Goal: Communication & Community: Answer question/provide support

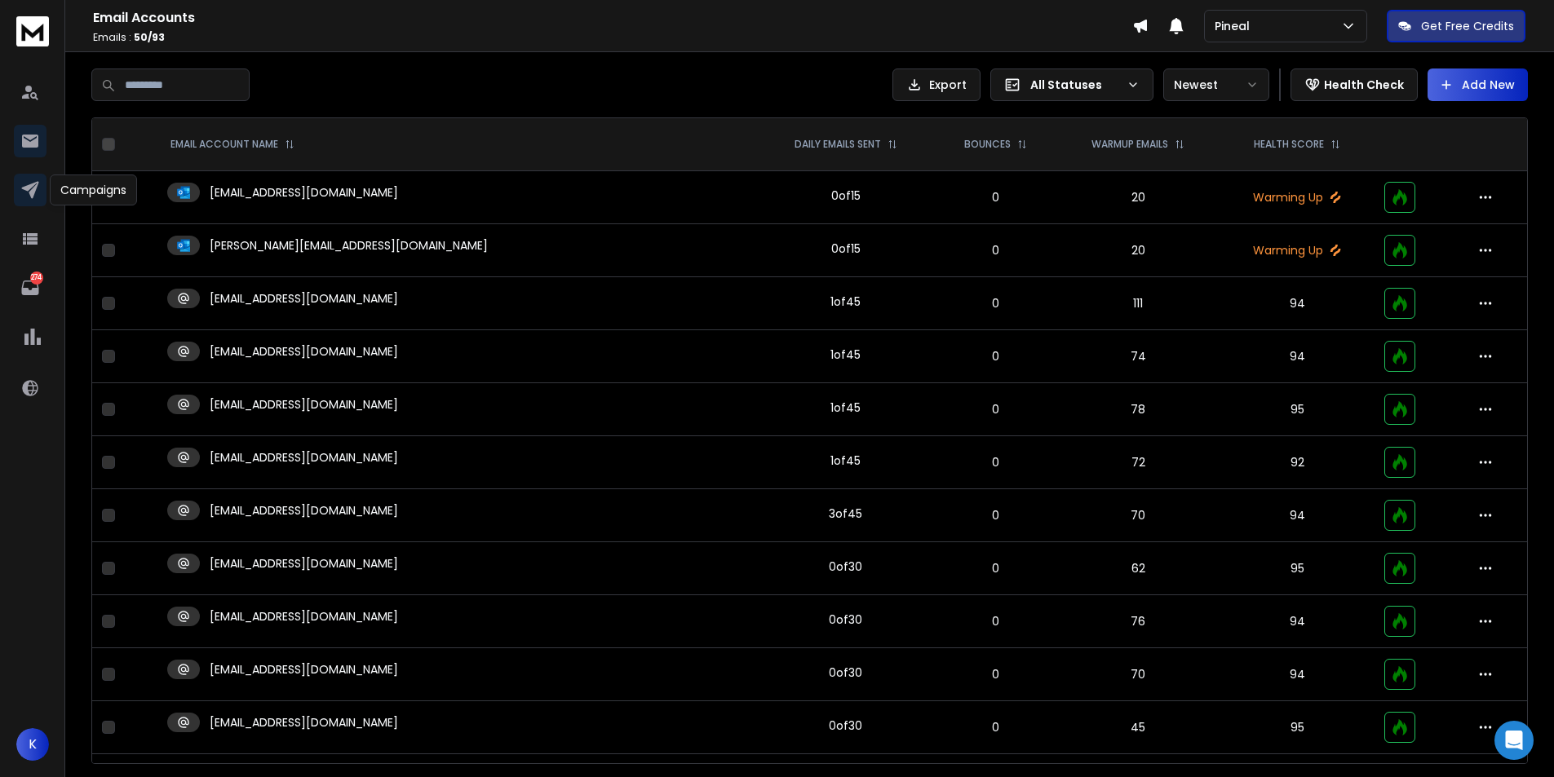
click at [36, 185] on icon at bounding box center [29, 189] width 17 height 17
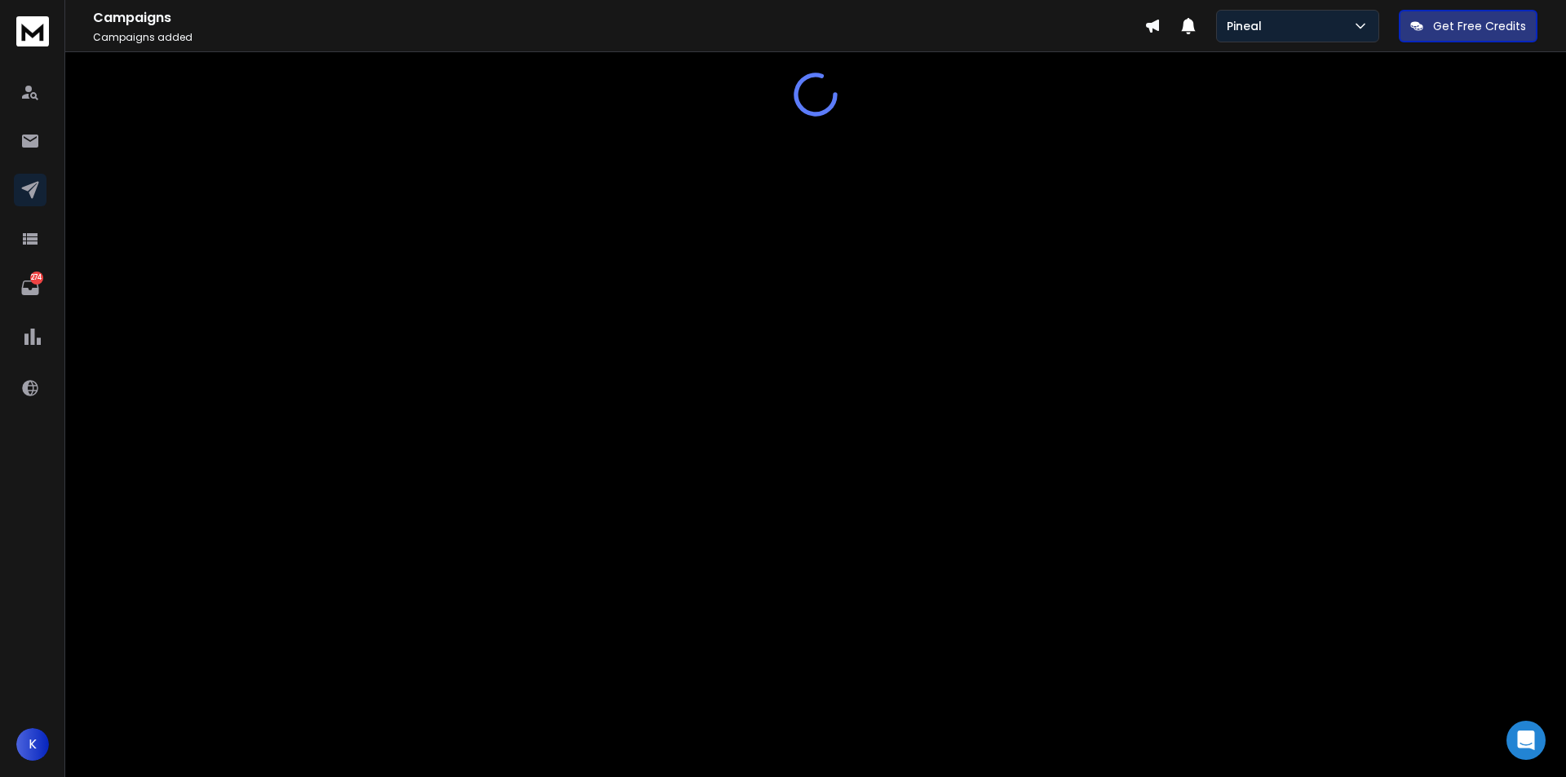
click at [1252, 21] on p "Pineal" at bounding box center [1248, 26] width 42 height 16
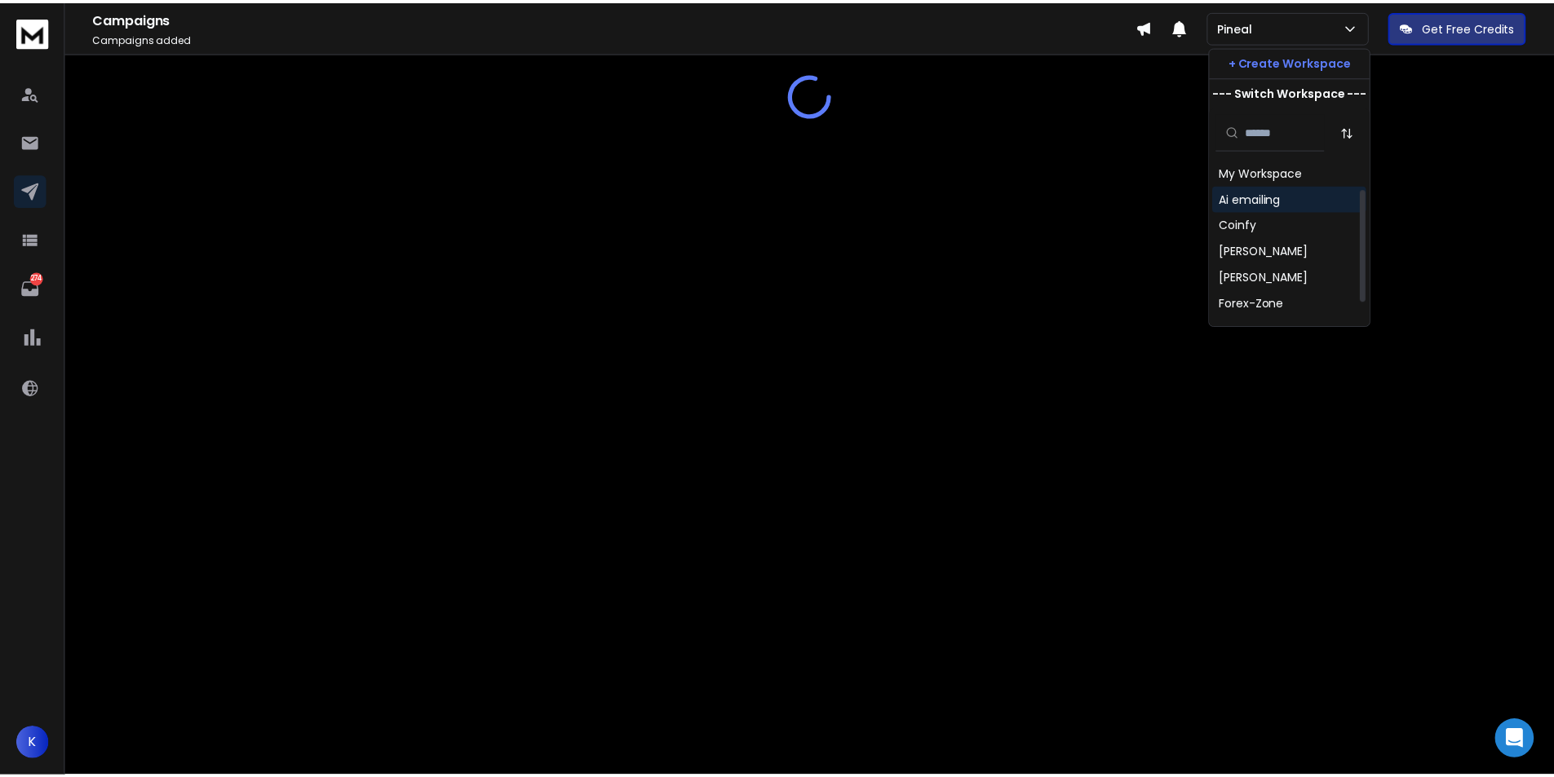
scroll to position [72, 0]
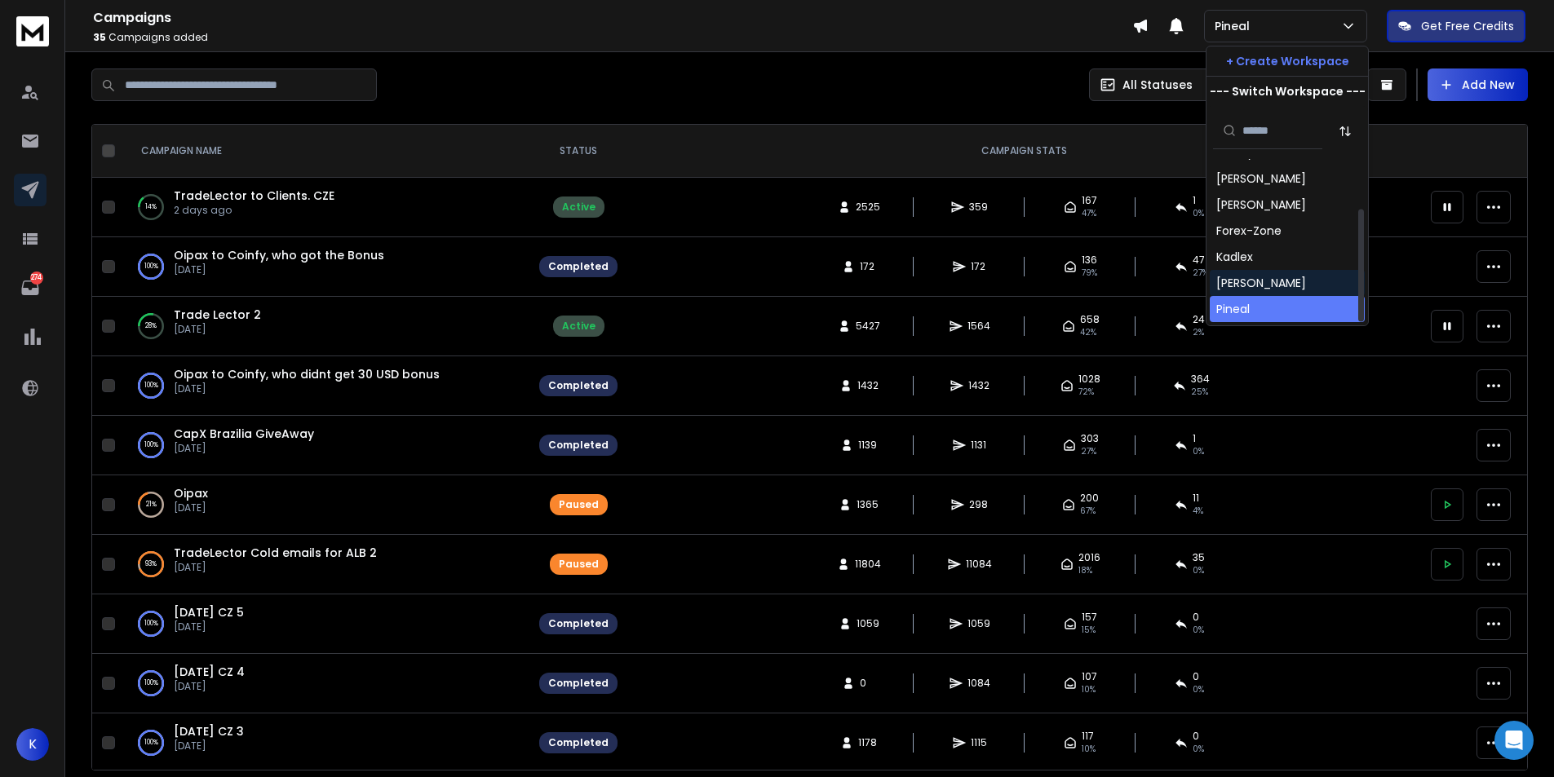
click at [1258, 286] on div "[PERSON_NAME]" at bounding box center [1261, 283] width 90 height 16
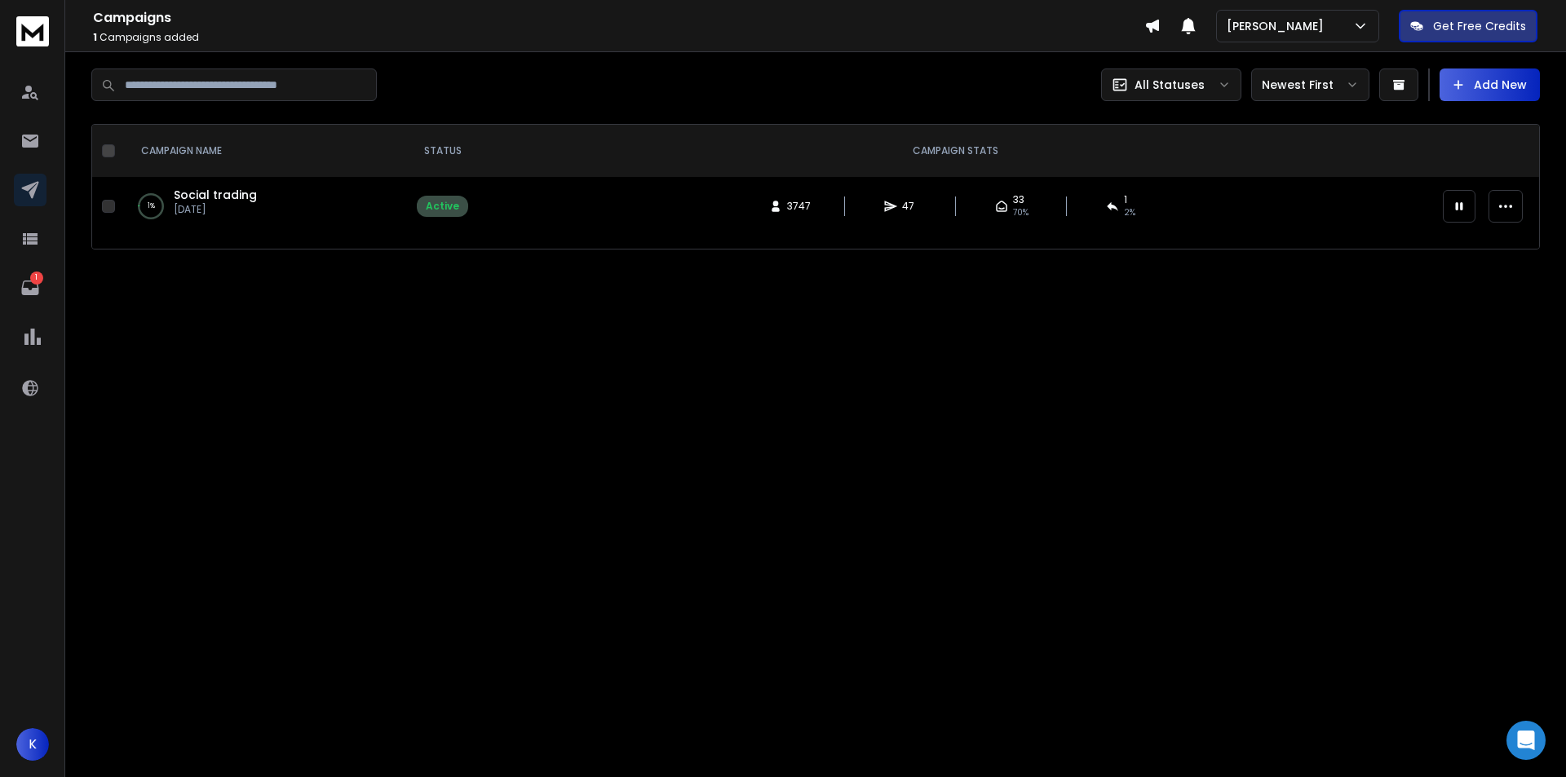
click at [696, 204] on div "3747 47 33 70 % 1 2 %" at bounding box center [955, 206] width 935 height 26
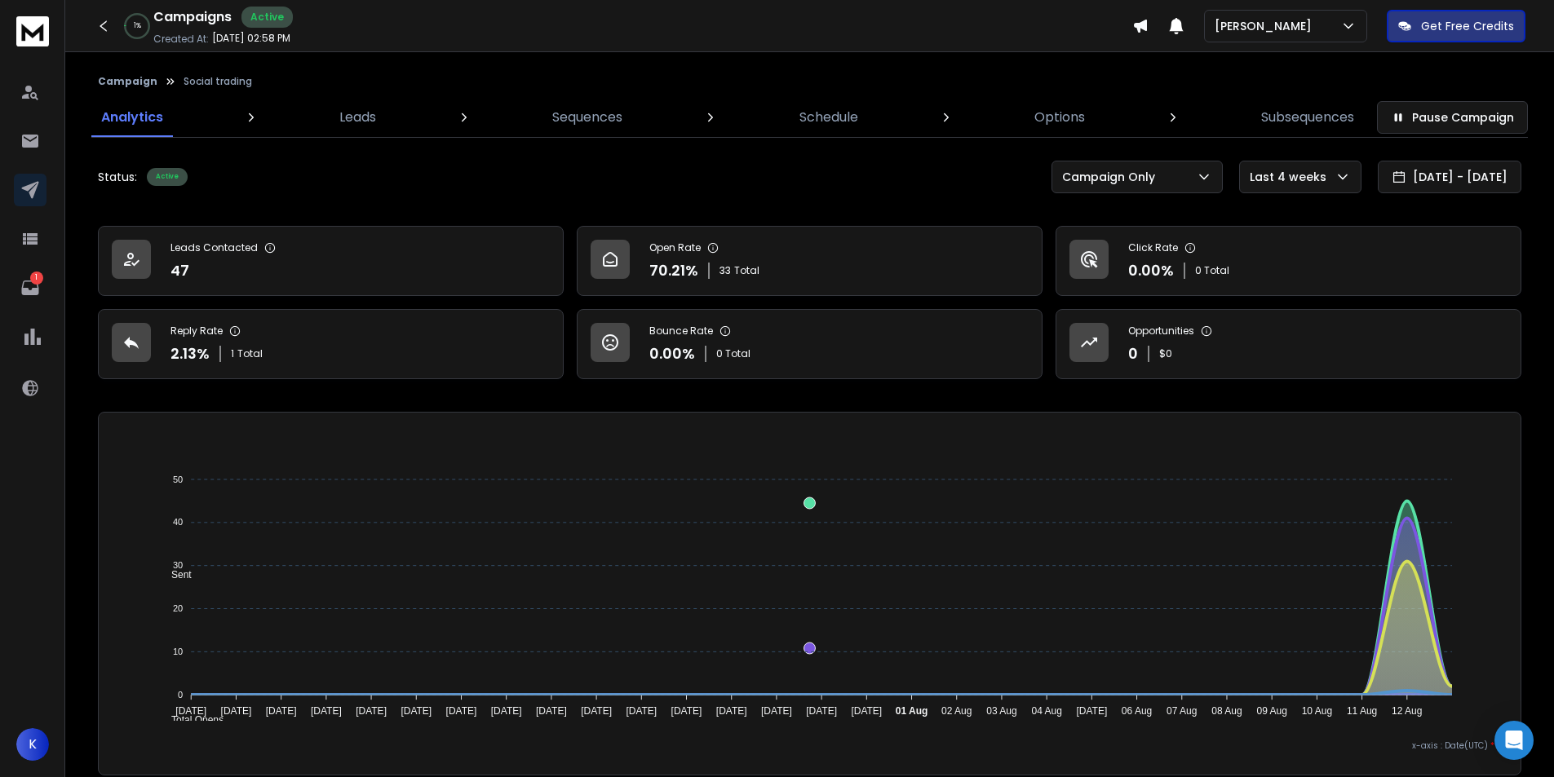
drag, startPoint x: 452, startPoint y: 193, endPoint x: 381, endPoint y: 177, distance: 72.8
click at [381, 177] on div "Status: Active Pause Campaign Campaign Only Last 4 weeks 16 Jul 2025 - 13 Aug 2…" at bounding box center [809, 177] width 1423 height 33
drag, startPoint x: 381, startPoint y: 177, endPoint x: 508, endPoint y: 156, distance: 129.0
click at [508, 156] on div "Status: Active Pause Campaign Campaign Only Last 4 weeks 16 Jul 2025 - 13 Aug 2…" at bounding box center [809, 643] width 1436 height 979
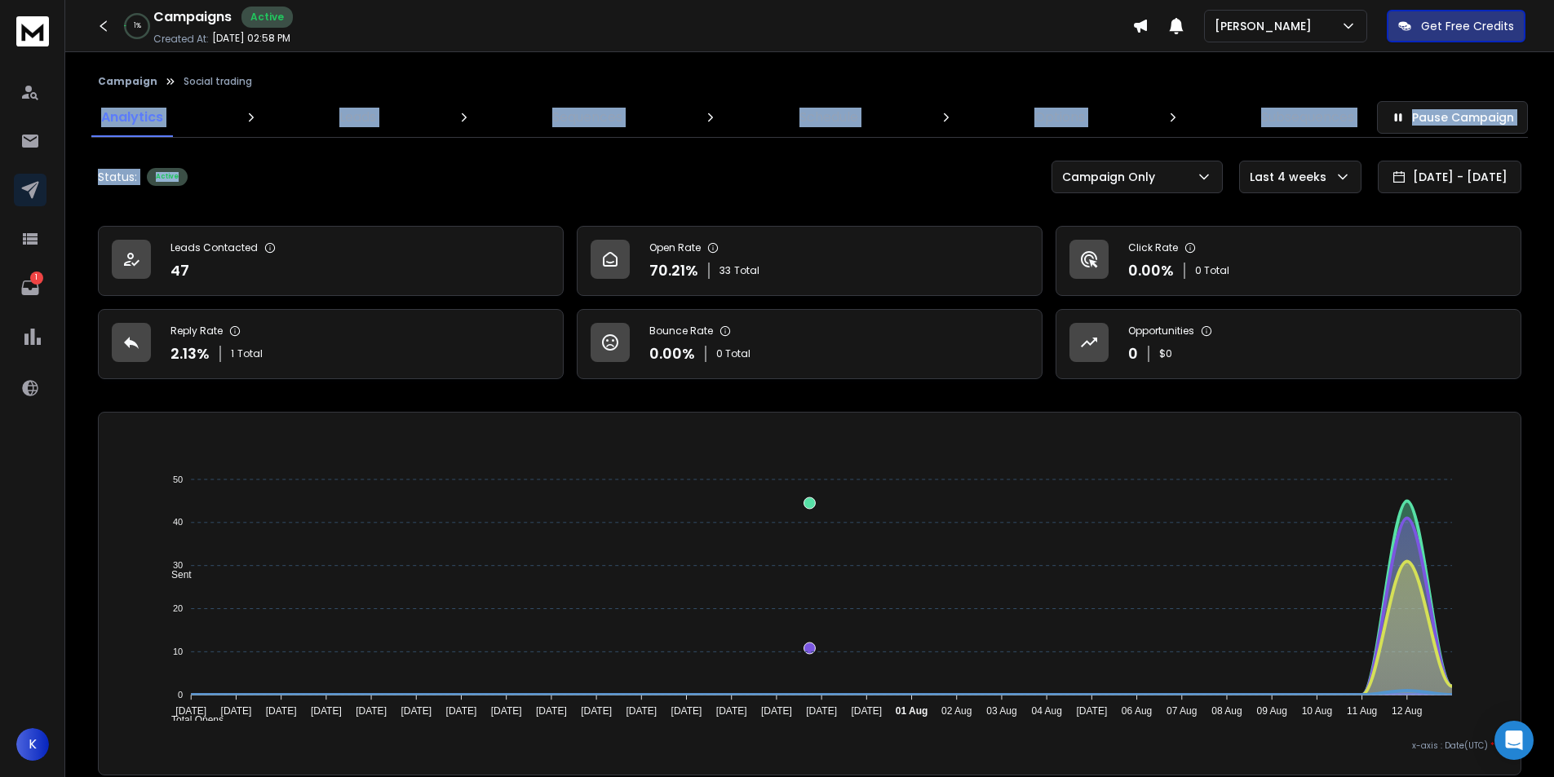
drag, startPoint x: 508, startPoint y: 156, endPoint x: 254, endPoint y: 67, distance: 269.5
click at [254, 67] on div "Campaign Social trading Analytics Leads Sequences Schedule Options Subsequences…" at bounding box center [809, 600] width 1488 height 1097
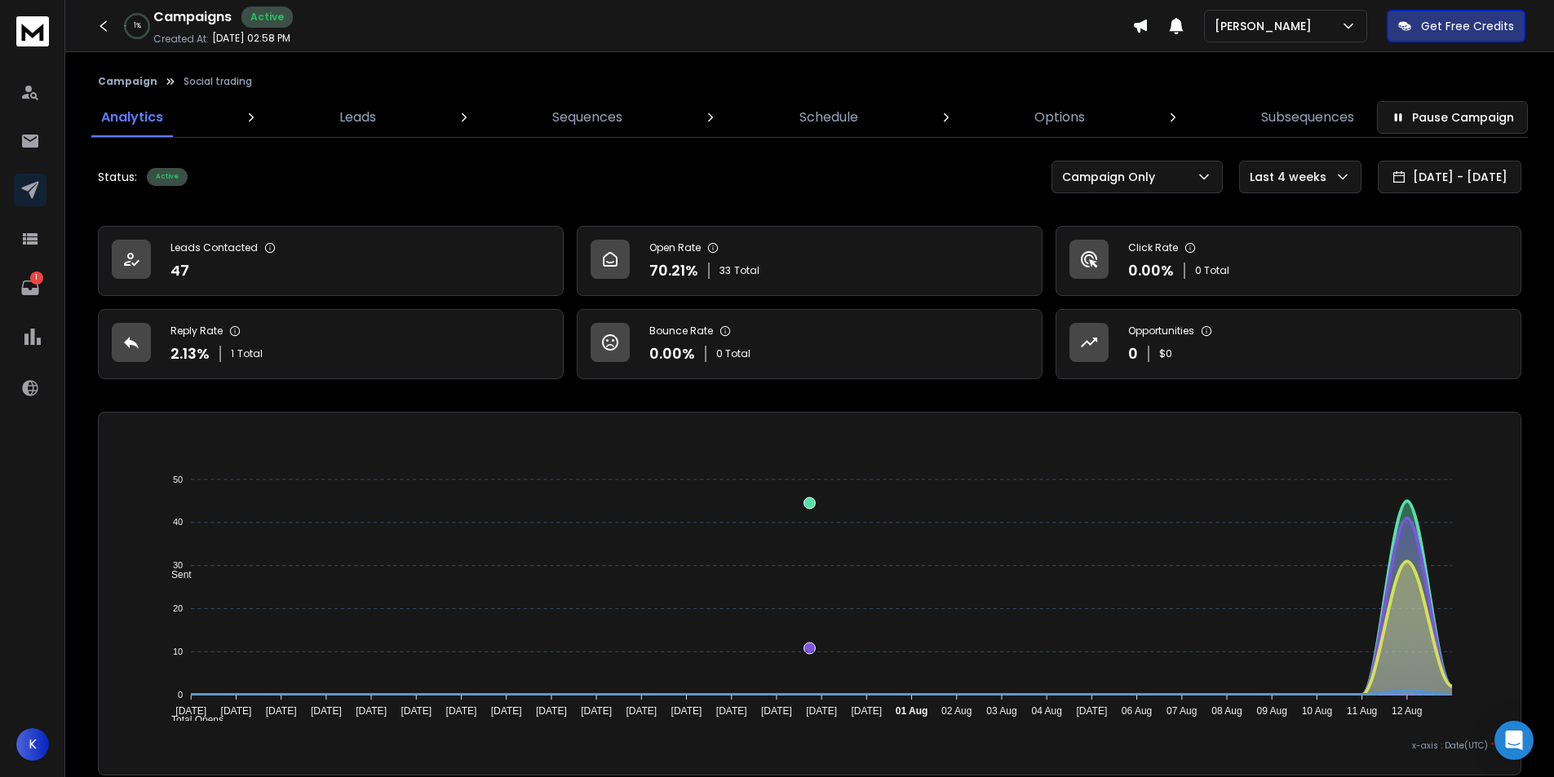
click at [367, 49] on div "1 % Campaigns Active Created At: Aug 03, 2025, 02:58 PM Naga Marian Get Free Cr…" at bounding box center [777, 26] width 1554 height 52
click at [1274, 43] on div "1 % Campaigns Active Created At: Aug 03, 2025, 02:58 PM Naga Marian Get Free Cr…" at bounding box center [777, 26] width 1554 height 52
click at [1274, 30] on p "[PERSON_NAME]" at bounding box center [1266, 26] width 104 height 16
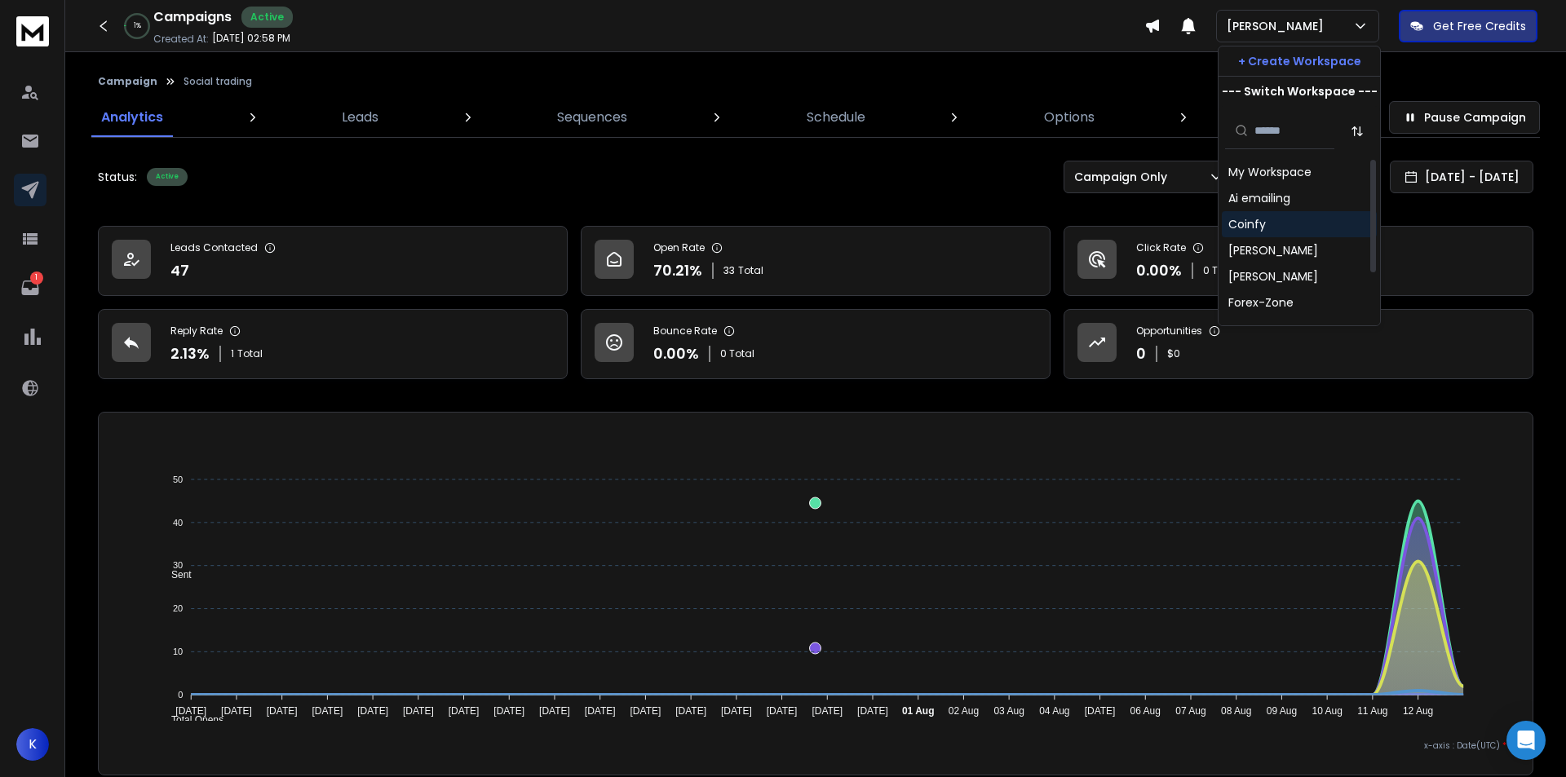
click at [1271, 223] on div "Coinfy" at bounding box center [1299, 224] width 155 height 26
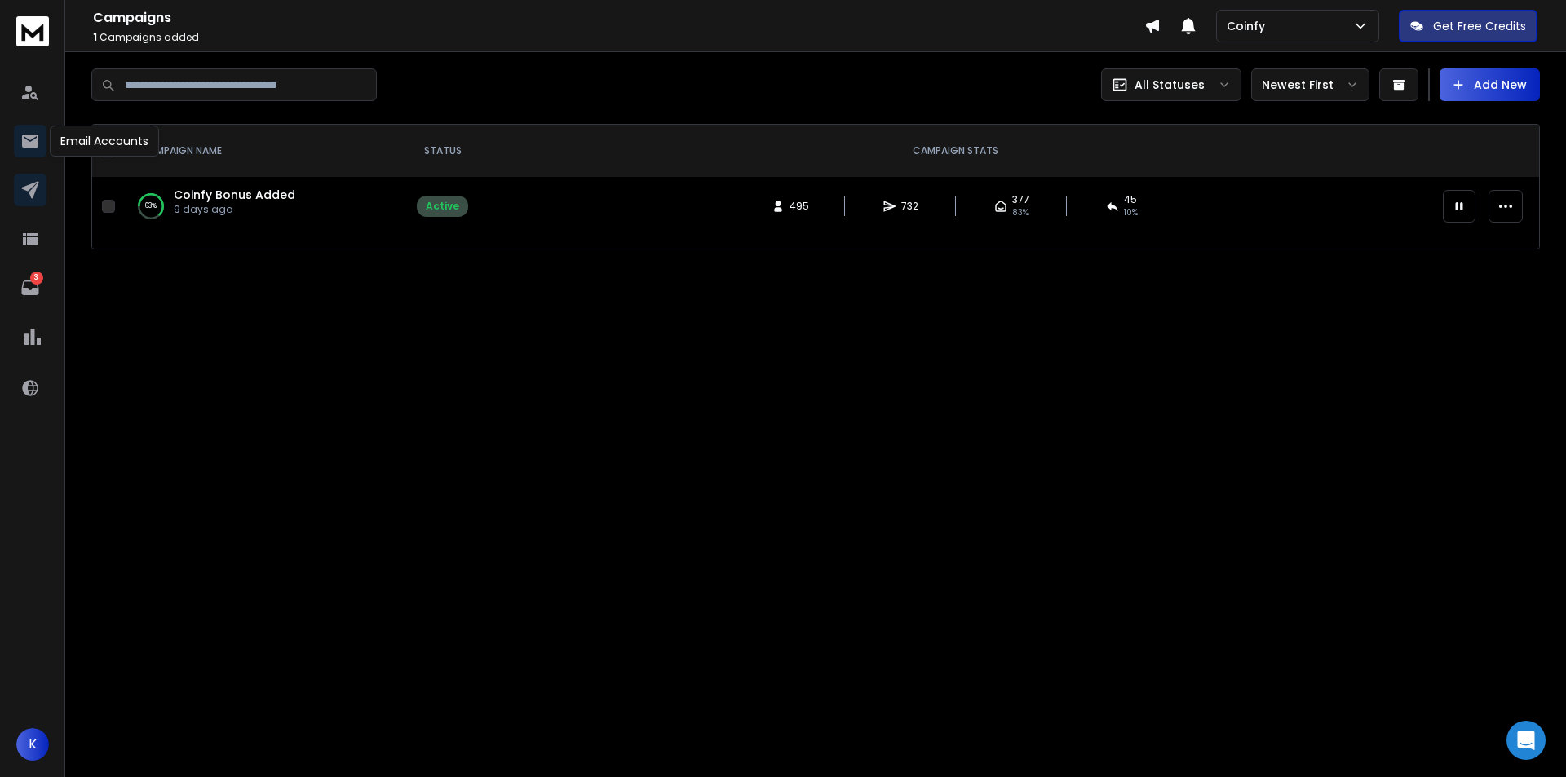
click at [33, 136] on icon at bounding box center [30, 141] width 16 height 13
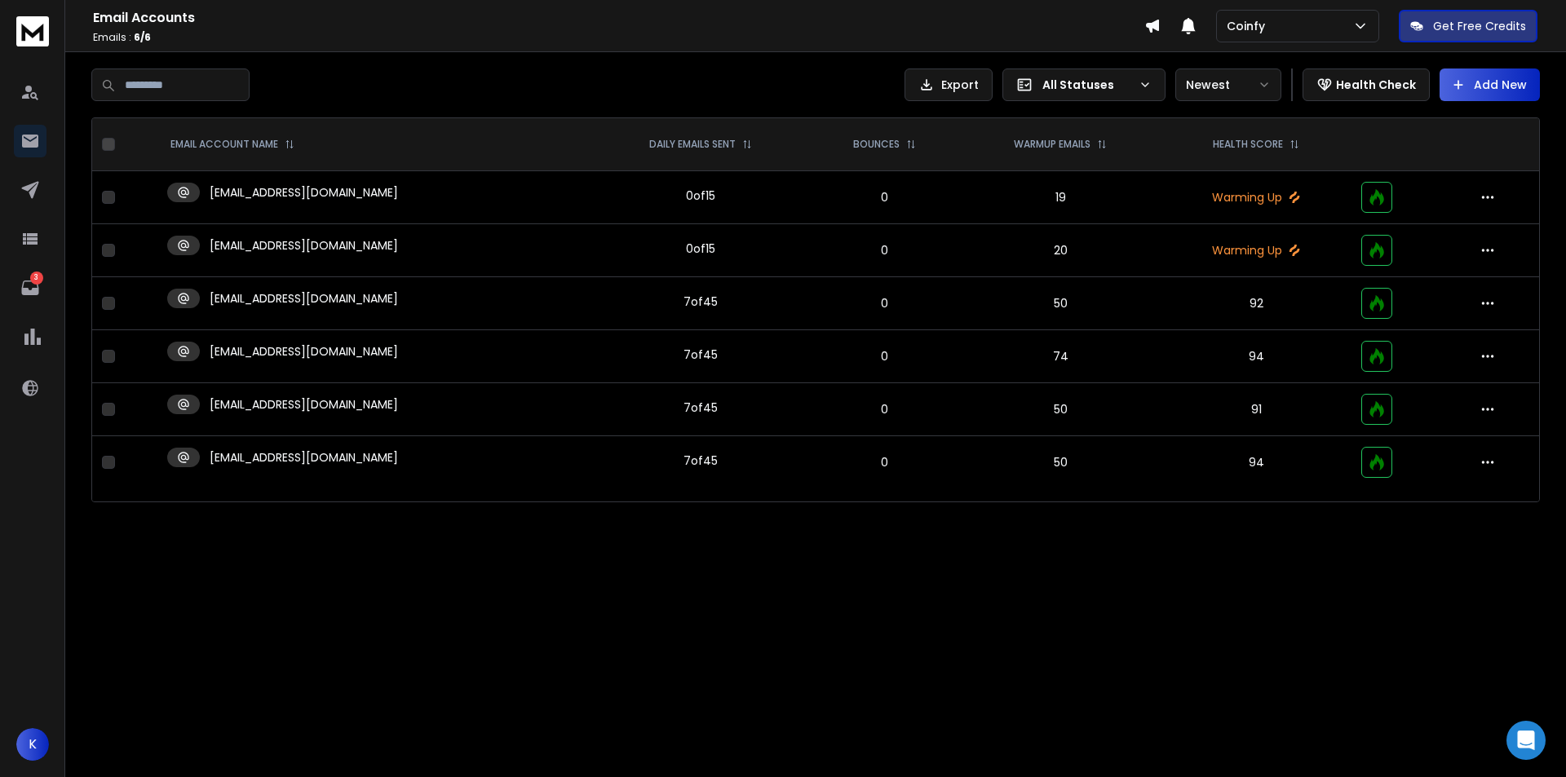
click at [405, 82] on div at bounding box center [492, 85] width 803 height 33
click at [34, 289] on icon at bounding box center [29, 288] width 17 height 15
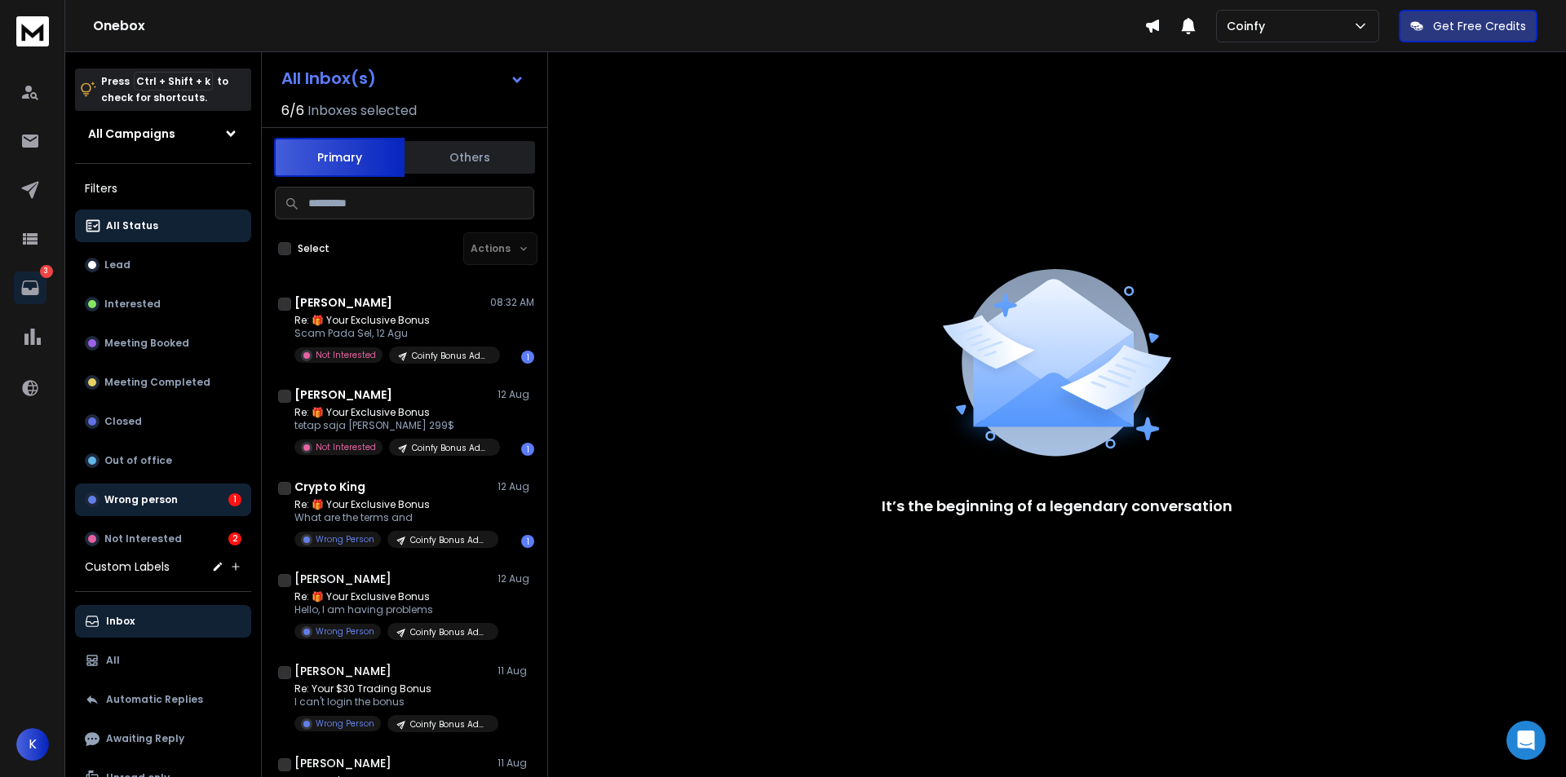
click at [194, 501] on button "Wrong person 1" at bounding box center [163, 500] width 176 height 33
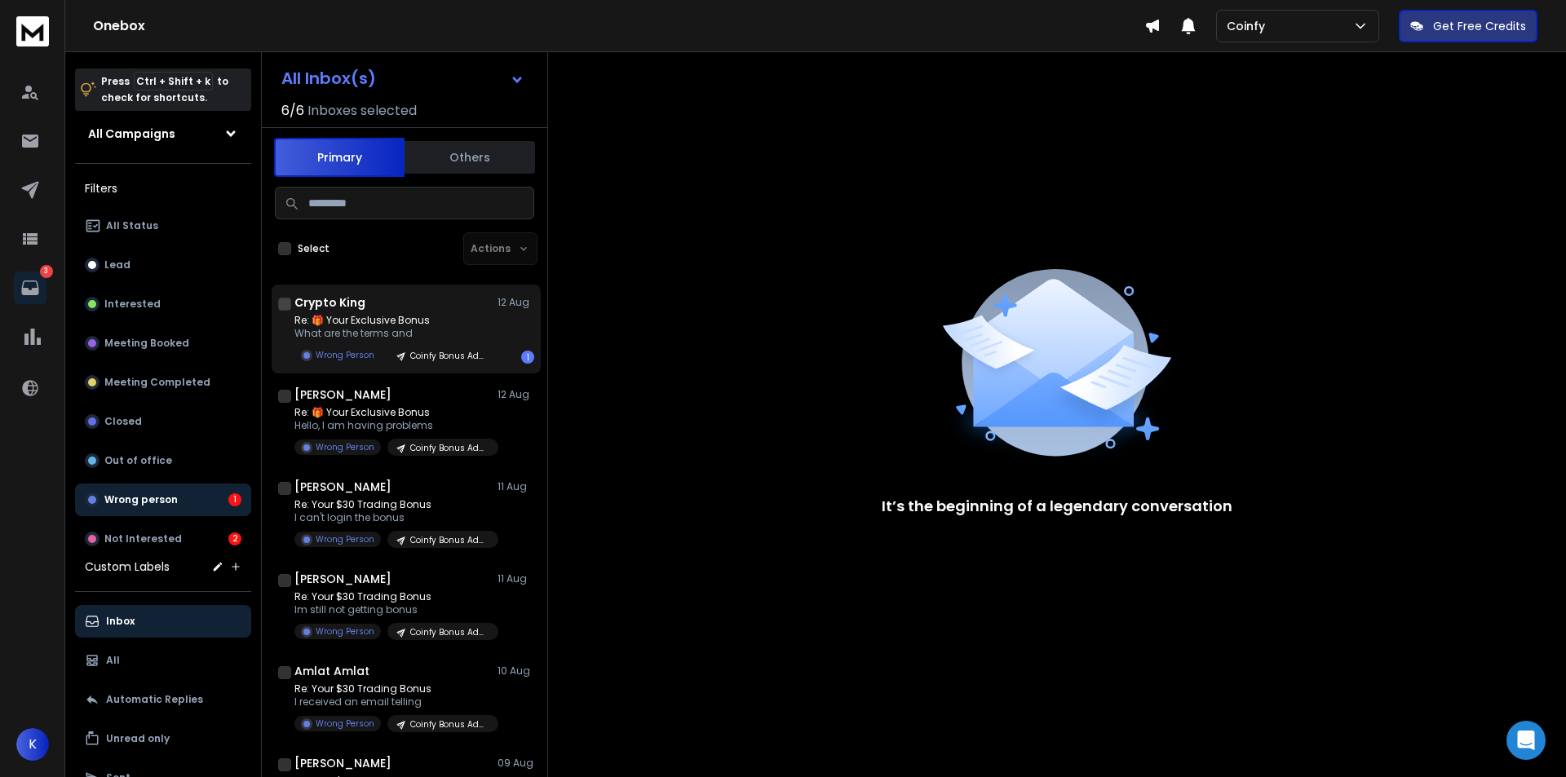
click at [427, 327] on p "What are the terms and" at bounding box center [392, 333] width 196 height 13
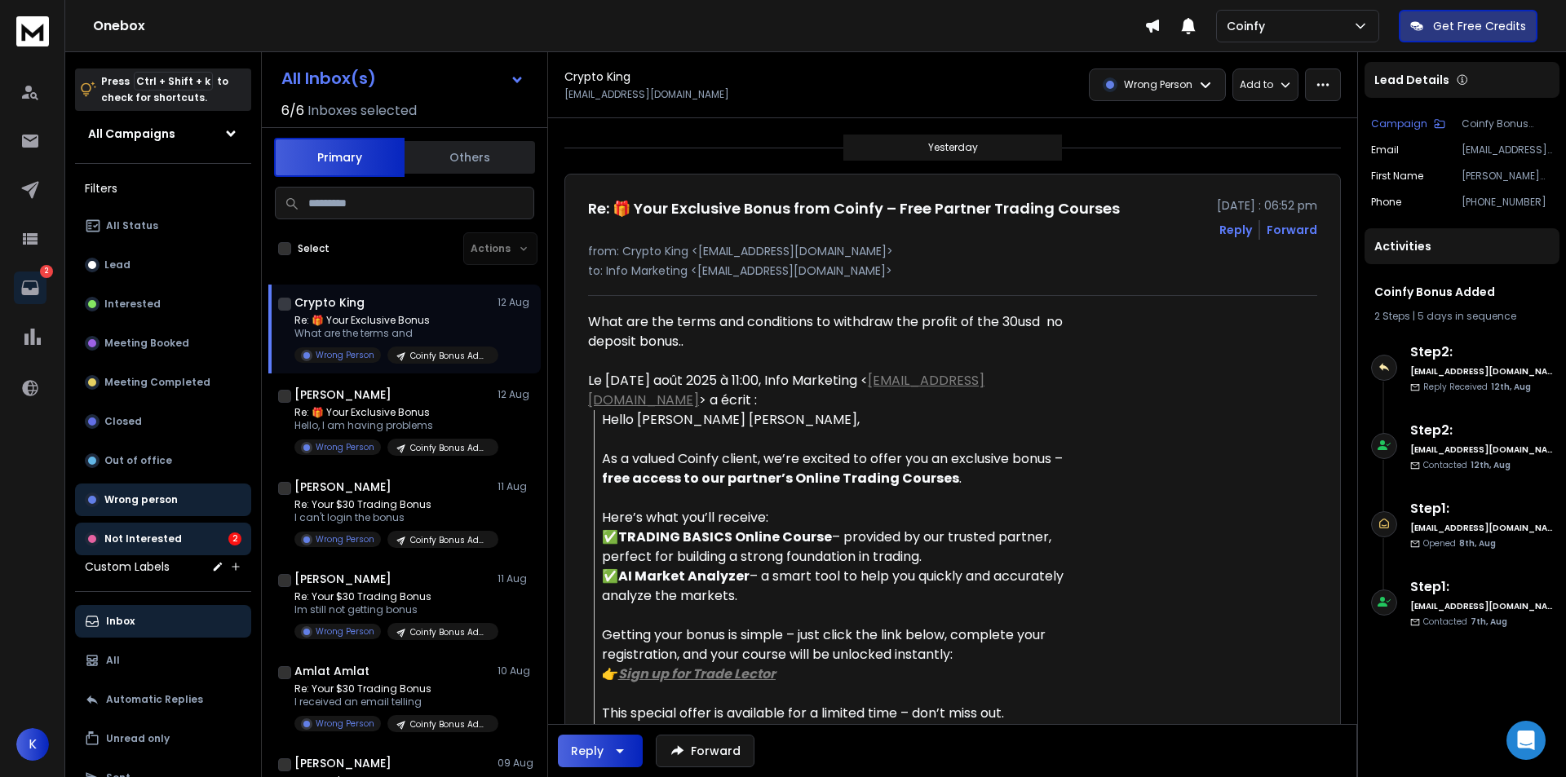
click at [193, 546] on button "Not Interested 2" at bounding box center [163, 539] width 176 height 33
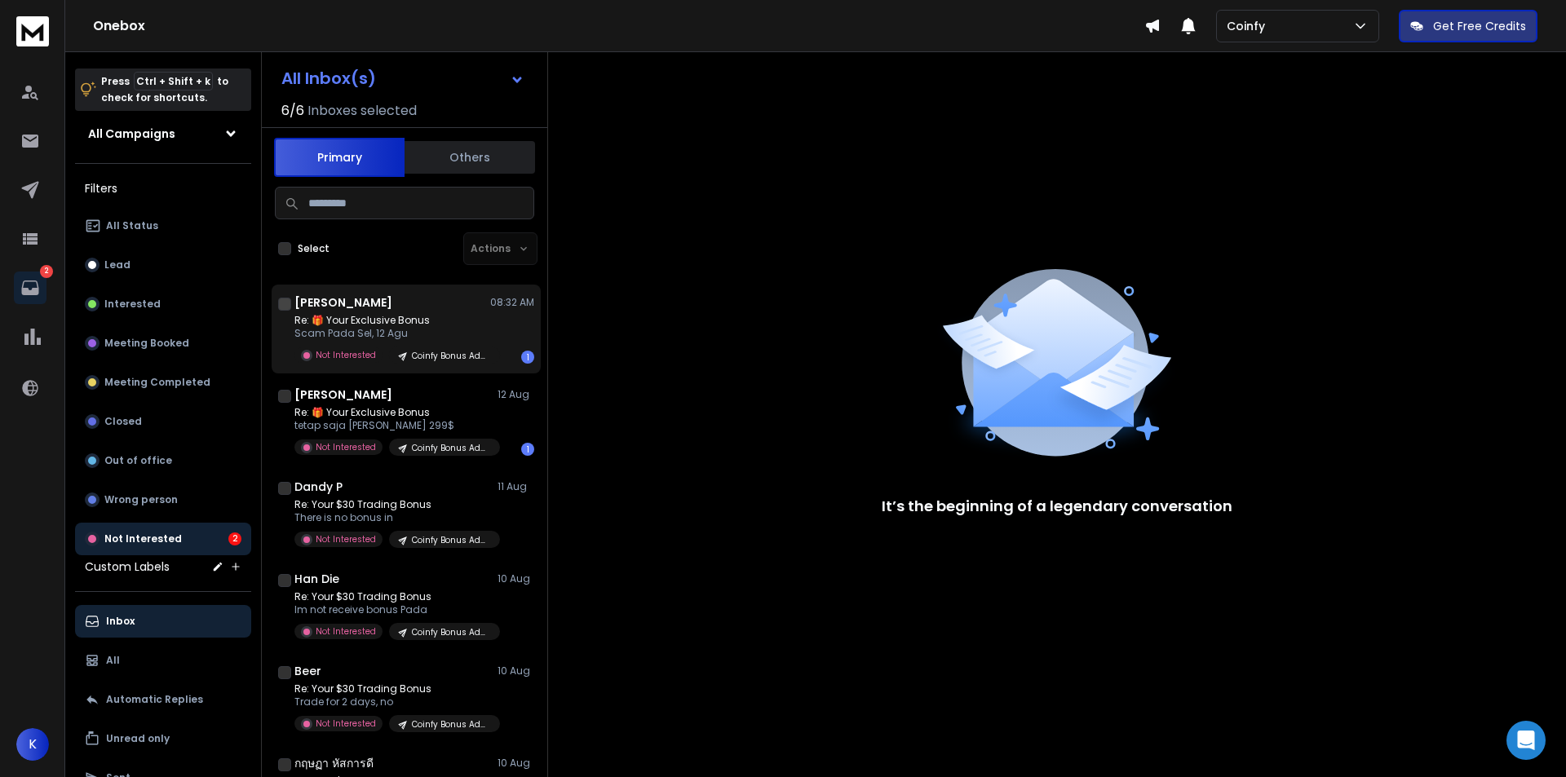
click at [428, 326] on p "Re: 🎁 Your Exclusive Bonus" at bounding box center [392, 320] width 196 height 13
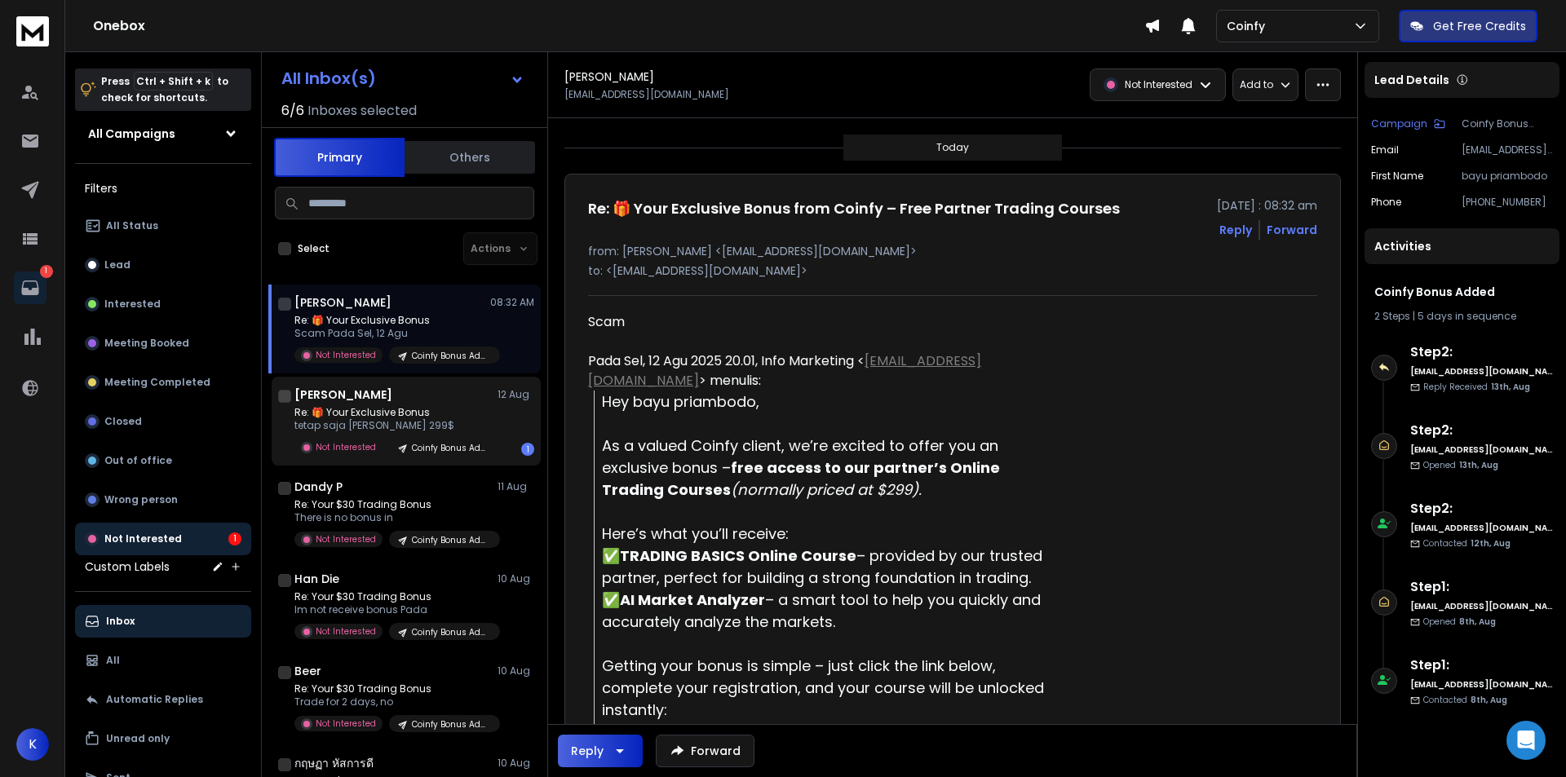
click at [478, 427] on p "tetap saja bayar ka 299$" at bounding box center [392, 425] width 196 height 13
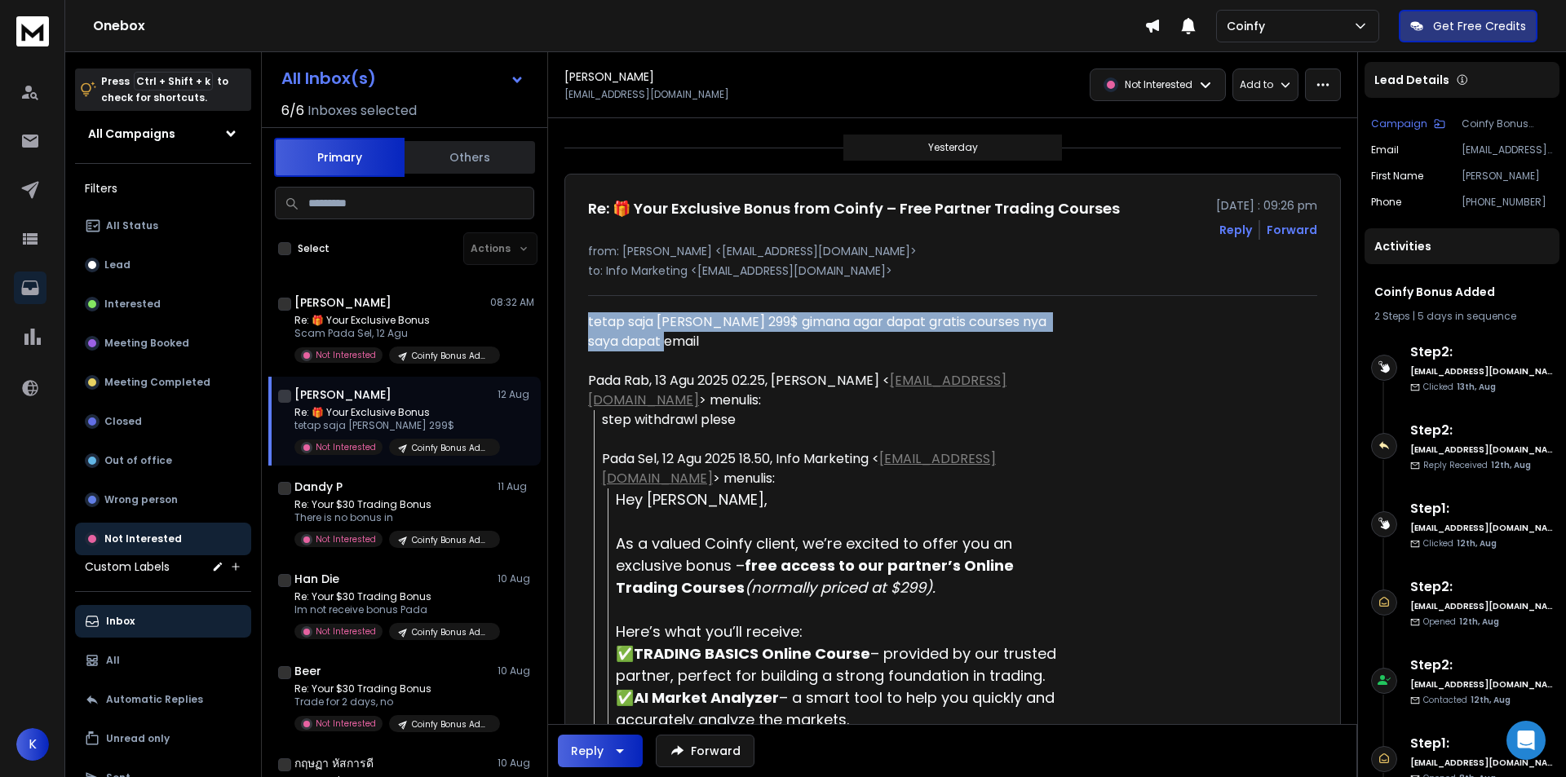
drag, startPoint x: 687, startPoint y: 339, endPoint x: 589, endPoint y: 316, distance: 100.5
click at [589, 316] on div "tetap saja [PERSON_NAME] 299$ gimana agar dapat gratis courses nya saya dapat e…" at bounding box center [826, 331] width 476 height 39
click at [649, 322] on div "tetap saja [PERSON_NAME] 299$ gimana agar dapat gratis courses nya saya dapat e…" at bounding box center [826, 331] width 476 height 39
drag, startPoint x: 685, startPoint y: 337, endPoint x: 576, endPoint y: 320, distance: 110.6
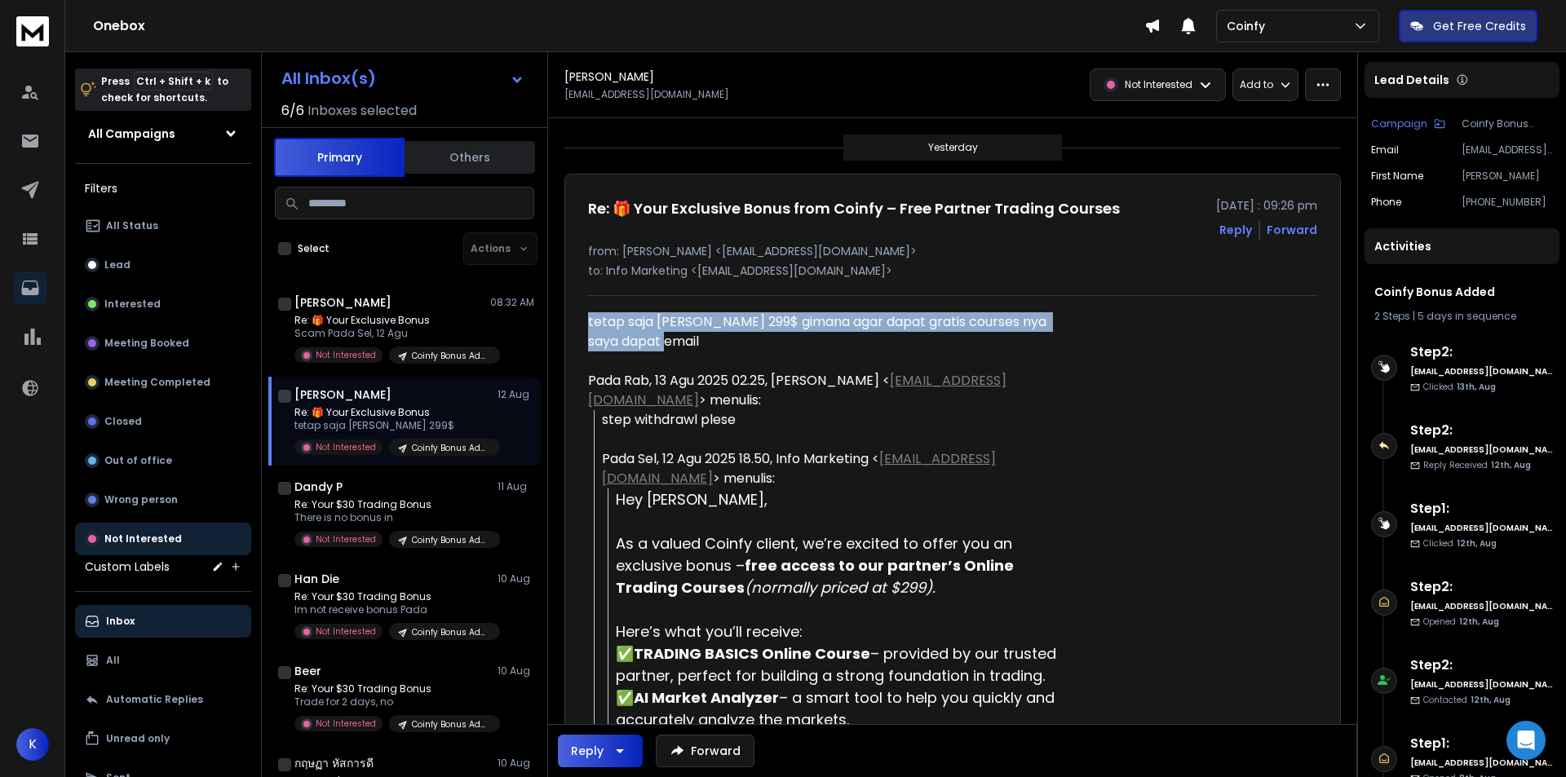
copy div "tetap saja [PERSON_NAME] 299$ gimana agar dapat gratis courses nya saya dapat e…"
click at [726, 347] on div "tetap saja [PERSON_NAME] 299$ gimana agar dapat gratis courses nya saya dapat e…" at bounding box center [826, 331] width 476 height 39
click at [577, 746] on div "Reply" at bounding box center [587, 751] width 33 height 16
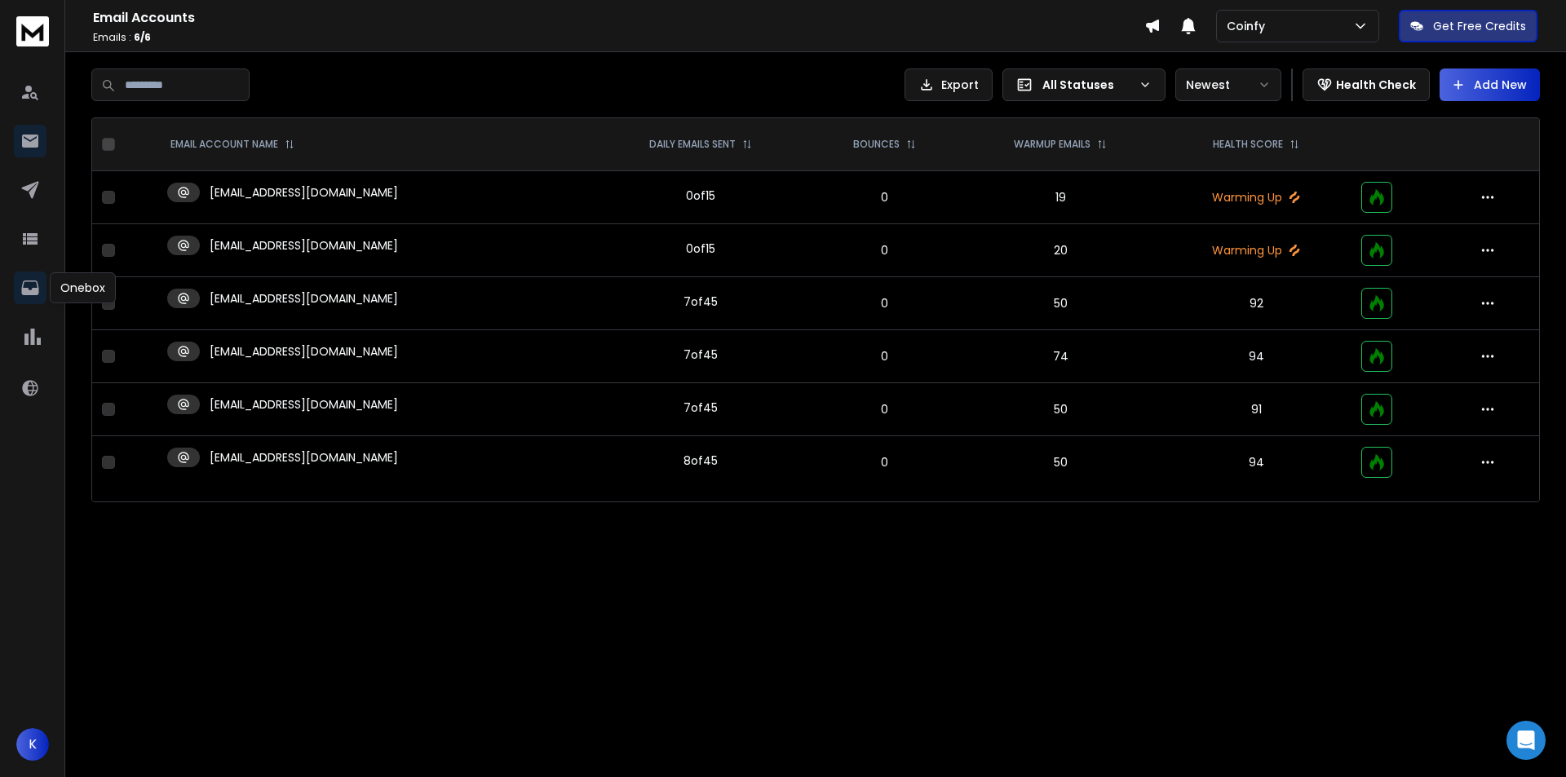
click at [18, 284] on link at bounding box center [30, 288] width 33 height 33
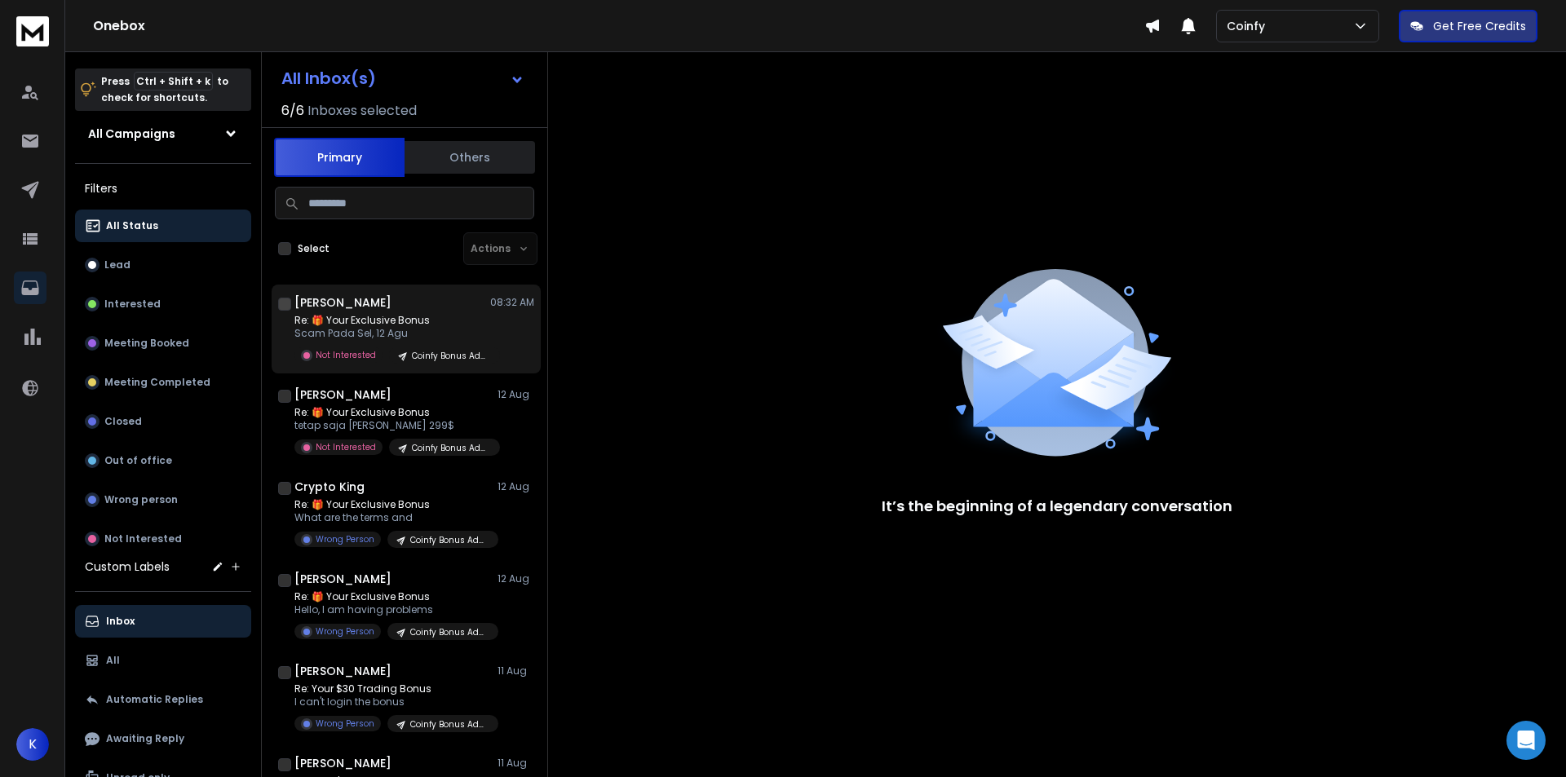
click at [399, 338] on p "Scam Pada Sel, 12 Agu" at bounding box center [392, 333] width 196 height 13
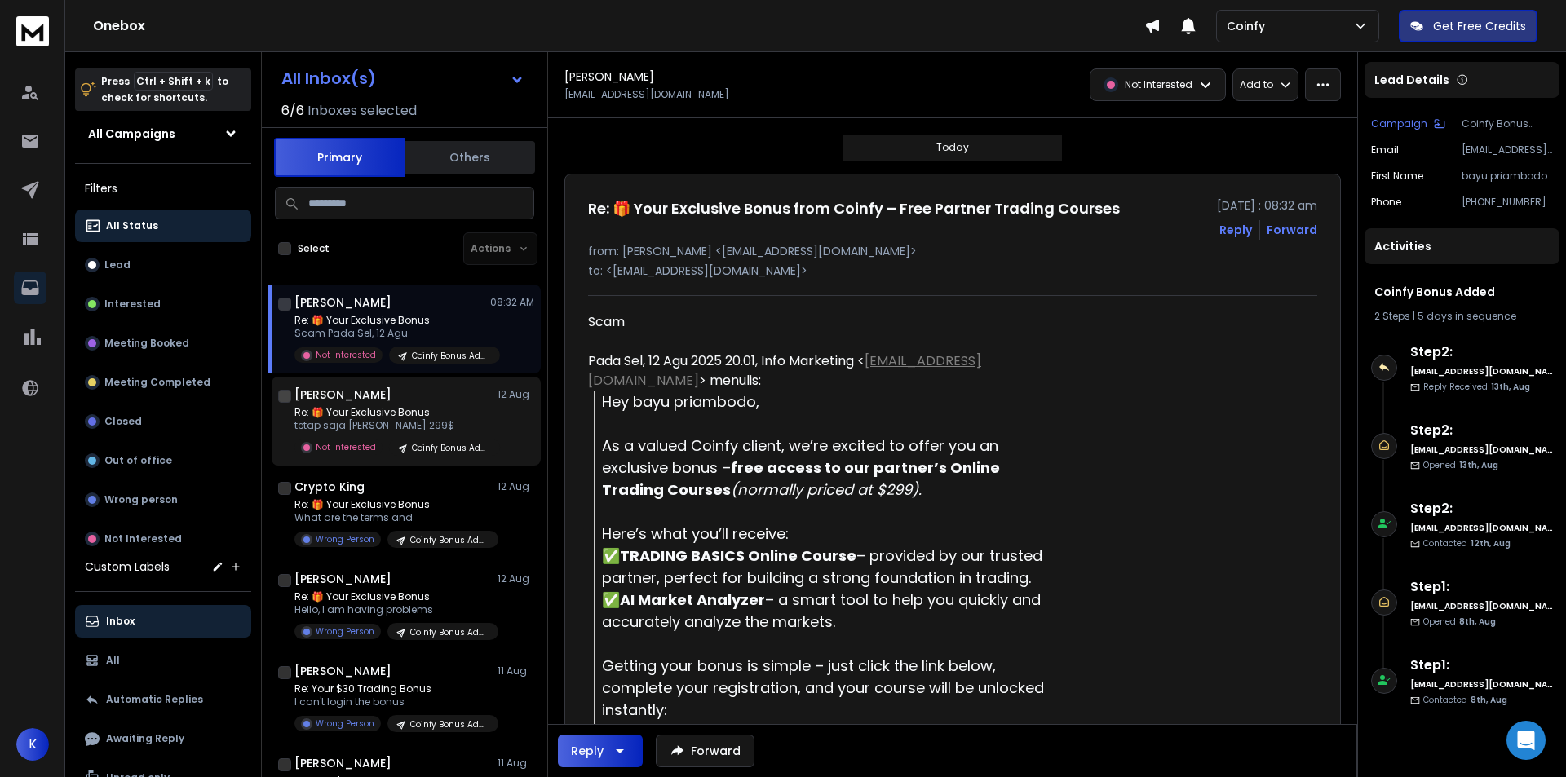
click at [410, 404] on div "Nely Rahmah 12 Aug Re: 🎁 Your Exclusive Bonus tetap saja bayar ka 299$ Not Inte…" at bounding box center [414, 421] width 240 height 69
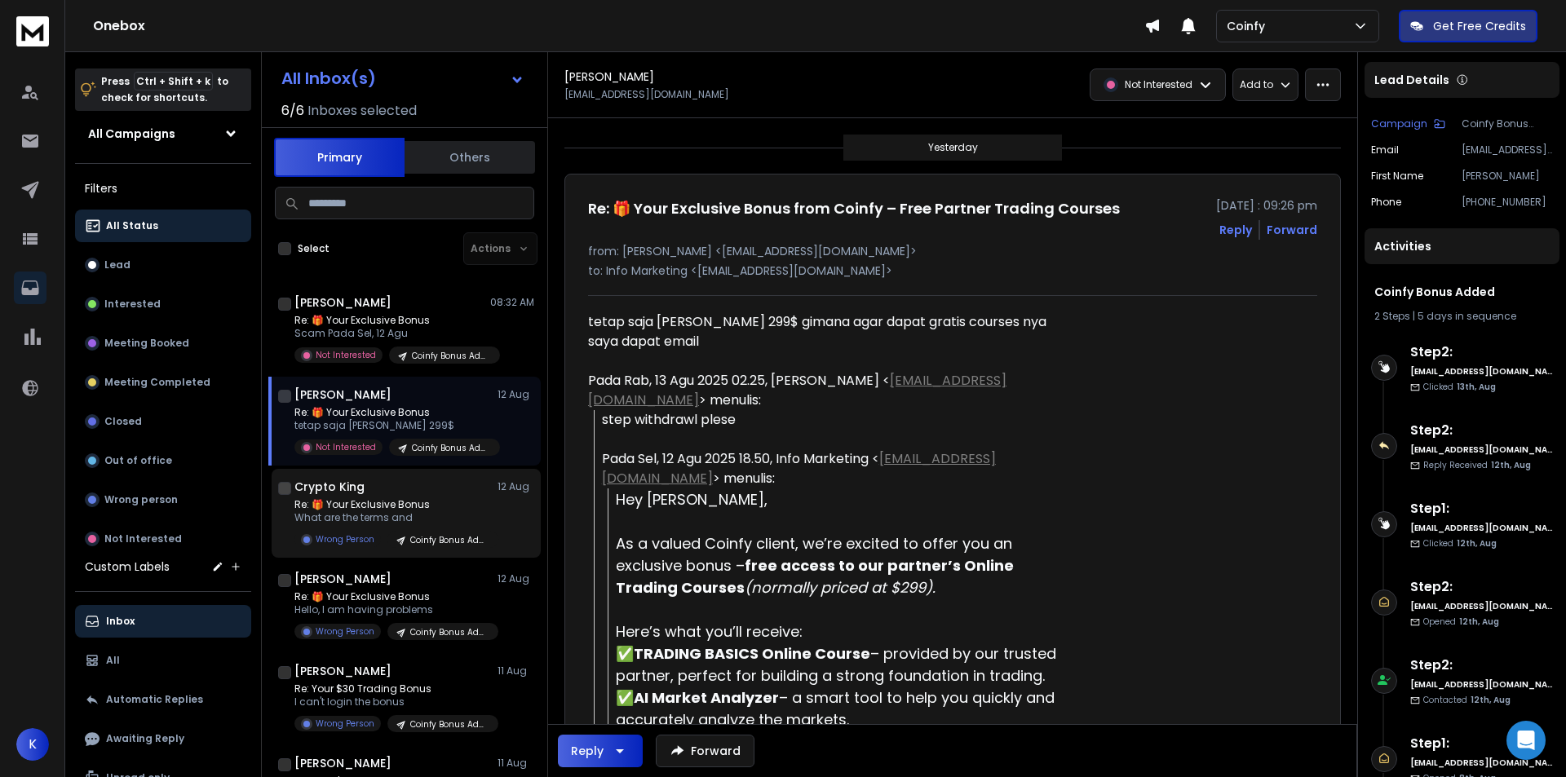
click at [444, 475] on div "Crypto King 12 Aug Re: 🎁 Your Exclusive Bonus What are the terms and Wrong Pers…" at bounding box center [406, 513] width 269 height 89
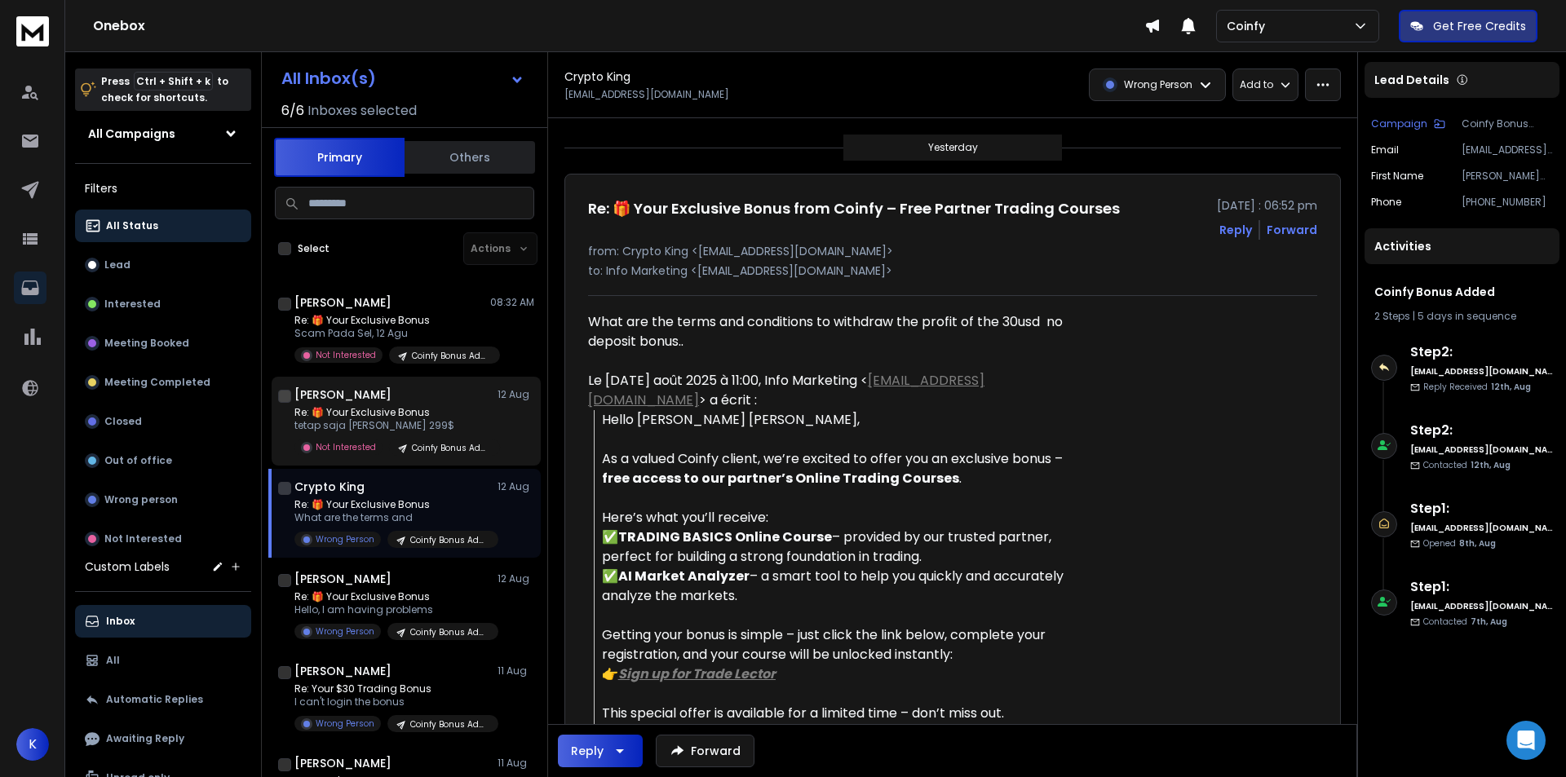
click at [448, 430] on p "tetap saja bayar ka 299$" at bounding box center [392, 425] width 196 height 13
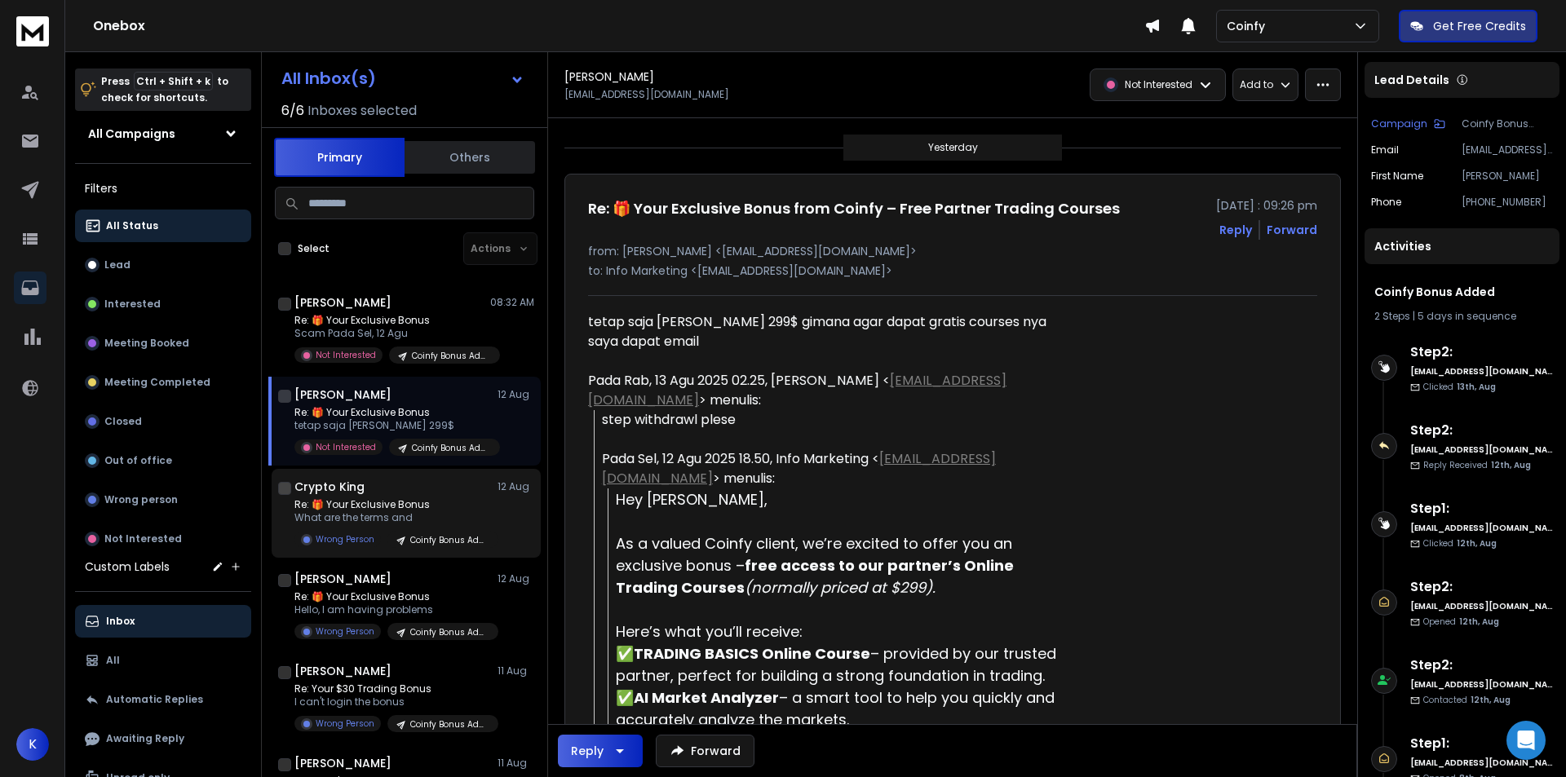
click at [441, 522] on p "What are the terms and" at bounding box center [392, 517] width 196 height 13
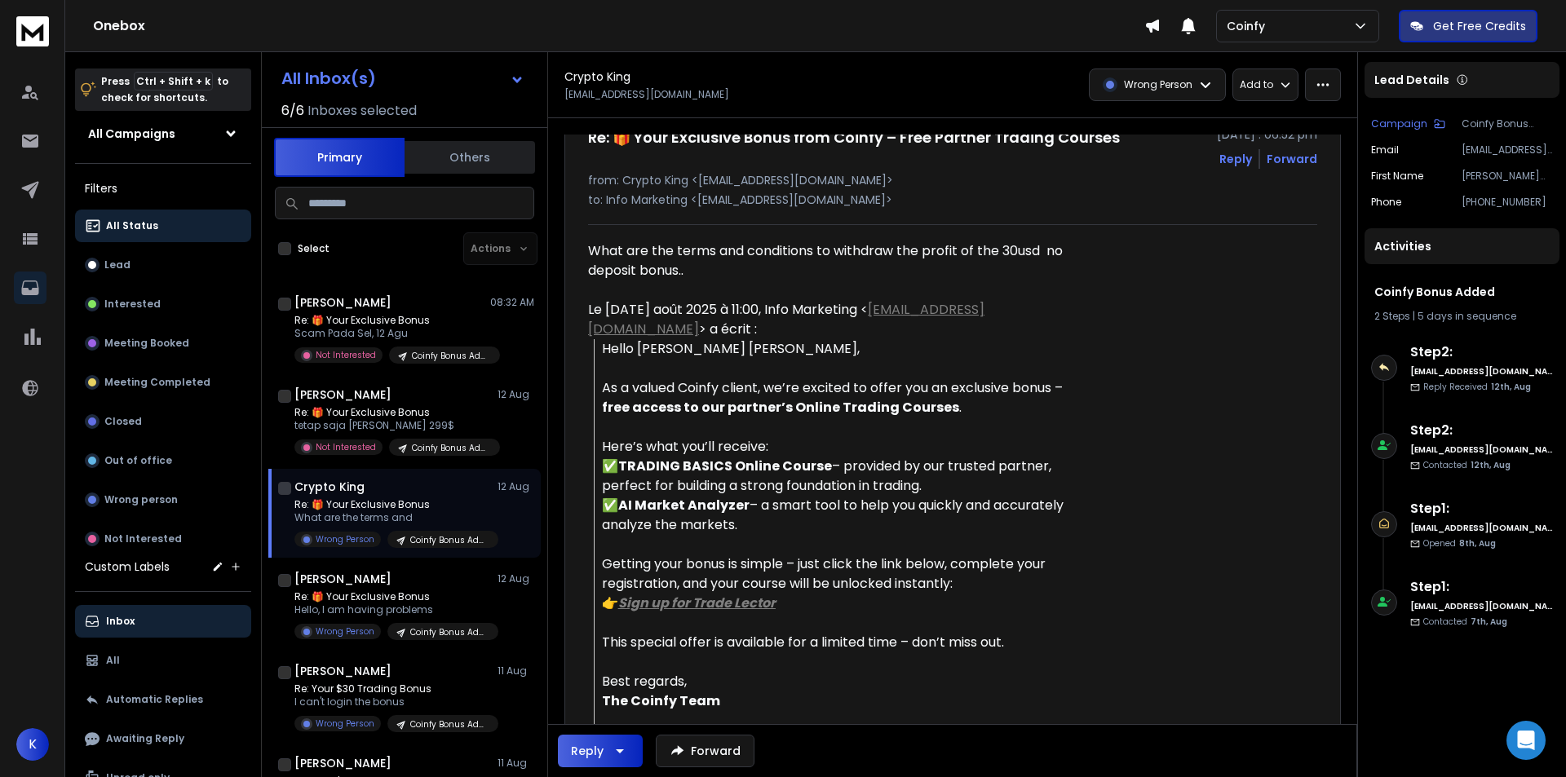
scroll to position [153, 0]
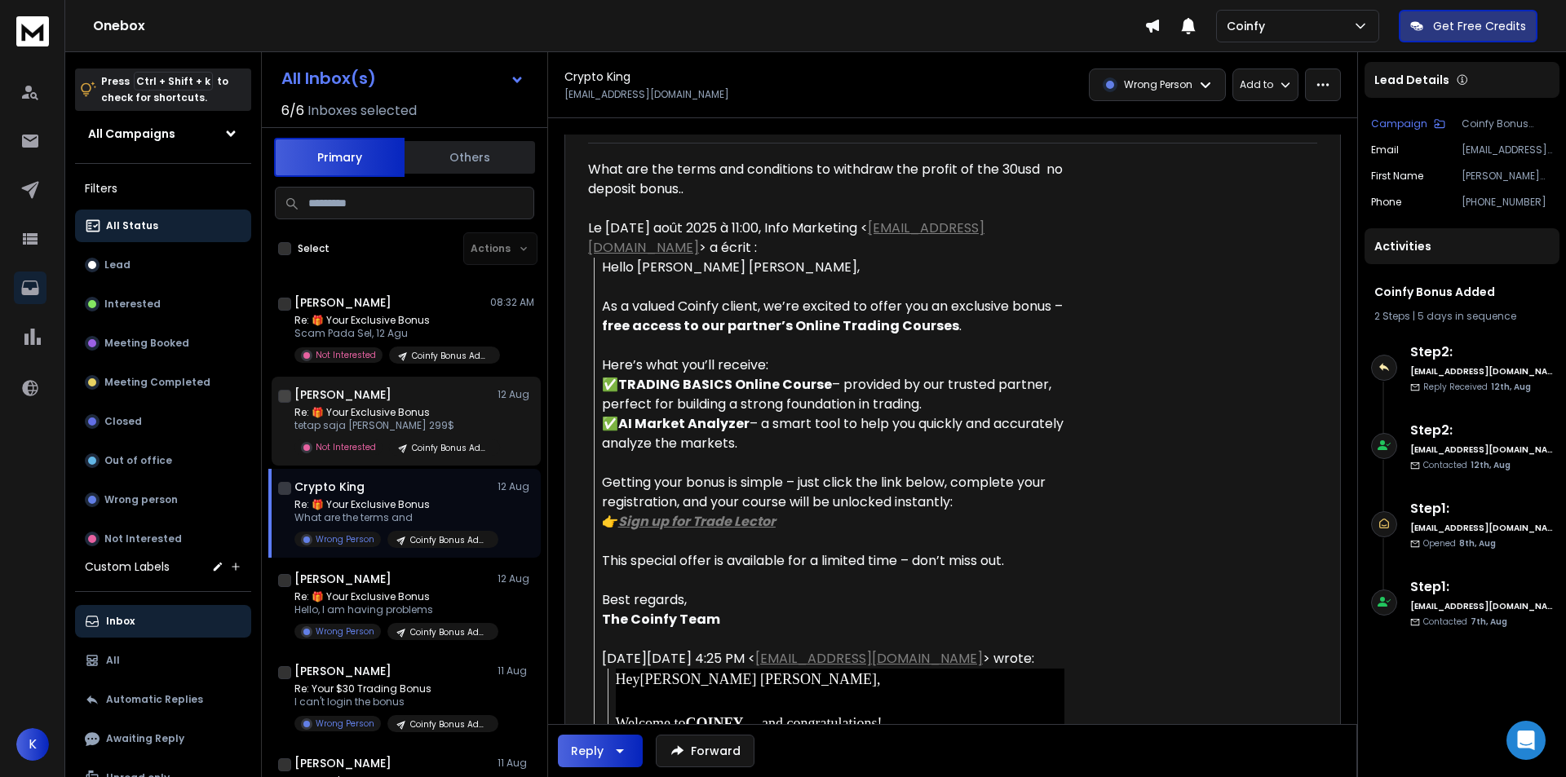
click at [365, 389] on h1 "Nely Rahmah" at bounding box center [342, 395] width 97 height 16
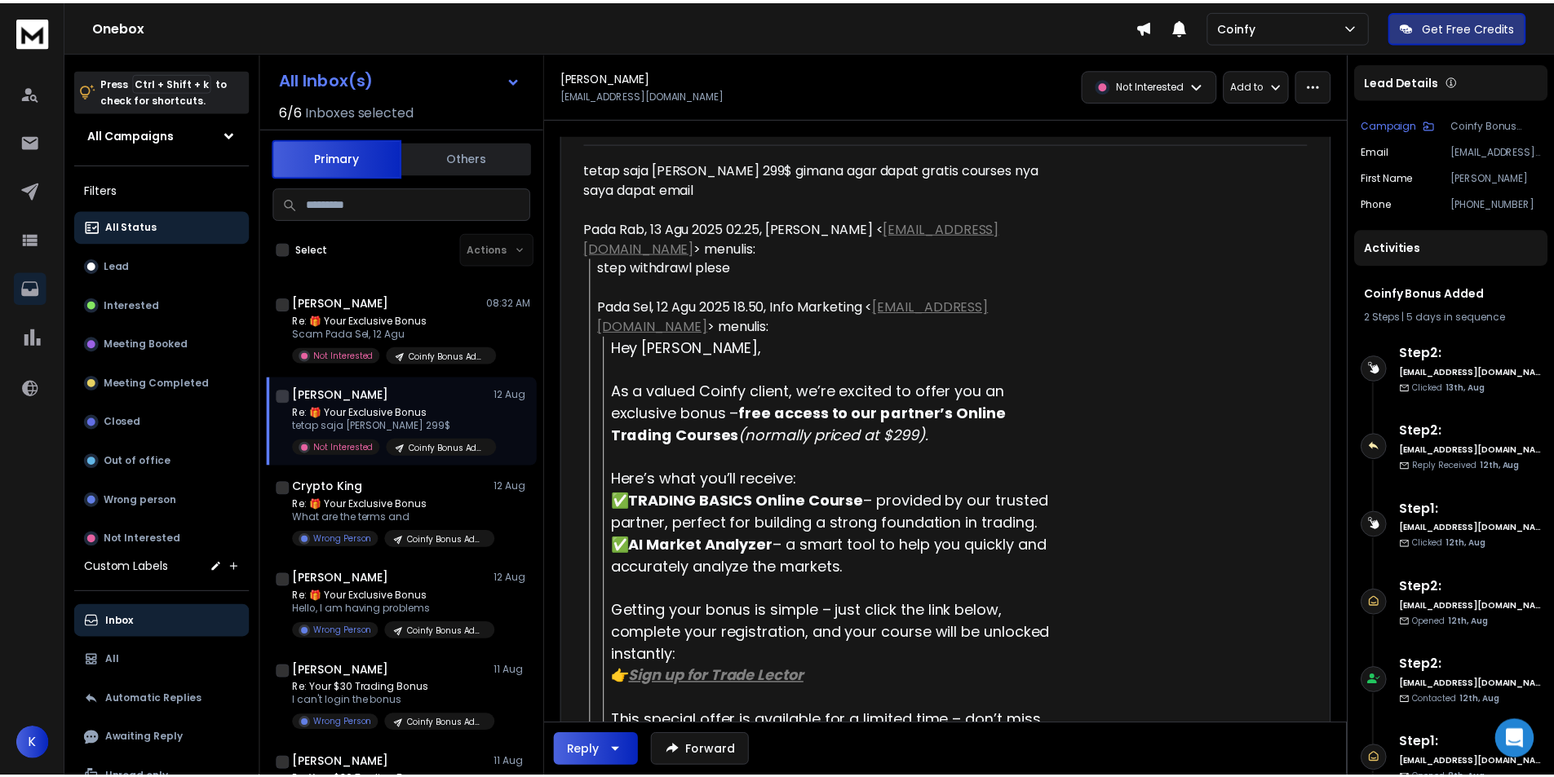
scroll to position [0, 0]
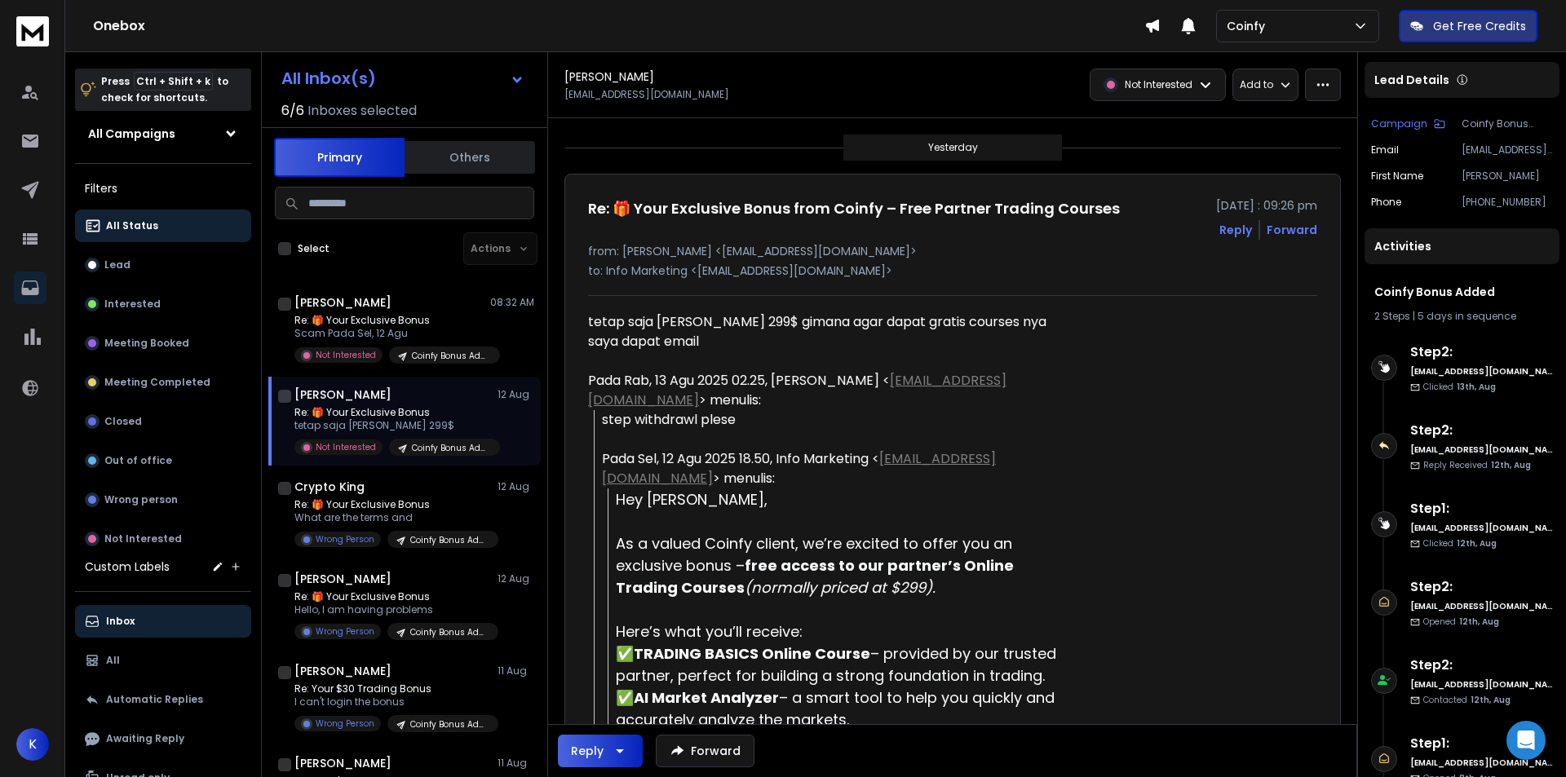
click at [602, 754] on div "Reply" at bounding box center [587, 751] width 33 height 16
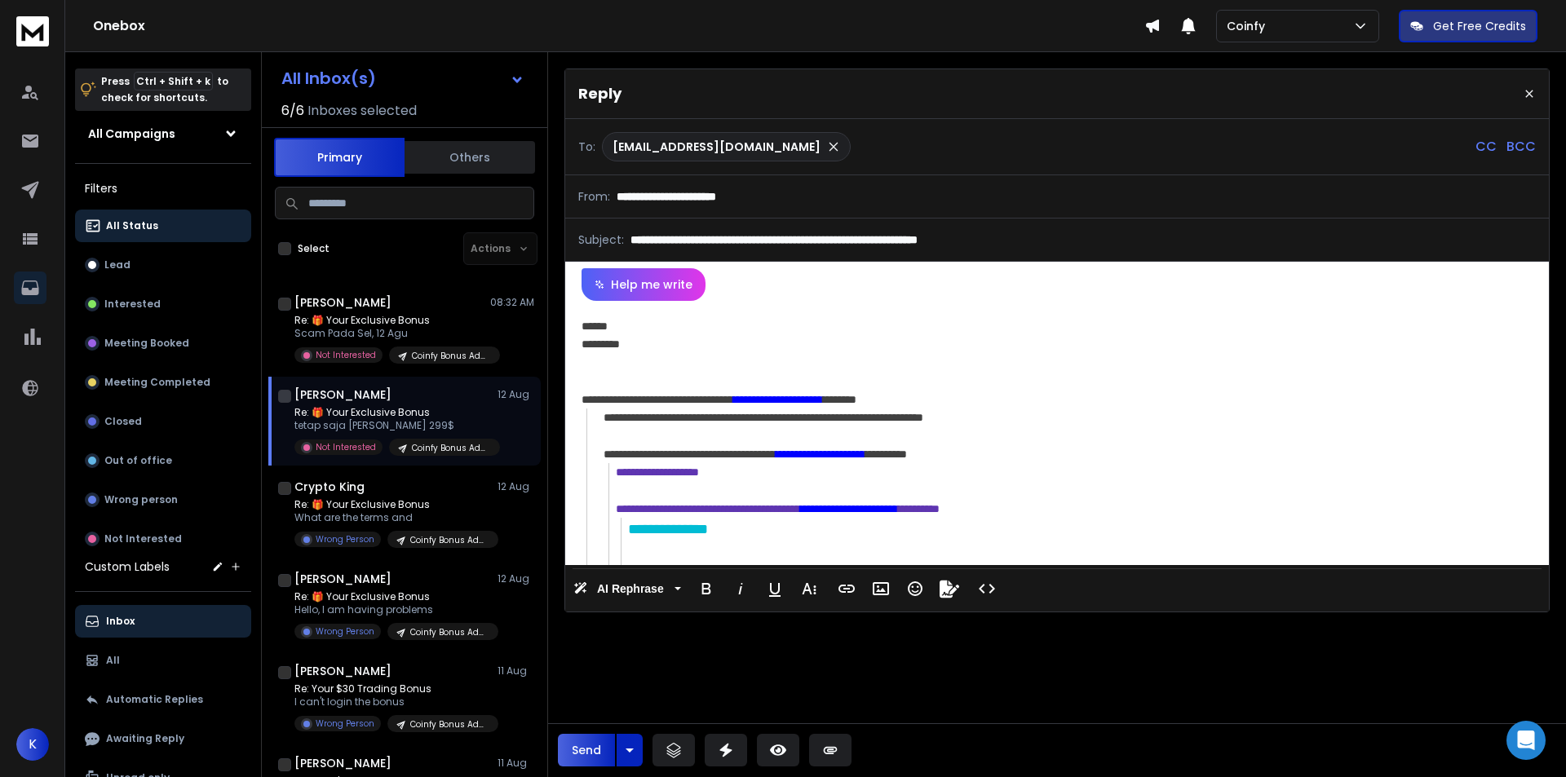
click at [665, 356] on div at bounding box center [1056, 363] width 951 height 18
click at [632, 344] on div "****** *********" at bounding box center [1048, 335] width 934 height 37
drag, startPoint x: 635, startPoint y: 343, endPoint x: 559, endPoint y: 347, distance: 76.8
click at [559, 347] on div "**********" at bounding box center [1057, 434] width 1018 height 764
click at [1045, 344] on div "**********" at bounding box center [1048, 335] width 934 height 37
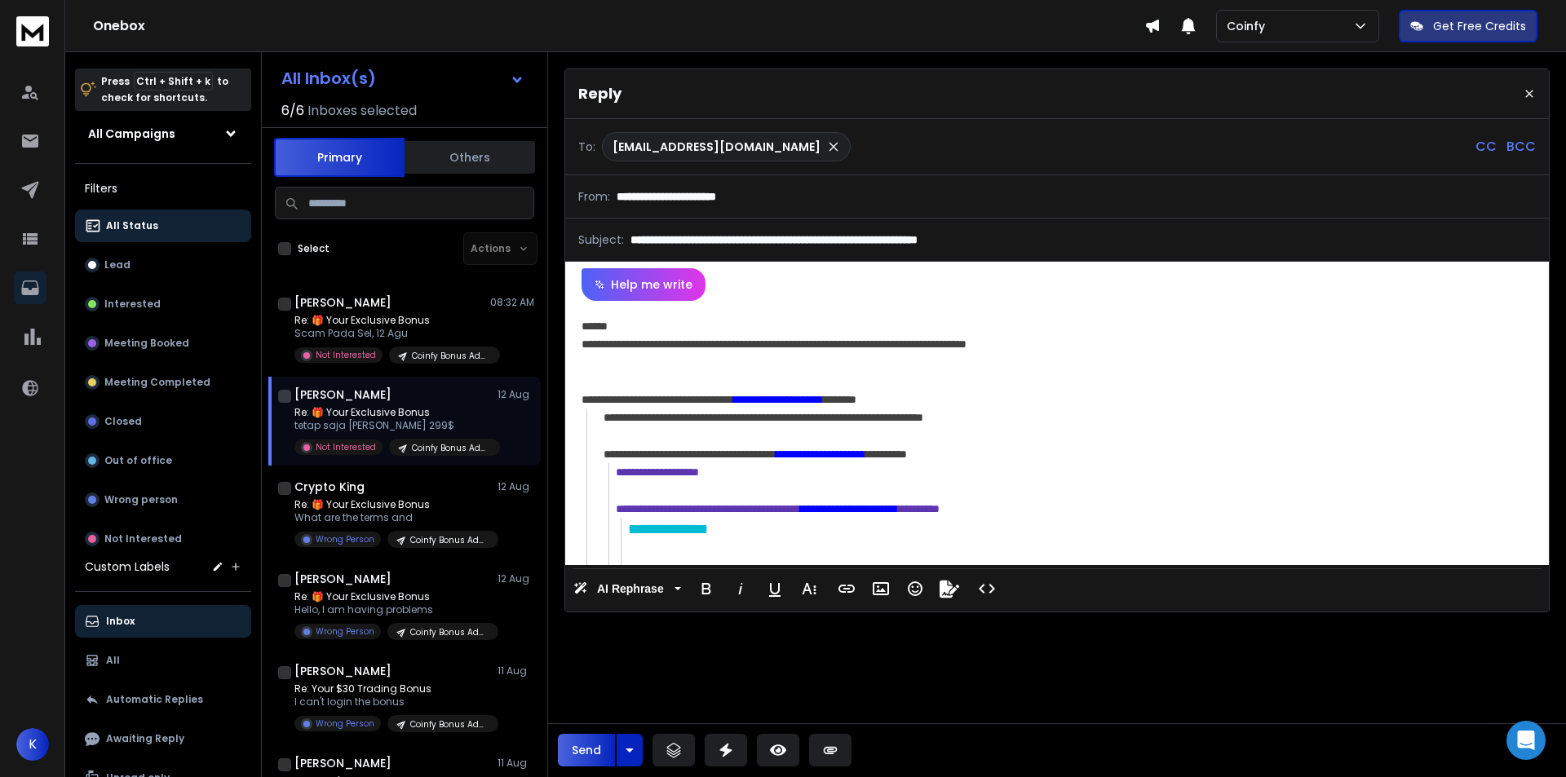
click at [1058, 342] on div "**********" at bounding box center [1048, 335] width 934 height 37
click at [1055, 344] on div "**********" at bounding box center [1048, 335] width 934 height 37
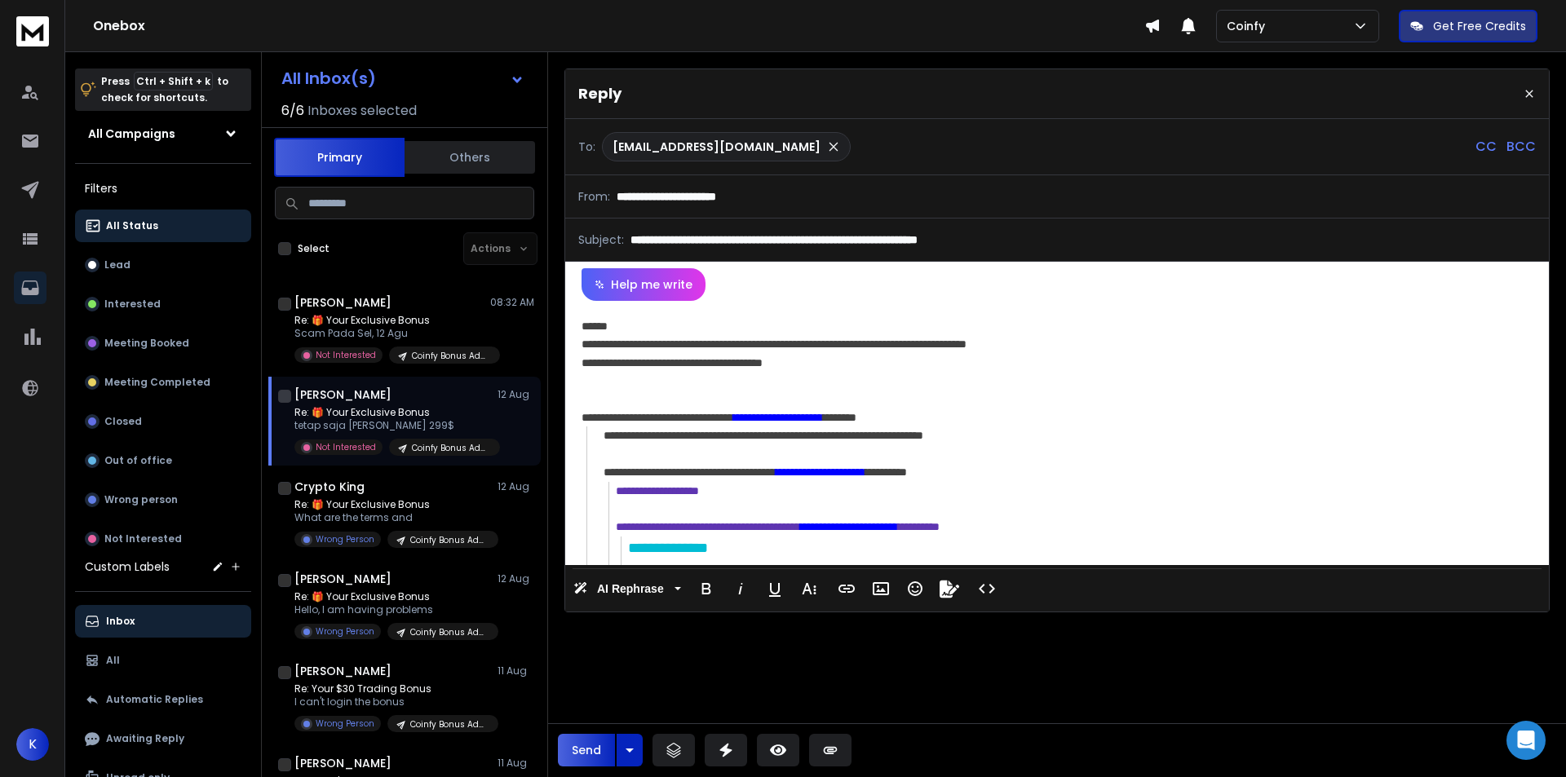
click at [817, 369] on div "**********" at bounding box center [1048, 344] width 934 height 55
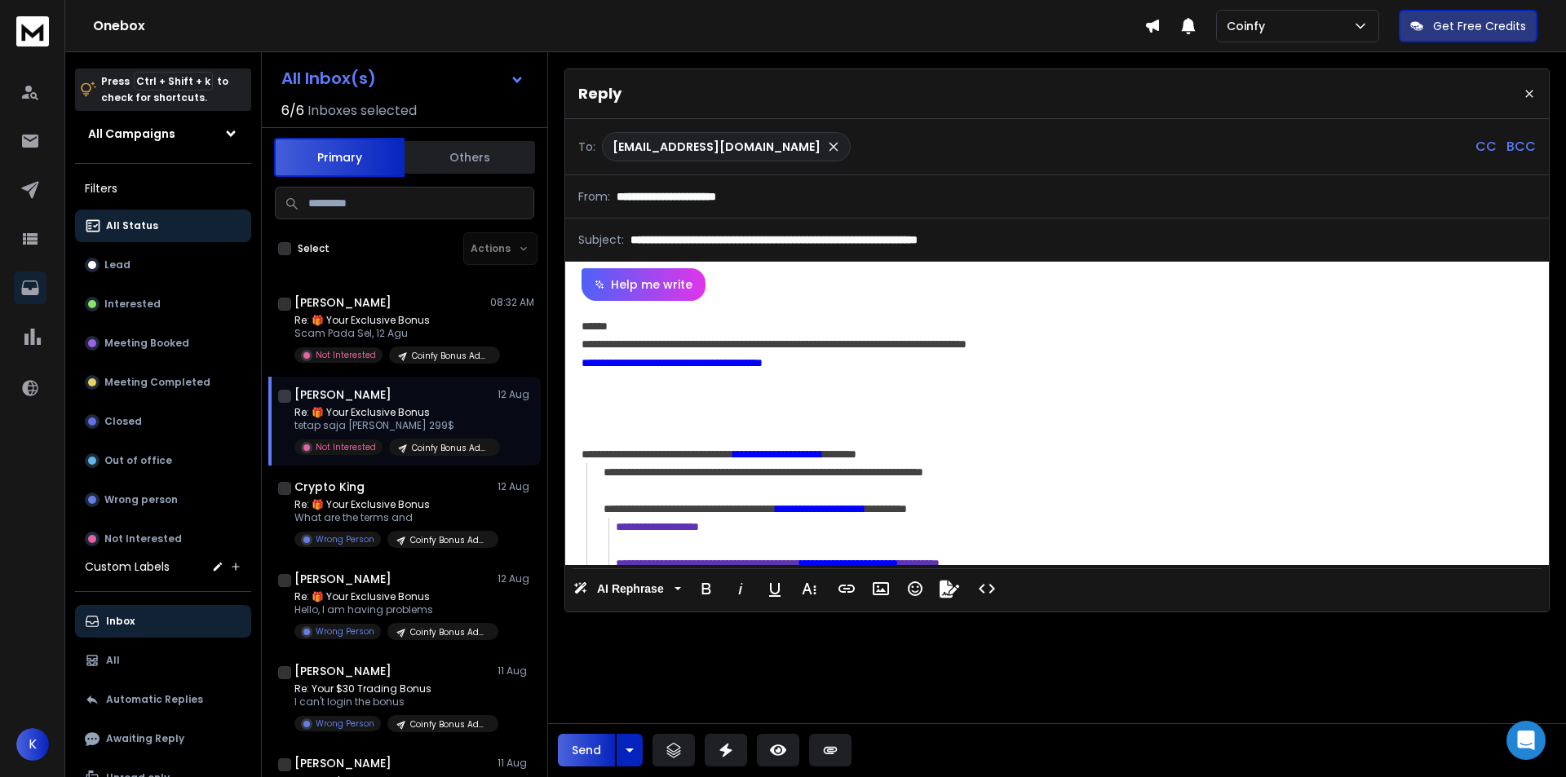
click at [831, 363] on div "**********" at bounding box center [1048, 362] width 934 height 91
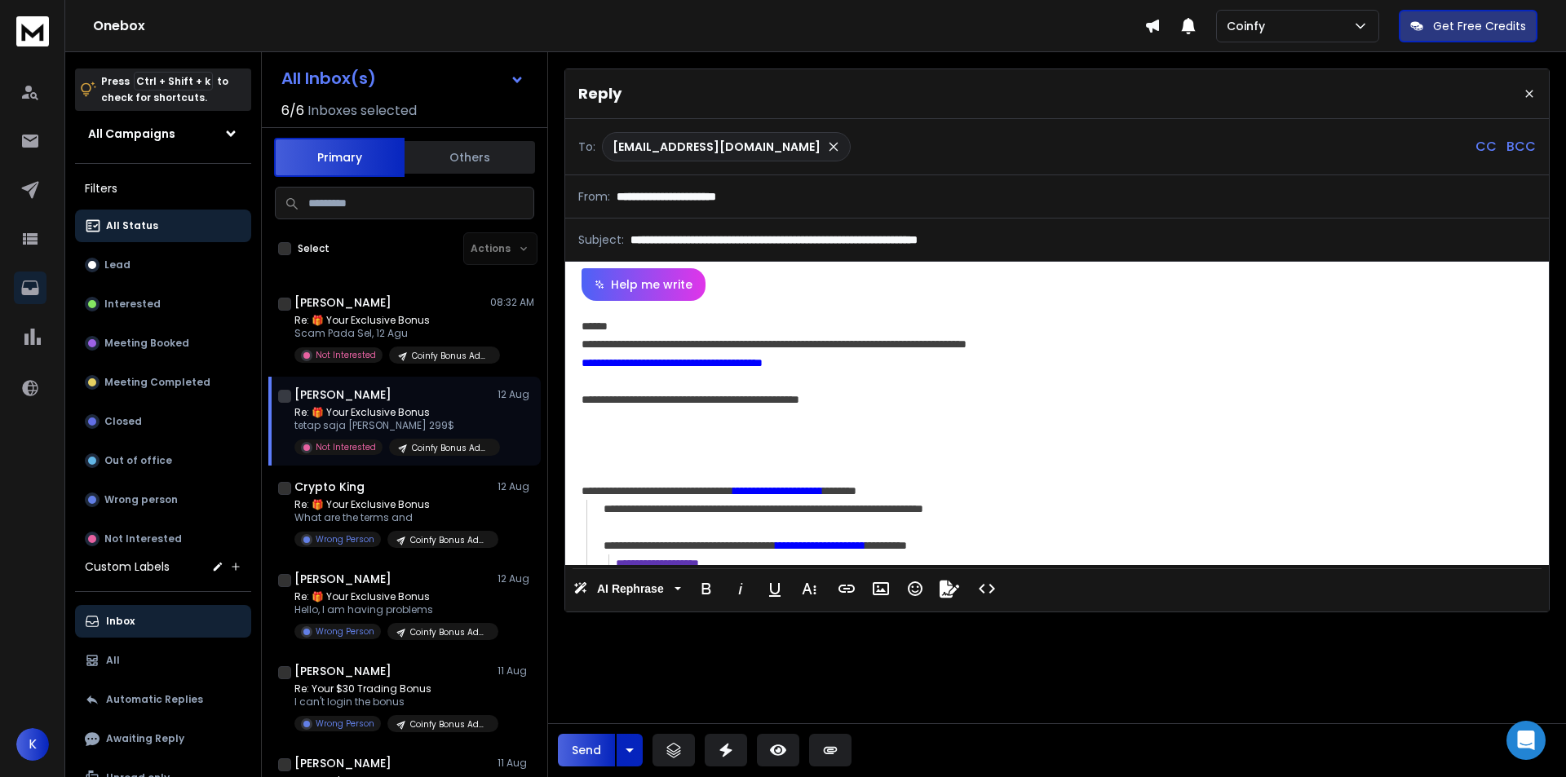
click at [720, 422] on div "**********" at bounding box center [1048, 418] width 934 height 55
click at [631, 461] on div at bounding box center [1056, 454] width 951 height 18
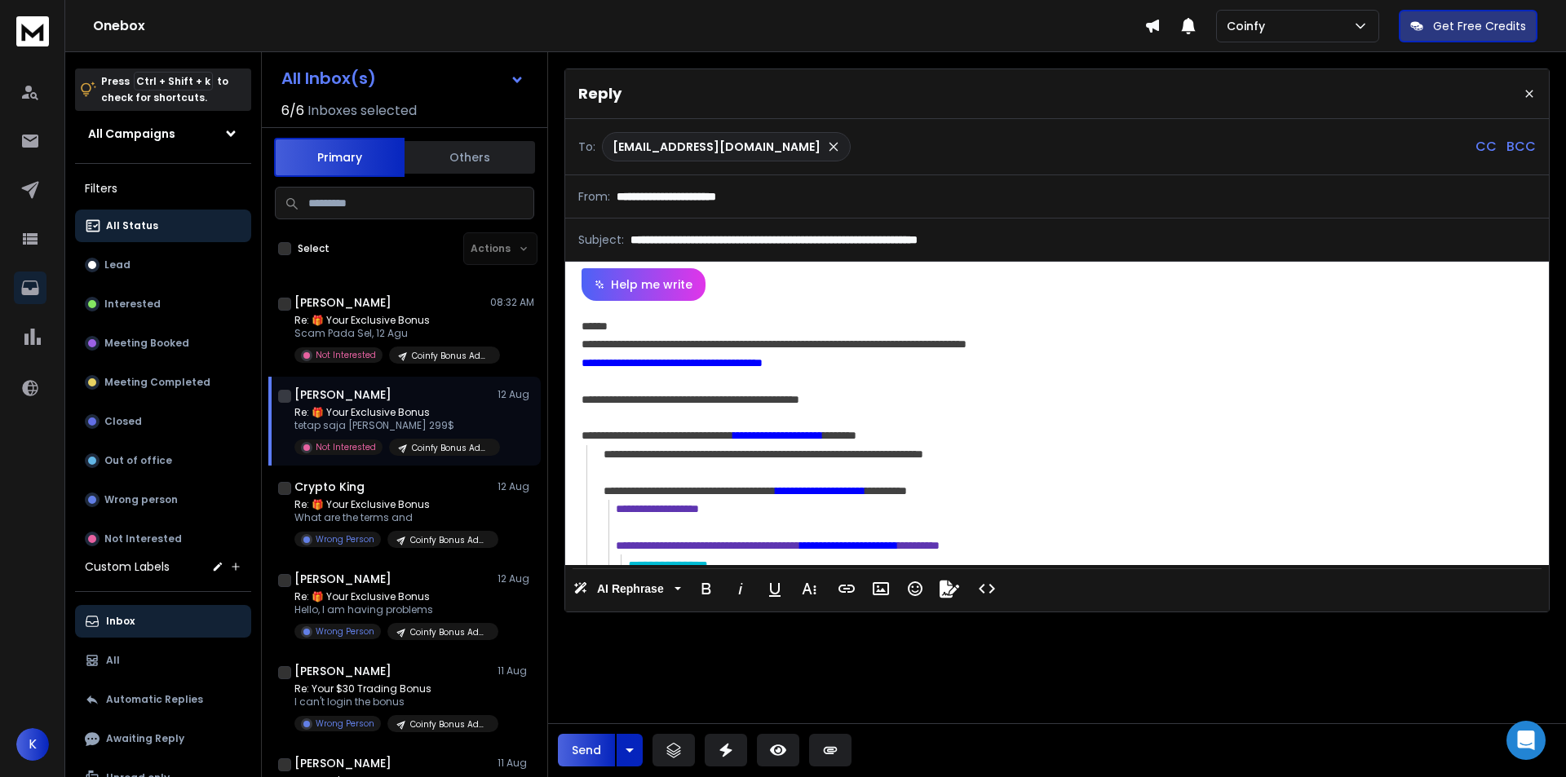
click at [586, 418] on div at bounding box center [1056, 418] width 951 height 18
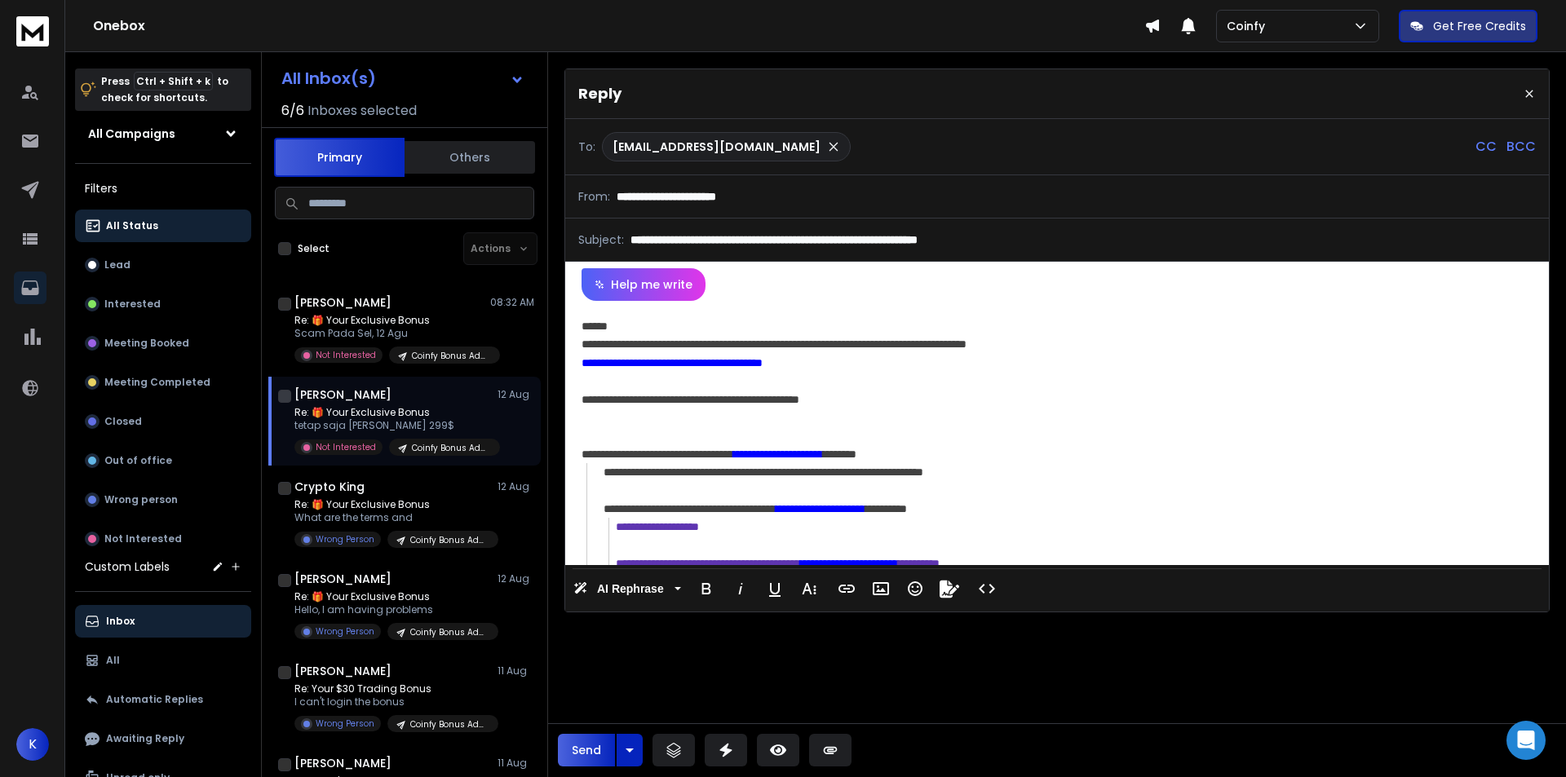
click at [801, 375] on div at bounding box center [1056, 381] width 951 height 18
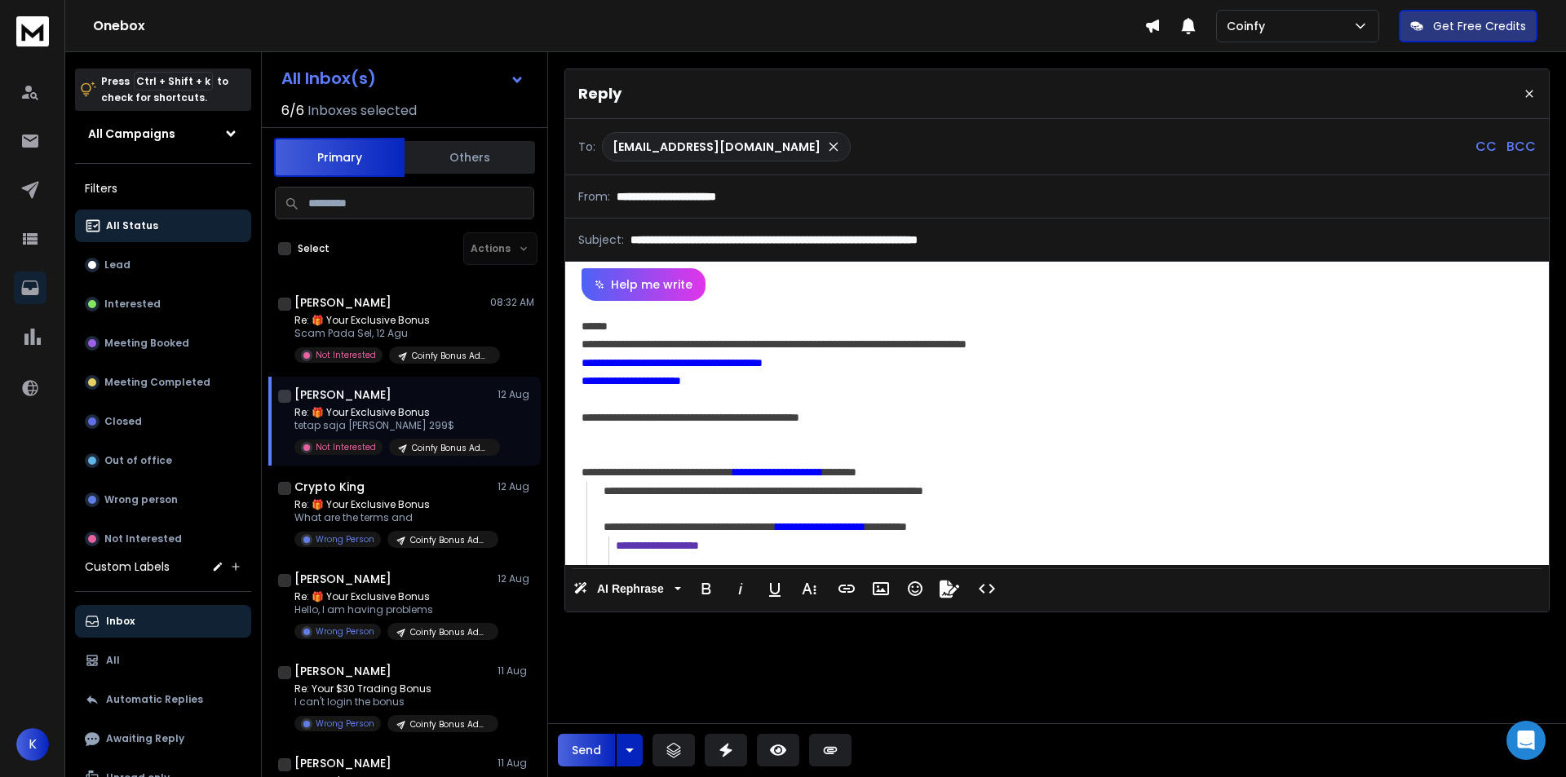
click at [586, 758] on button "Send" at bounding box center [586, 750] width 57 height 33
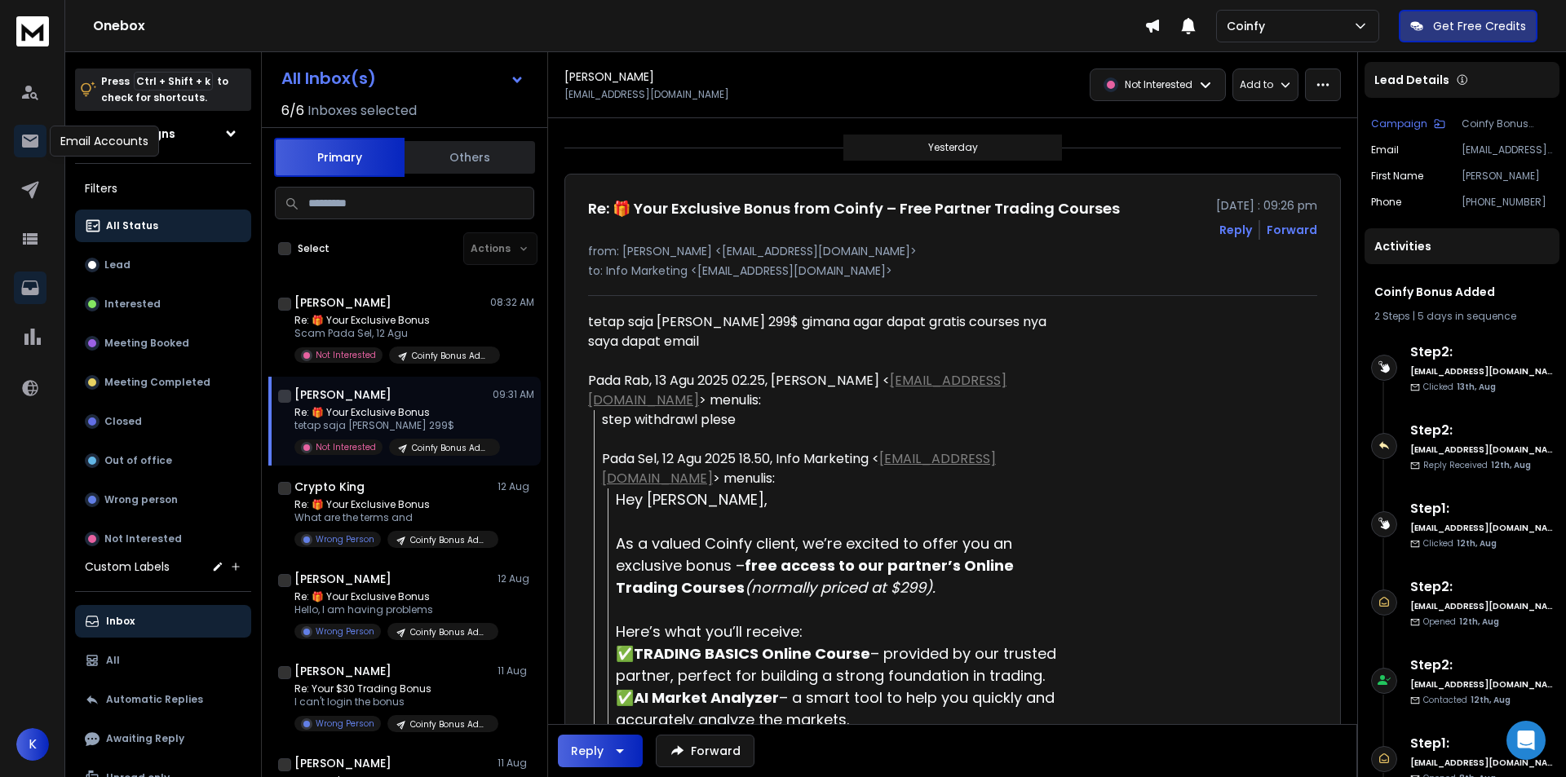
click at [32, 139] on icon at bounding box center [30, 141] width 16 height 13
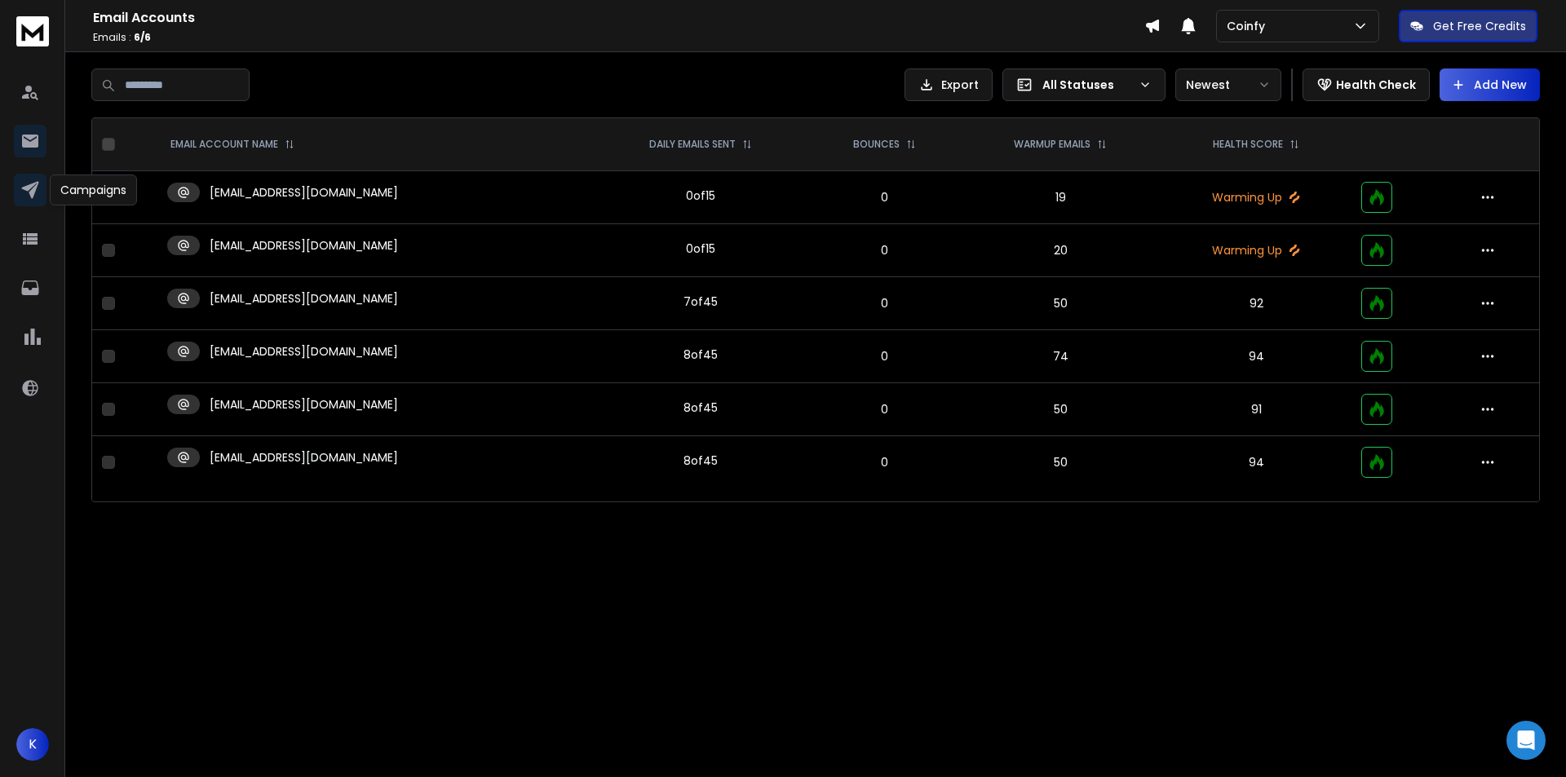
click at [32, 190] on icon at bounding box center [29, 189] width 17 height 17
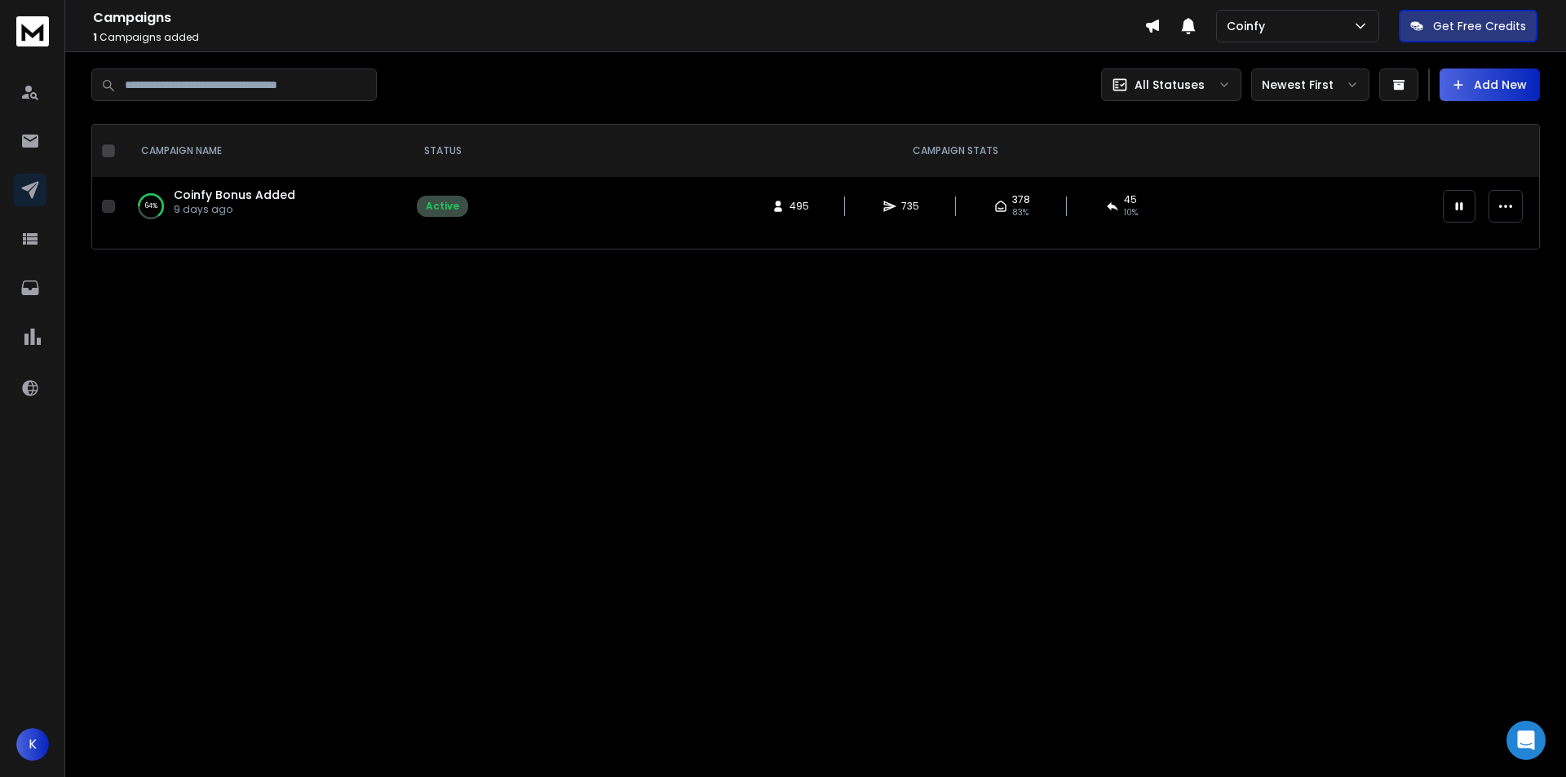
click at [210, 289] on div "Get only verified leads with our AI-powered Lead Finder, starting at $22/mo Try…" at bounding box center [783, 388] width 1566 height 777
click at [610, 392] on div "Get only verified leads with our AI-powered Lead Finder, starting at $22/mo Try…" at bounding box center [783, 388] width 1566 height 777
click at [233, 181] on td "64 % Coinfy Bonus Added 9 days ago" at bounding box center [264, 206] width 285 height 59
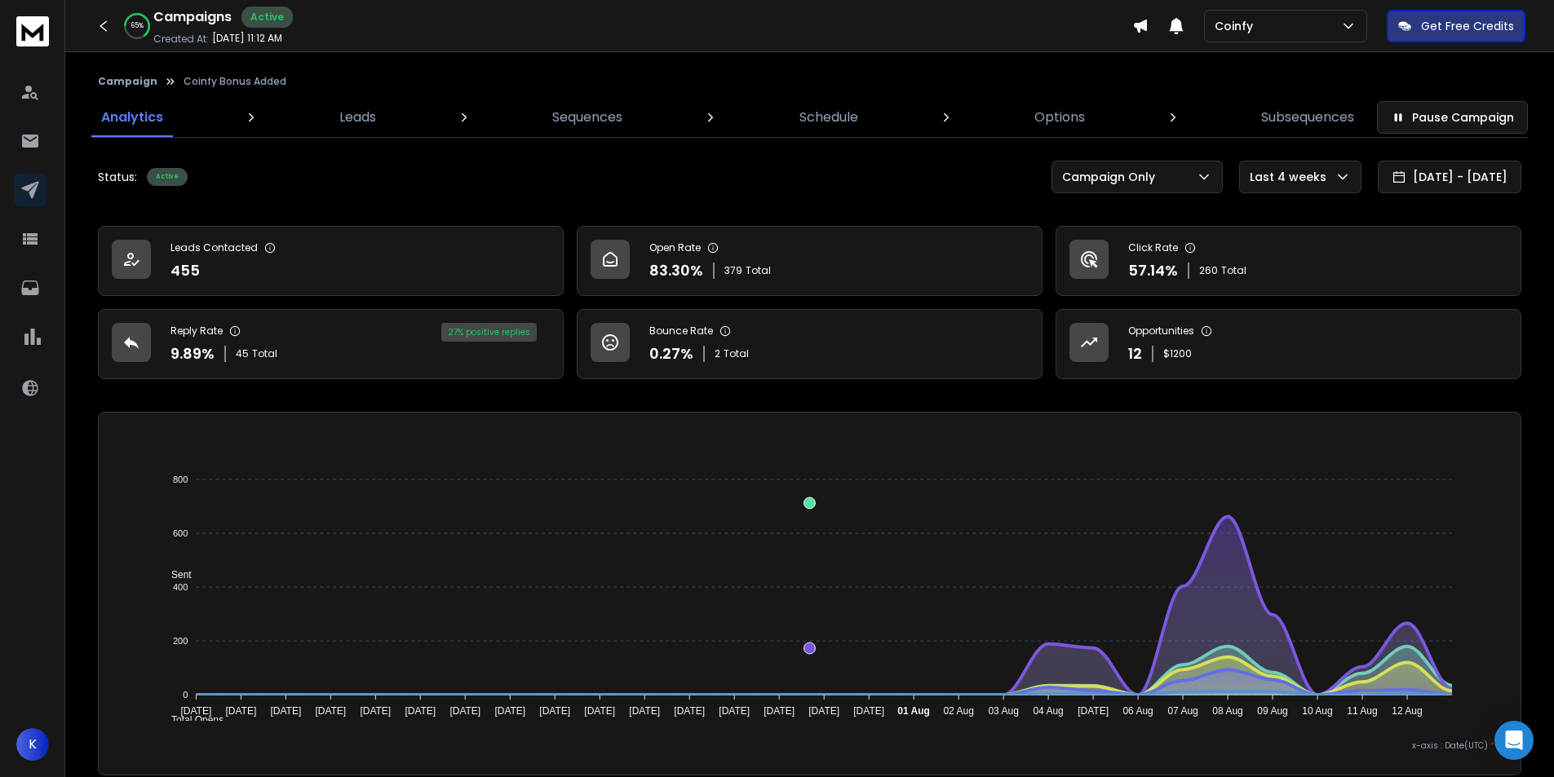
click at [405, 118] on div "Analytics Leads Sequences Schedule Options Subsequences" at bounding box center [727, 117] width 1272 height 39
click at [365, 125] on p "Leads" at bounding box center [357, 118] width 37 height 20
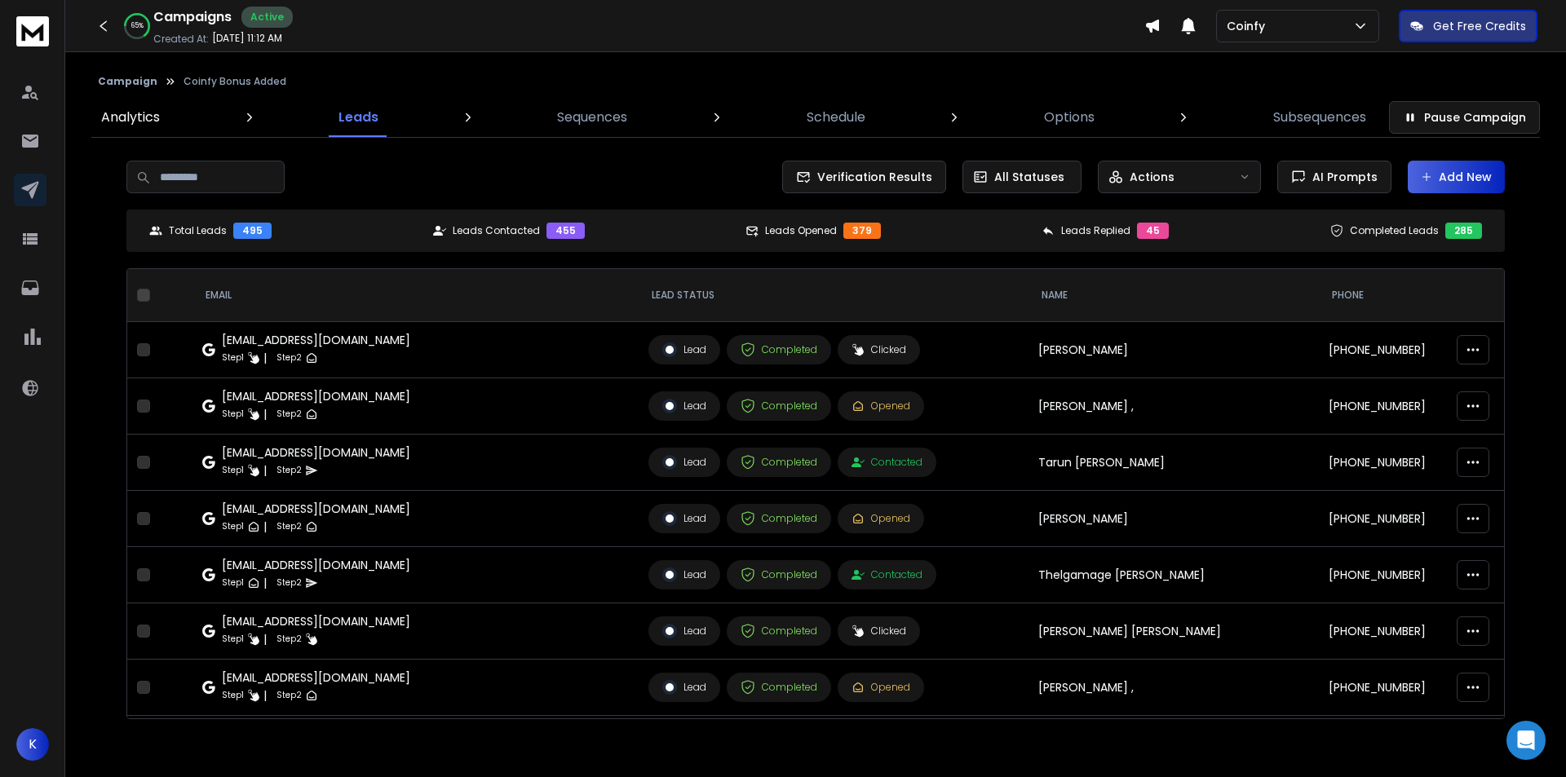
click at [153, 114] on p "Analytics" at bounding box center [130, 118] width 59 height 20
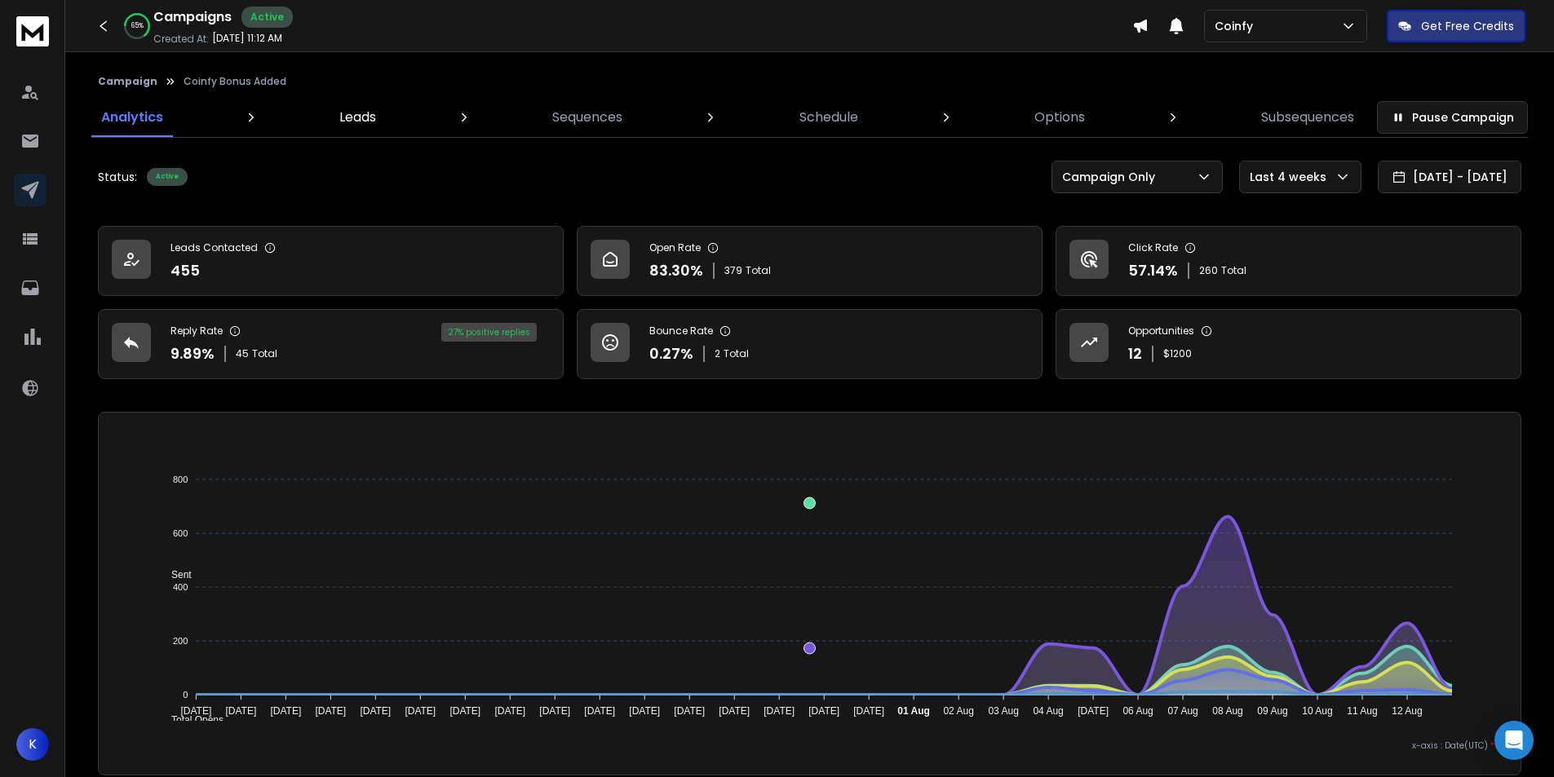
click at [366, 117] on p "Leads" at bounding box center [357, 118] width 37 height 20
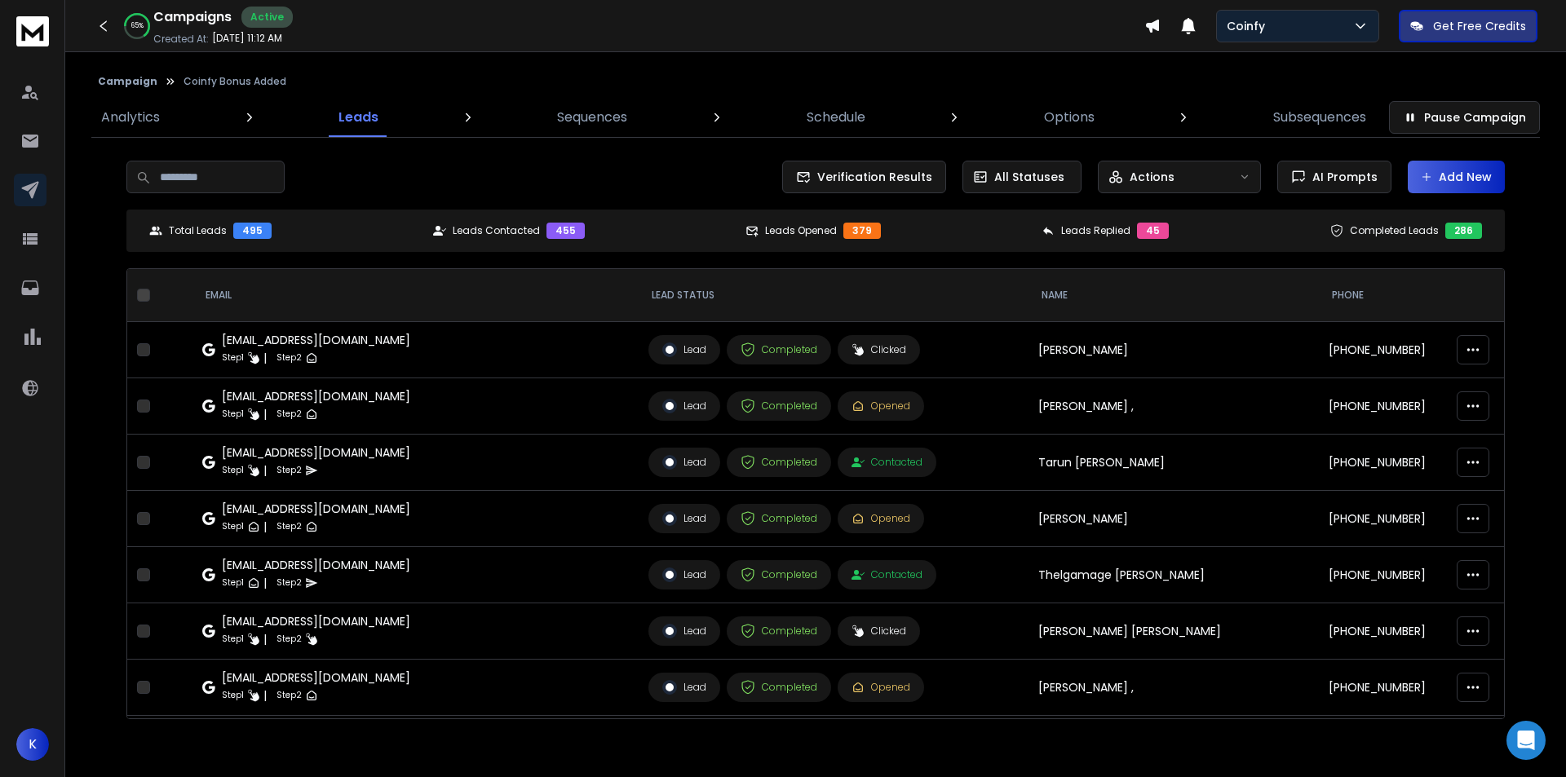
click at [1298, 22] on div "Coinfy" at bounding box center [1298, 26] width 142 height 16
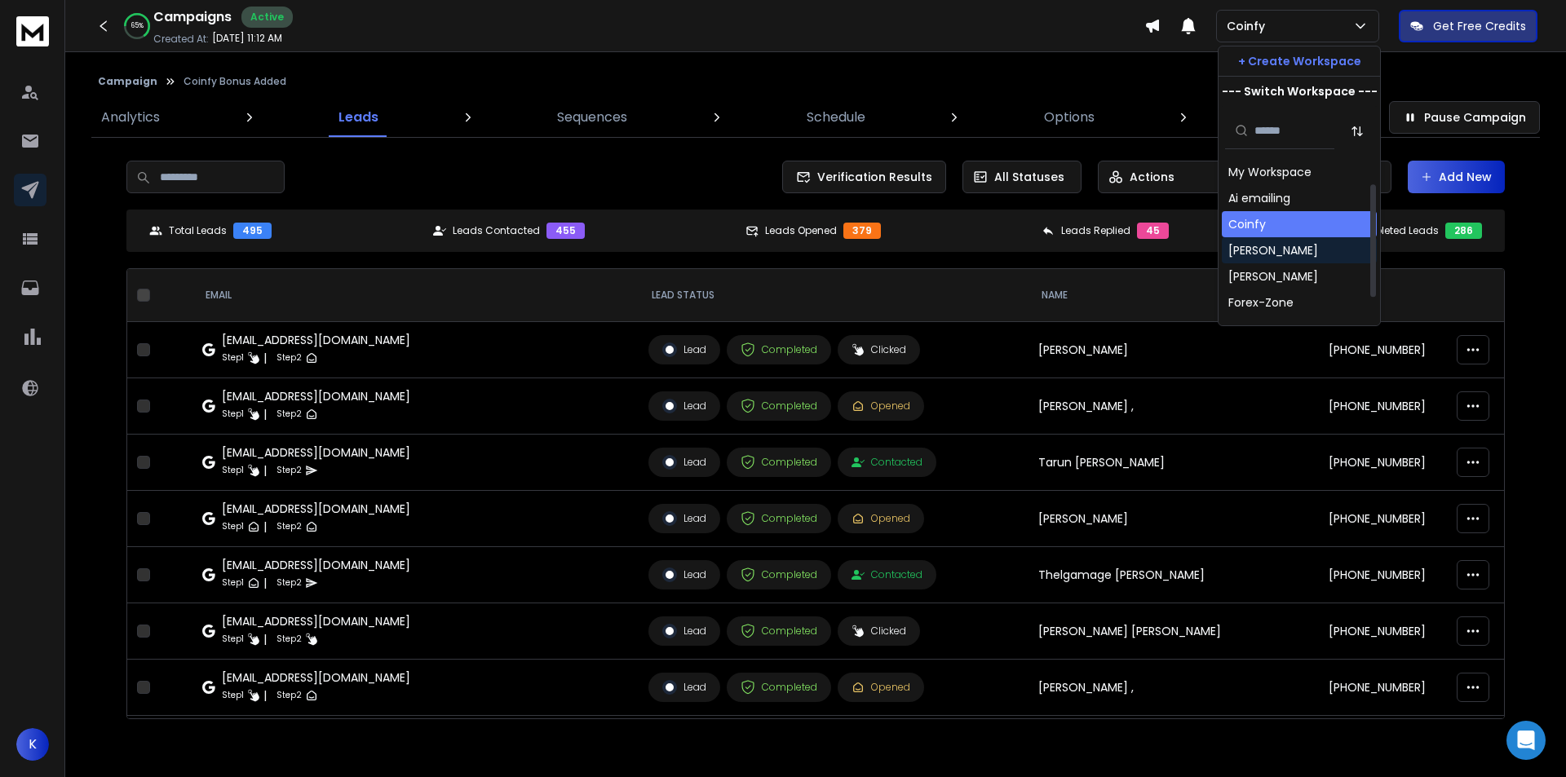
scroll to position [72, 0]
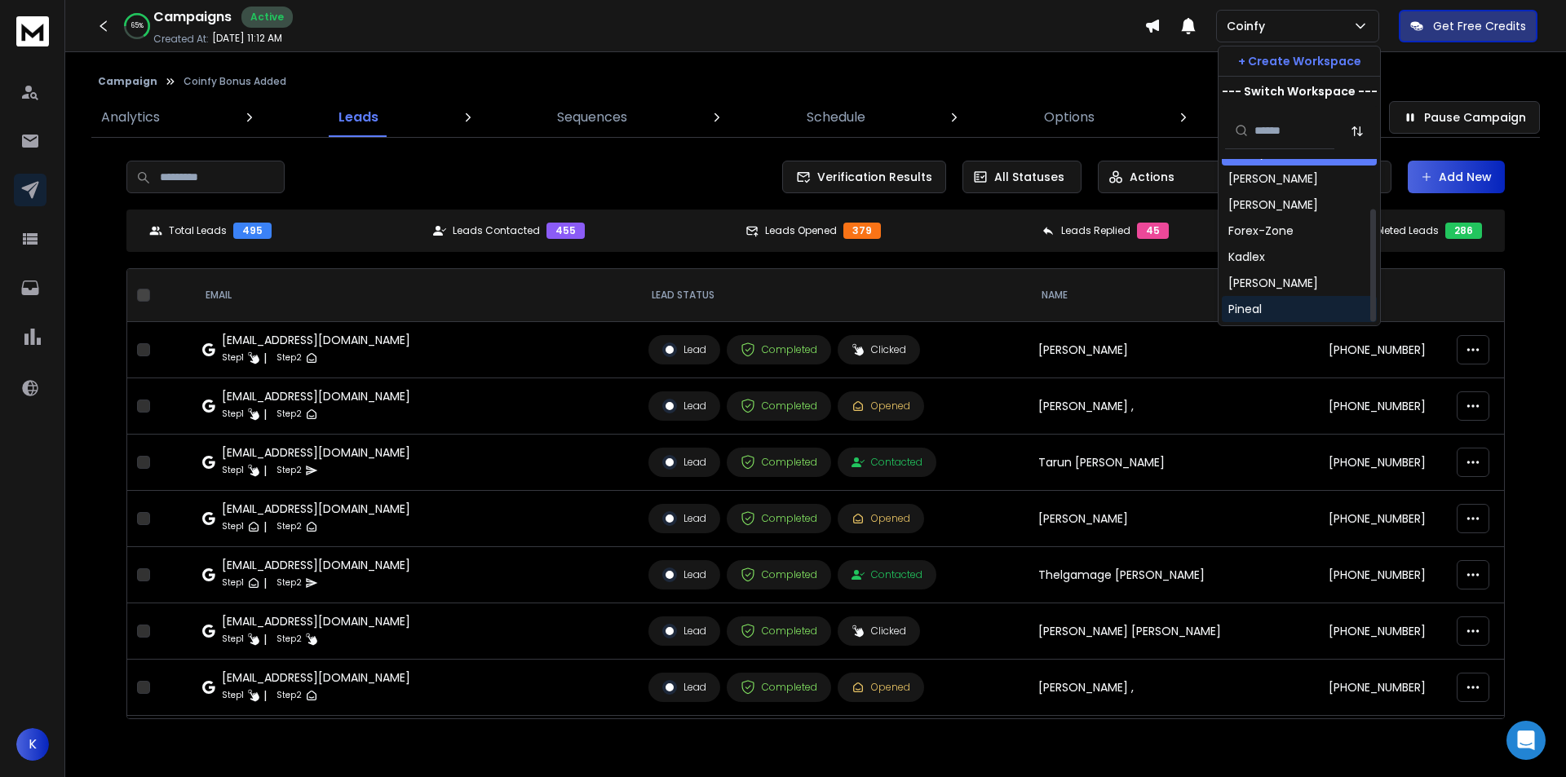
click at [1267, 305] on div "Pineal" at bounding box center [1299, 309] width 155 height 26
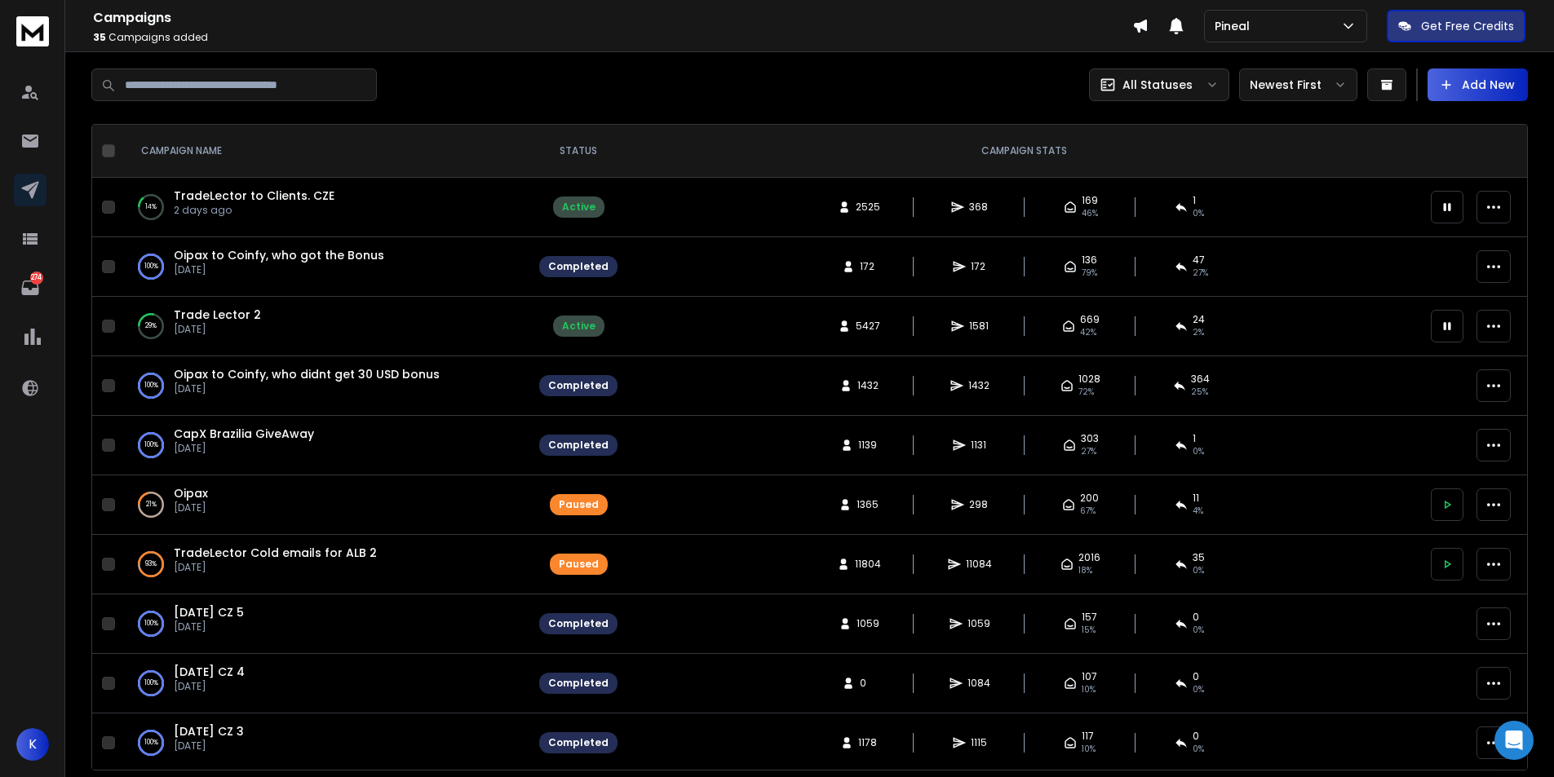
click at [319, 381] on span "Oipax to Coinfy, who didnt get 30 USD bonus" at bounding box center [307, 374] width 266 height 16
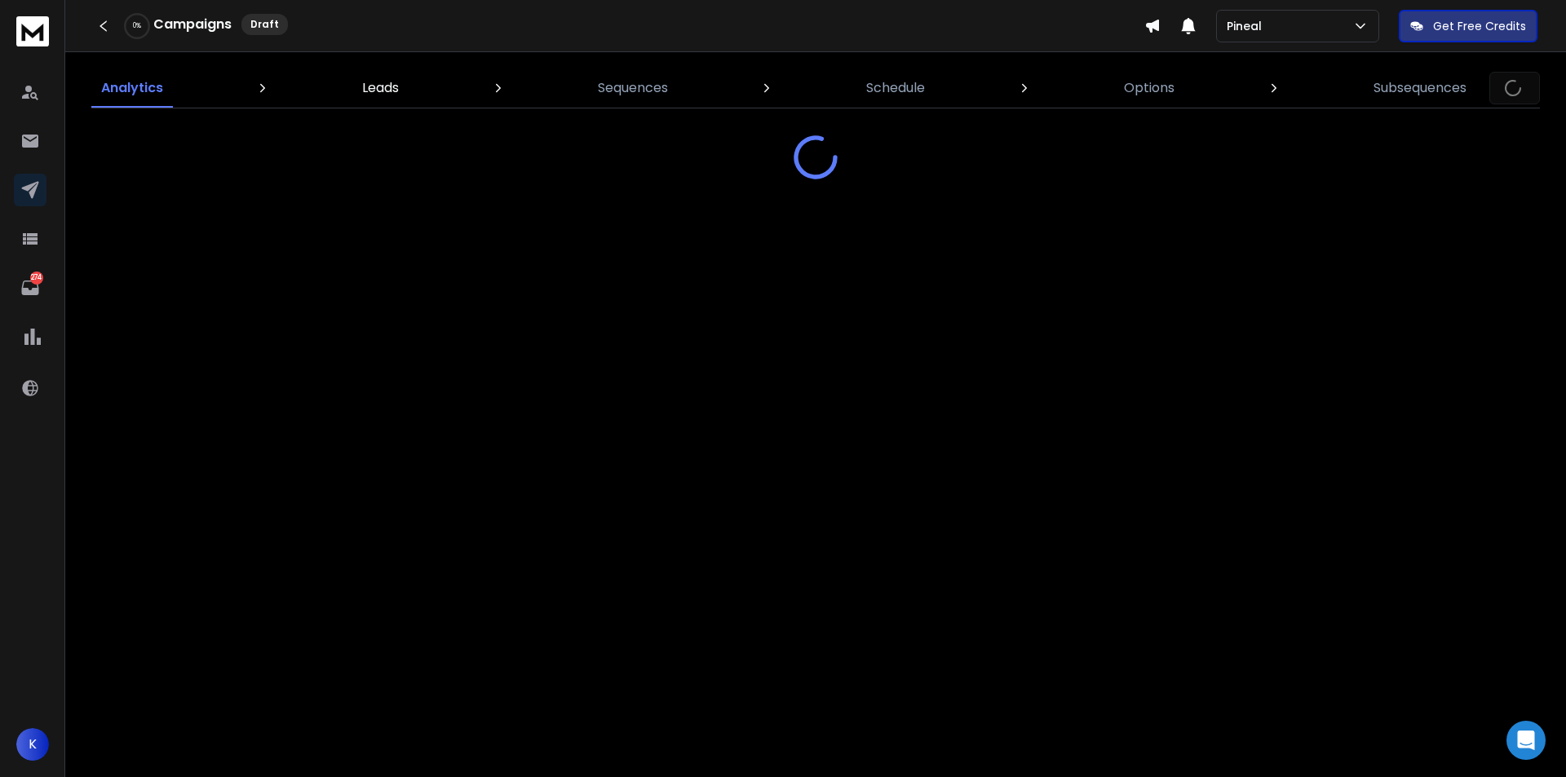
click at [392, 86] on p "Leads" at bounding box center [380, 88] width 37 height 20
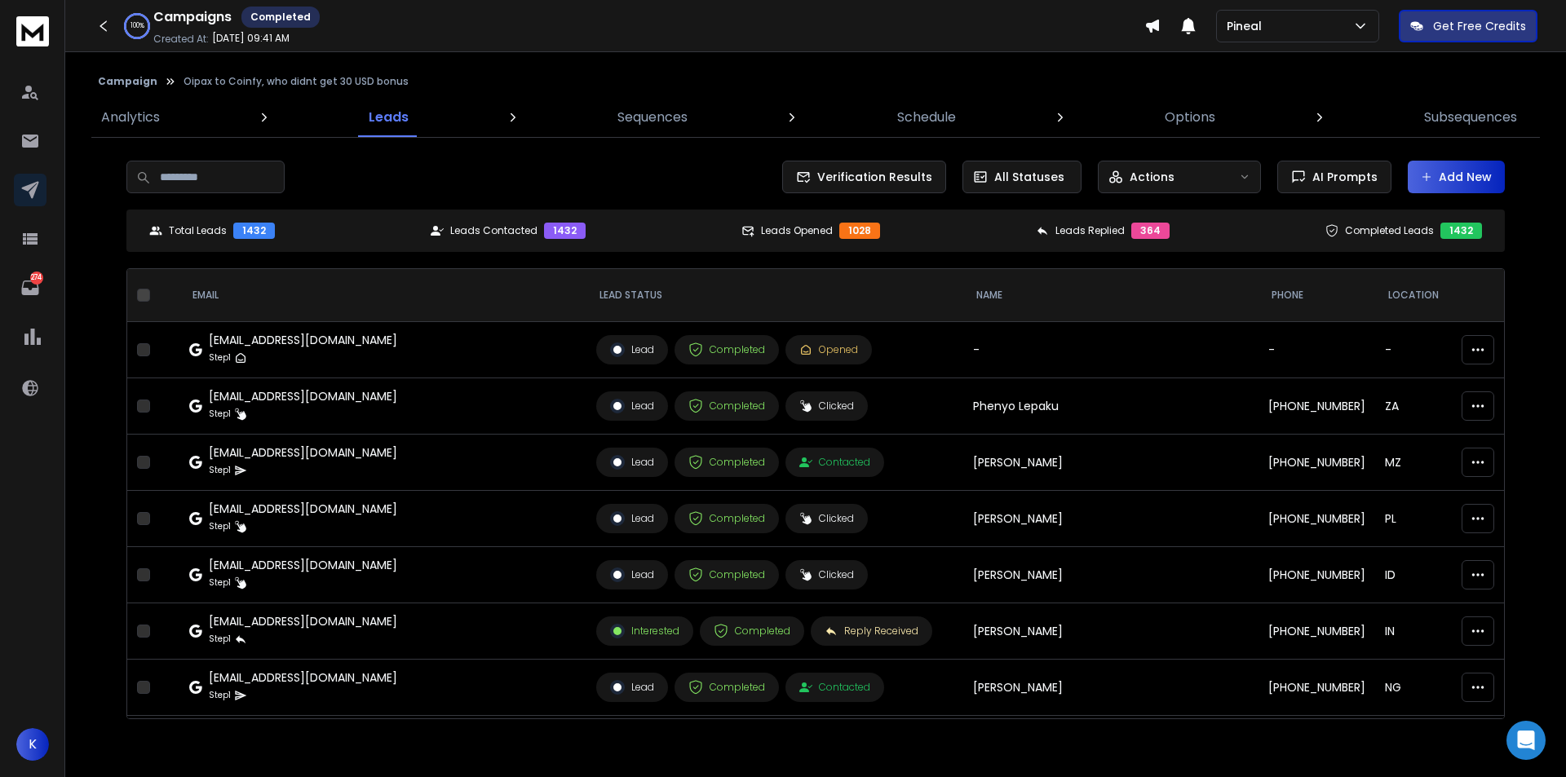
click at [224, 146] on div "Campaign Oipax to Coinfy, who didnt get 30 USD bonus Analytics Leads Sequences …" at bounding box center [815, 389] width 1448 height 641
click at [225, 173] on input at bounding box center [205, 177] width 158 height 33
paste input "**********"
type input "**********"
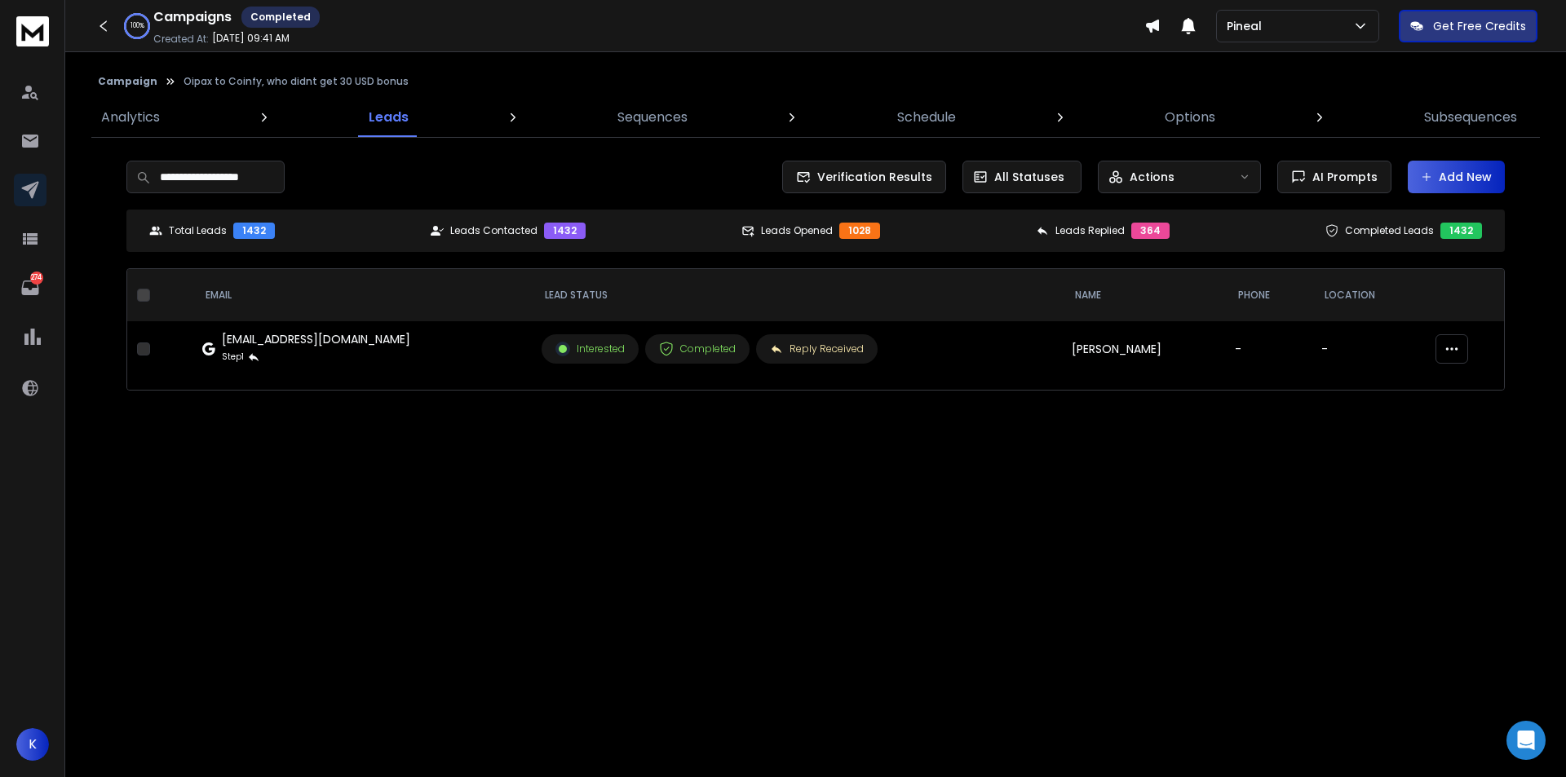
drag, startPoint x: 222, startPoint y: 160, endPoint x: 220, endPoint y: 172, distance: 12.3
click at [222, 161] on div "**********" at bounding box center [815, 267] width 1448 height 227
click at [220, 172] on input "**********" at bounding box center [205, 177] width 158 height 33
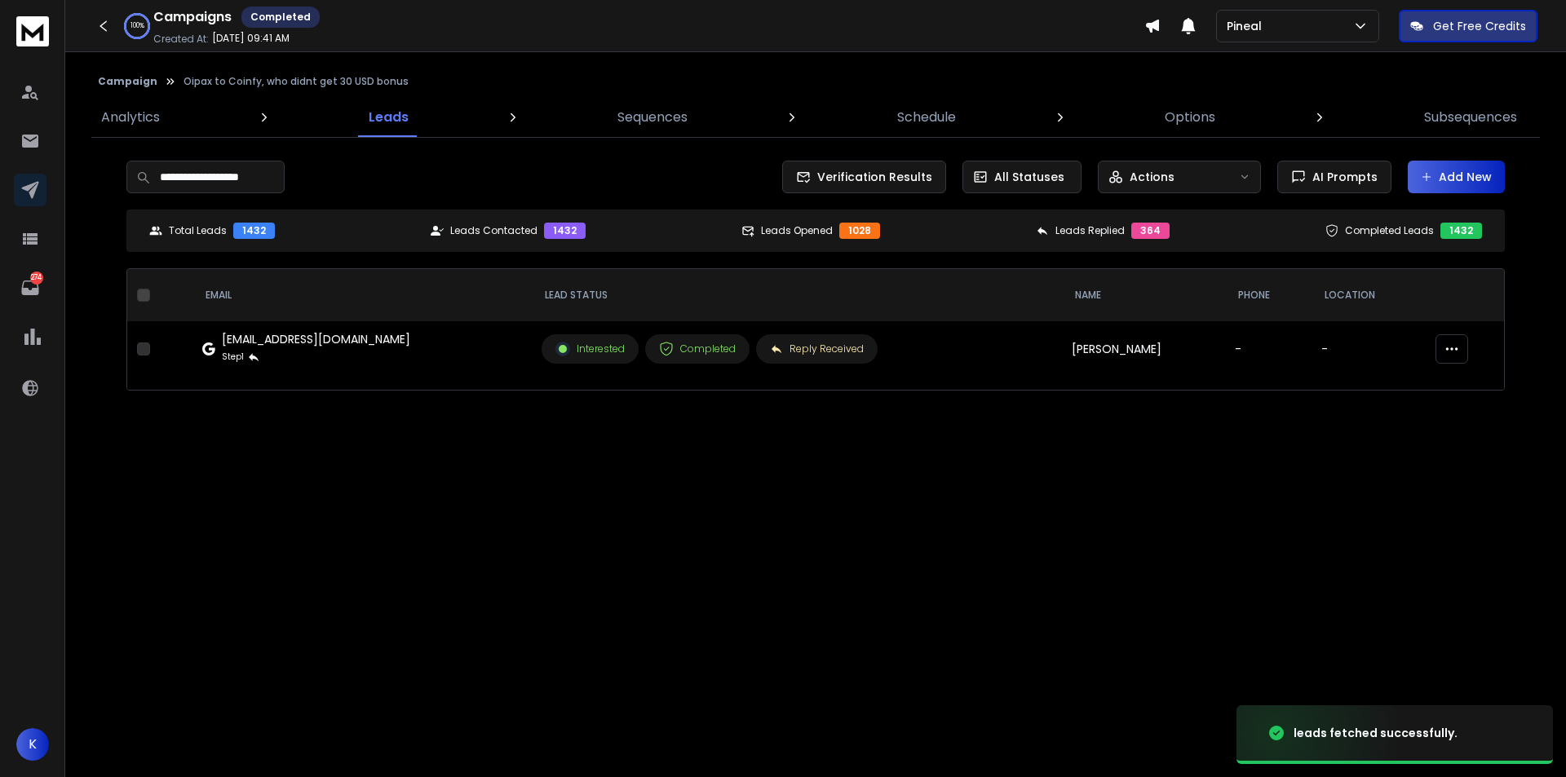
click at [255, 175] on input "**********" at bounding box center [205, 177] width 158 height 33
paste input "*"
type input "**********"
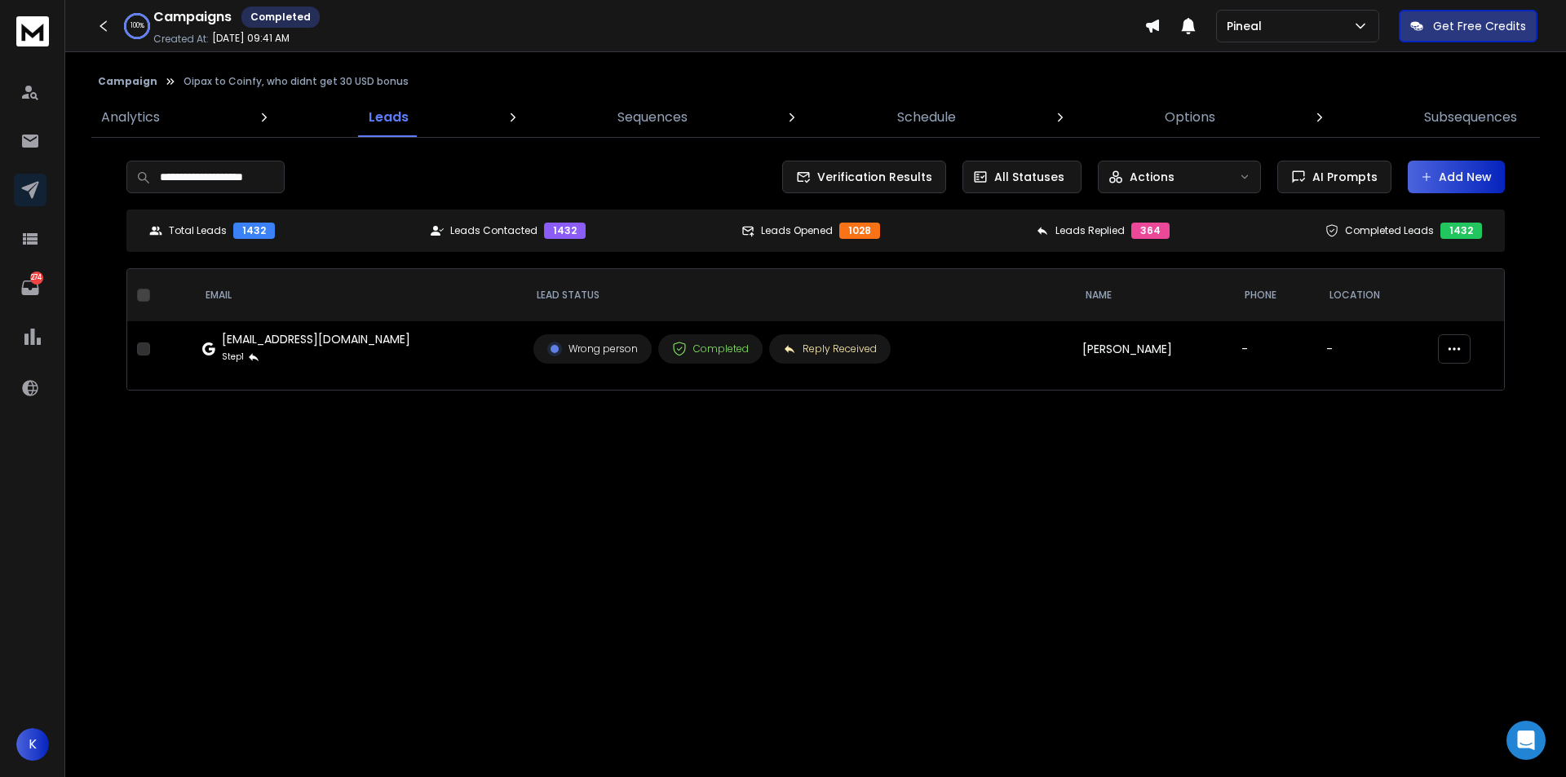
click at [214, 175] on input "**********" at bounding box center [205, 177] width 158 height 33
paste input "**"
type input "**********"
click at [236, 171] on input "**********" at bounding box center [205, 177] width 158 height 33
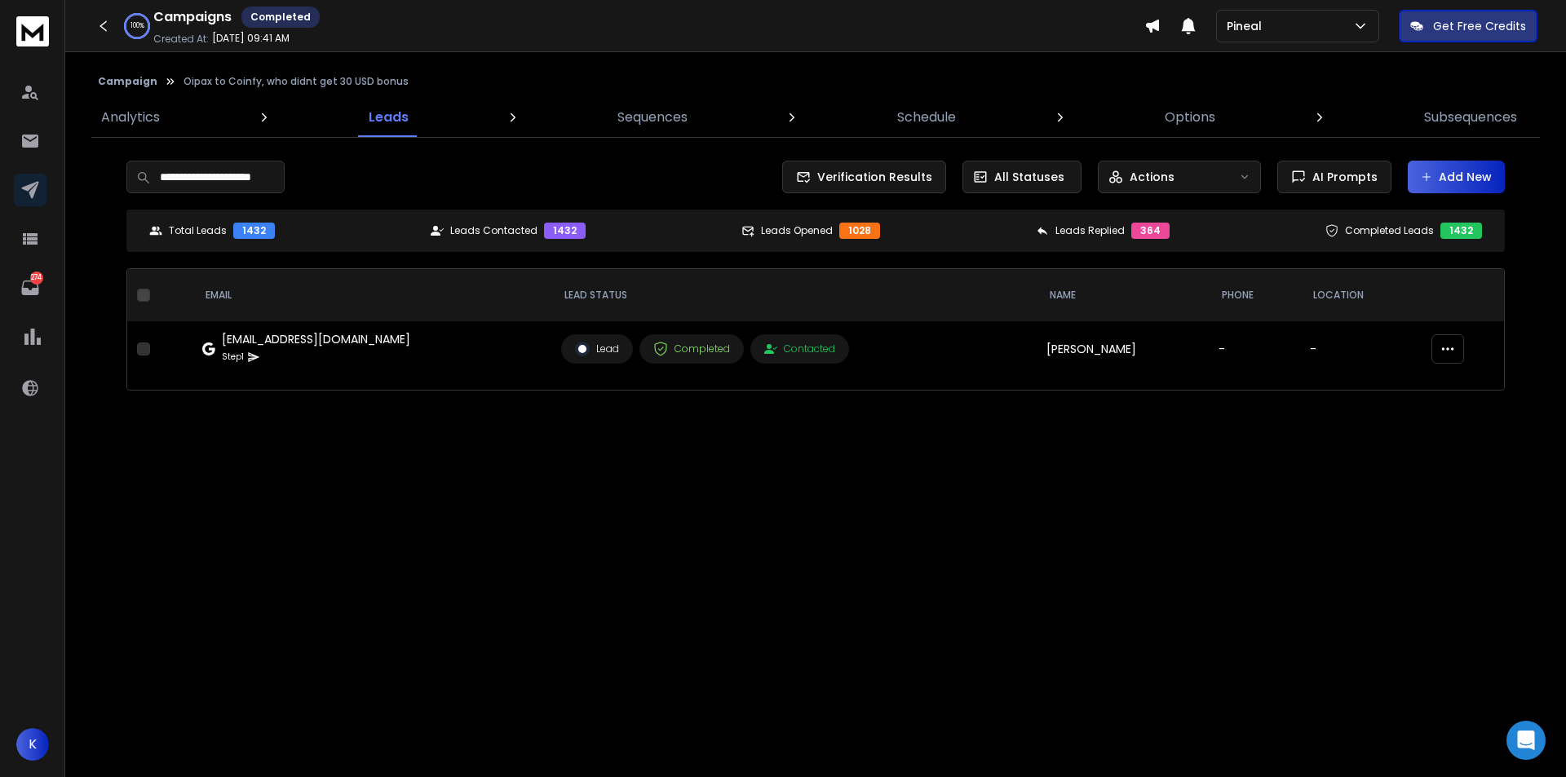
paste input
type input "**********"
click at [271, 182] on input "**********" at bounding box center [205, 177] width 158 height 33
paste input "**********"
type input "**********"
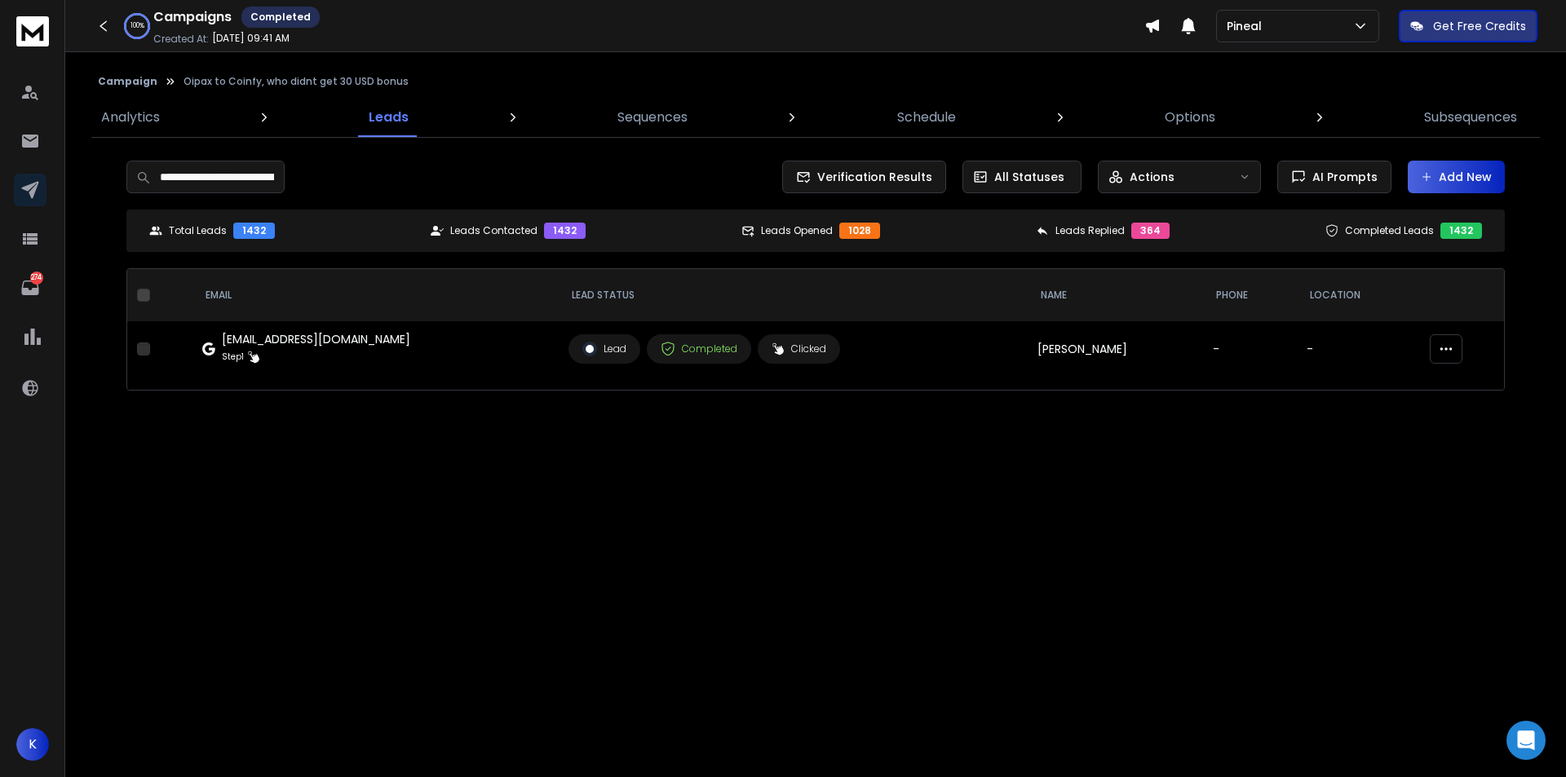
scroll to position [0, 86]
click at [24, 285] on icon at bounding box center [30, 288] width 20 height 20
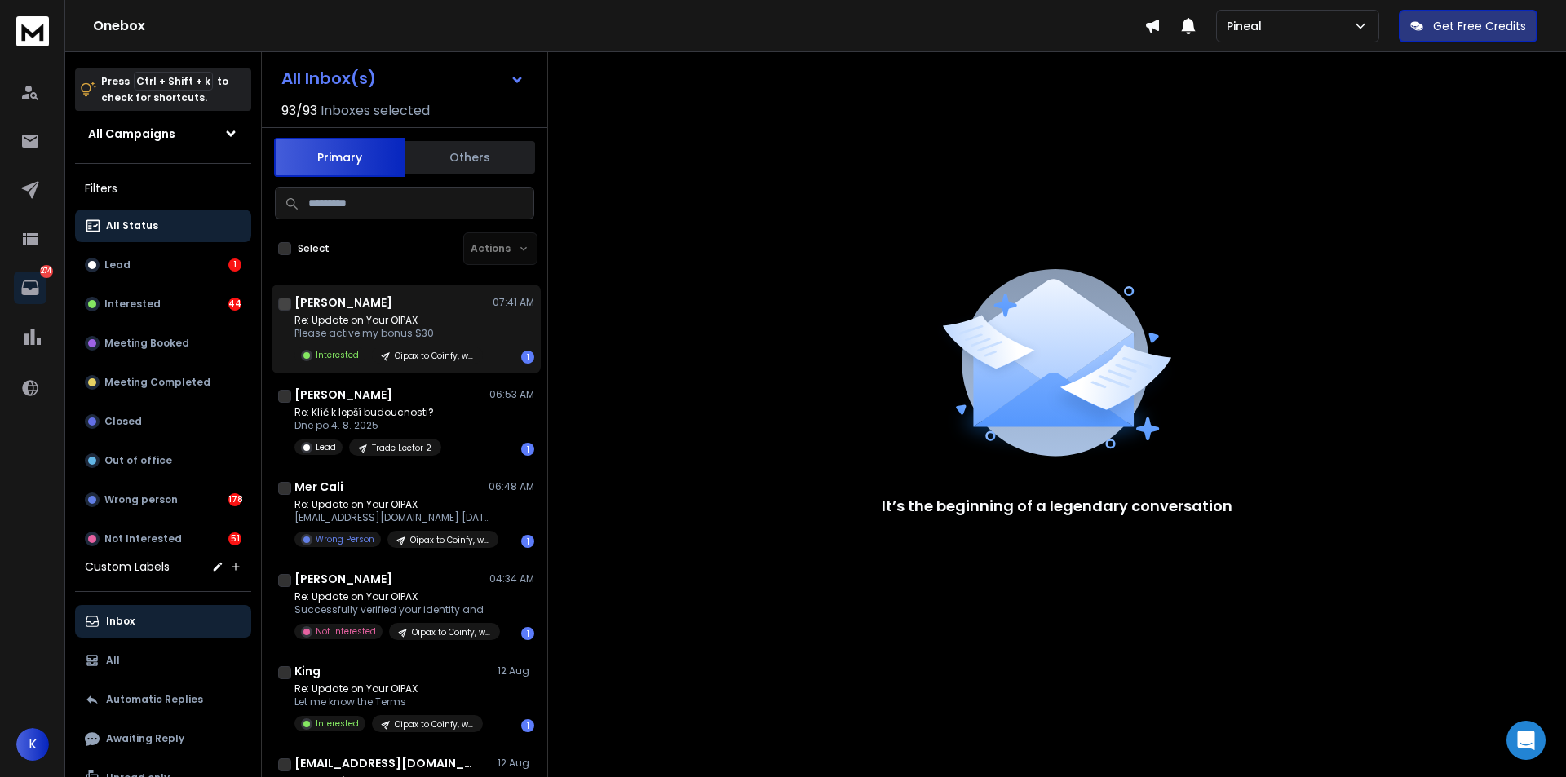
click at [453, 313] on div "David Wite 07:41 AM Re: Update on Your OIPAX Please active my bonus $30 Interes…" at bounding box center [414, 328] width 240 height 69
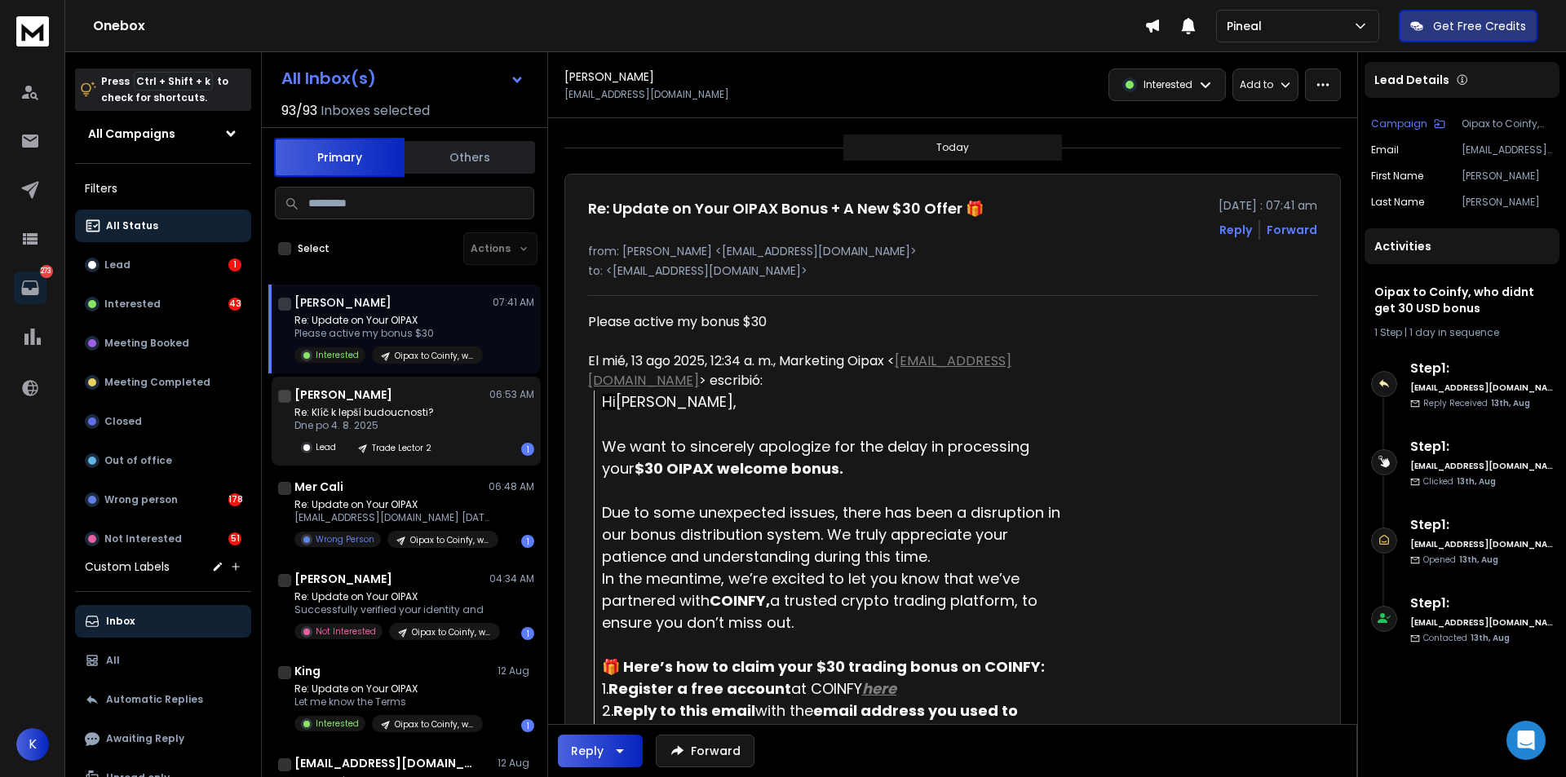
click at [431, 414] on p "Re: Klíč k lepší budoucnosti?" at bounding box center [367, 412] width 147 height 13
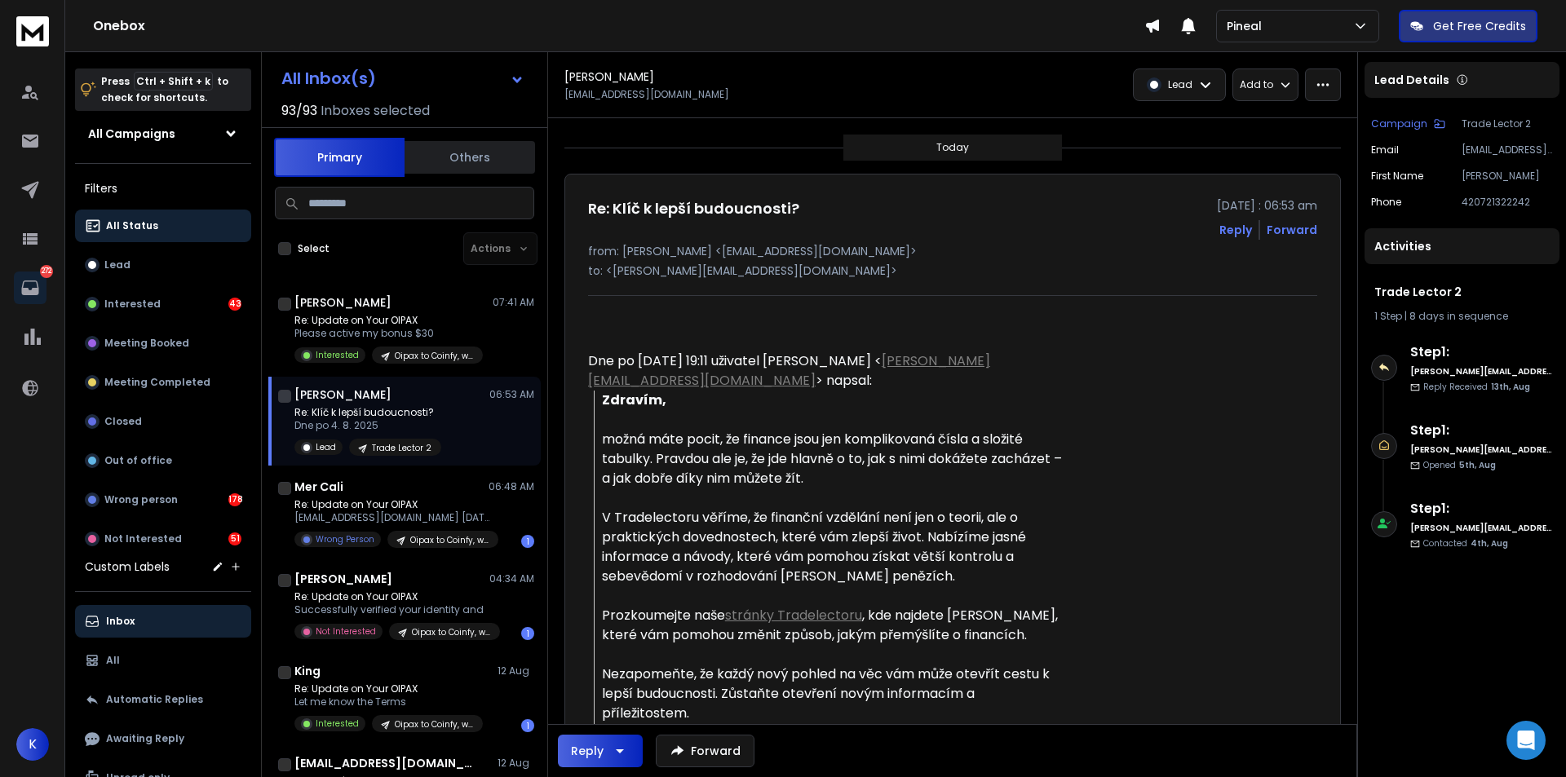
drag, startPoint x: 650, startPoint y: 306, endPoint x: 579, endPoint y: 313, distance: 71.3
click at [579, 313] on div "Re: Klíč k lepší budoucnosti? 13 August 2025 : 06:53 am Reply Forward from: Vla…" at bounding box center [952, 575] width 776 height 802
click at [639, 312] on div at bounding box center [826, 322] width 476 height 20
drag, startPoint x: 1105, startPoint y: 325, endPoint x: 596, endPoint y: 298, distance: 509.7
click at [596, 298] on div "Re: Klíč k lepší budoucnosti? 13 August 2025 : 06:53 am Reply Forward from: Vla…" at bounding box center [952, 574] width 729 height 754
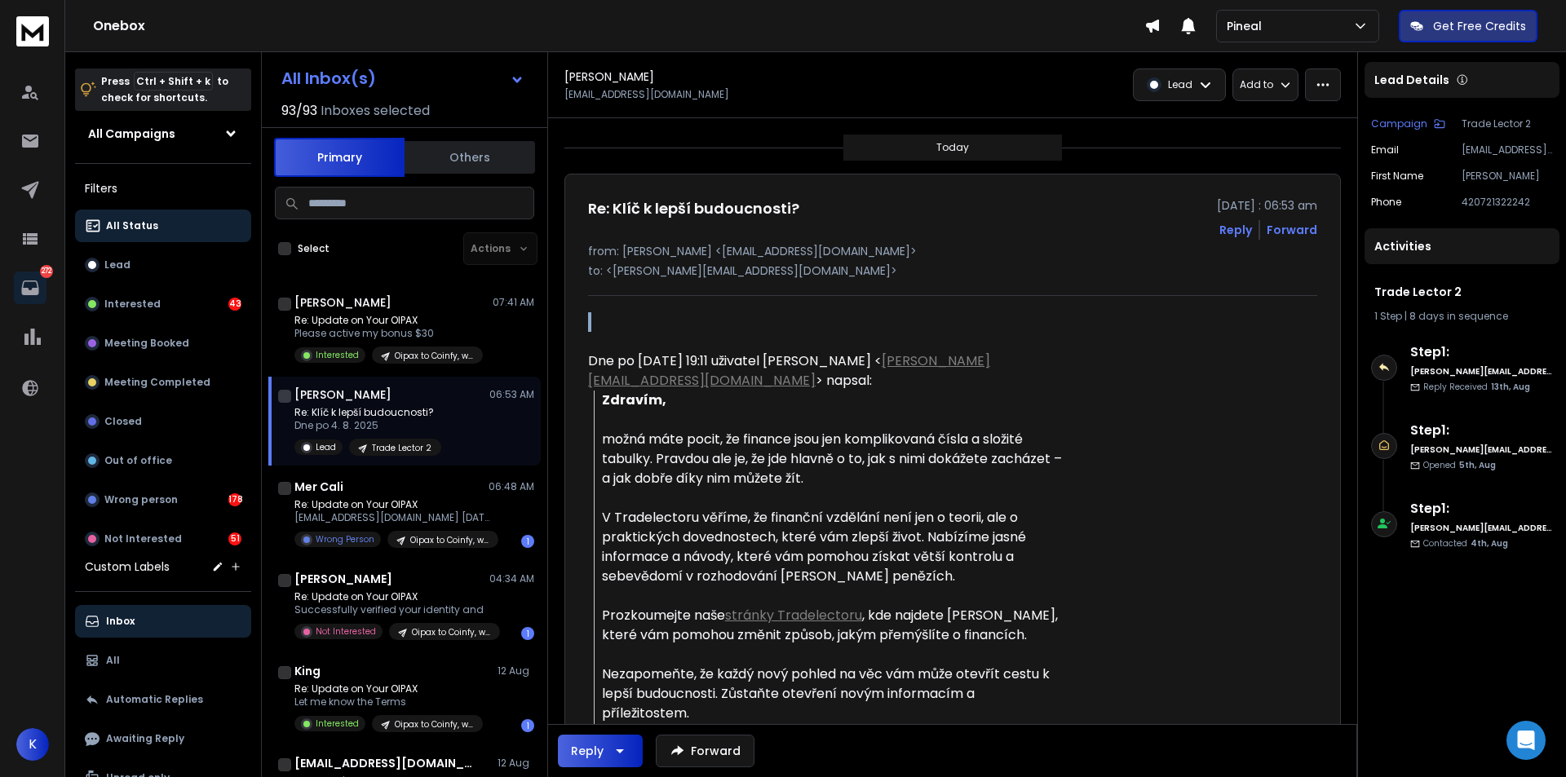
click at [634, 302] on div "Re: Klíč k lepší budoucnosti? 13 August 2025 : 06:53 am Reply Forward from: Vla…" at bounding box center [952, 574] width 729 height 754
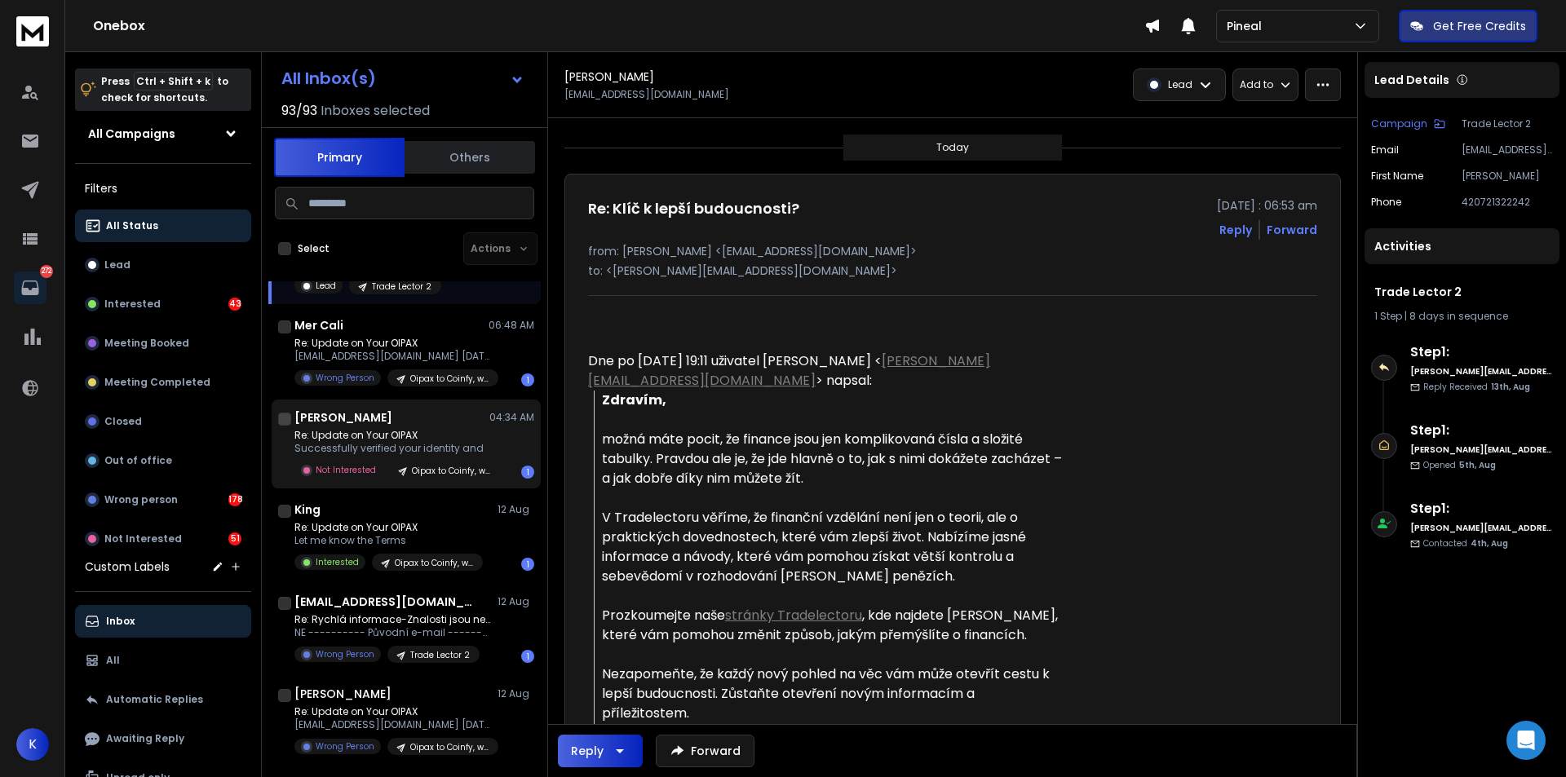
scroll to position [163, 0]
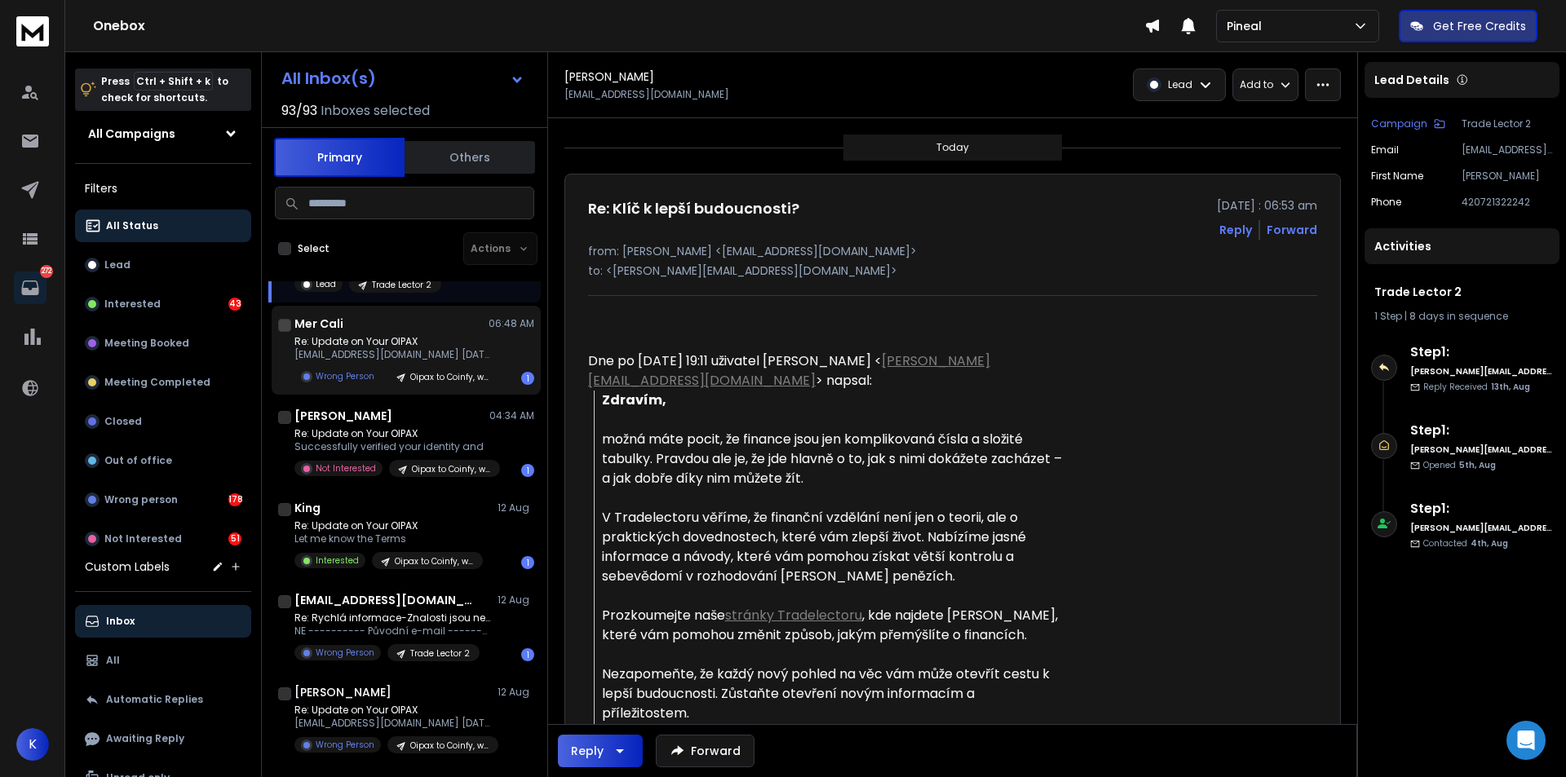
click at [426, 355] on p "calimer488@gmail.com On Wed, 13 Aug" at bounding box center [392, 354] width 196 height 13
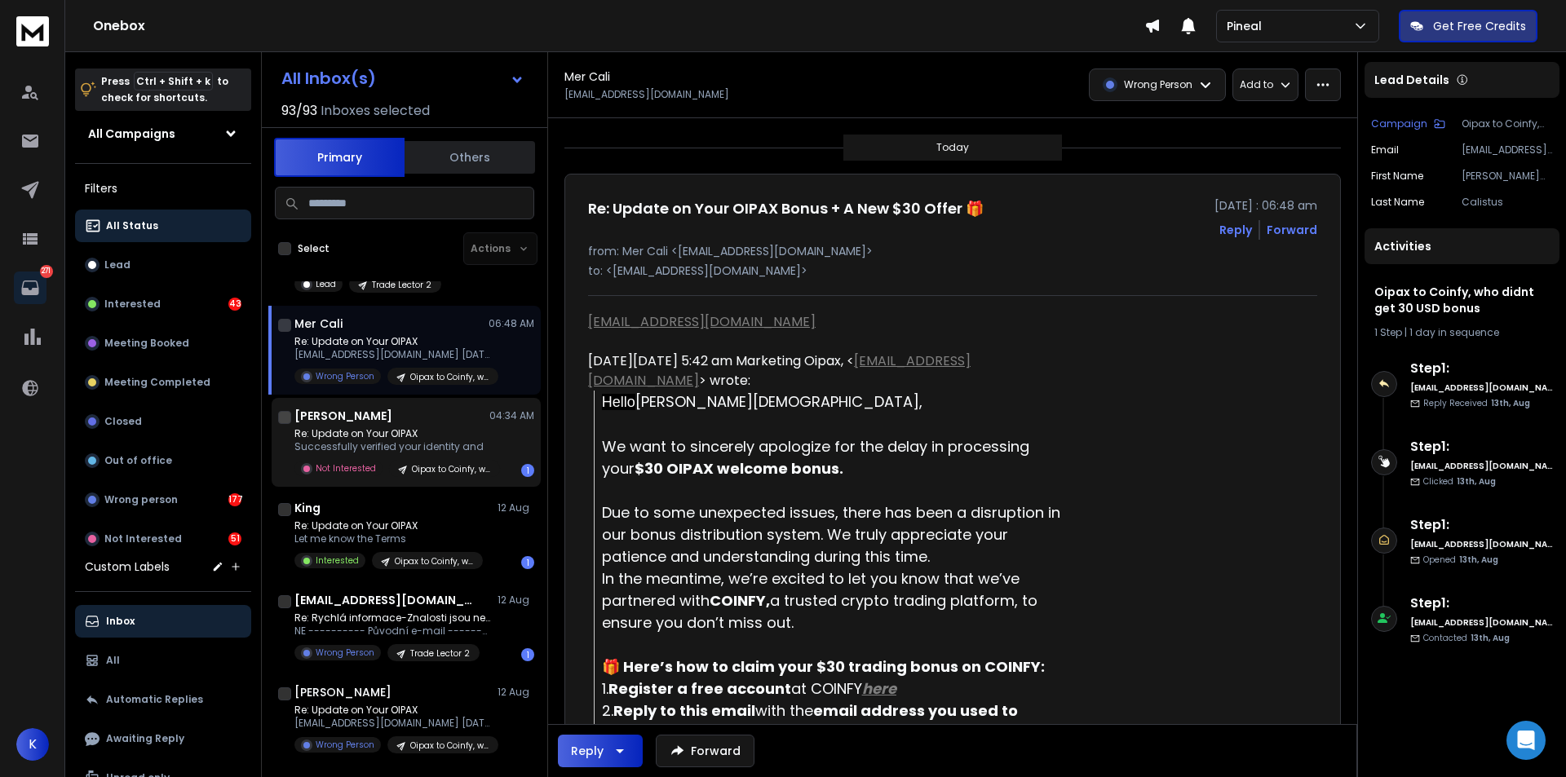
click at [405, 405] on div "Sarini Praekeh 04:34 AM Re: Update on Your OIPAX Successfully verified your ide…" at bounding box center [406, 442] width 269 height 89
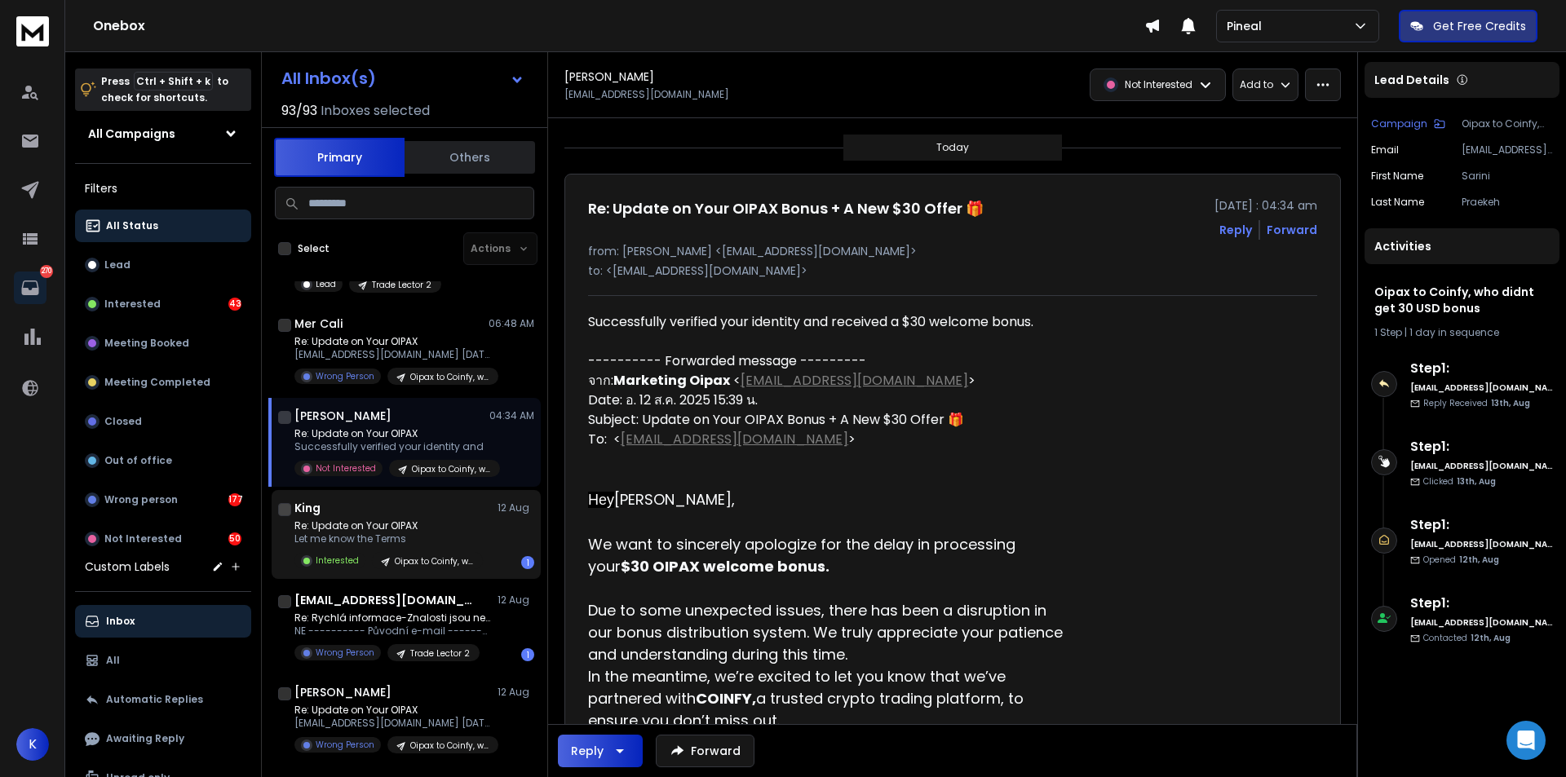
click at [422, 519] on div "King 12 Aug Re: Update on Your OIPAX Let me know the Terms Interested Oipax to …" at bounding box center [414, 534] width 240 height 69
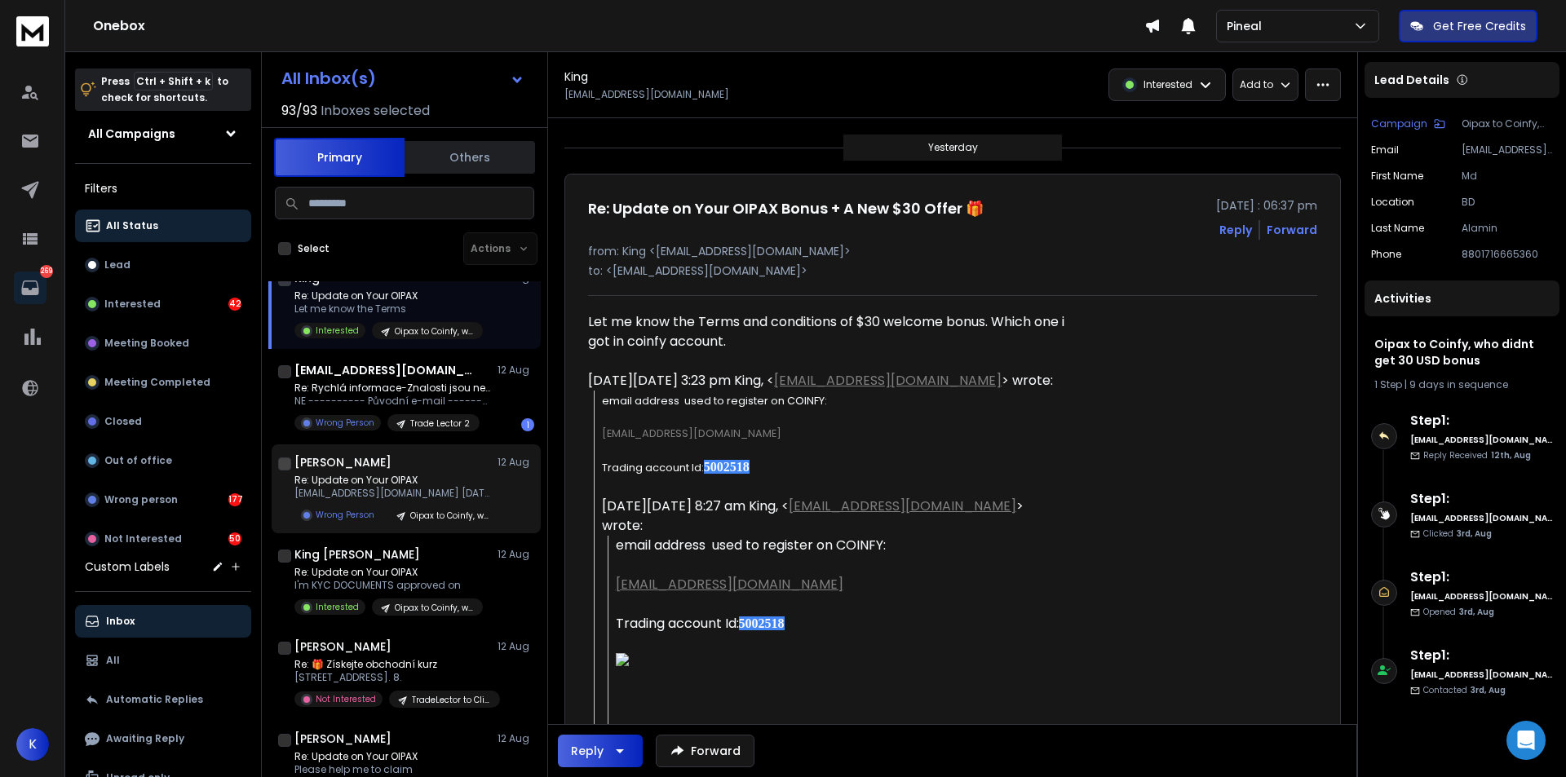
scroll to position [408, 0]
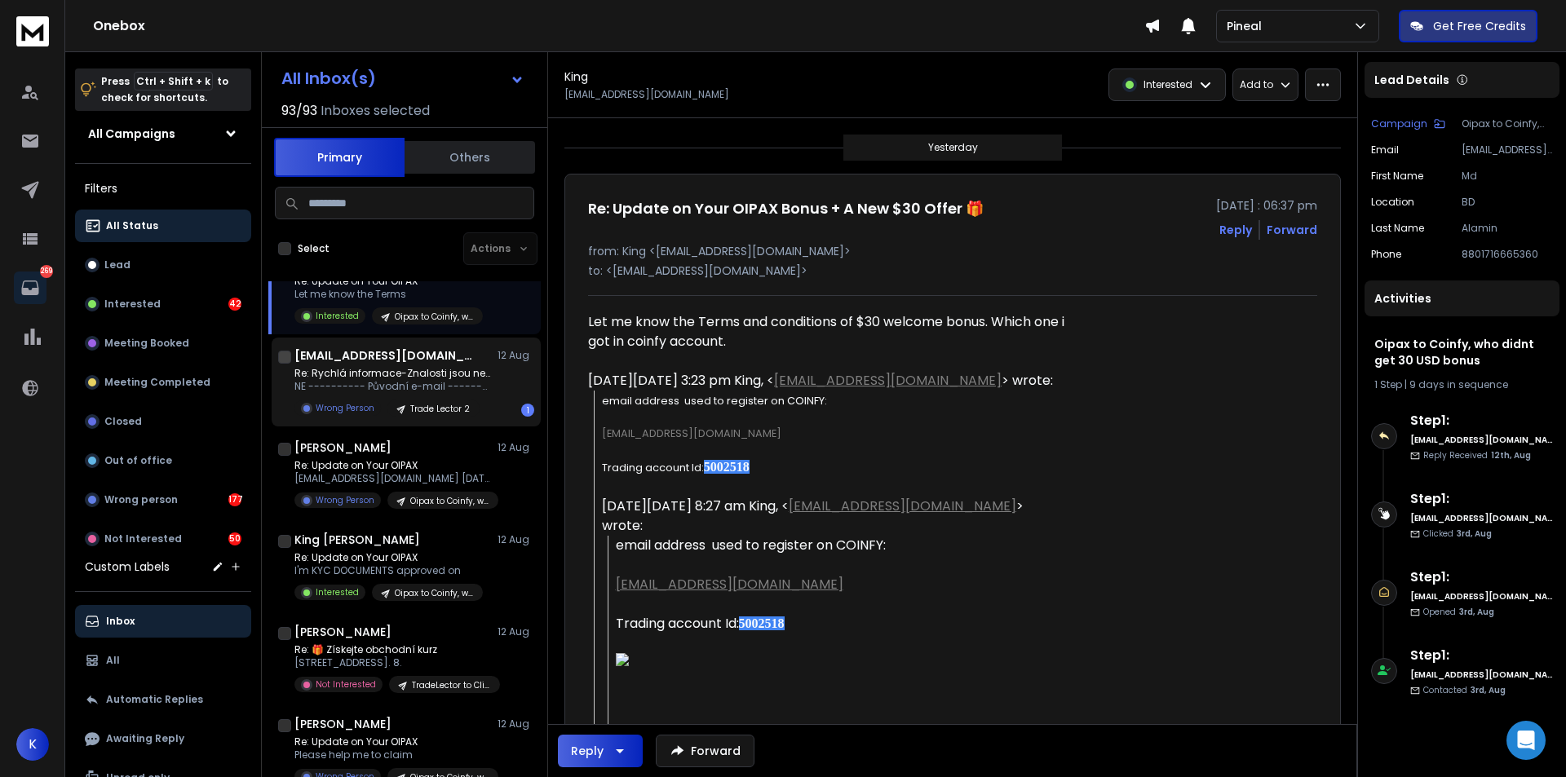
click at [460, 385] on p "NE ---------- Původní e-mail ----------" at bounding box center [392, 386] width 196 height 13
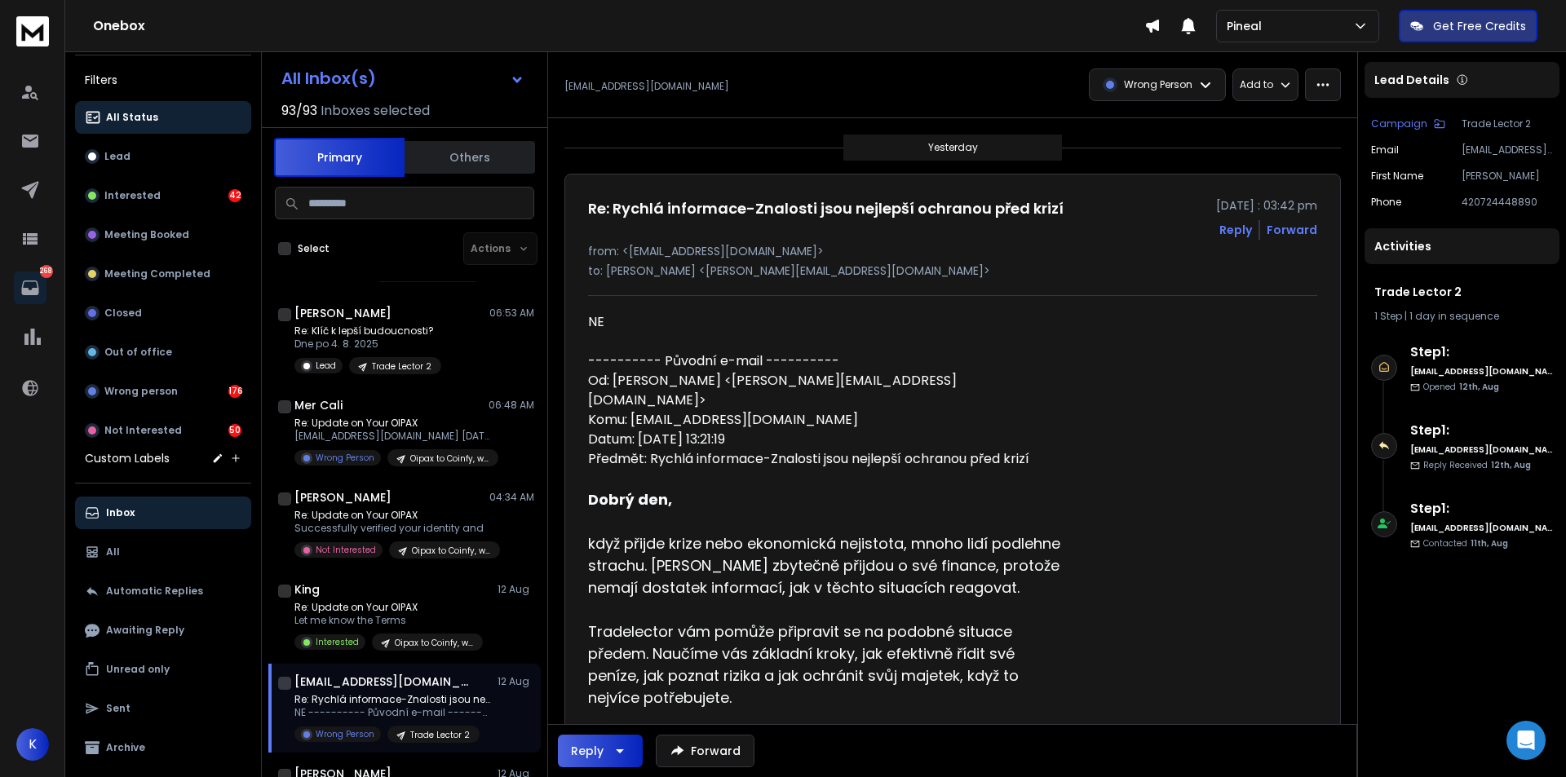
scroll to position [0, 0]
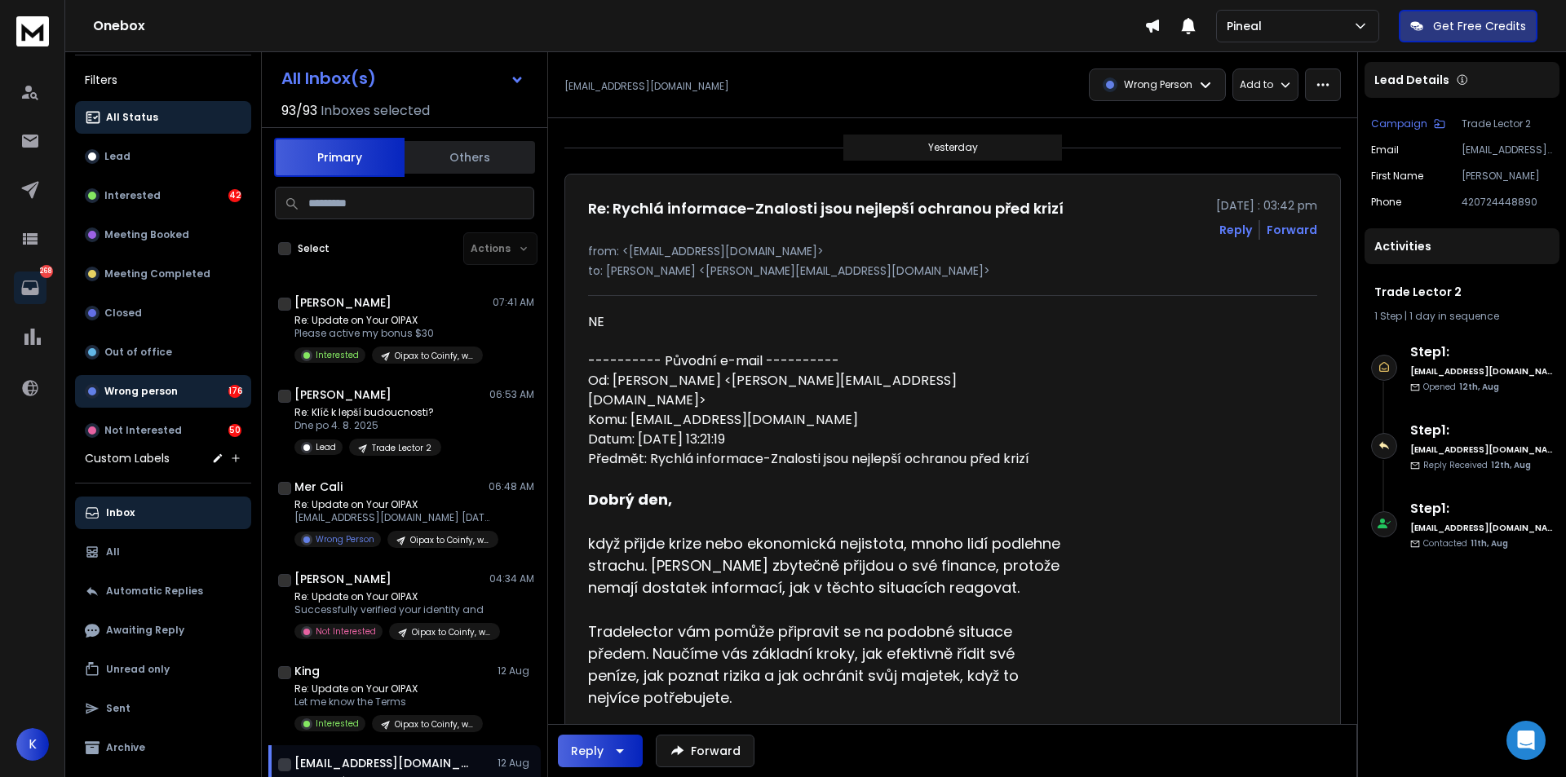
click at [210, 375] on button "Wrong person 176" at bounding box center [163, 391] width 176 height 33
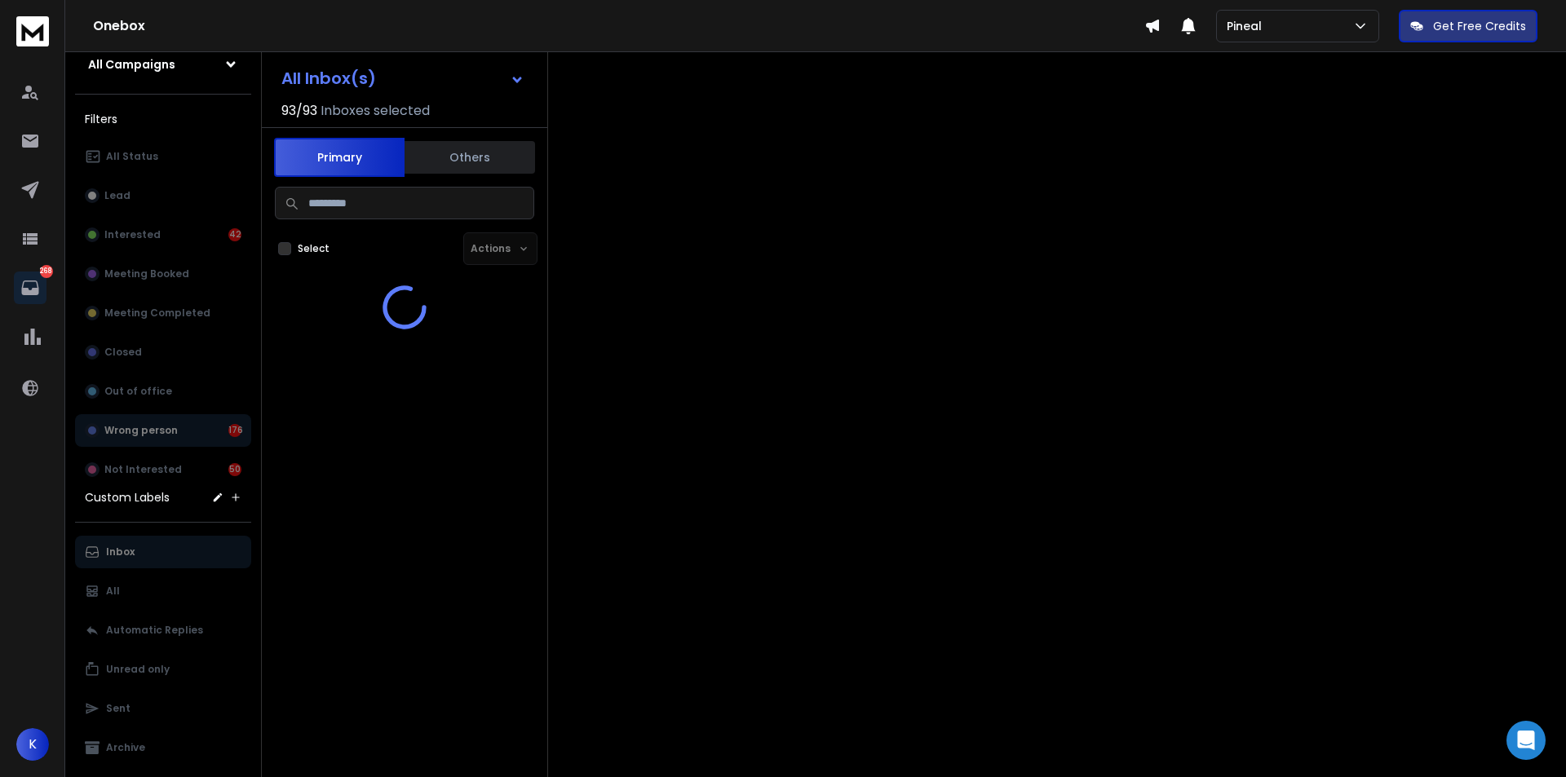
scroll to position [82, 0]
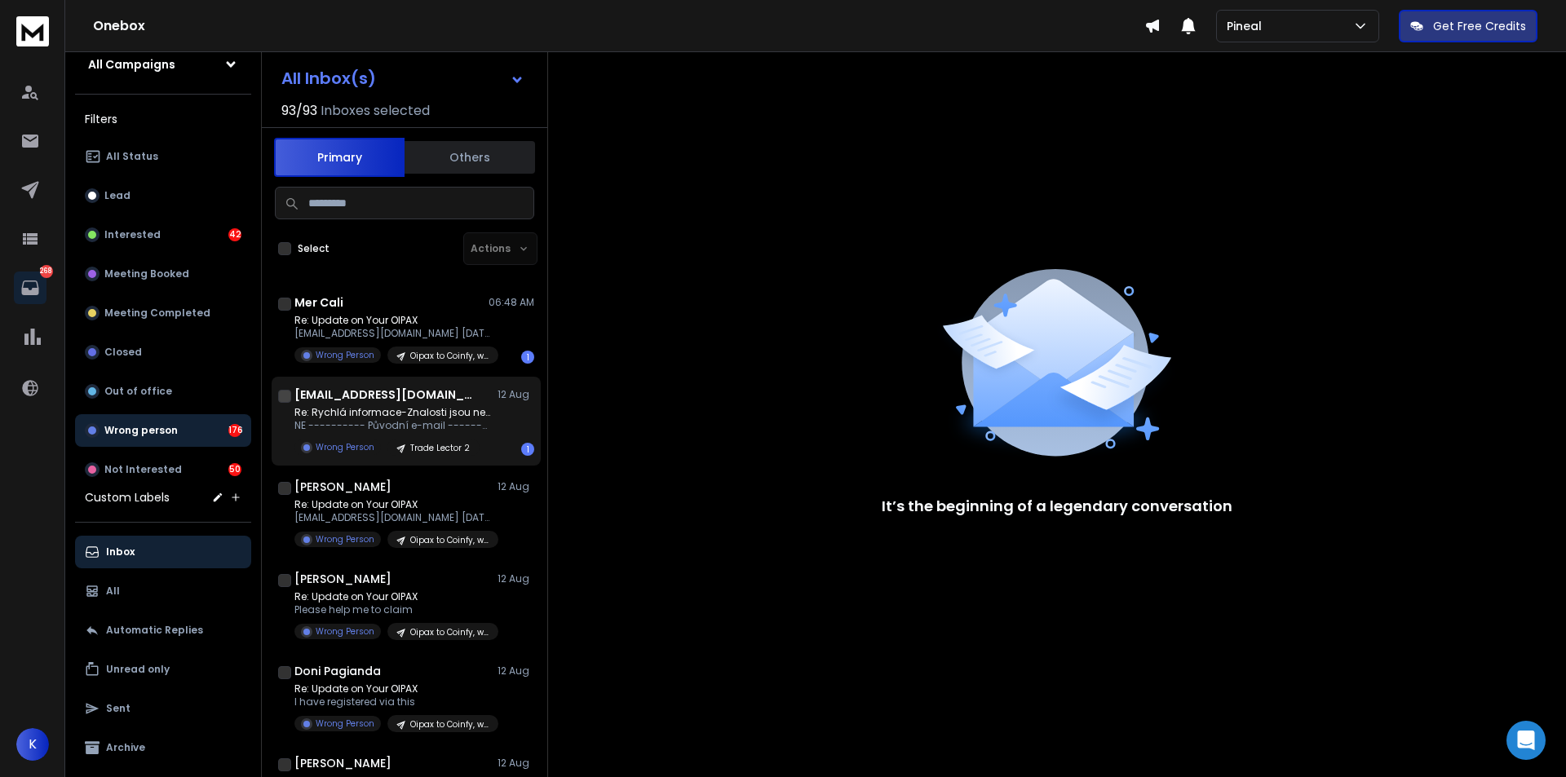
click at [467, 418] on p "Re: Rychlá informace-Znalosti jsou nejlepší" at bounding box center [392, 412] width 196 height 13
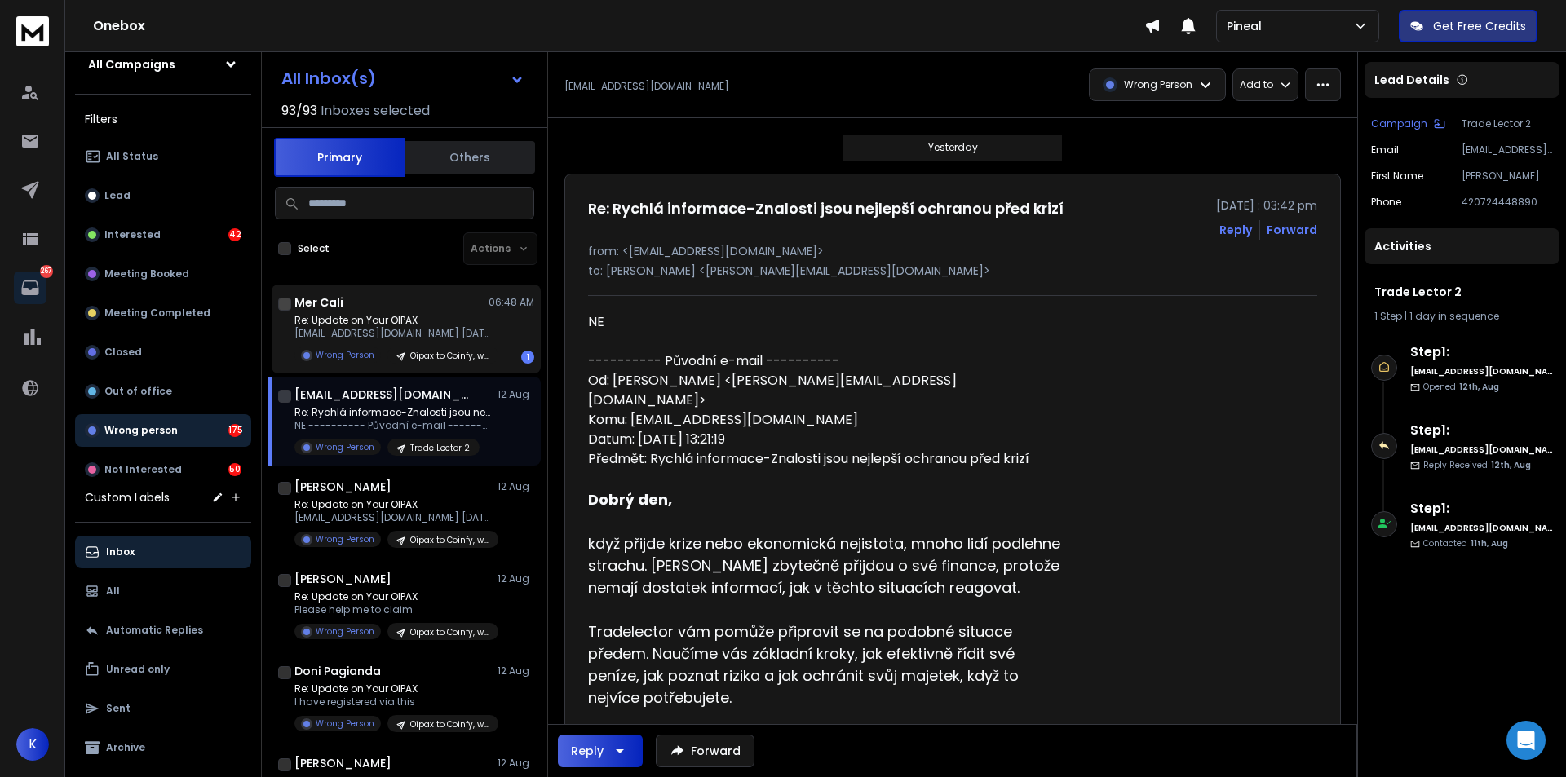
click at [449, 325] on p "Re: Update on Your OIPAX" at bounding box center [392, 320] width 196 height 13
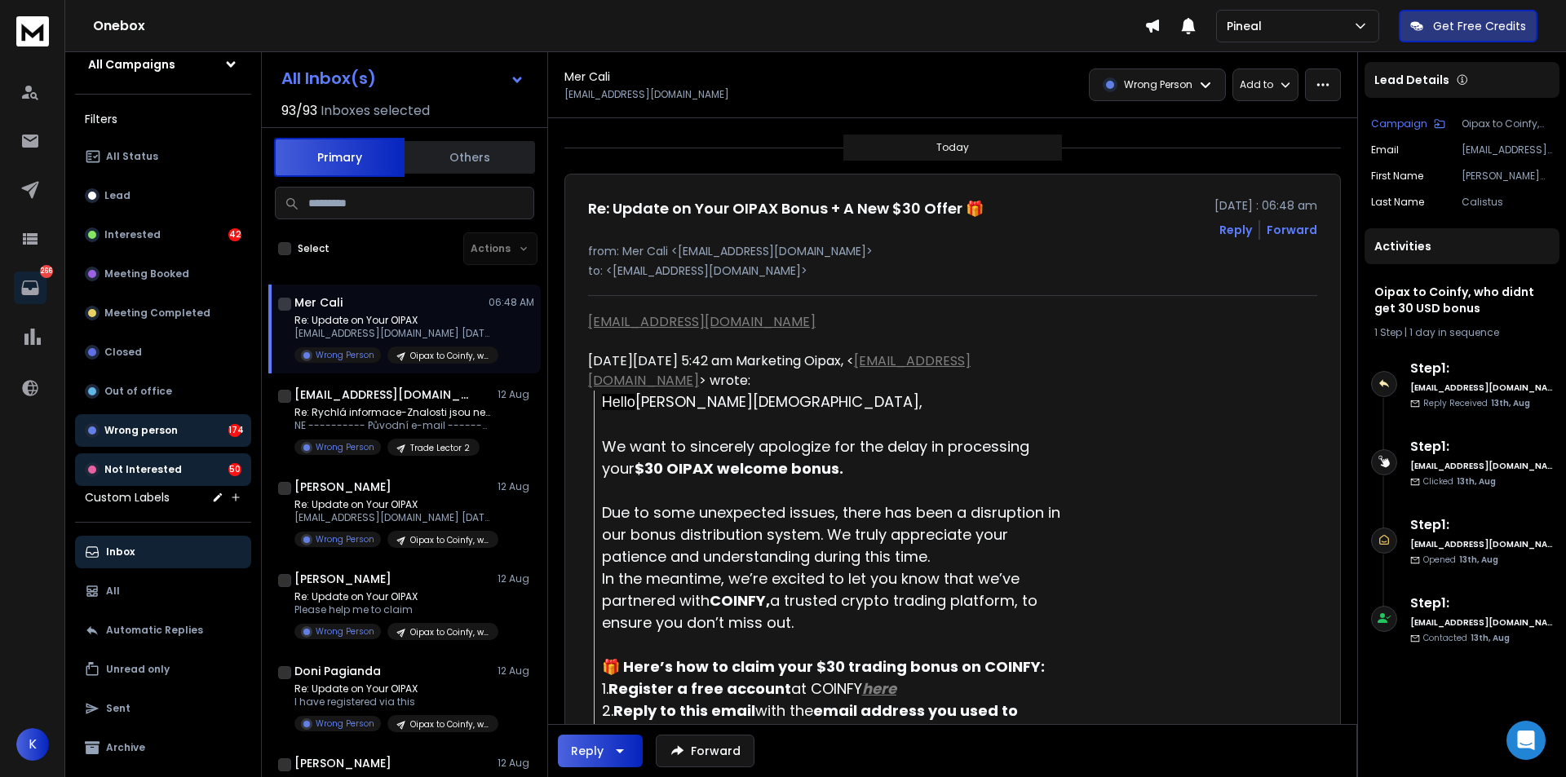
click at [161, 463] on p "Not Interested" at bounding box center [142, 469] width 77 height 13
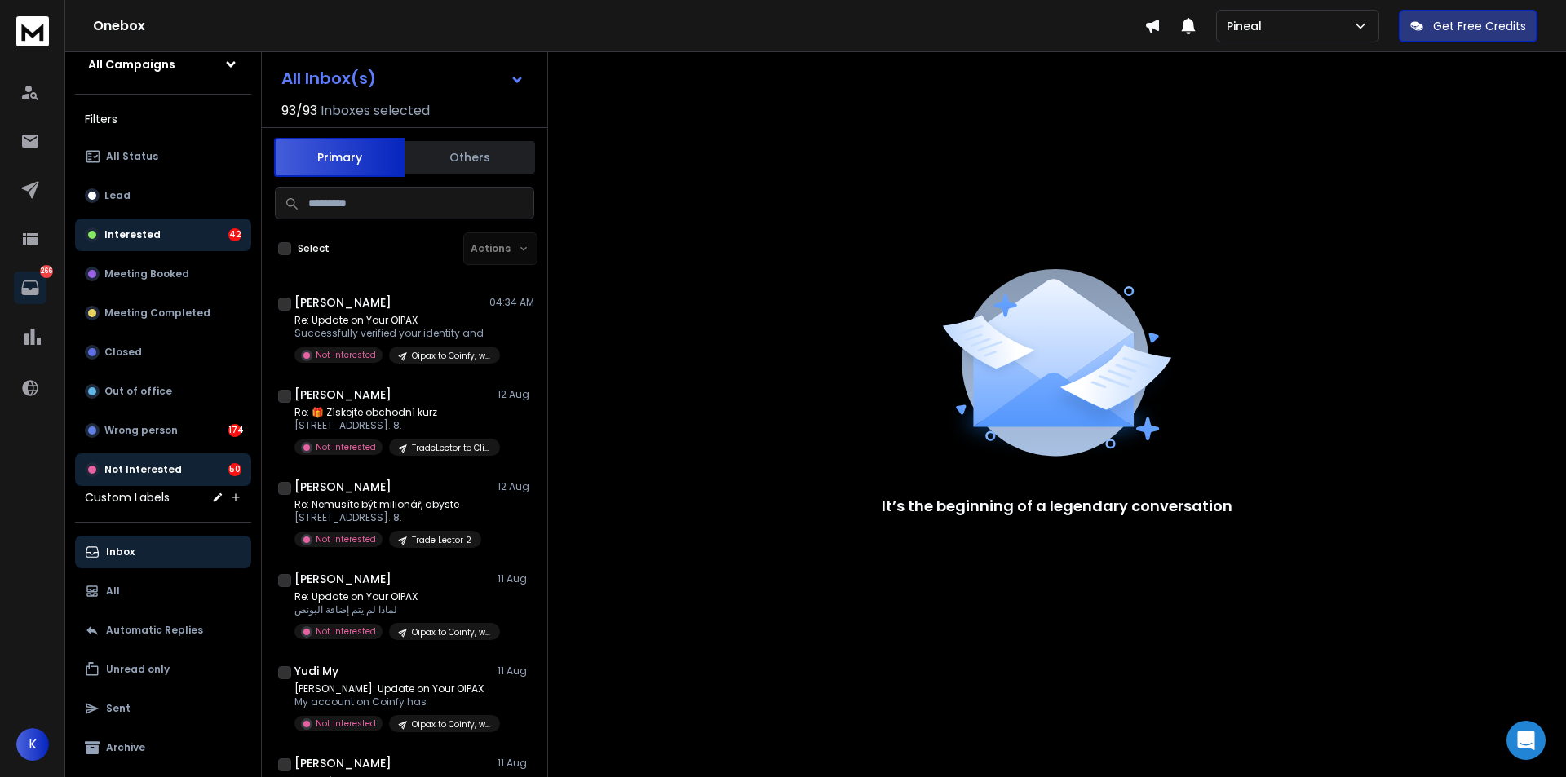
click at [211, 219] on button "Interested 42" at bounding box center [163, 235] width 176 height 33
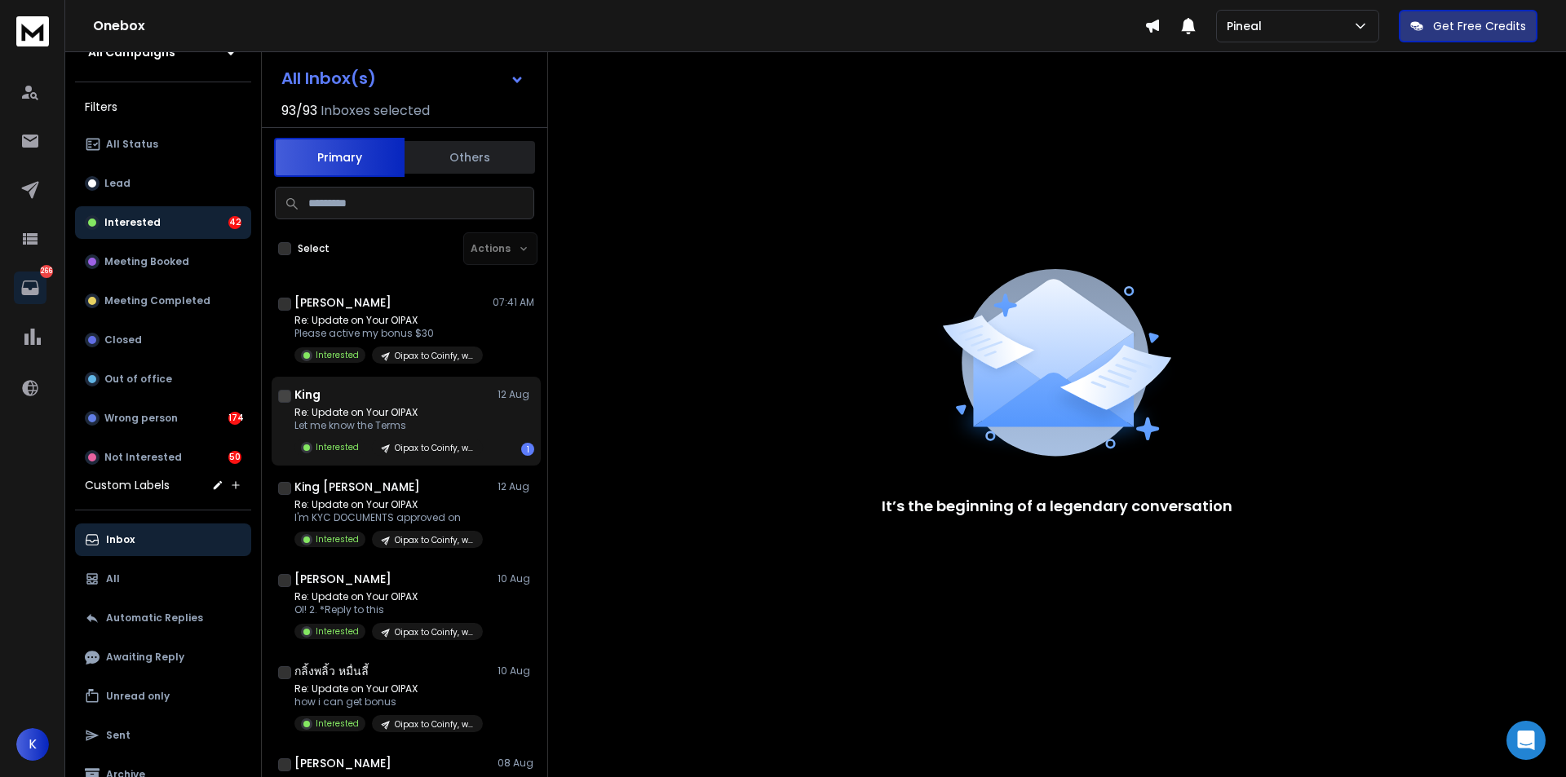
click at [455, 397] on div "King 12 Aug" at bounding box center [414, 395] width 240 height 16
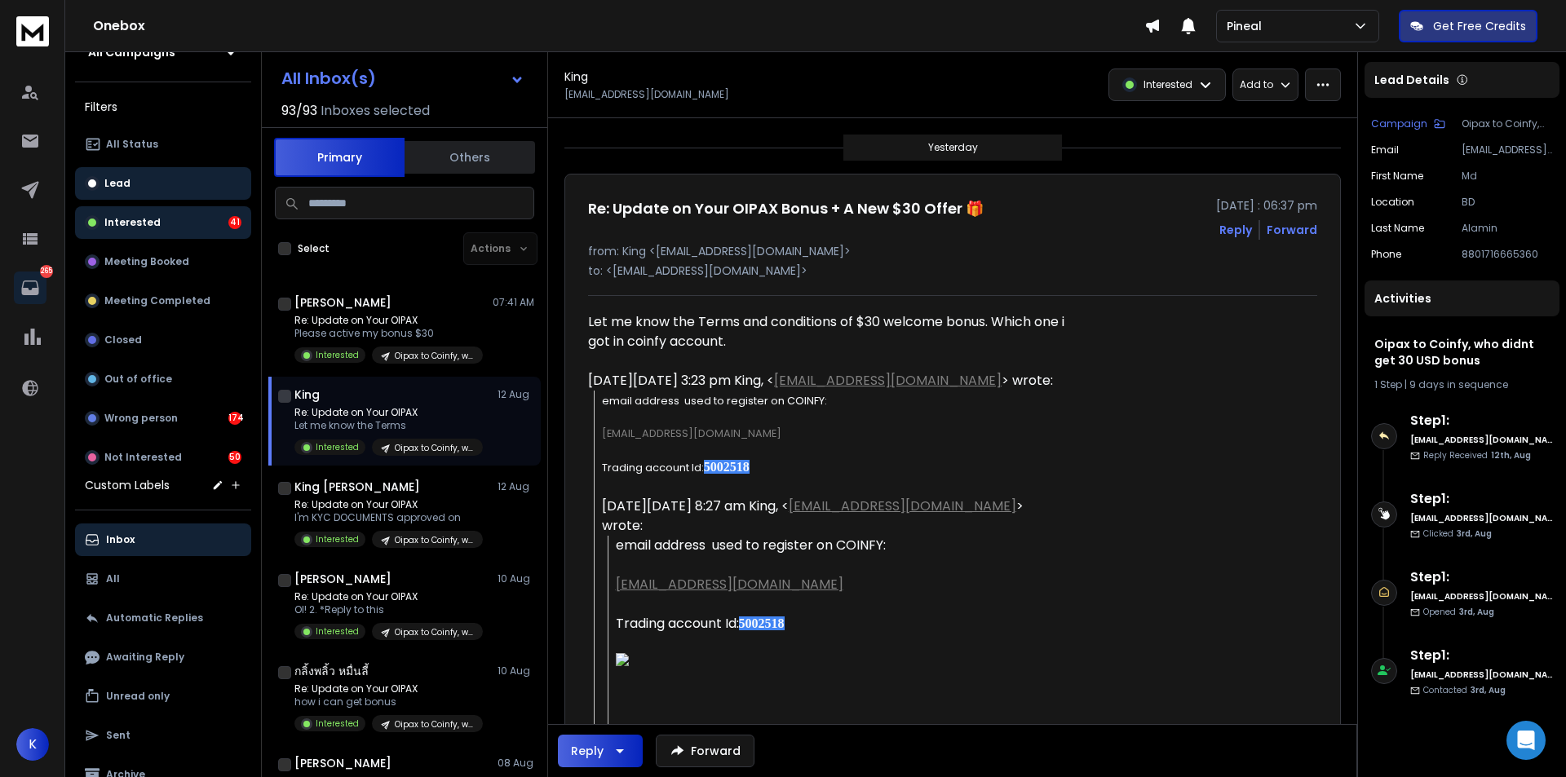
click at [149, 178] on button "Lead" at bounding box center [163, 183] width 176 height 33
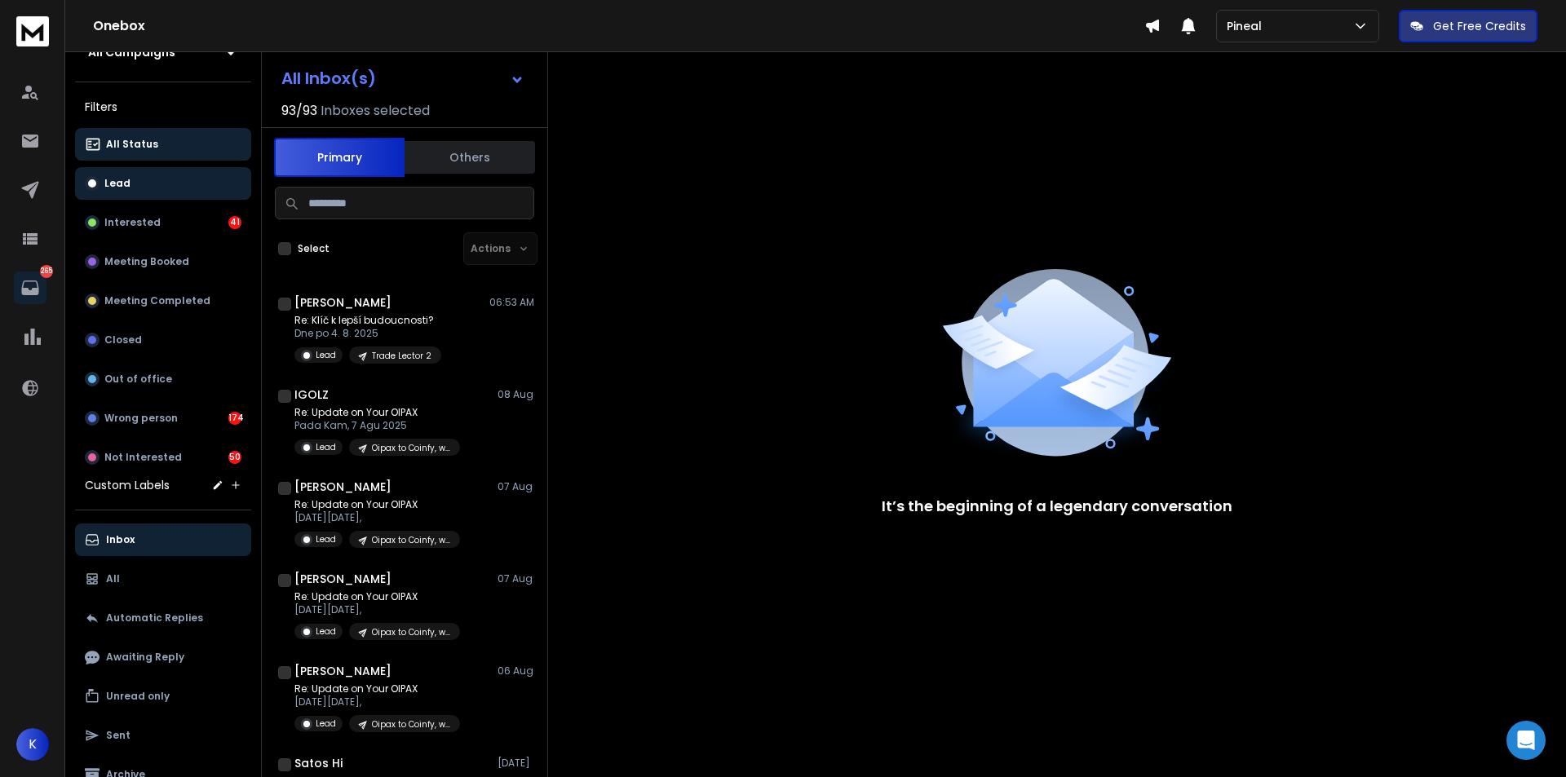
click at [152, 146] on p "All Status" at bounding box center [132, 144] width 52 height 13
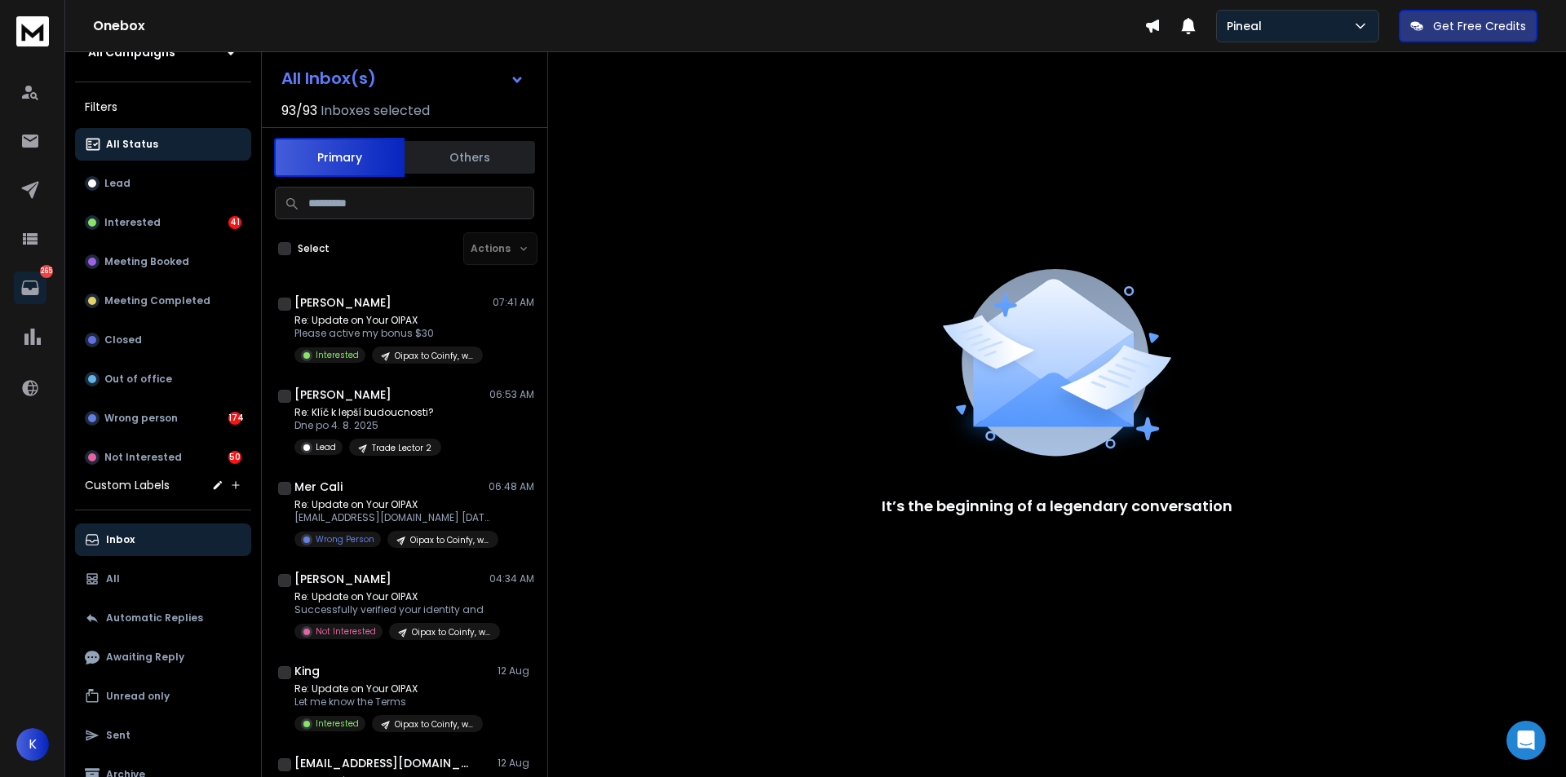
click at [1299, 27] on div "Pineal" at bounding box center [1298, 26] width 142 height 16
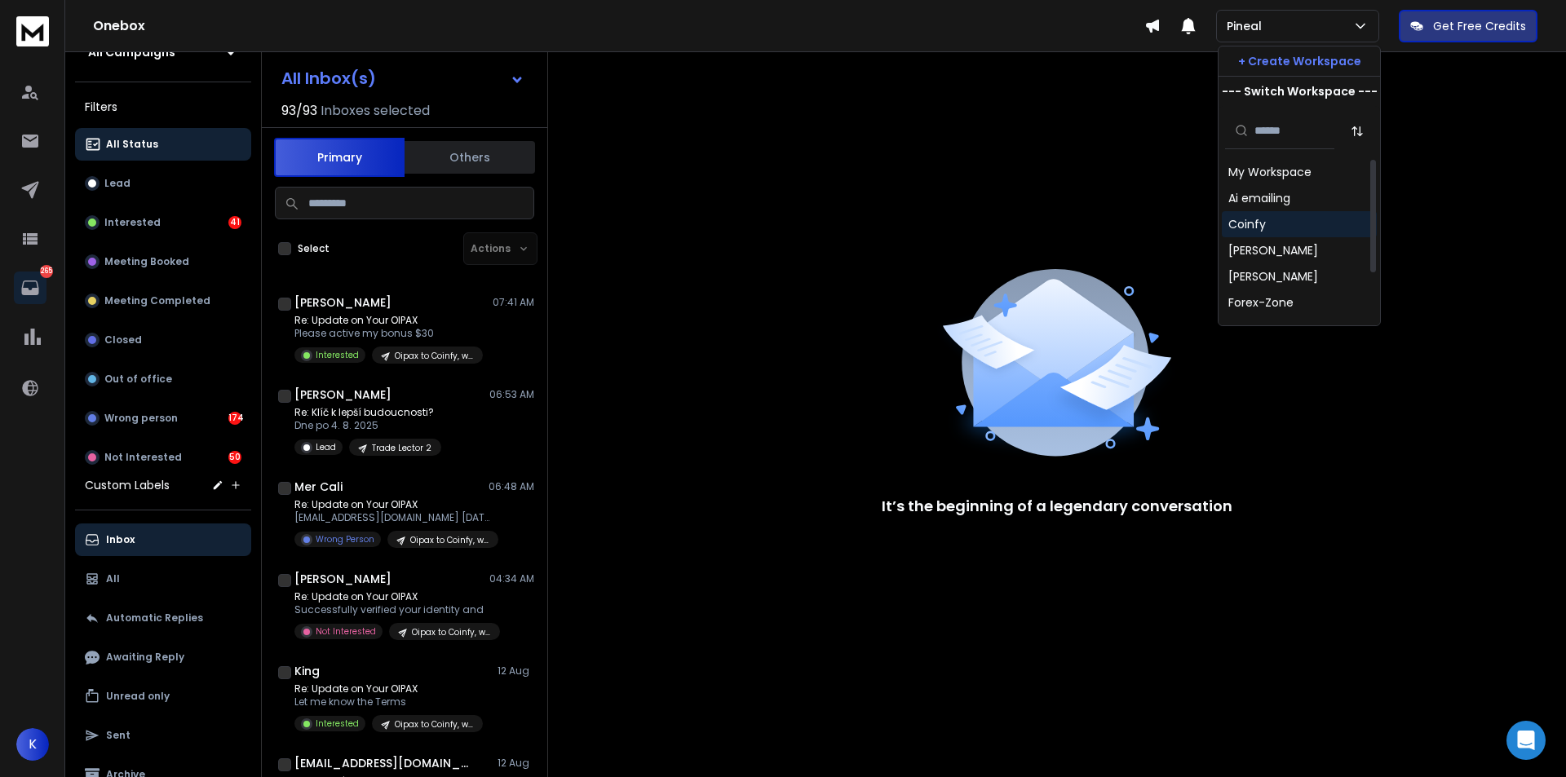
click at [1263, 222] on div "Coinfy" at bounding box center [1247, 224] width 38 height 16
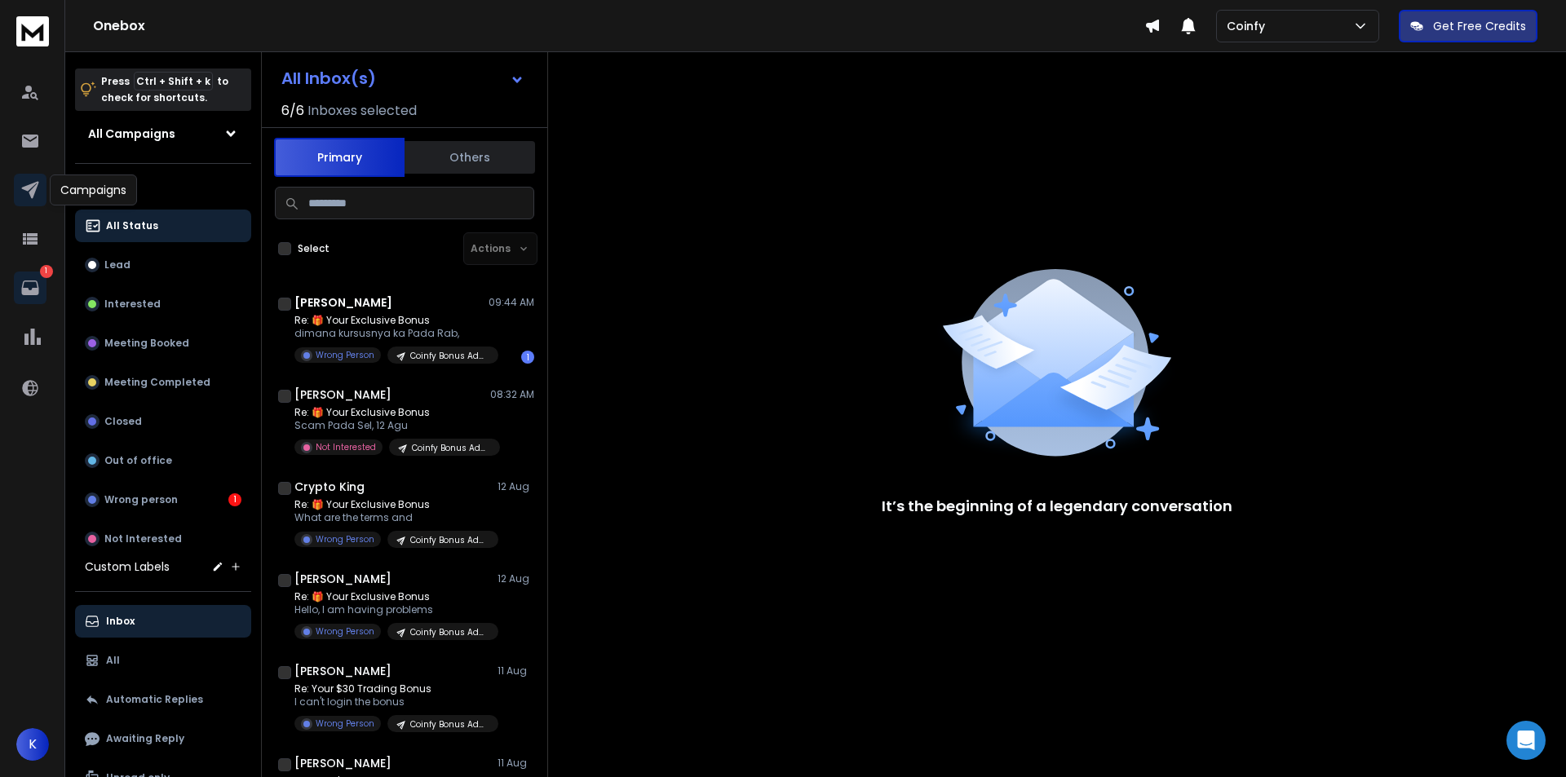
click at [30, 185] on icon at bounding box center [29, 189] width 17 height 17
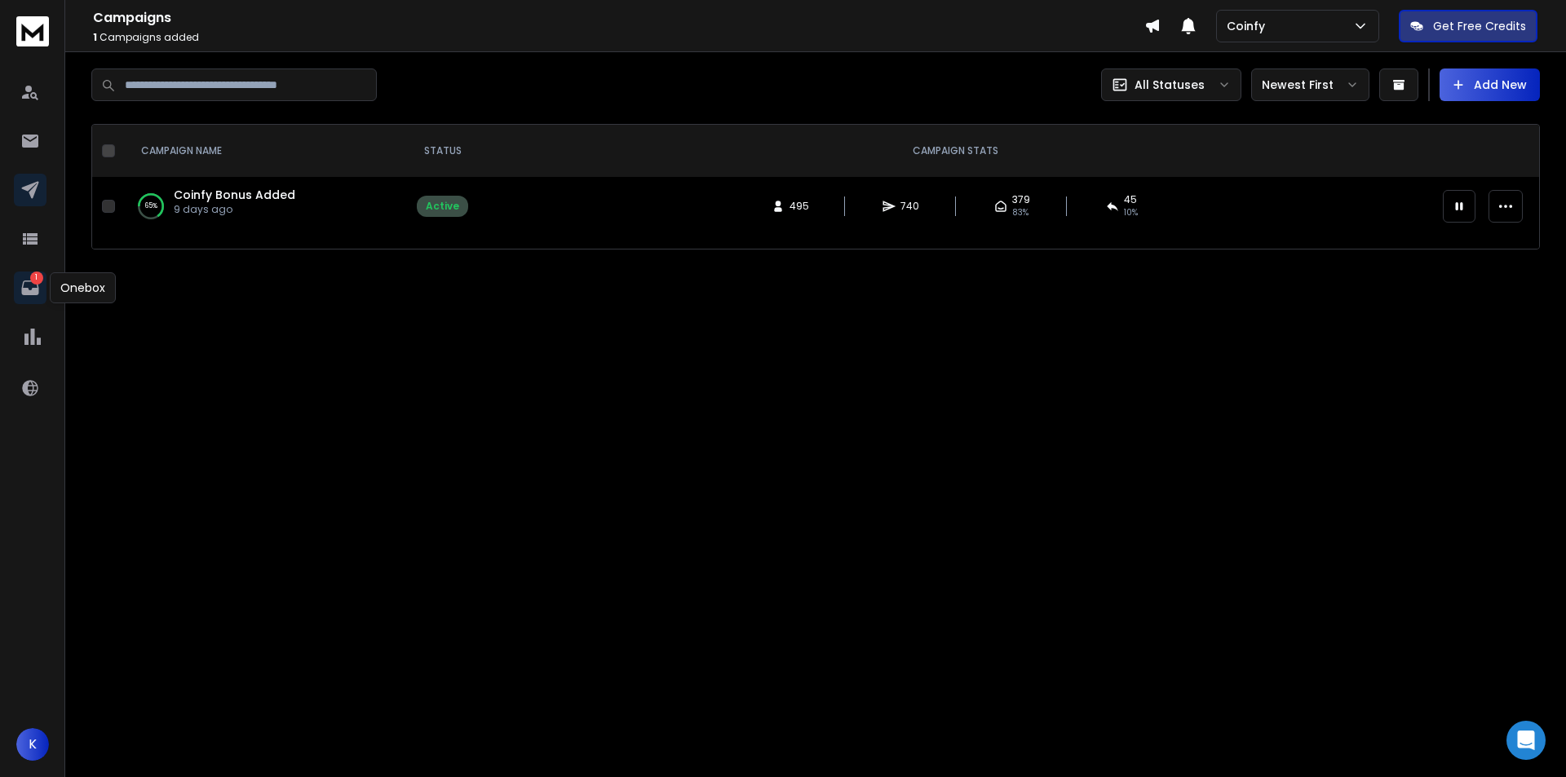
click at [39, 279] on p "1" at bounding box center [36, 278] width 13 height 13
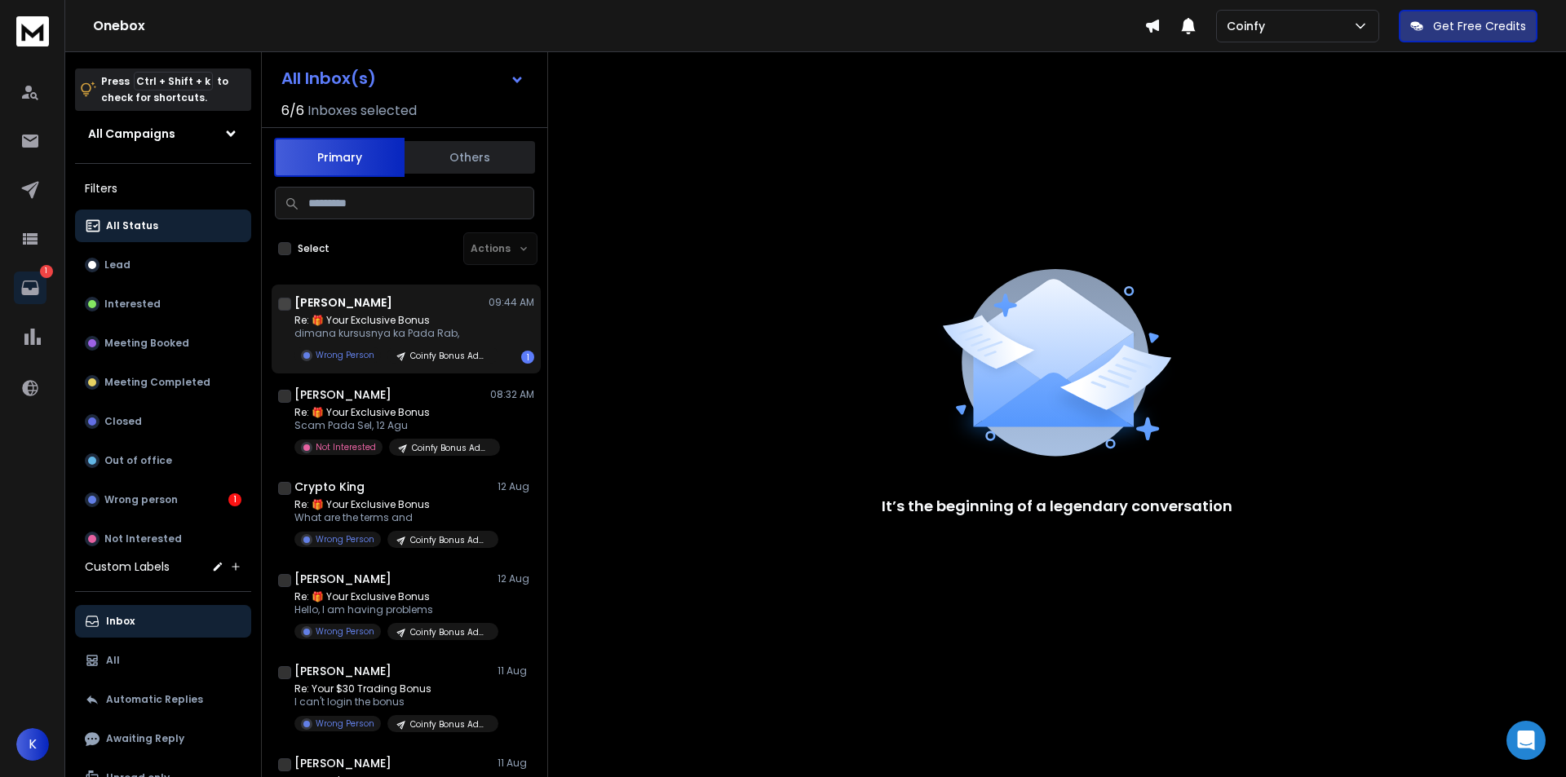
click at [417, 300] on div "Nely Rahmah 09:44 AM" at bounding box center [414, 302] width 240 height 16
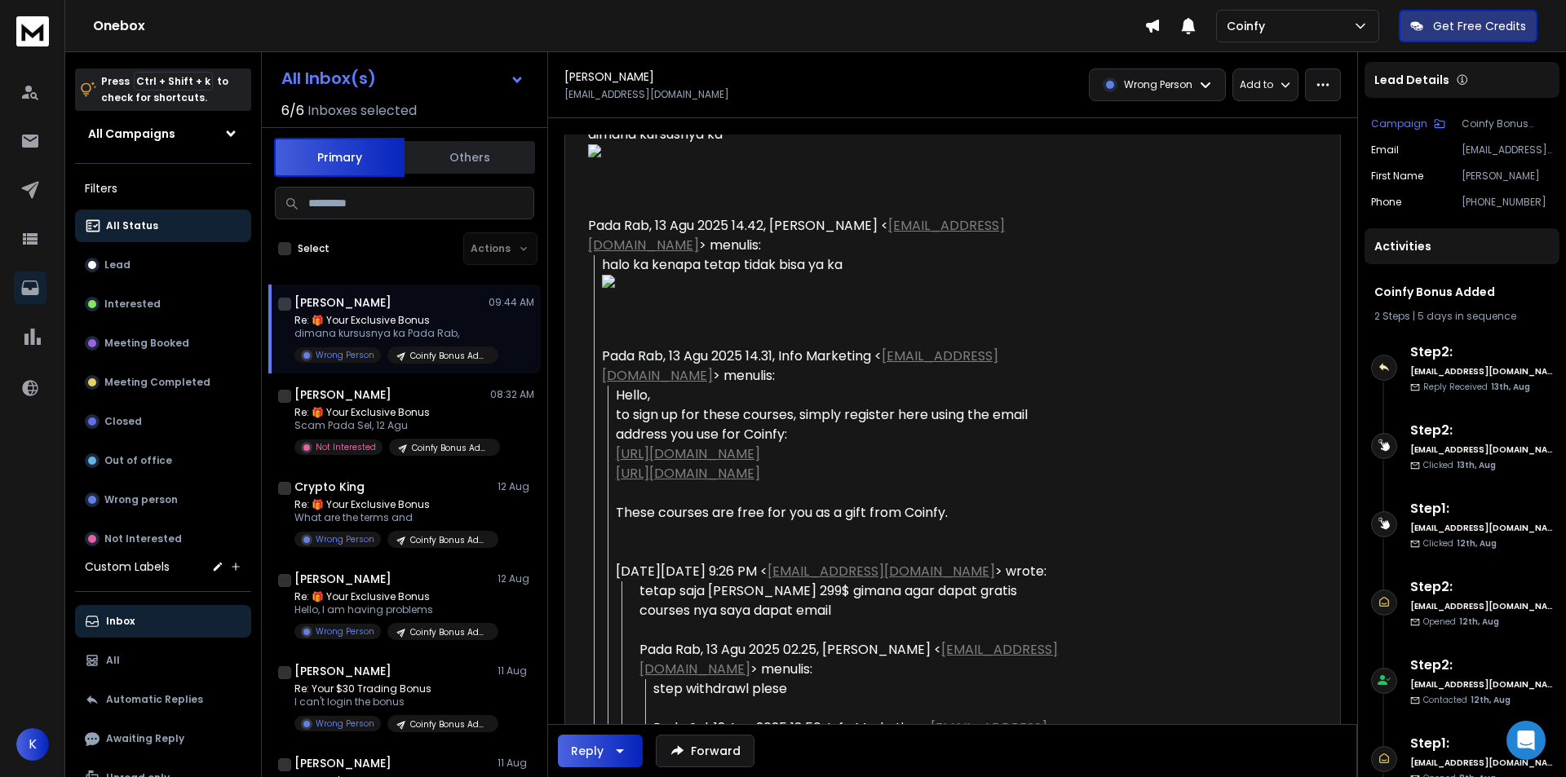
scroll to position [163, 0]
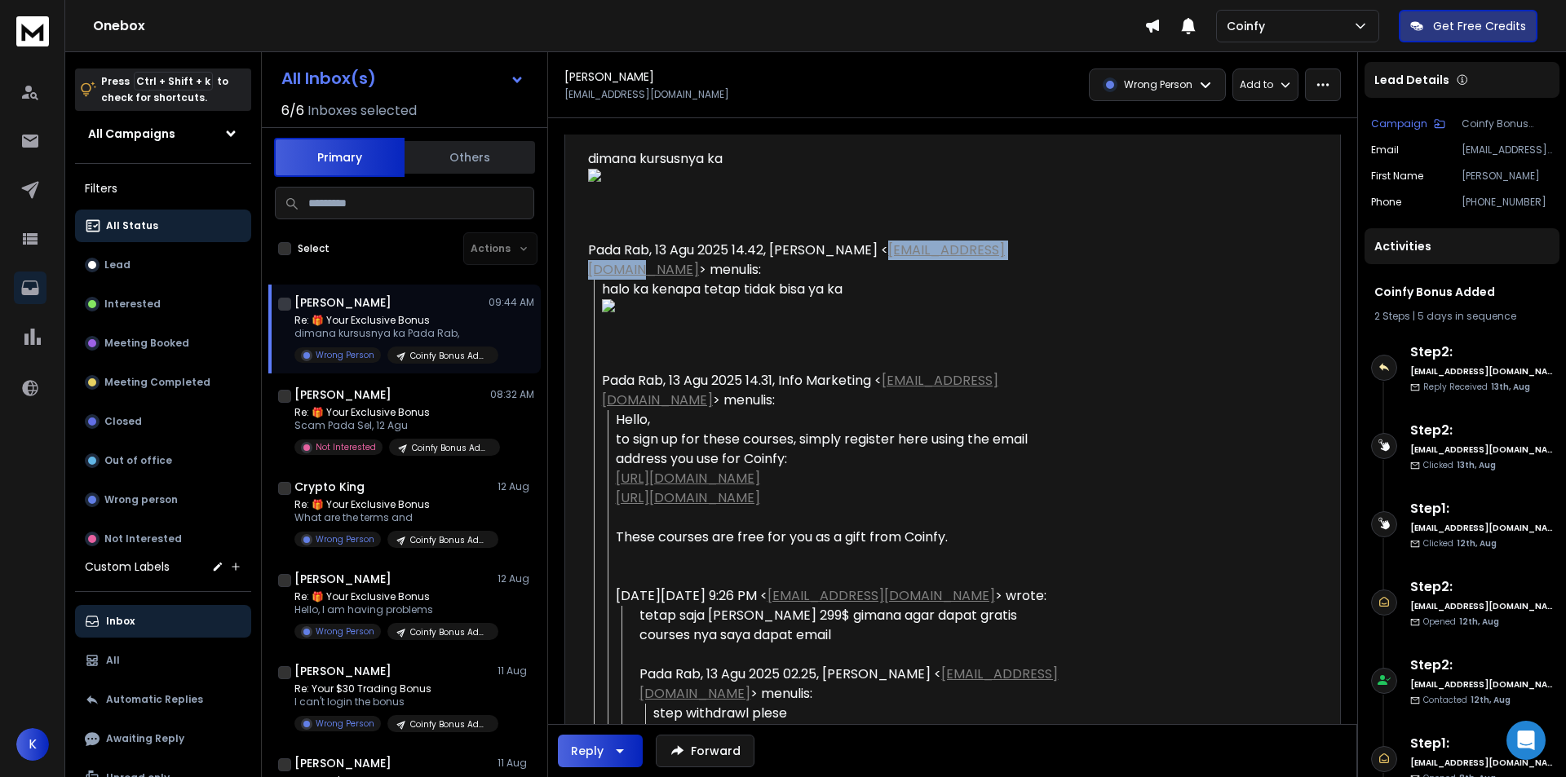
drag, startPoint x: 1051, startPoint y: 249, endPoint x: 871, endPoint y: 254, distance: 180.3
click at [871, 254] on div "Pada Rab, 13 Agu 2025 14.42, Nely Rahmah < nelyrahmah88@gmail.com > menulis:" at bounding box center [826, 260] width 476 height 39
copy link "nelyrahmah88@gmail.com"
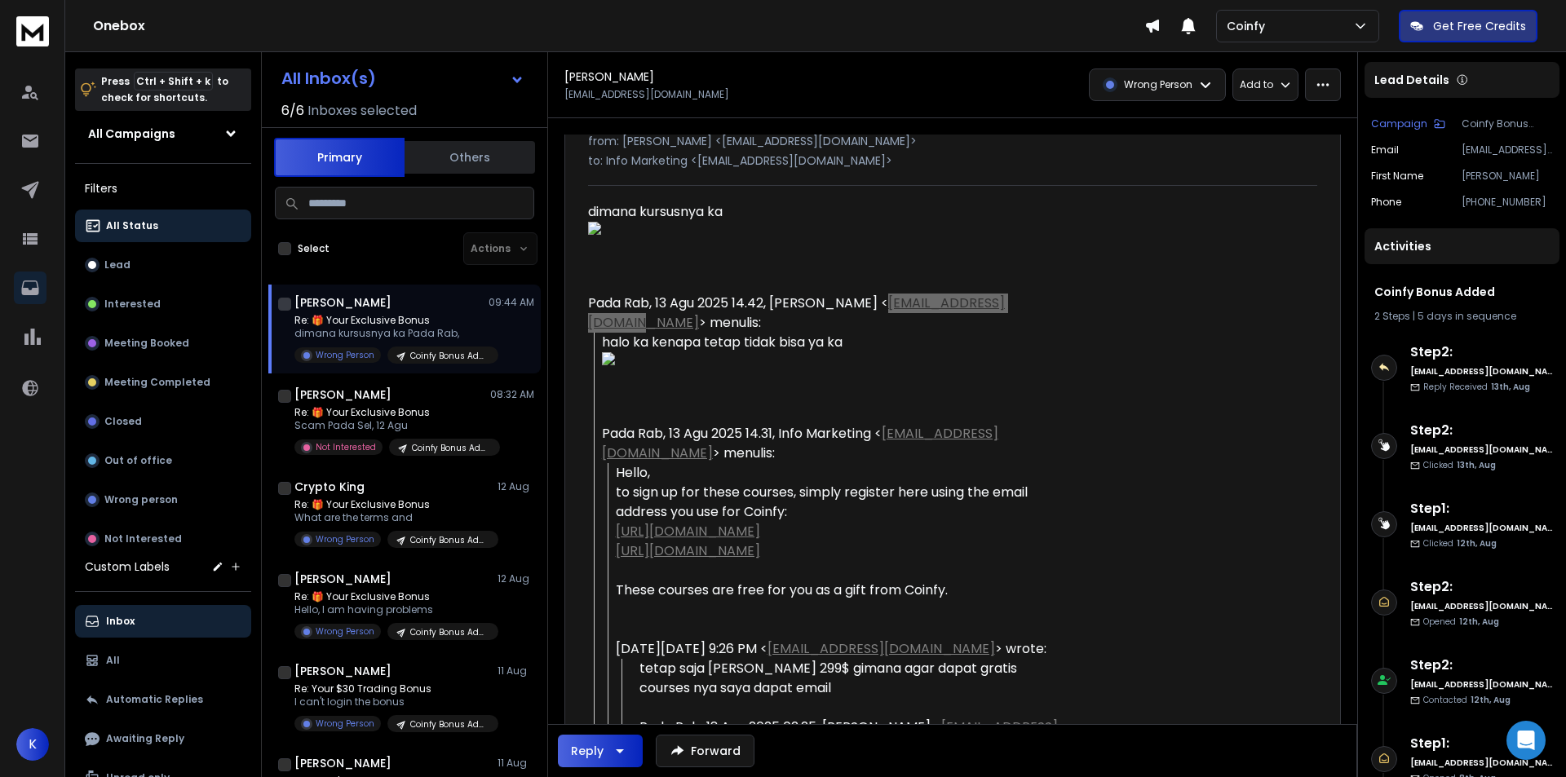
scroll to position [82, 0]
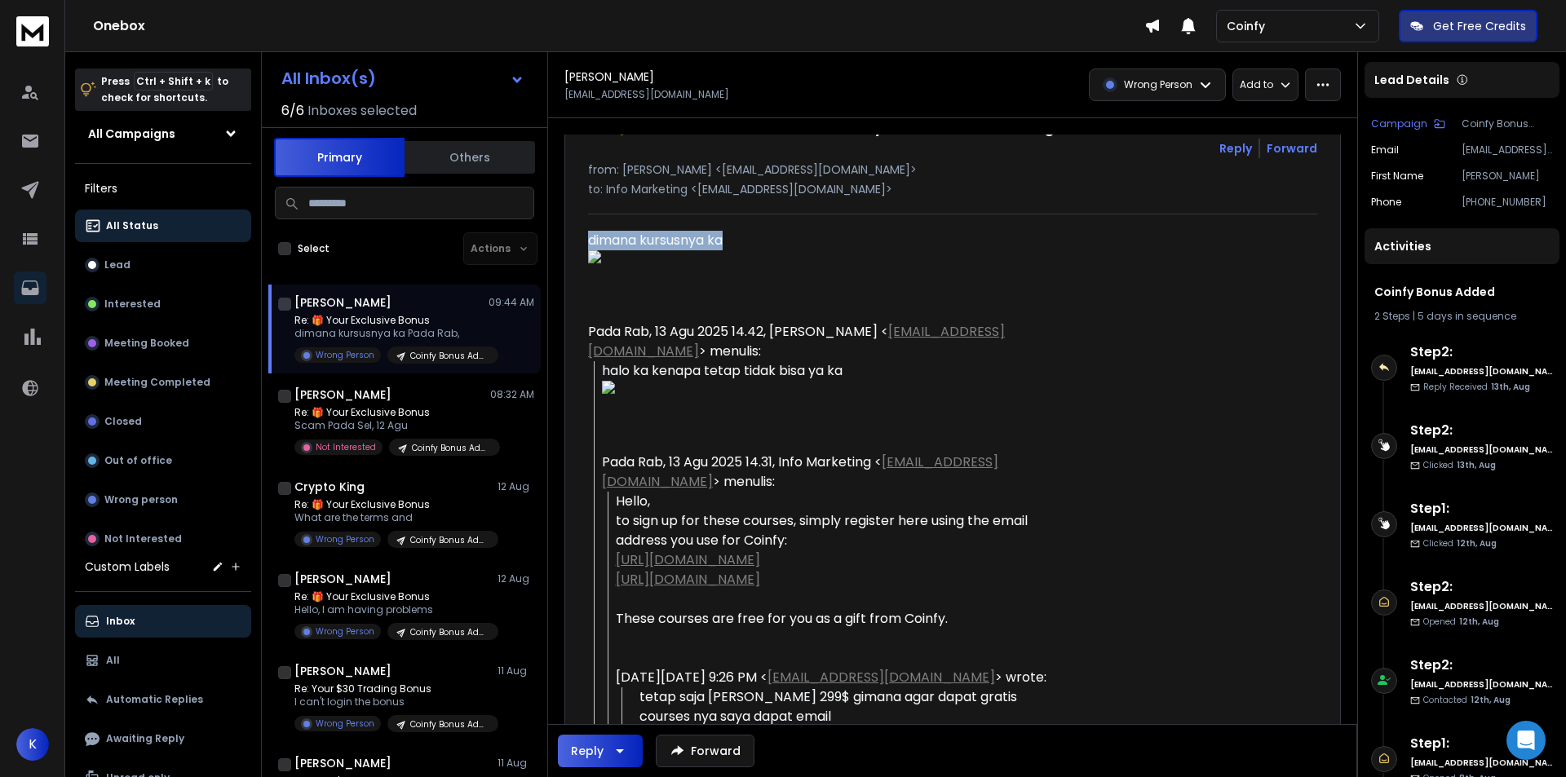
drag, startPoint x: 738, startPoint y: 241, endPoint x: 586, endPoint y: 241, distance: 152.5
copy div "dimana kursusnya ka"
click at [633, 243] on div "dimana kursusnya ka" at bounding box center [826, 267] width 476 height 72
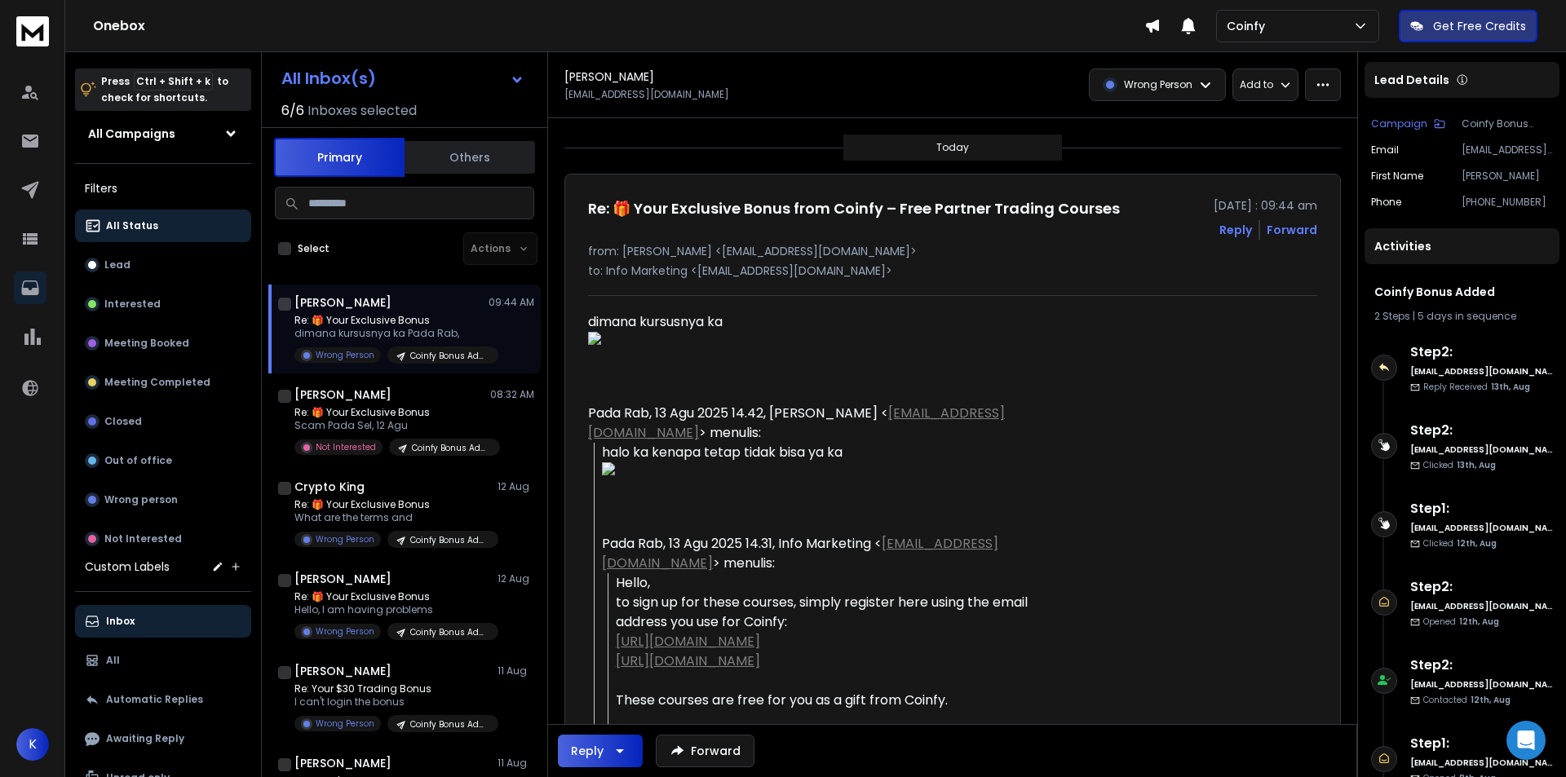
click at [595, 754] on div "Reply" at bounding box center [587, 751] width 33 height 16
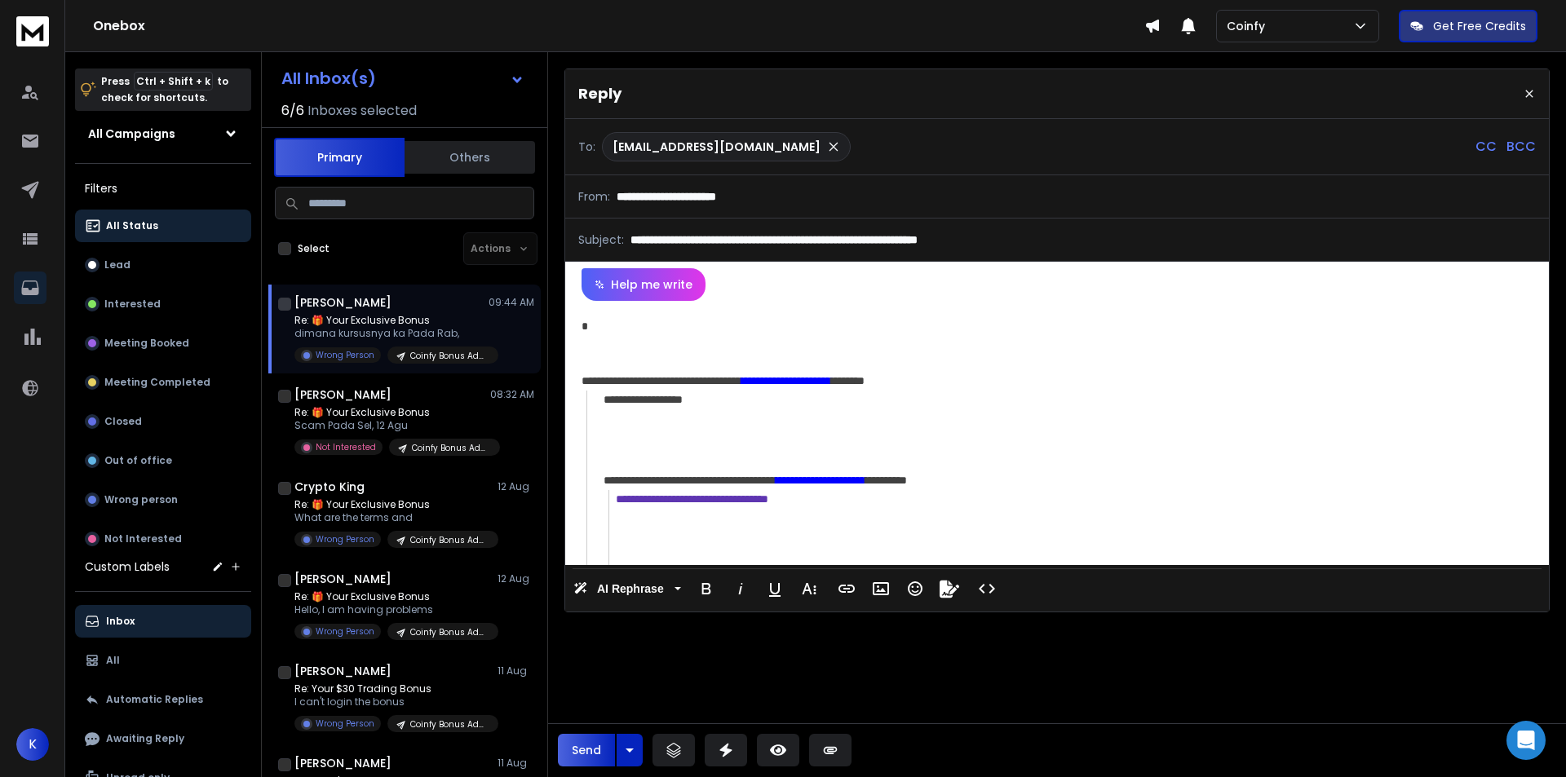
click at [586, 324] on div "*" at bounding box center [1048, 326] width 934 height 18
click at [577, 325] on div "**********" at bounding box center [1057, 433] width 984 height 264
click at [586, 751] on button "Send" at bounding box center [586, 750] width 57 height 33
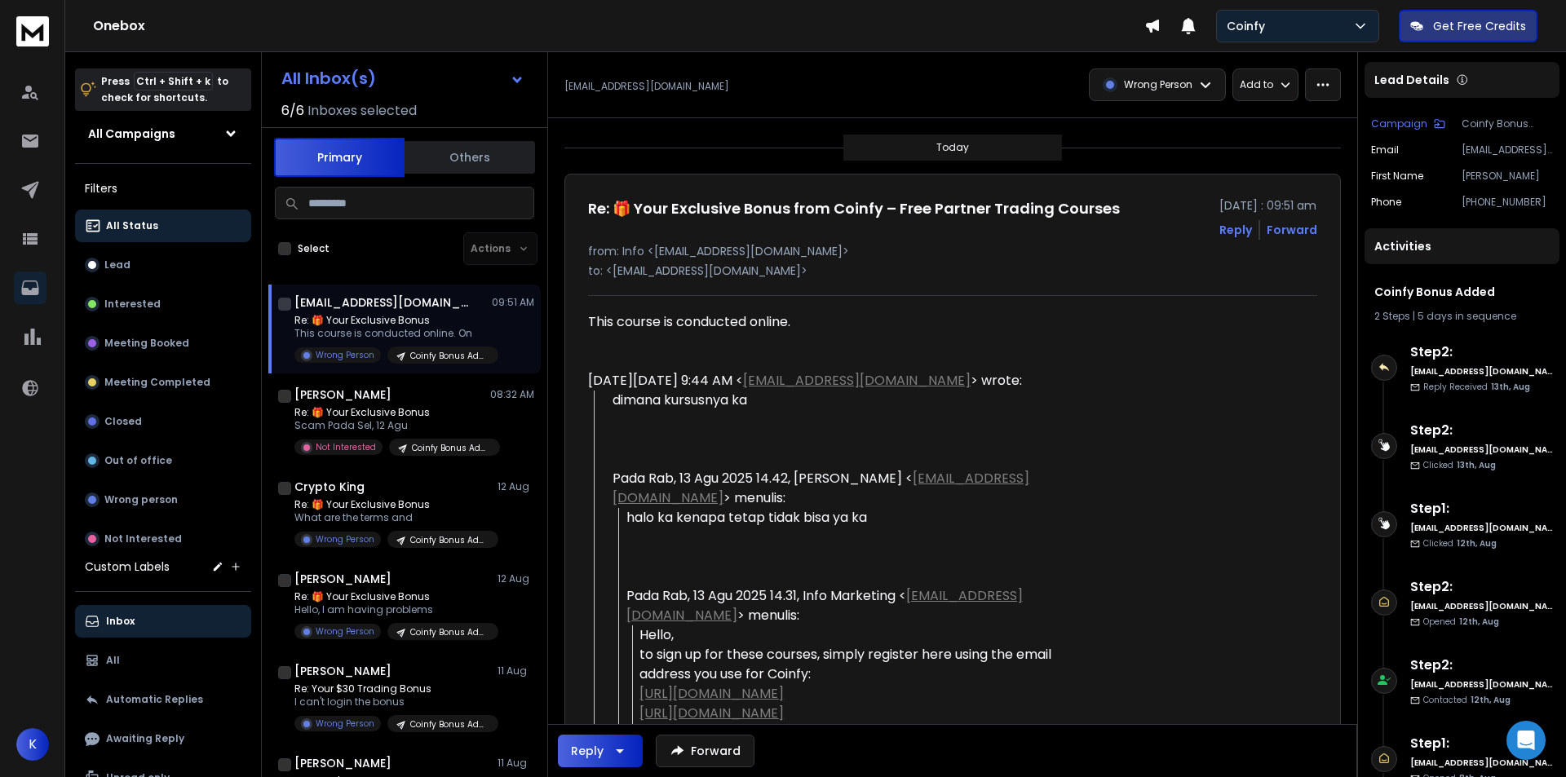
click at [1252, 21] on p "Coinfy" at bounding box center [1249, 26] width 45 height 16
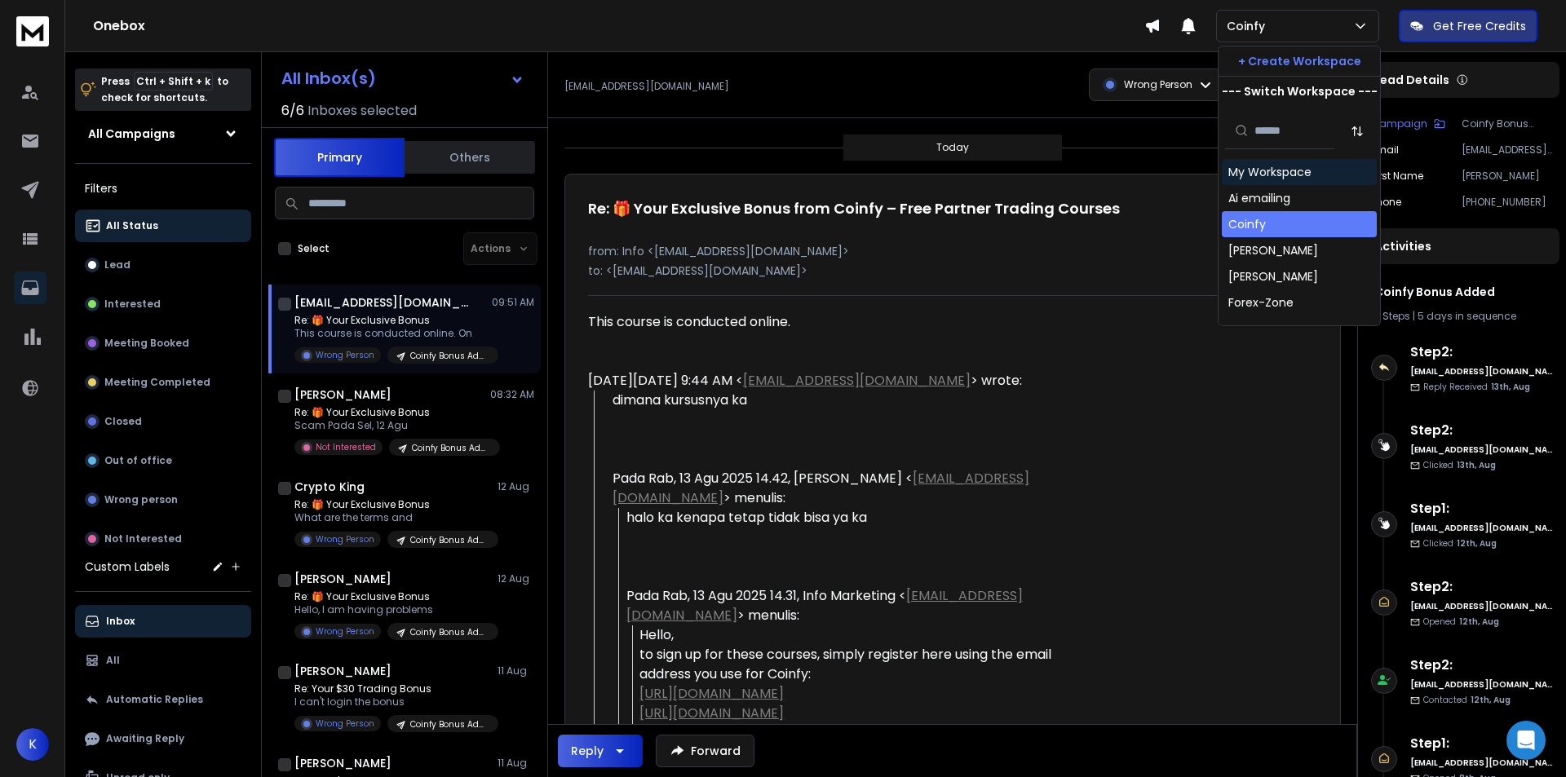
click at [848, 91] on div "nelyrahmah88@gmail.com" at bounding box center [755, 85] width 383 height 16
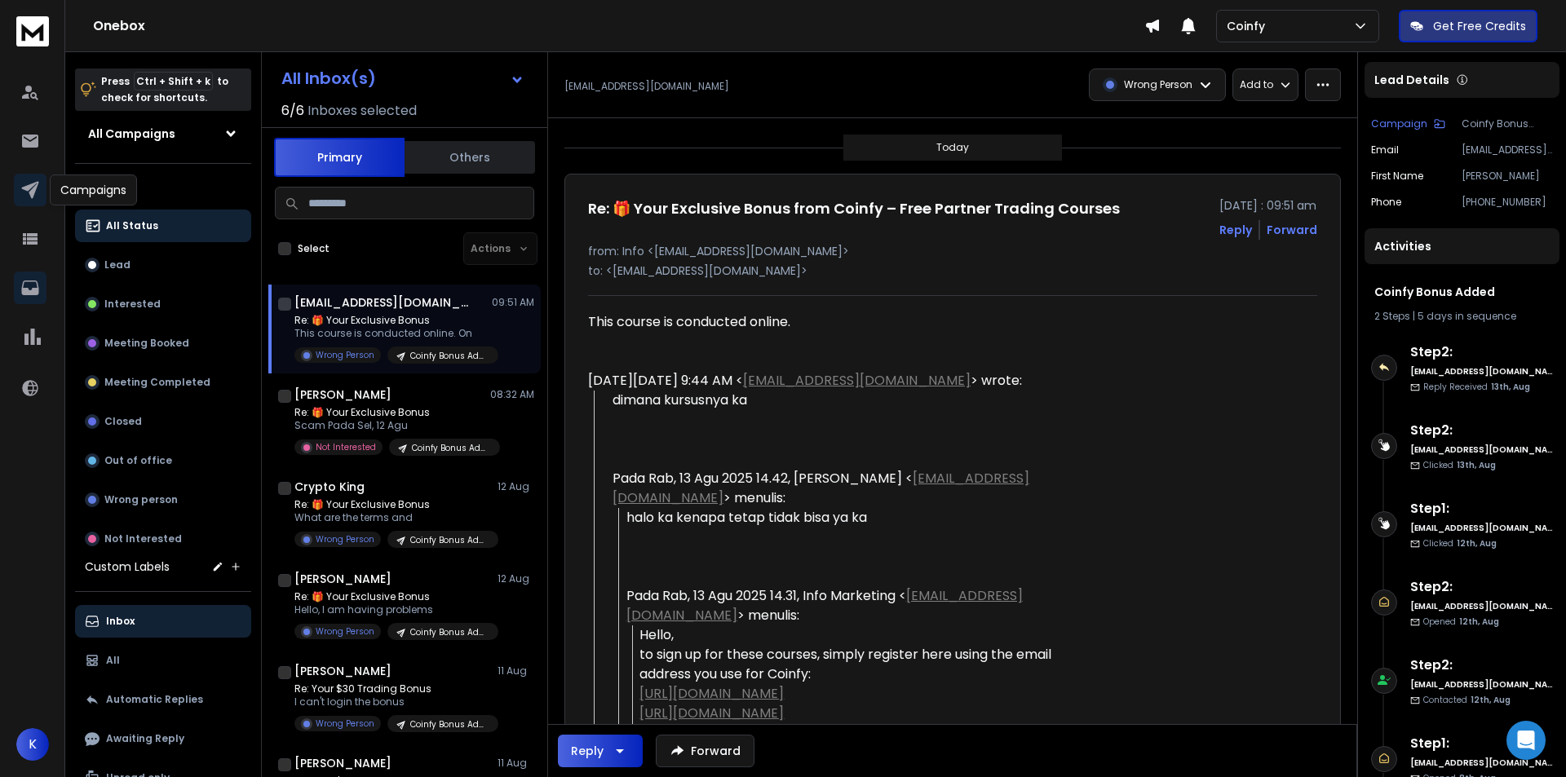
click at [33, 191] on icon at bounding box center [29, 189] width 17 height 17
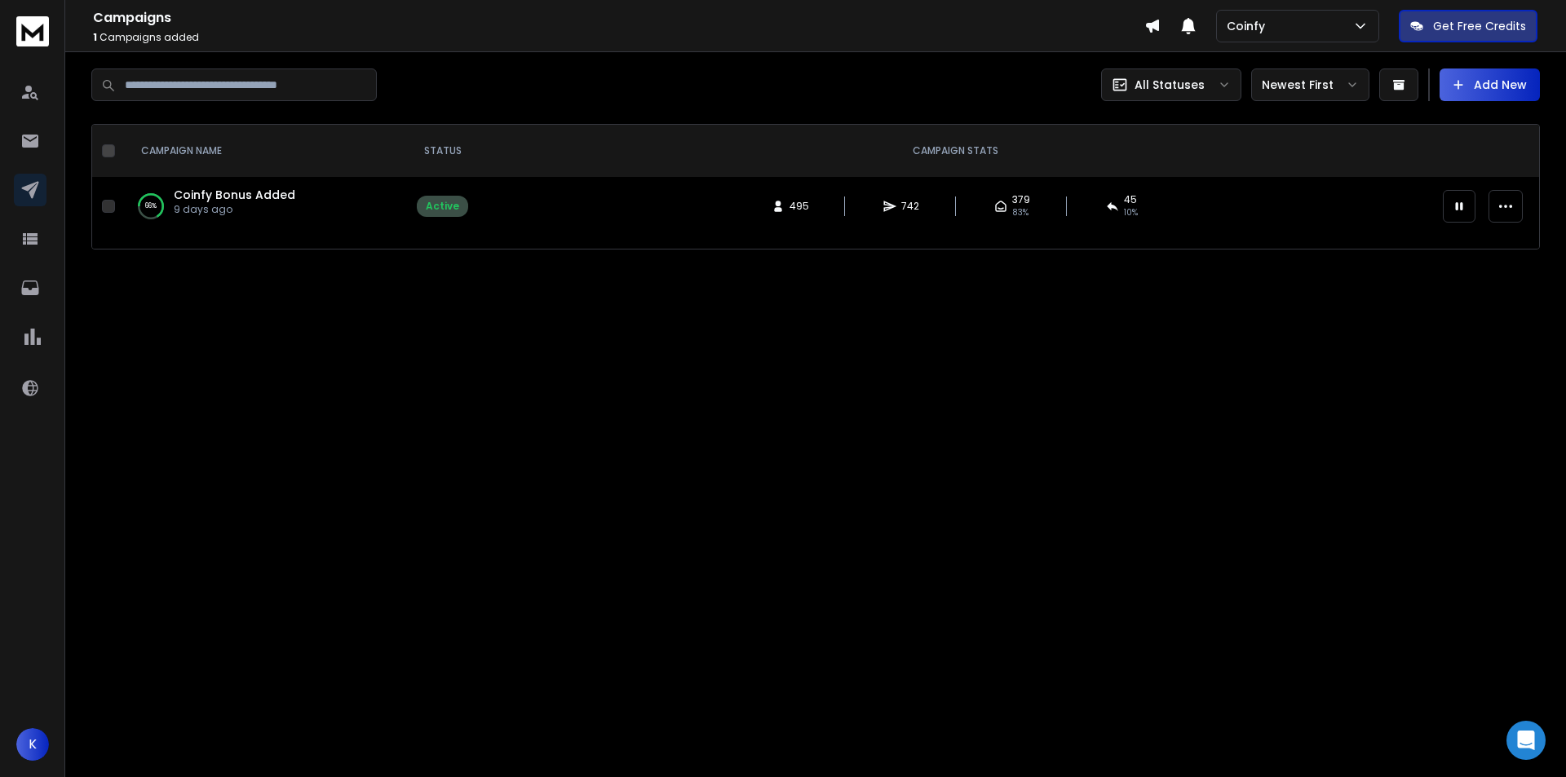
click at [278, 207] on p "9 days ago" at bounding box center [235, 209] width 122 height 13
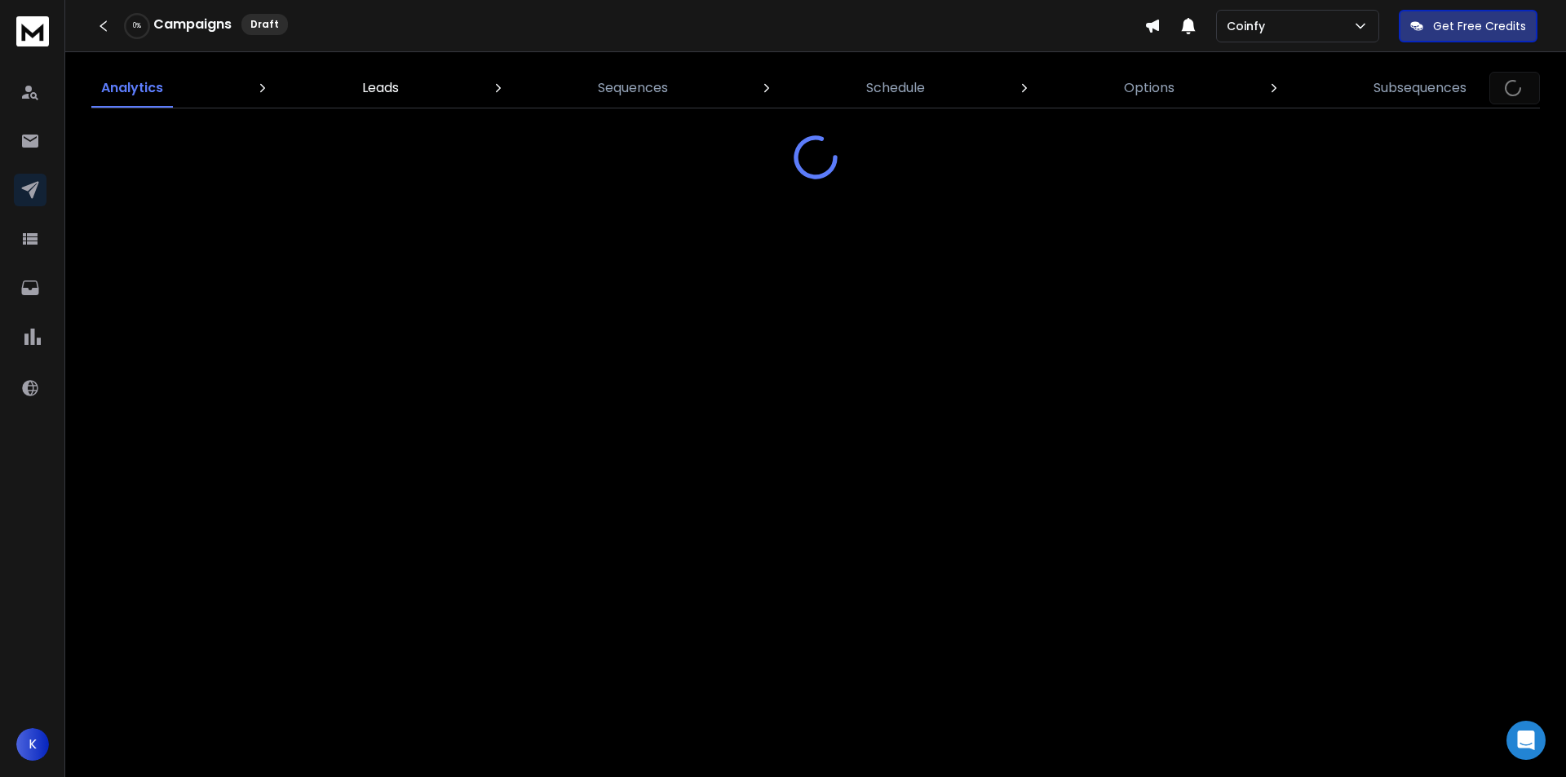
click at [382, 93] on p "Leads" at bounding box center [380, 88] width 37 height 20
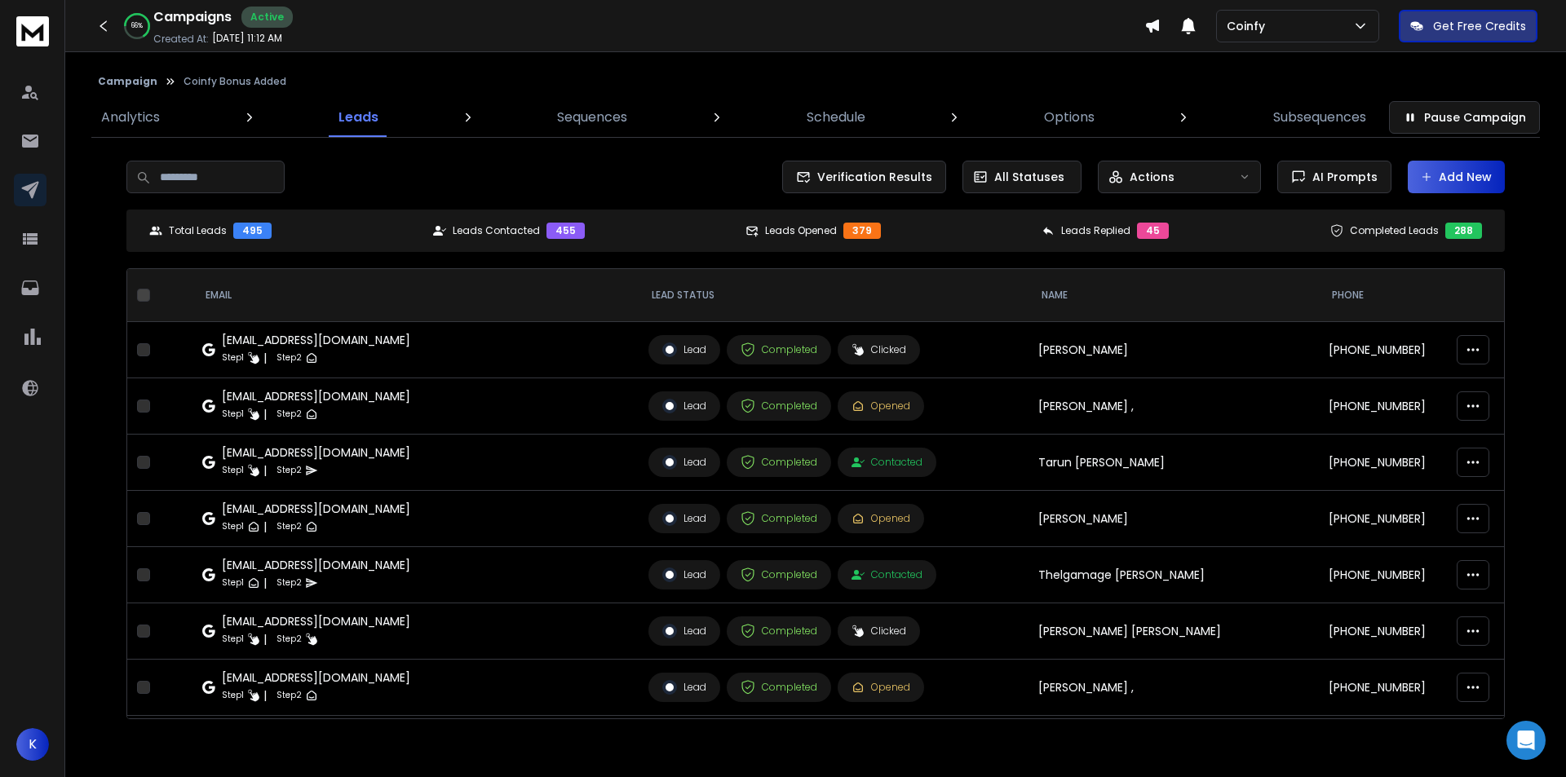
click at [189, 192] on input at bounding box center [205, 177] width 158 height 33
paste input "**********"
type input "**********"
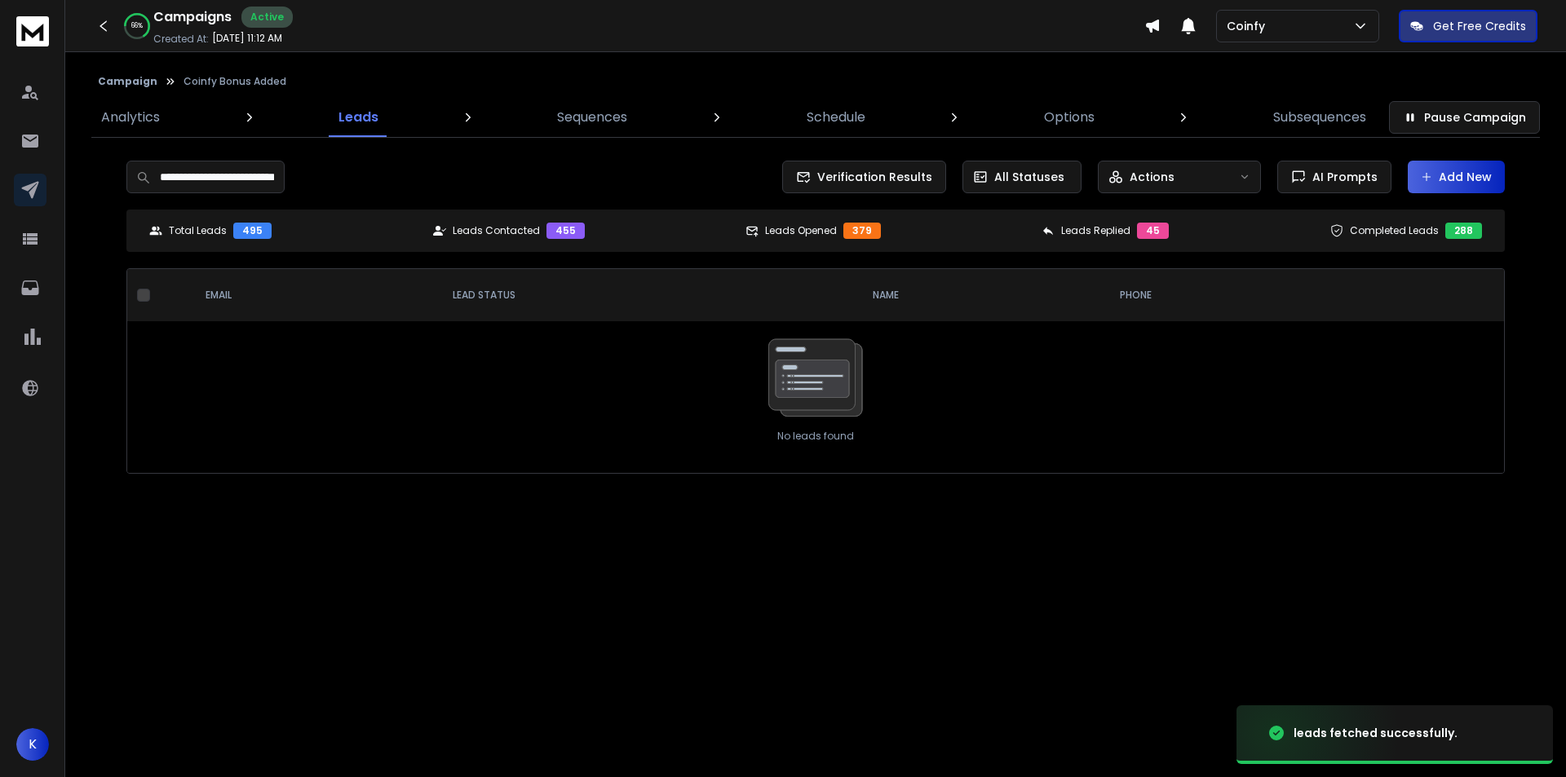
click at [242, 179] on input "**********" at bounding box center [205, 177] width 158 height 33
paste input
type input "**********"
click at [235, 177] on input "**********" at bounding box center [205, 177] width 158 height 33
paste input
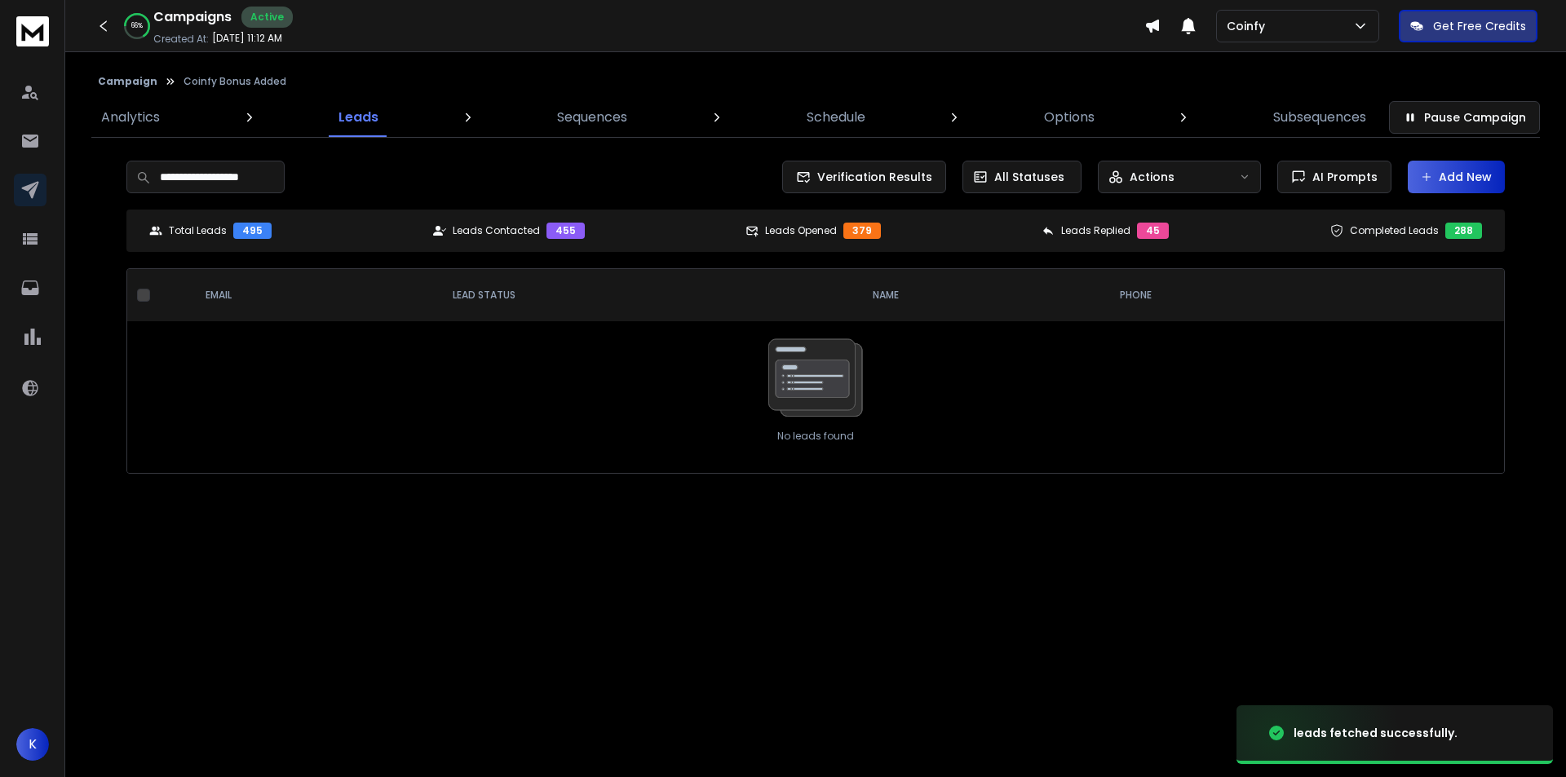
type input "**********"
click at [240, 184] on input "**********" at bounding box center [205, 177] width 158 height 33
paste input "**********"
type input "**********"
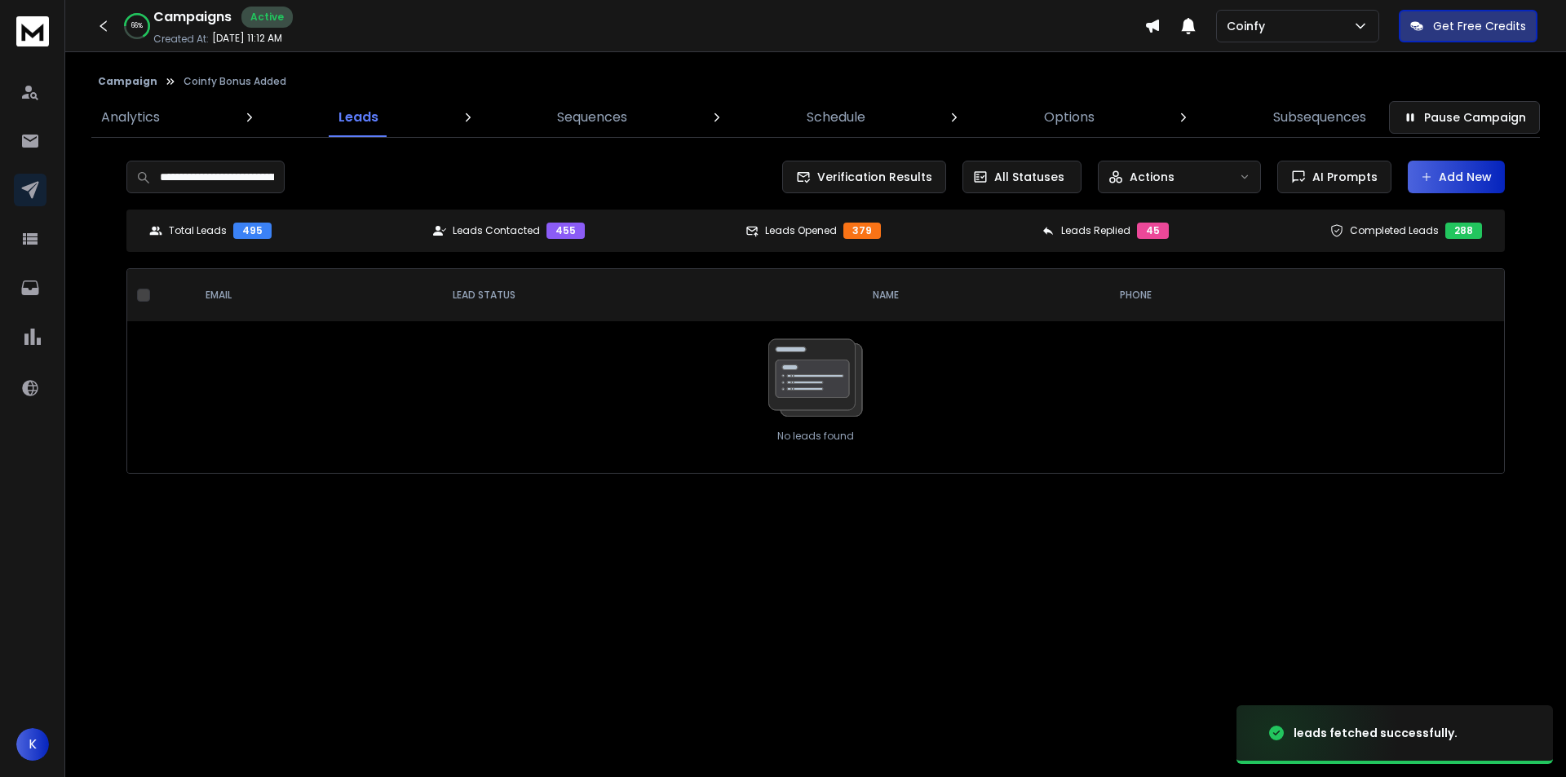
click at [271, 184] on input "**********" at bounding box center [205, 177] width 158 height 33
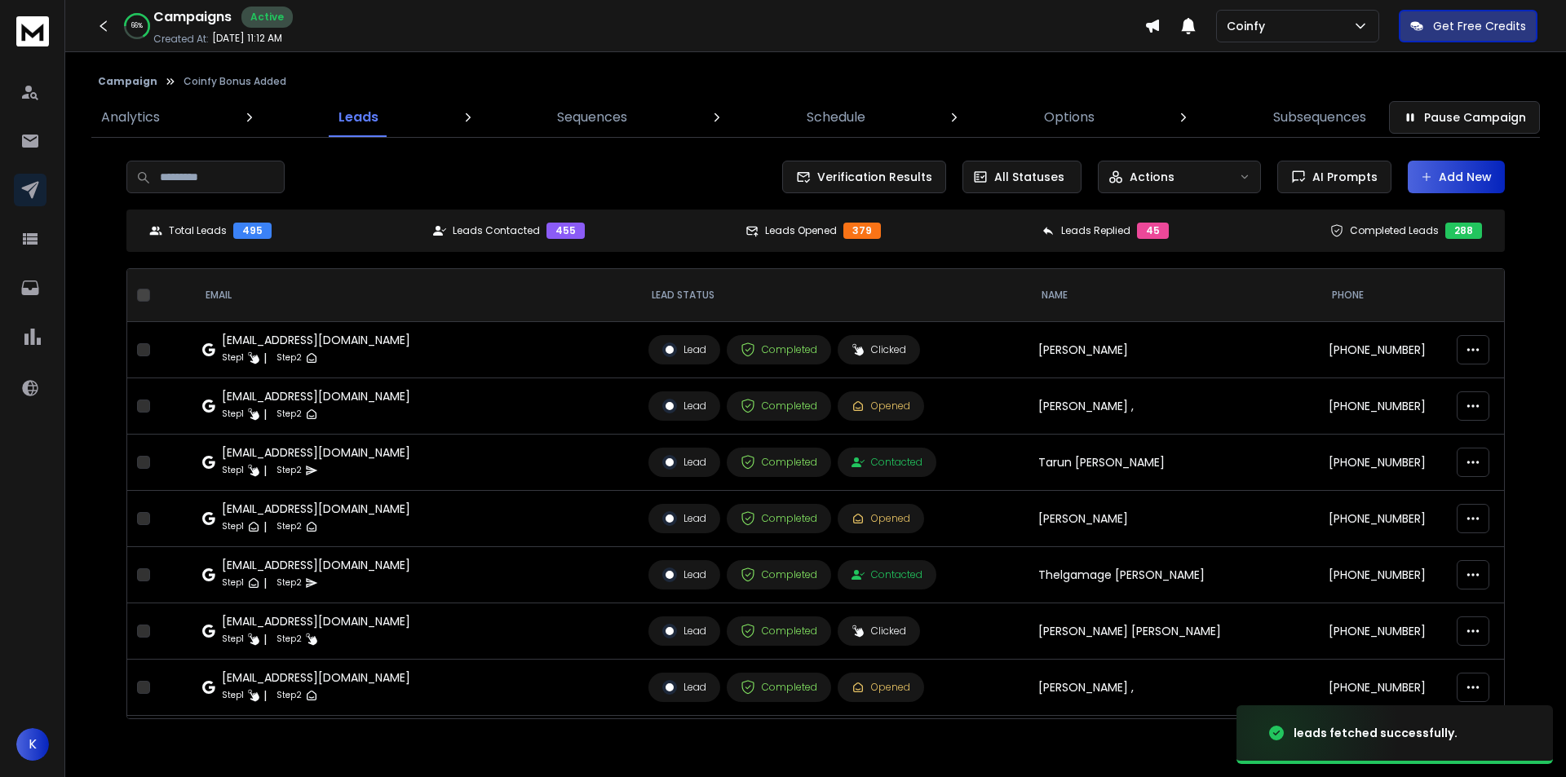
click at [347, 128] on link "Leads" at bounding box center [359, 117] width 60 height 39
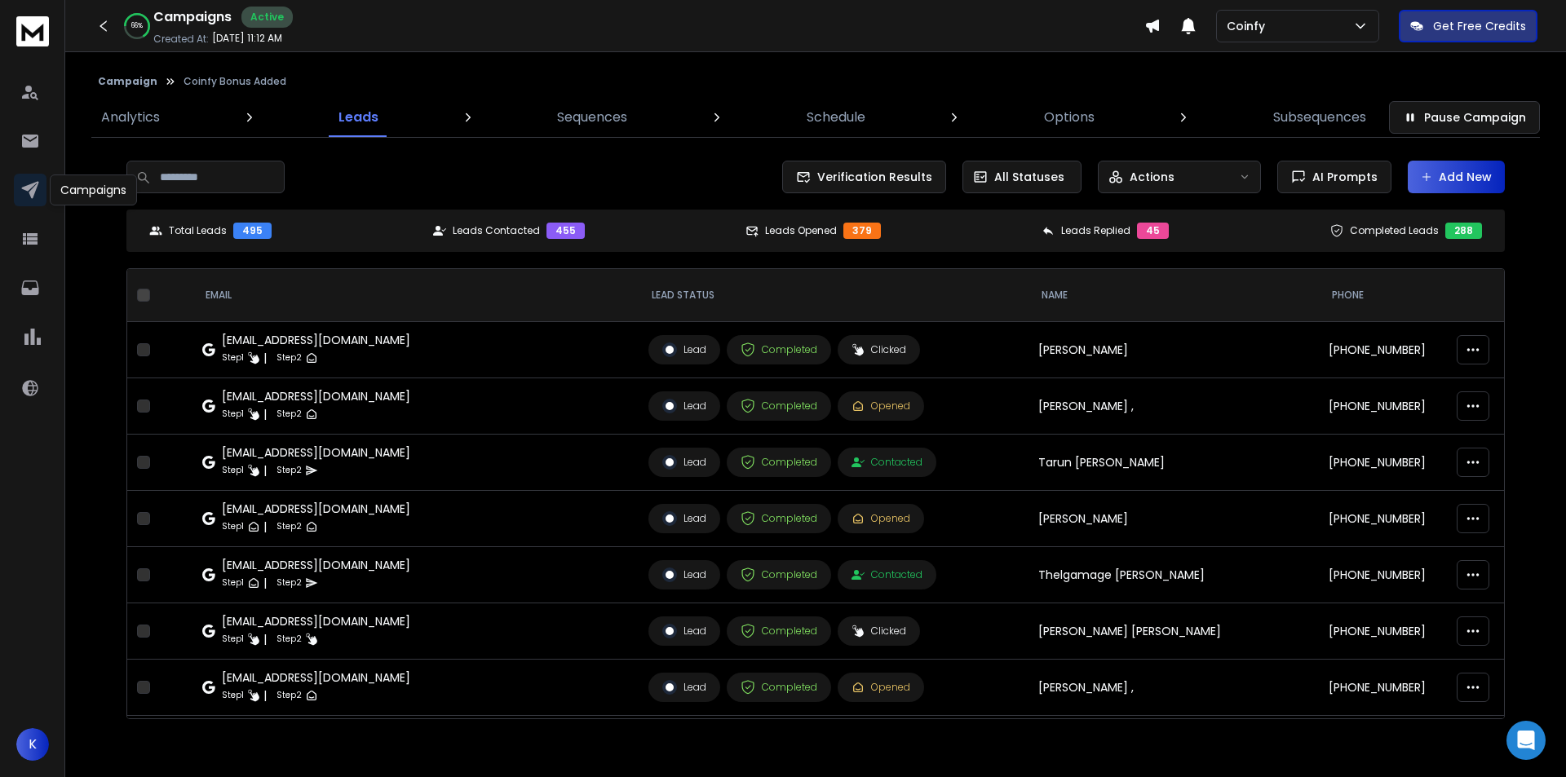
click at [35, 188] on icon at bounding box center [29, 189] width 17 height 17
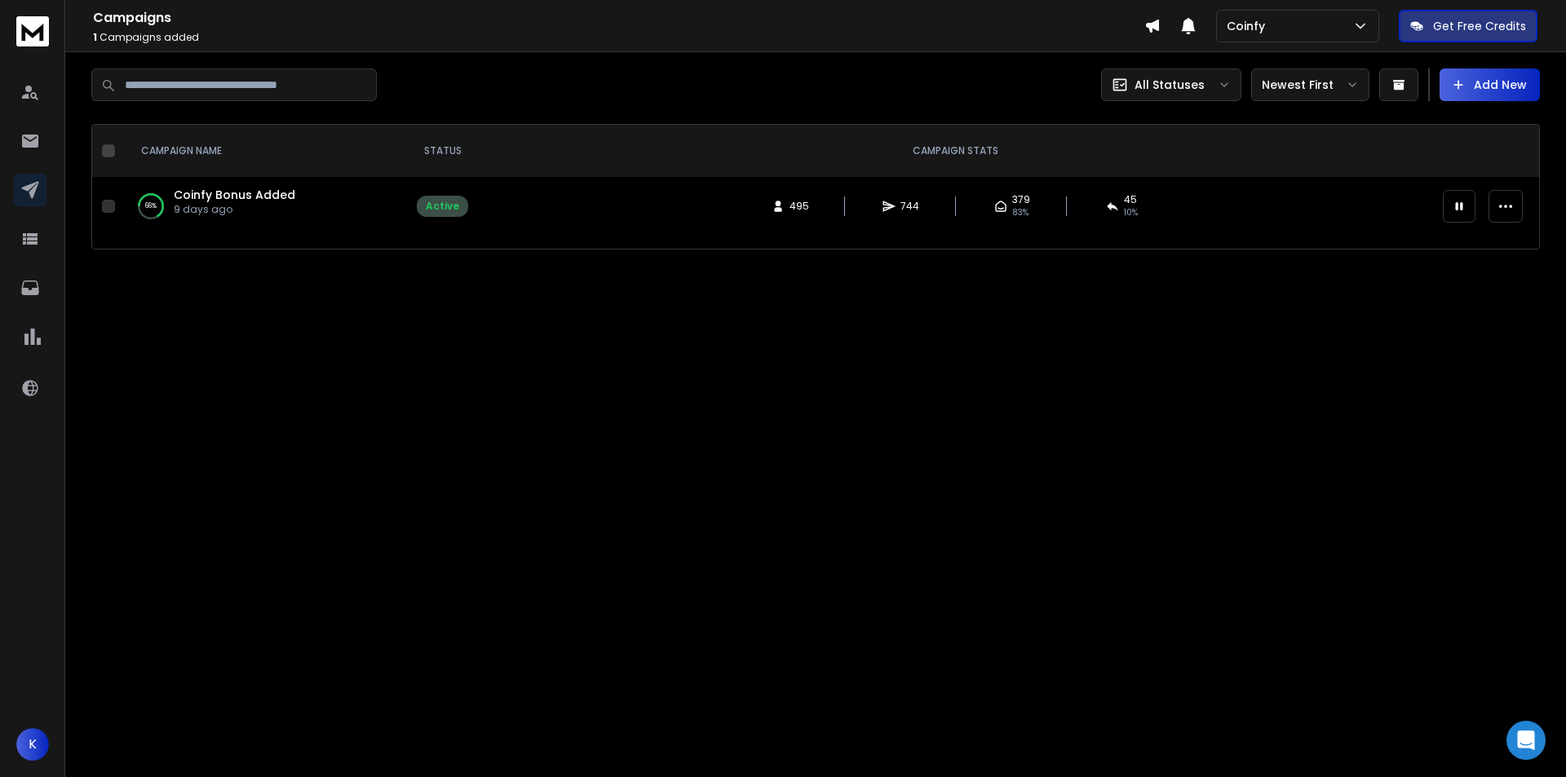
click at [292, 225] on div "66 % Coinfy Bonus Added 9 days ago" at bounding box center [264, 206] width 253 height 39
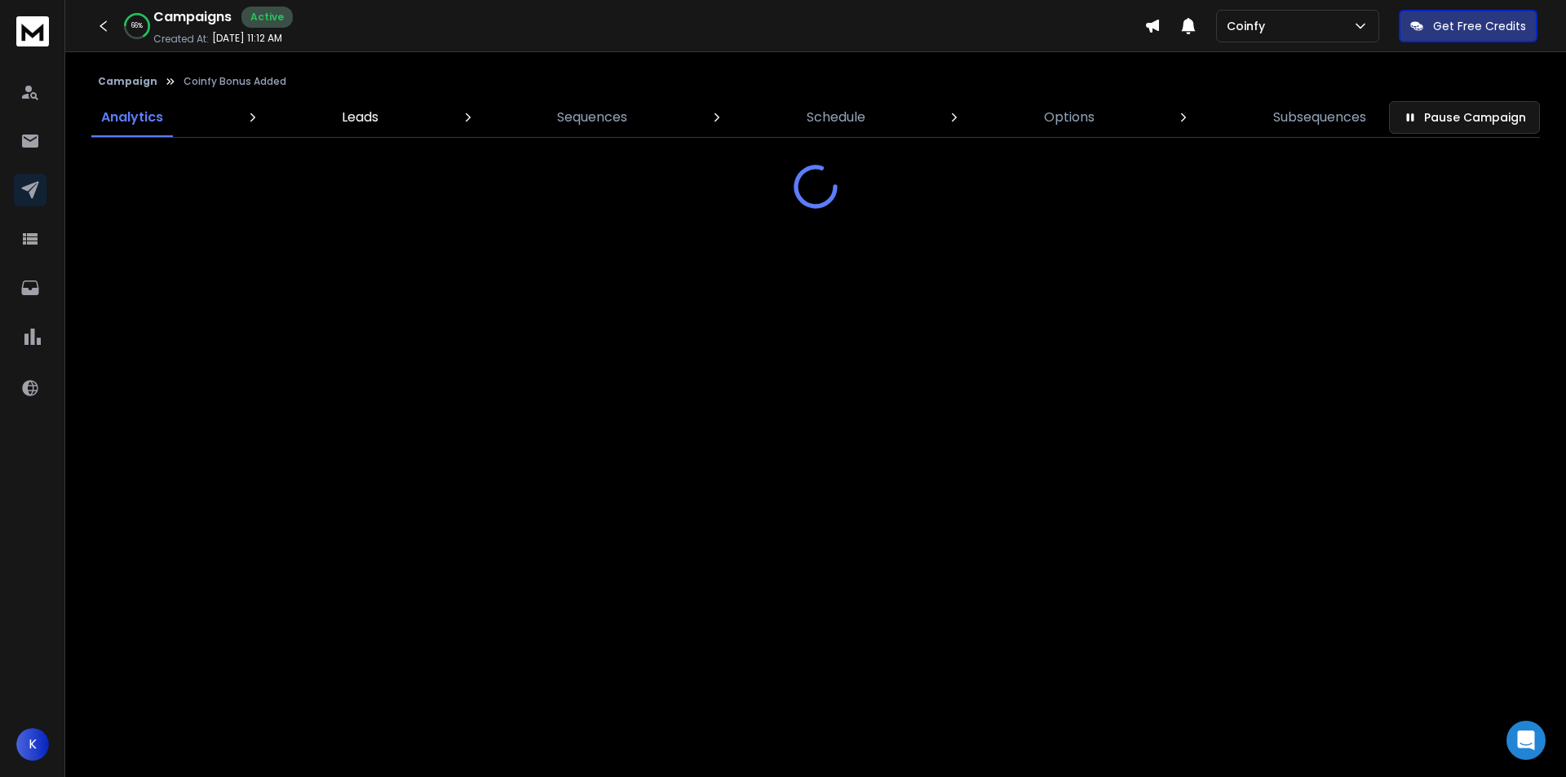
click at [354, 119] on p "Leads" at bounding box center [360, 118] width 37 height 20
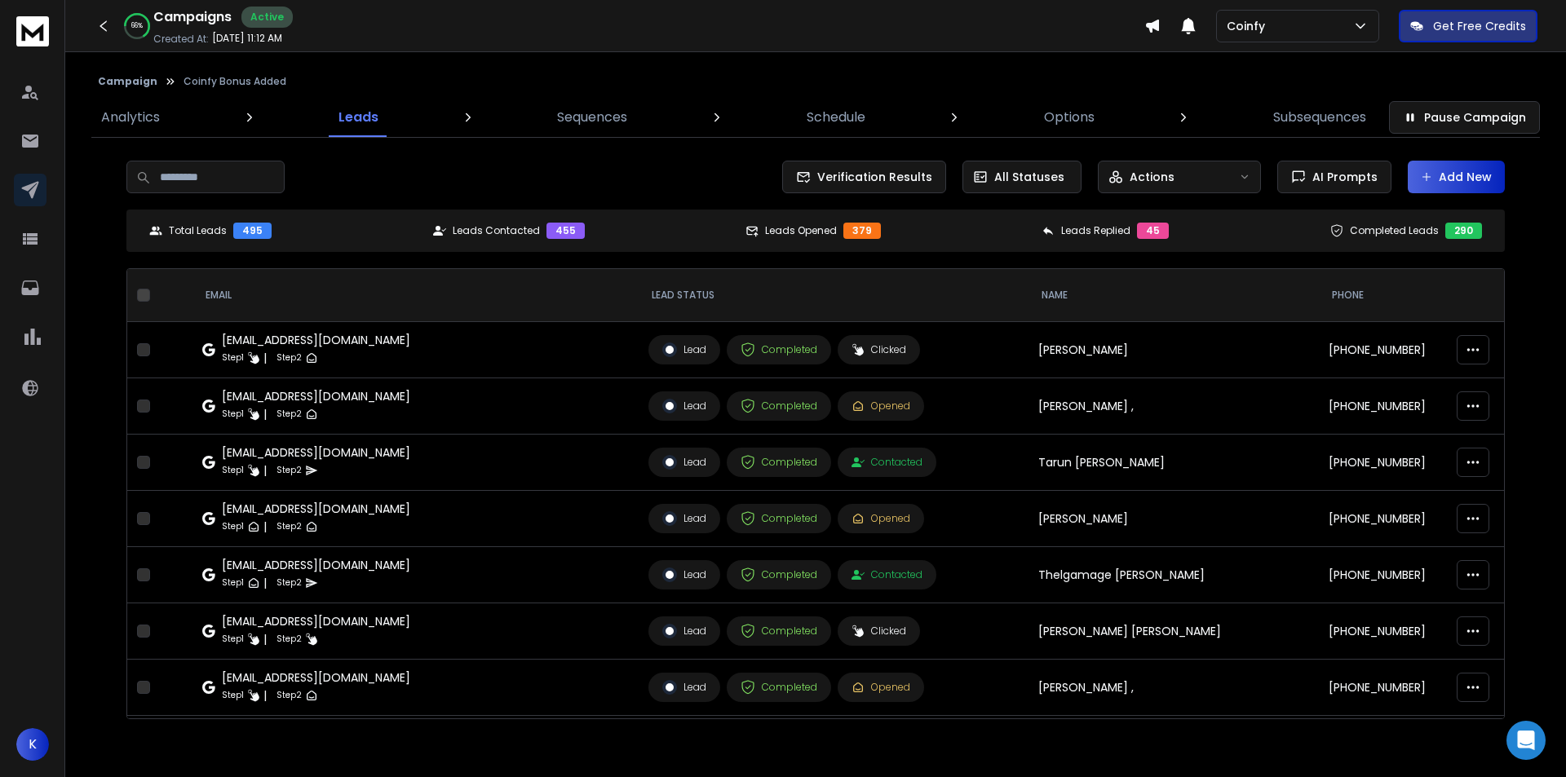
click at [1472, 184] on button "Add New" at bounding box center [1456, 177] width 97 height 33
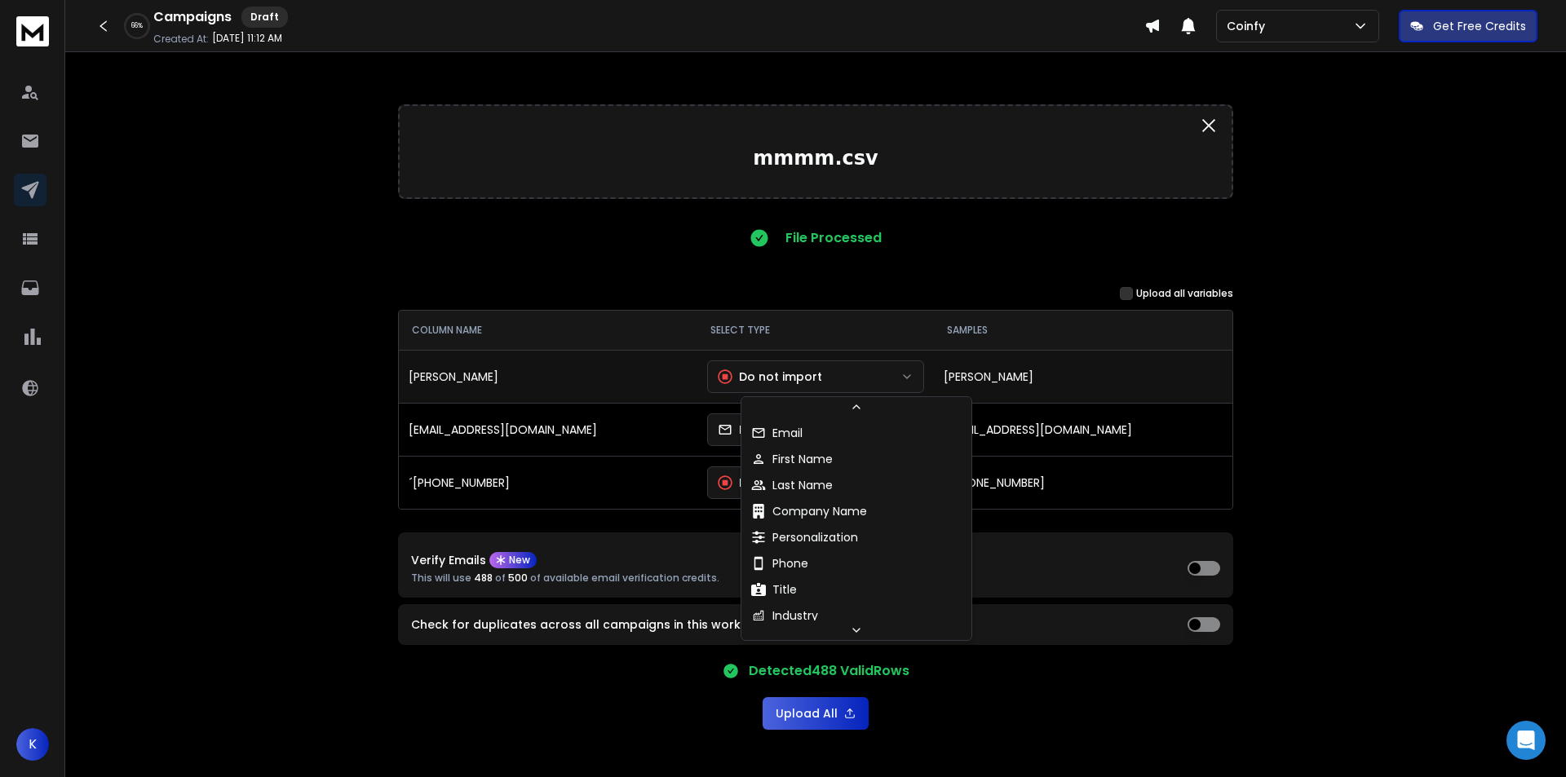
click at [807, 370] on div "Do not import" at bounding box center [770, 377] width 104 height 16
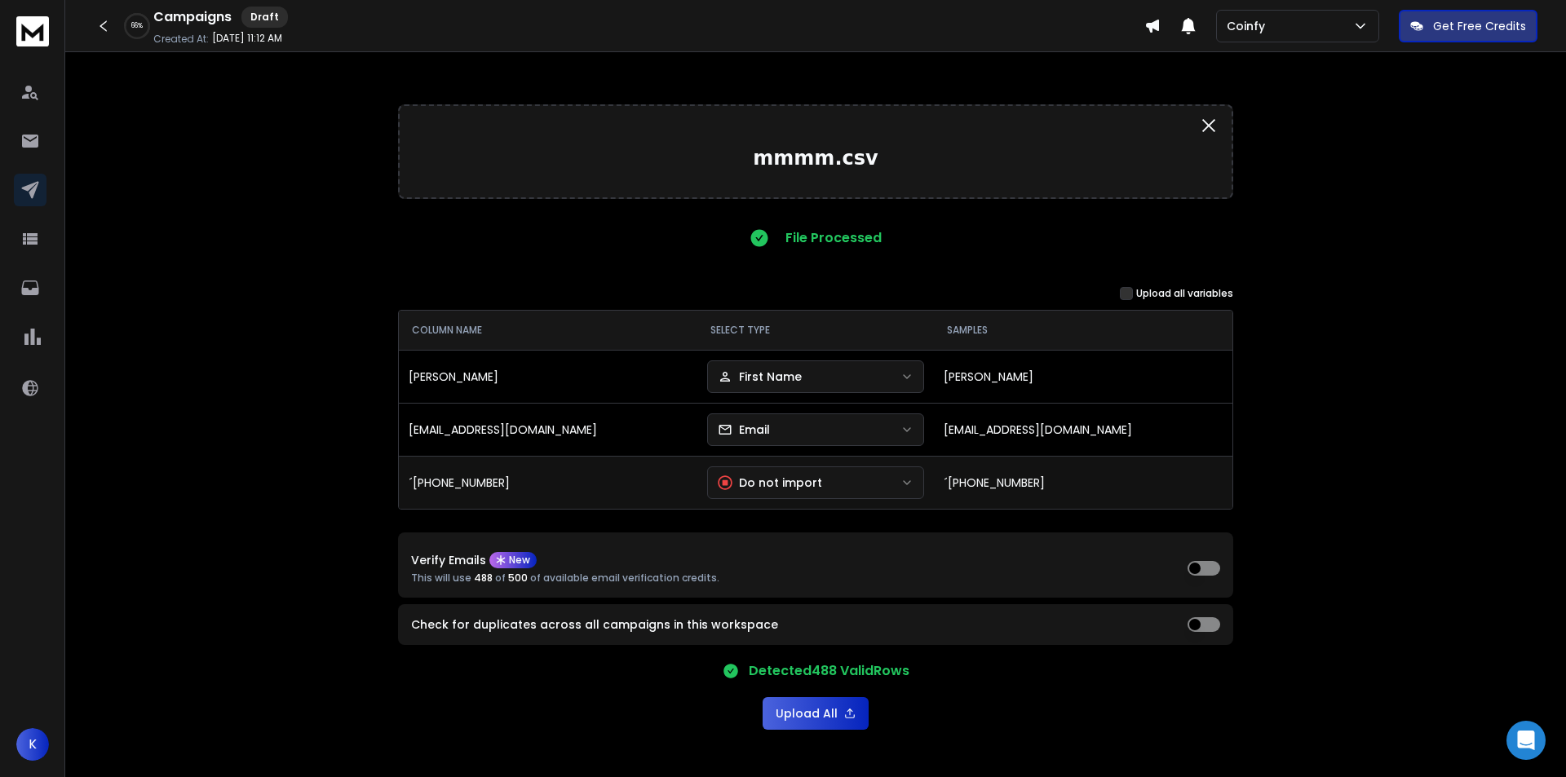
click at [862, 493] on button "Do not import" at bounding box center [815, 483] width 217 height 33
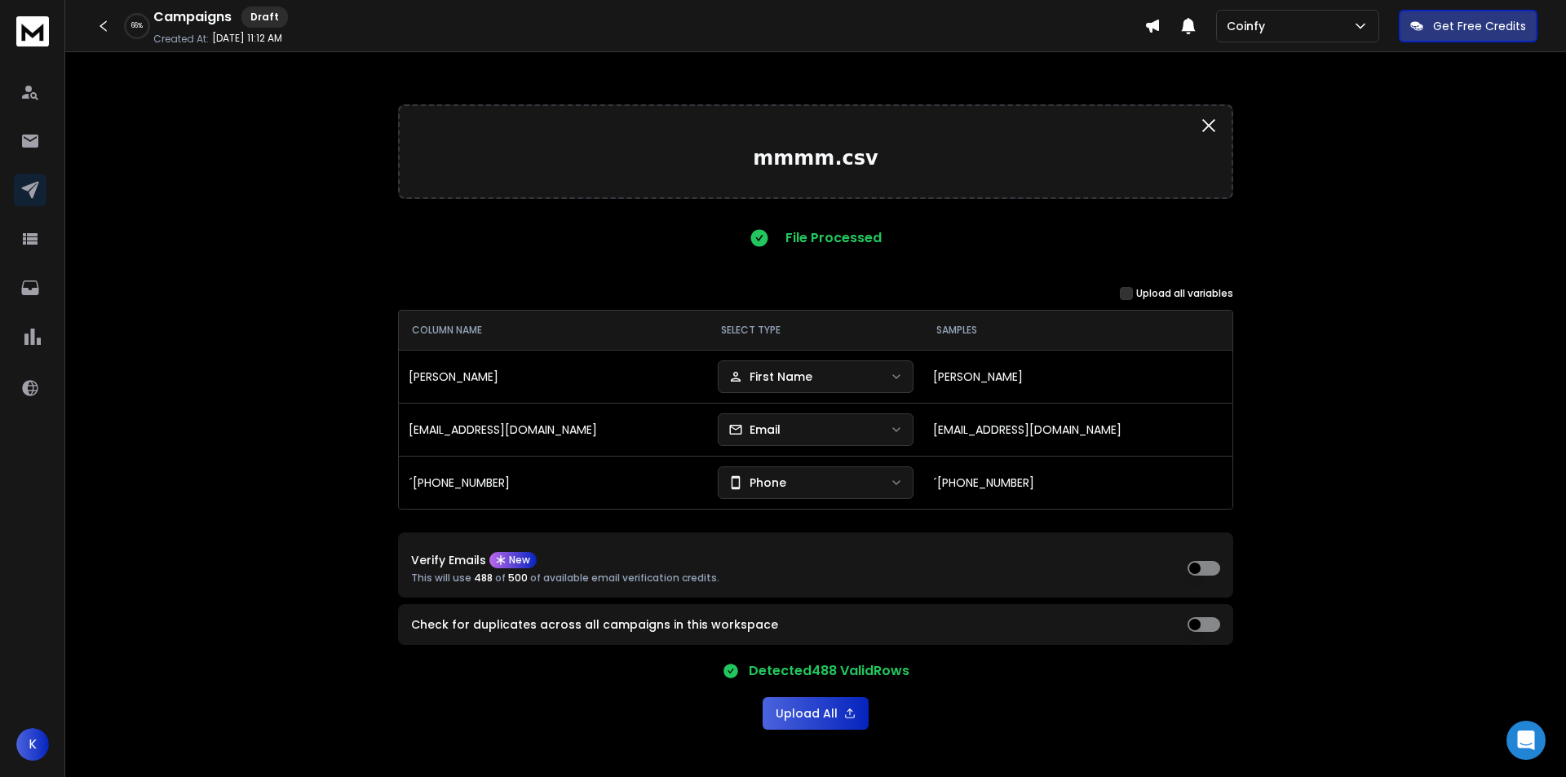
click at [825, 720] on button "Upload All" at bounding box center [816, 713] width 106 height 33
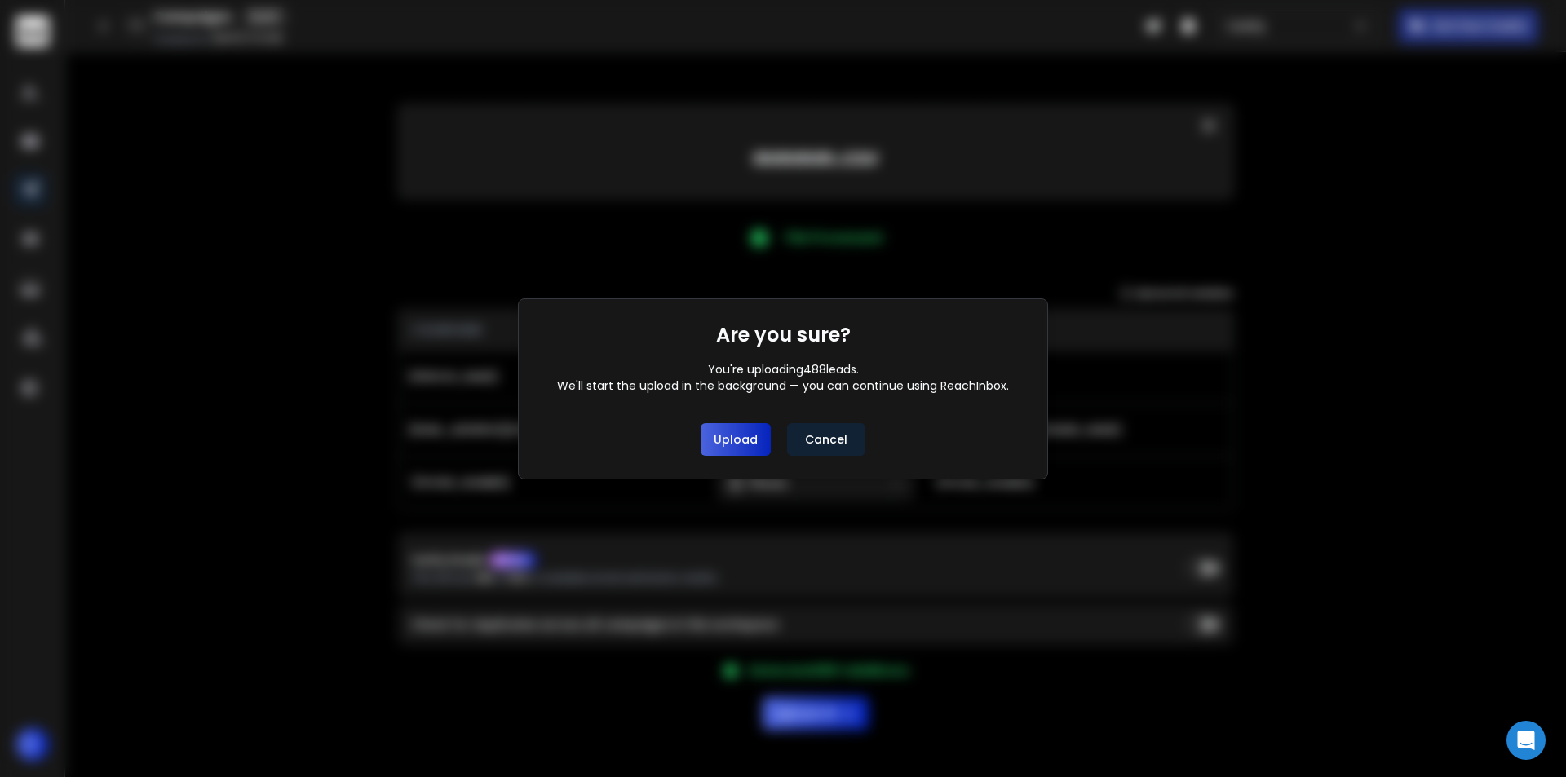
click at [737, 449] on button "Upload" at bounding box center [736, 439] width 70 height 33
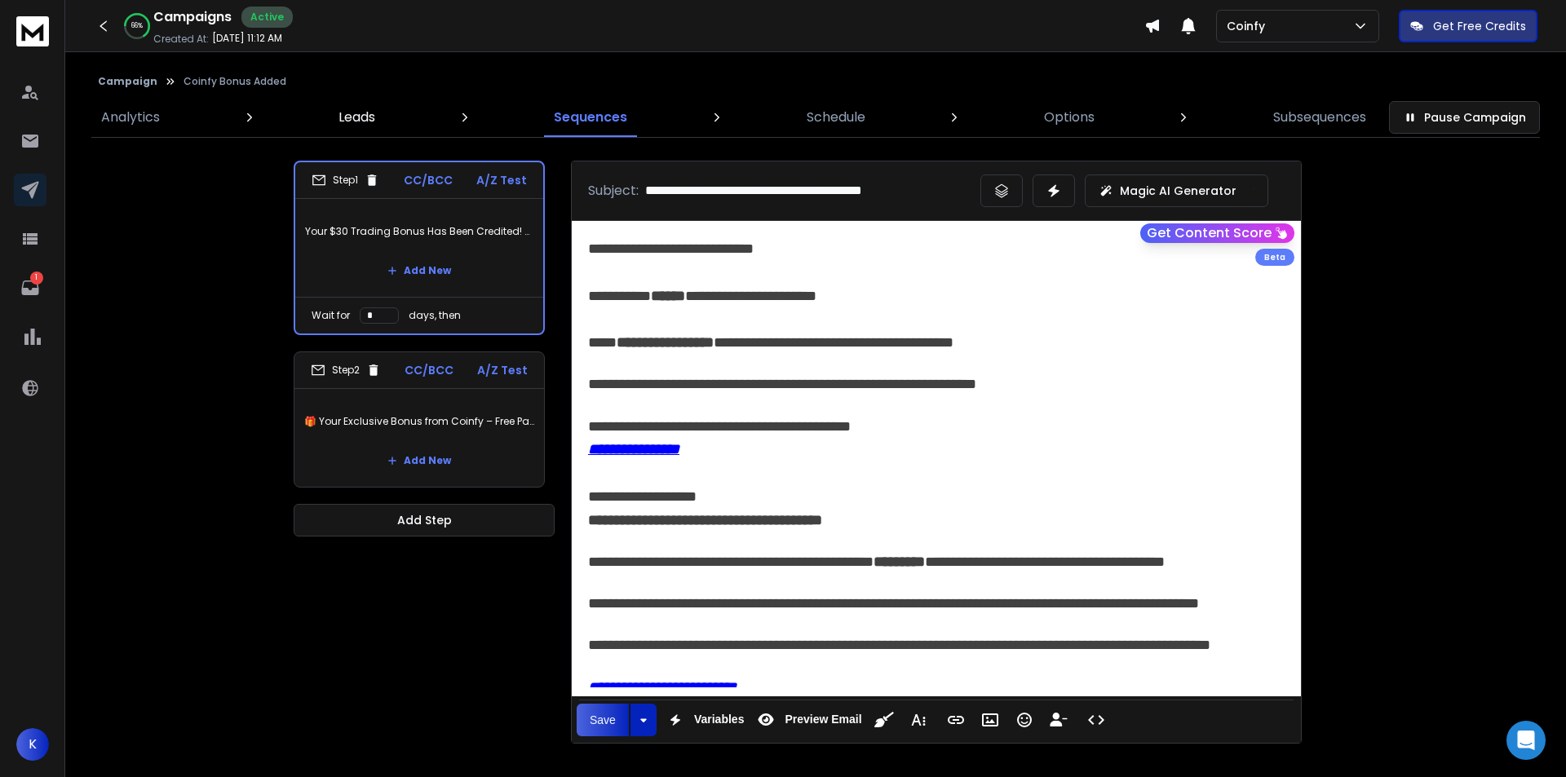
click at [370, 113] on p "Leads" at bounding box center [356, 118] width 37 height 20
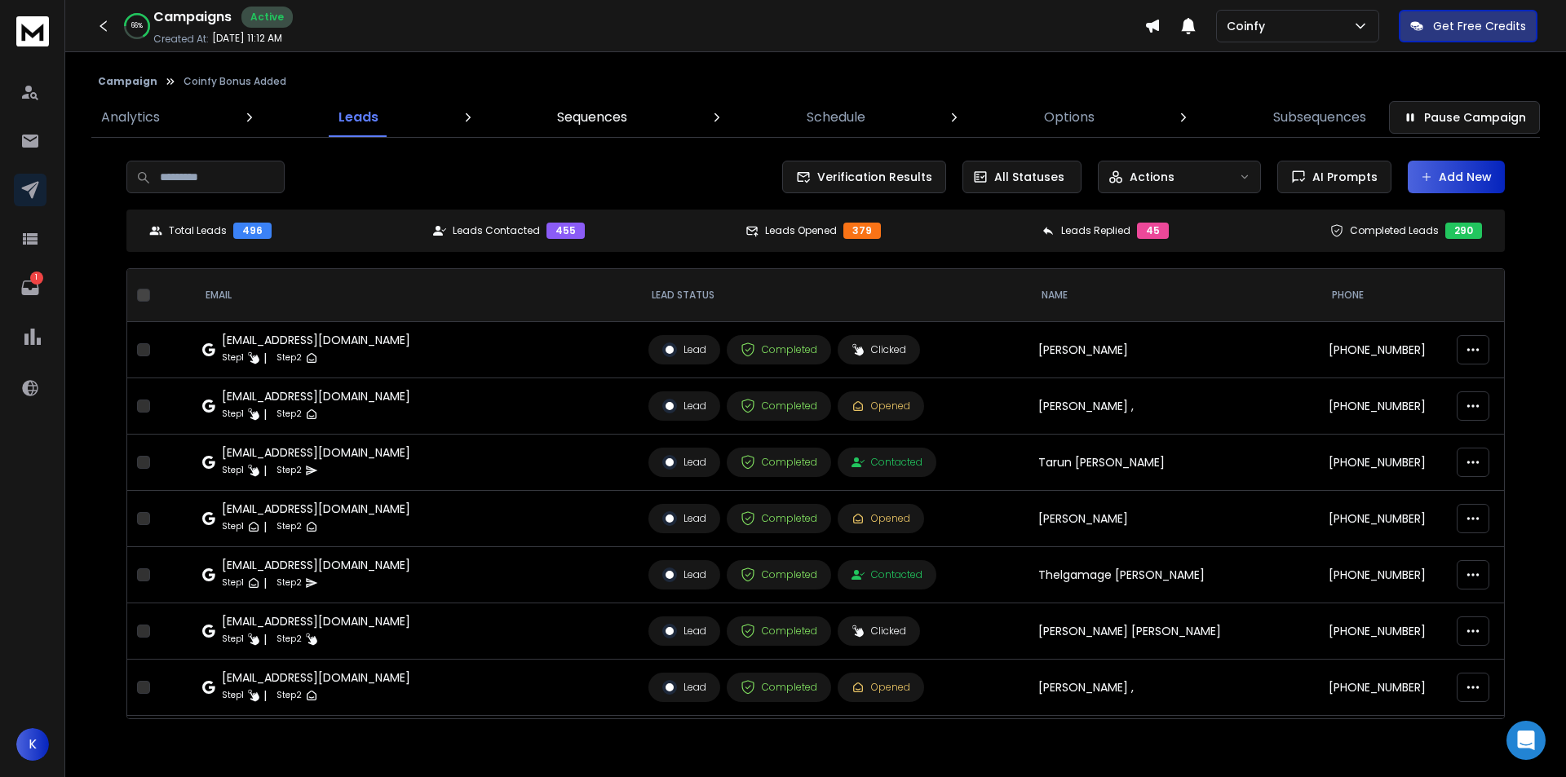
click at [573, 113] on p "Sequences" at bounding box center [592, 118] width 70 height 20
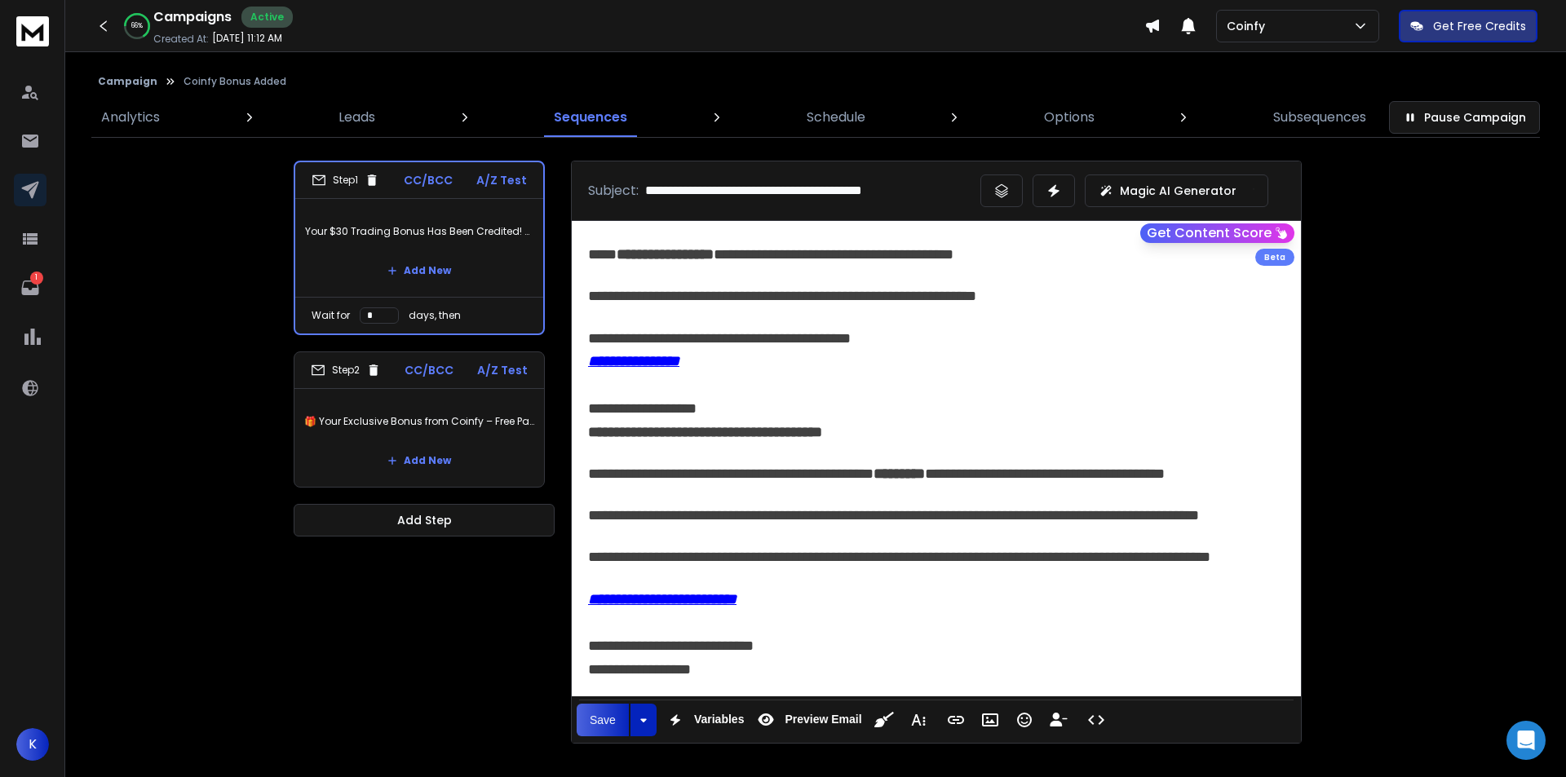
scroll to position [206, 0]
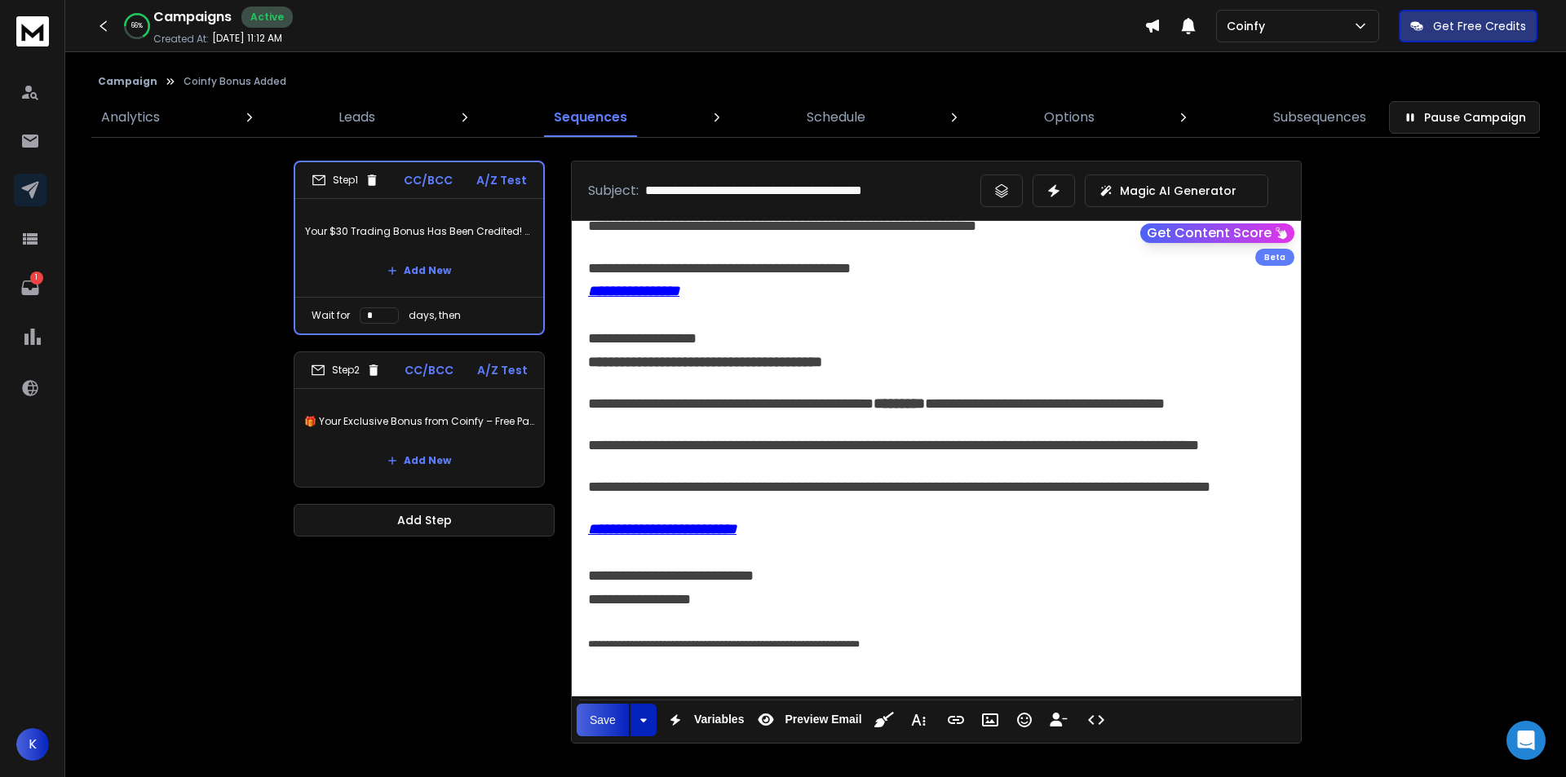
click at [728, 528] on u "**********" at bounding box center [662, 529] width 148 height 15
click at [781, 416] on div at bounding box center [936, 425] width 696 height 18
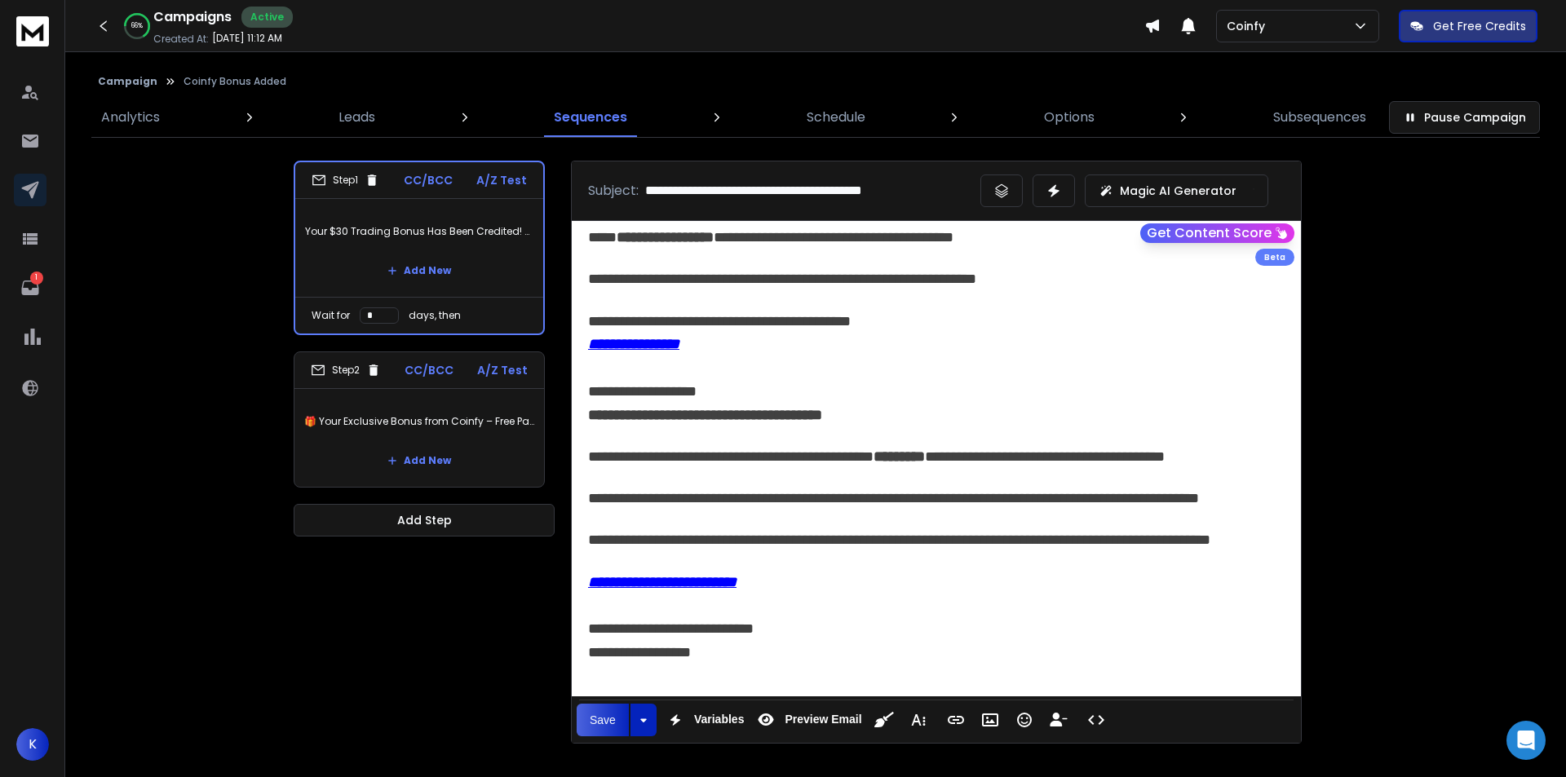
scroll to position [0, 0]
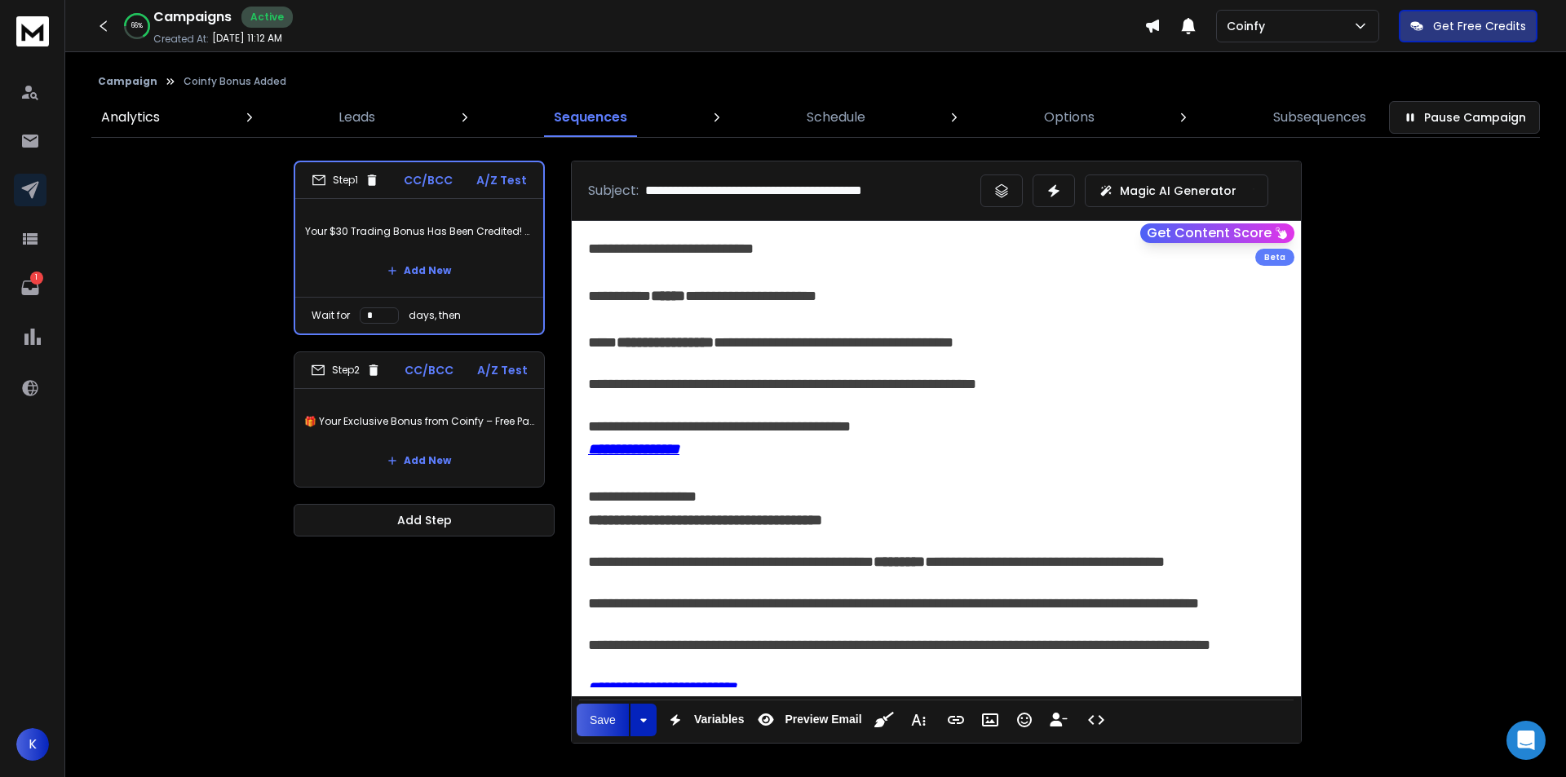
click at [104, 111] on p "Analytics" at bounding box center [130, 118] width 59 height 20
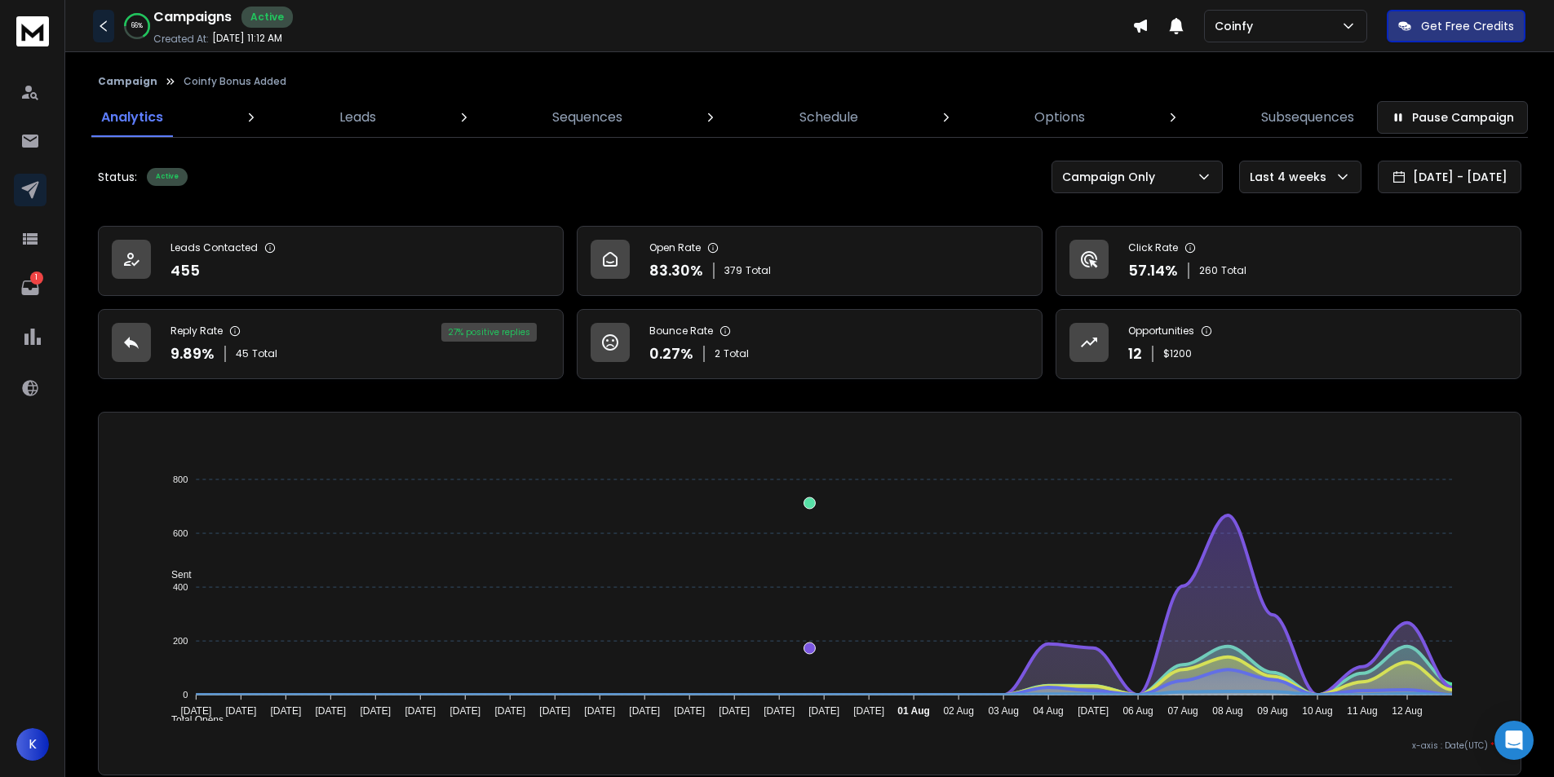
click at [108, 30] on icon at bounding box center [103, 26] width 15 height 15
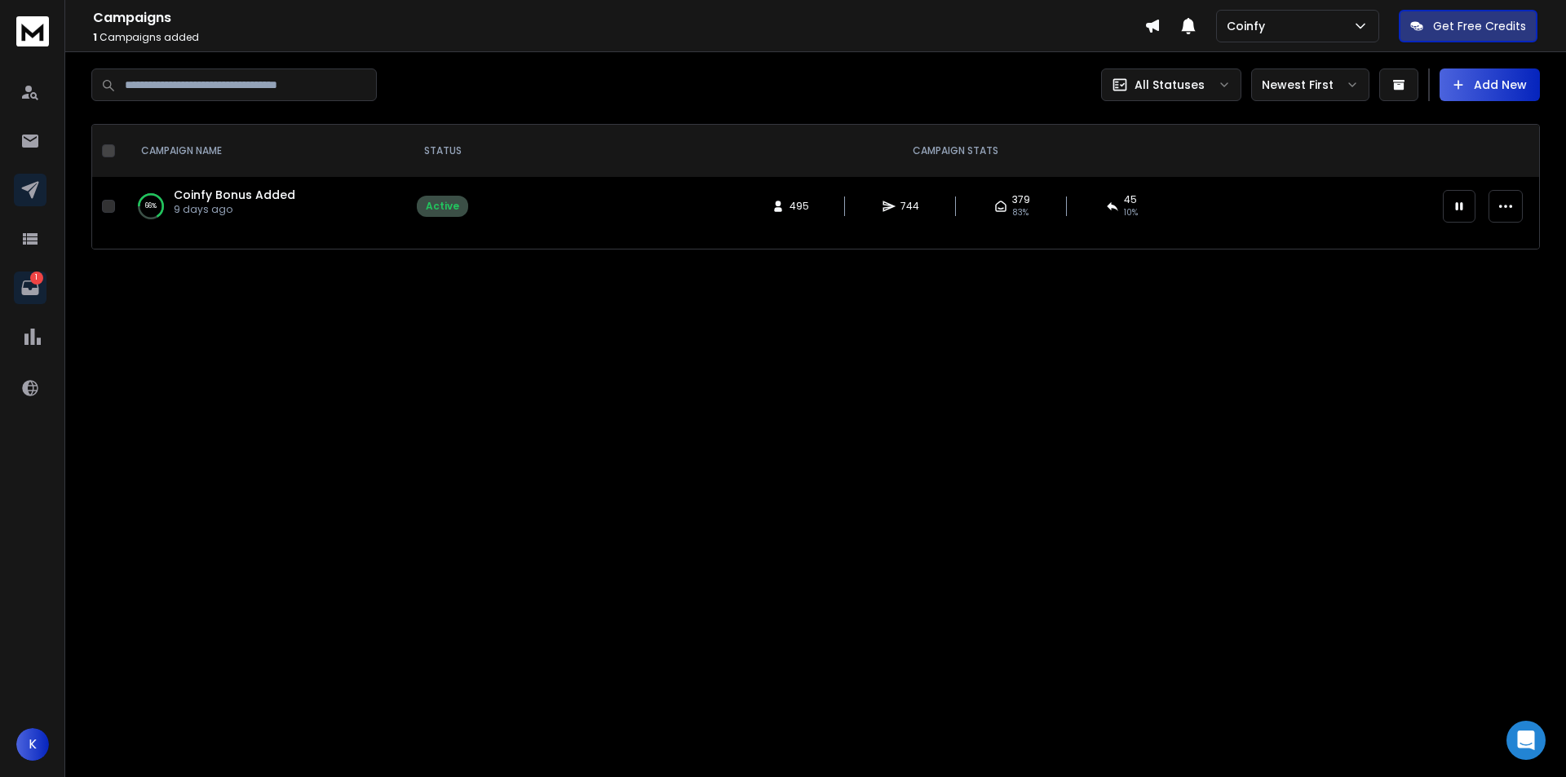
click at [41, 285] on link "1" at bounding box center [30, 288] width 33 height 33
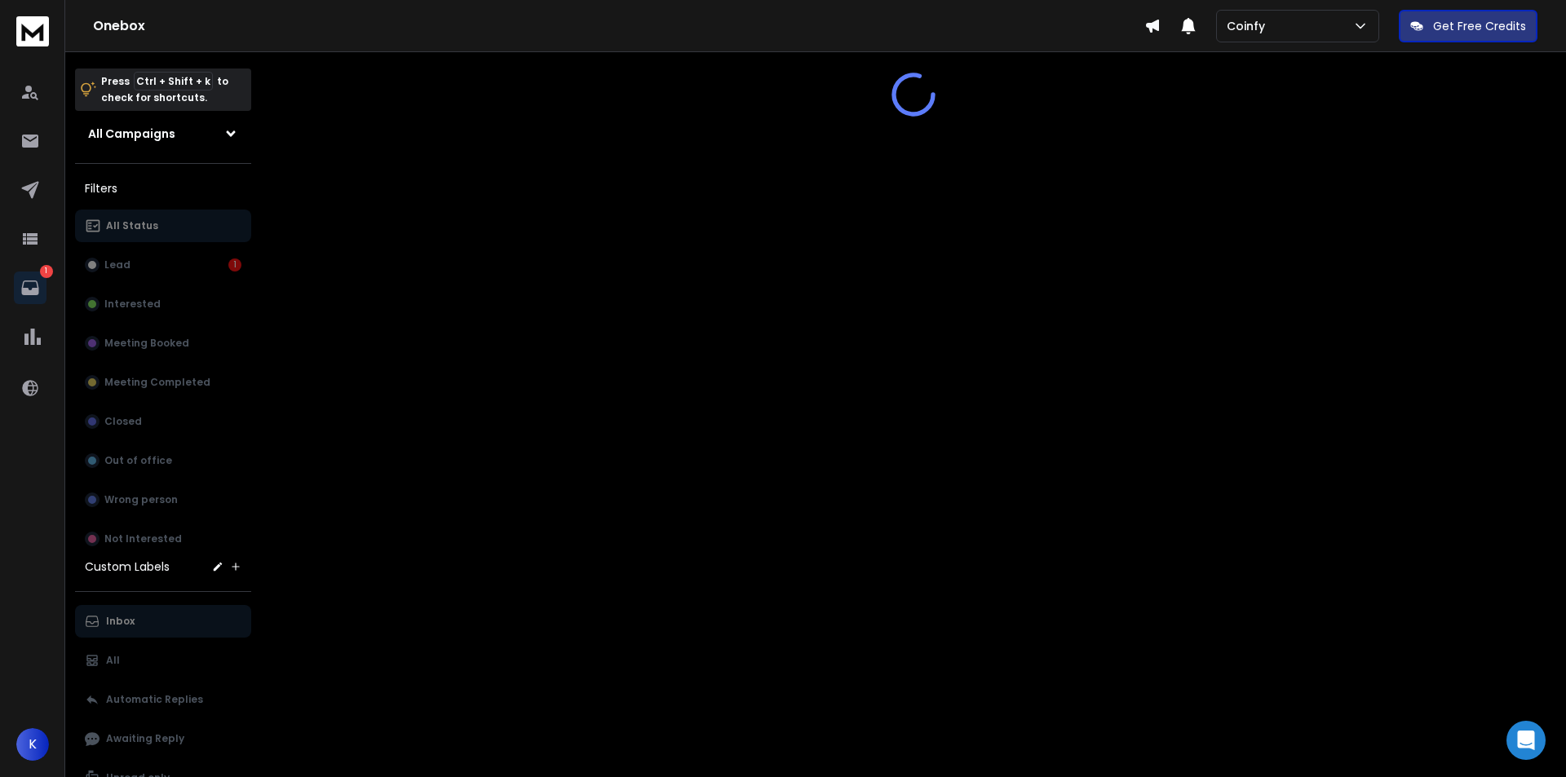
click at [181, 260] on div "All Status Lead 1 Interested Meeting Booked Meeting Completed Closed Out of off…" at bounding box center [163, 383] width 176 height 346
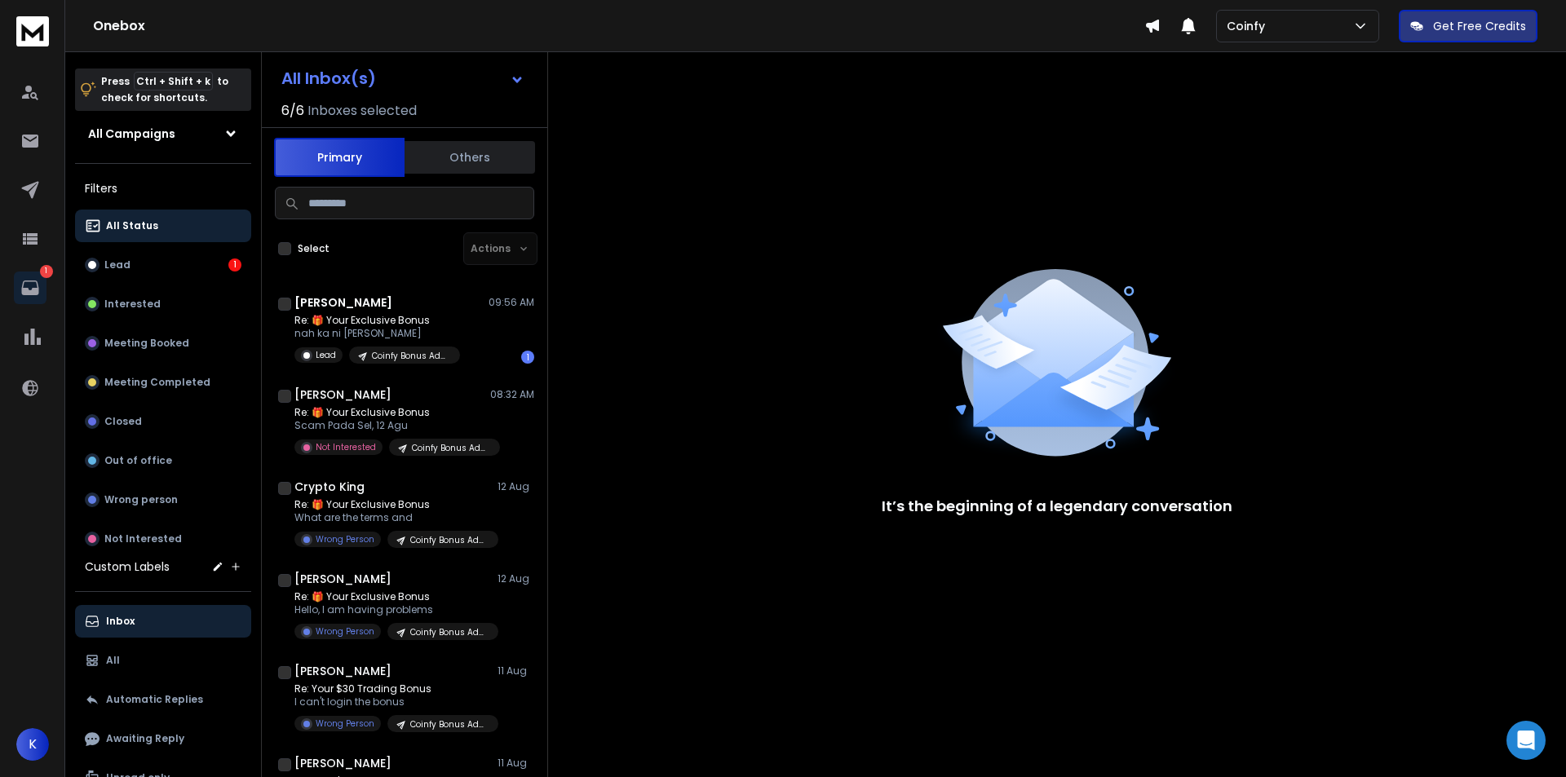
click at [181, 260] on button "Lead 1" at bounding box center [163, 265] width 176 height 33
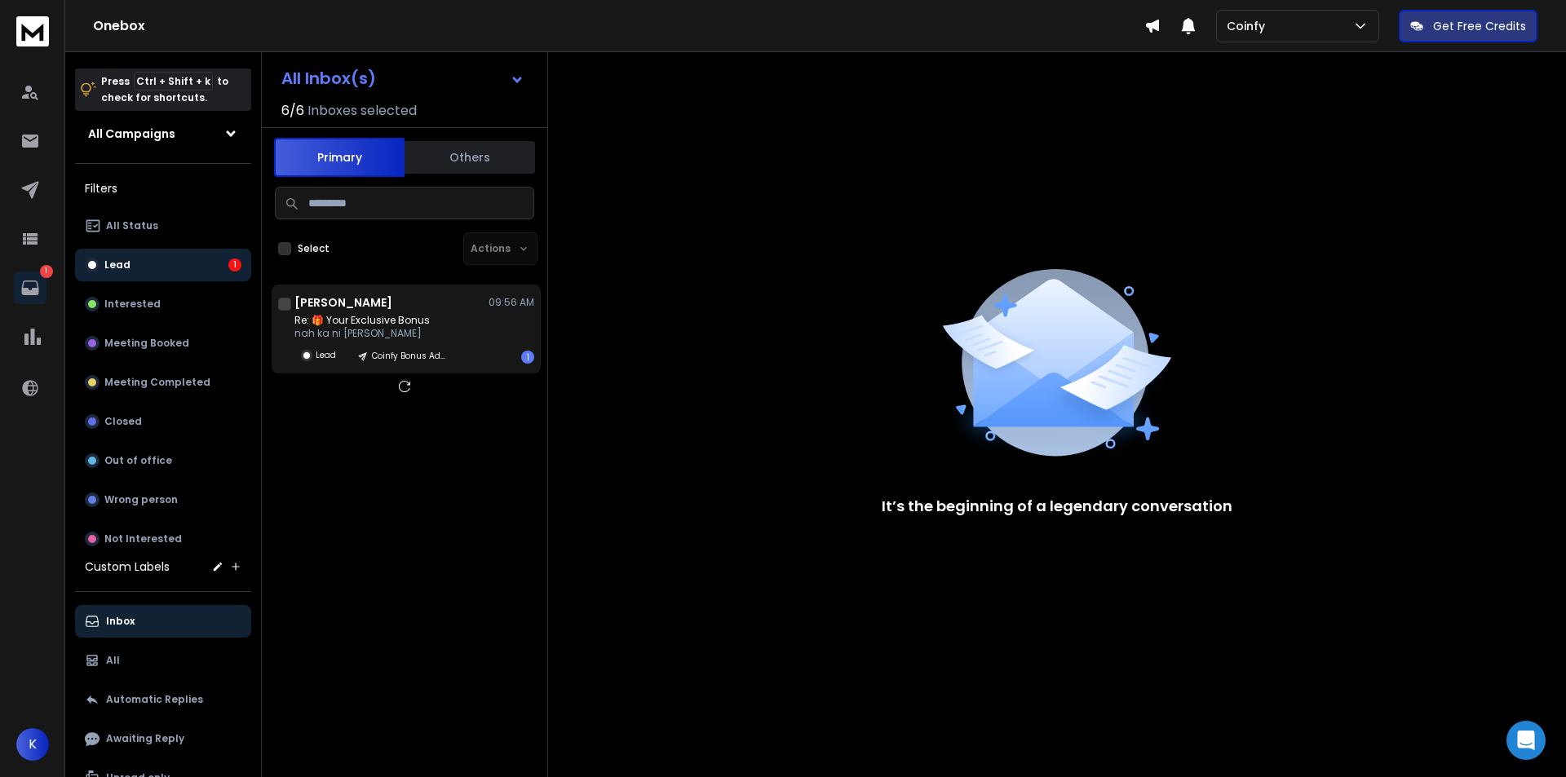
click at [442, 309] on div "Nely Rahmah 09:56 AM" at bounding box center [414, 302] width 240 height 16
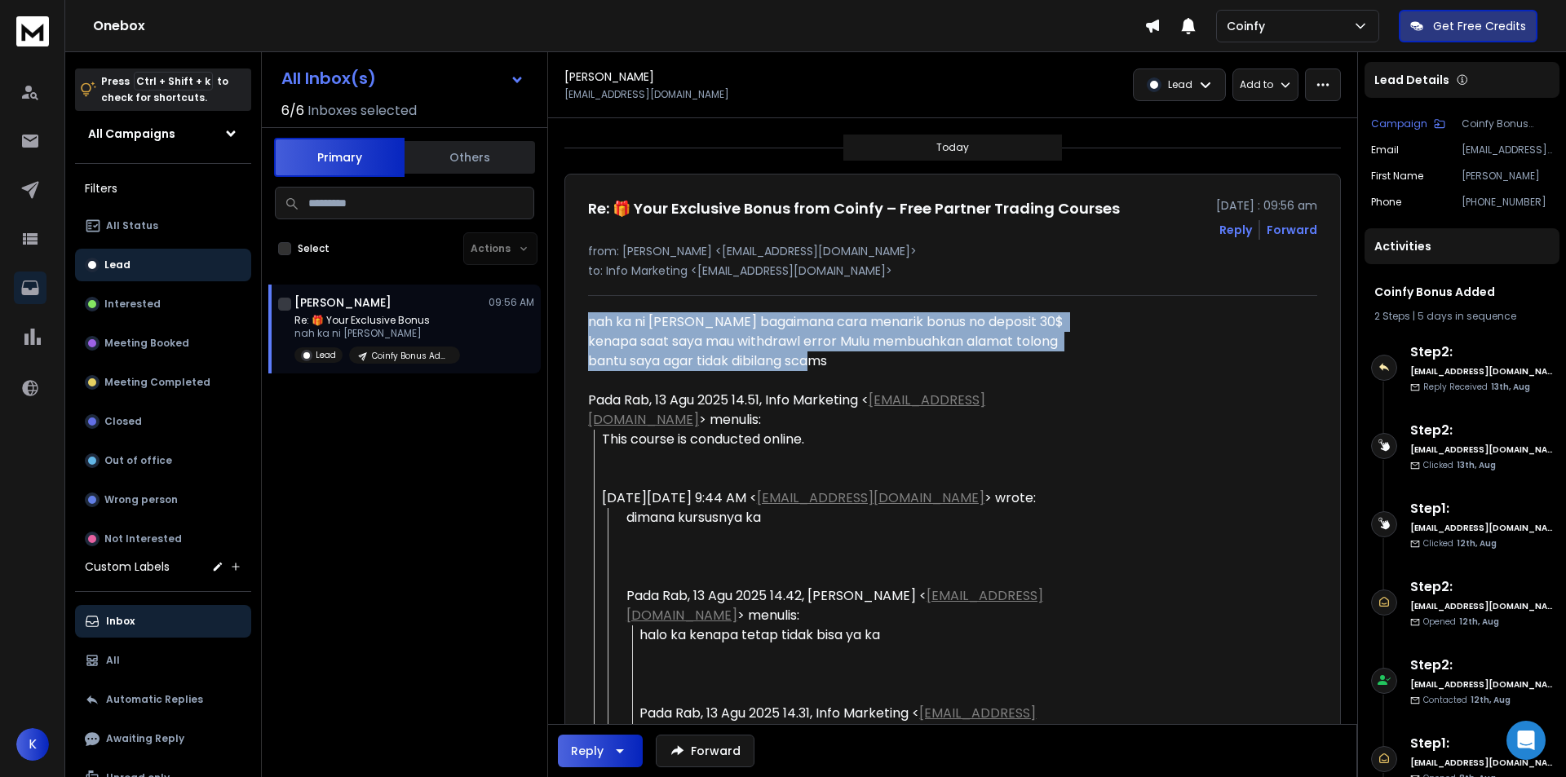
drag, startPoint x: 888, startPoint y: 360, endPoint x: 588, endPoint y: 323, distance: 302.4
click at [588, 323] on div "nah ka ni saya tanya bagaimana cara menarik bonus no deposit 30$ kenapa saat sa…" at bounding box center [826, 341] width 476 height 59
copy div "nah ka ni saya tanya bagaimana cara menarik bonus no deposit 30$ kenapa saat sa…"
click at [881, 343] on div "nah ka ni saya tanya bagaimana cara menarik bonus no deposit 30$ kenapa saat sa…" at bounding box center [826, 341] width 476 height 59
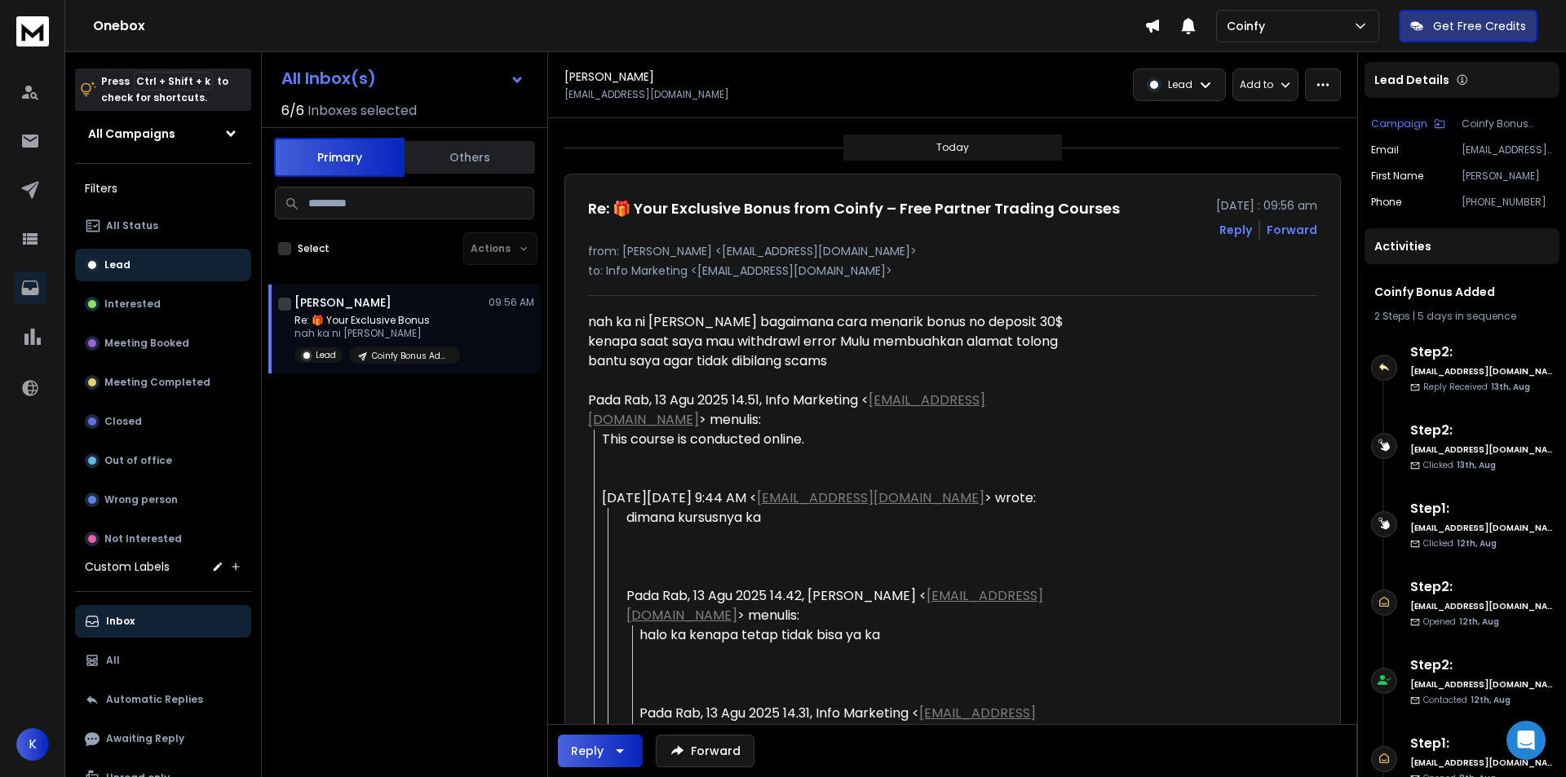
click at [643, 337] on div "nah ka ni saya tanya bagaimana cara menarik bonus no deposit 30$ kenapa saat sa…" at bounding box center [826, 341] width 476 height 59
click at [581, 744] on div "Reply" at bounding box center [587, 751] width 33 height 16
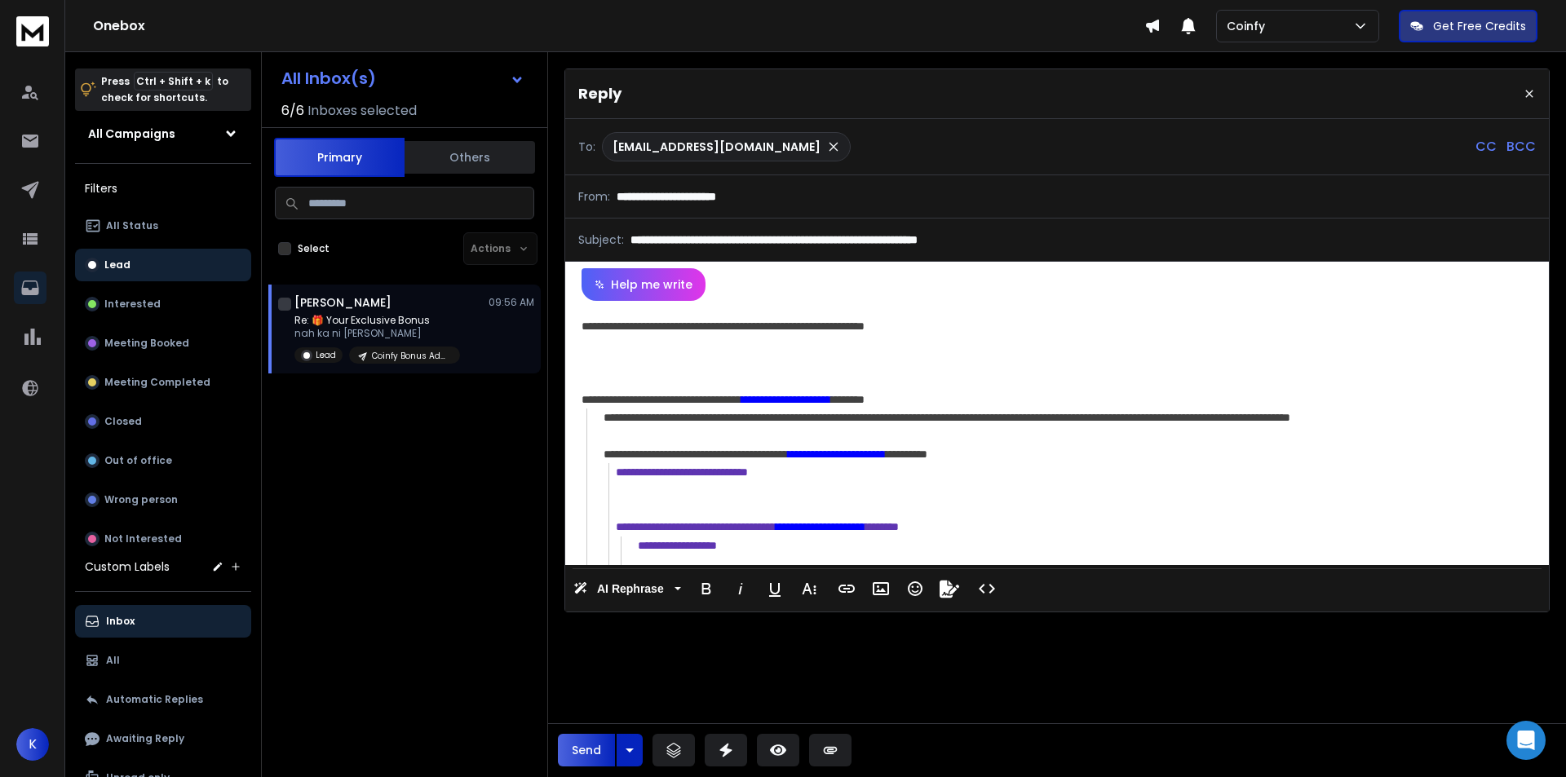
click at [589, 364] on div at bounding box center [1056, 363] width 951 height 18
click at [587, 317] on div "**********" at bounding box center [1048, 335] width 934 height 37
click at [594, 757] on button "Send" at bounding box center [586, 750] width 57 height 33
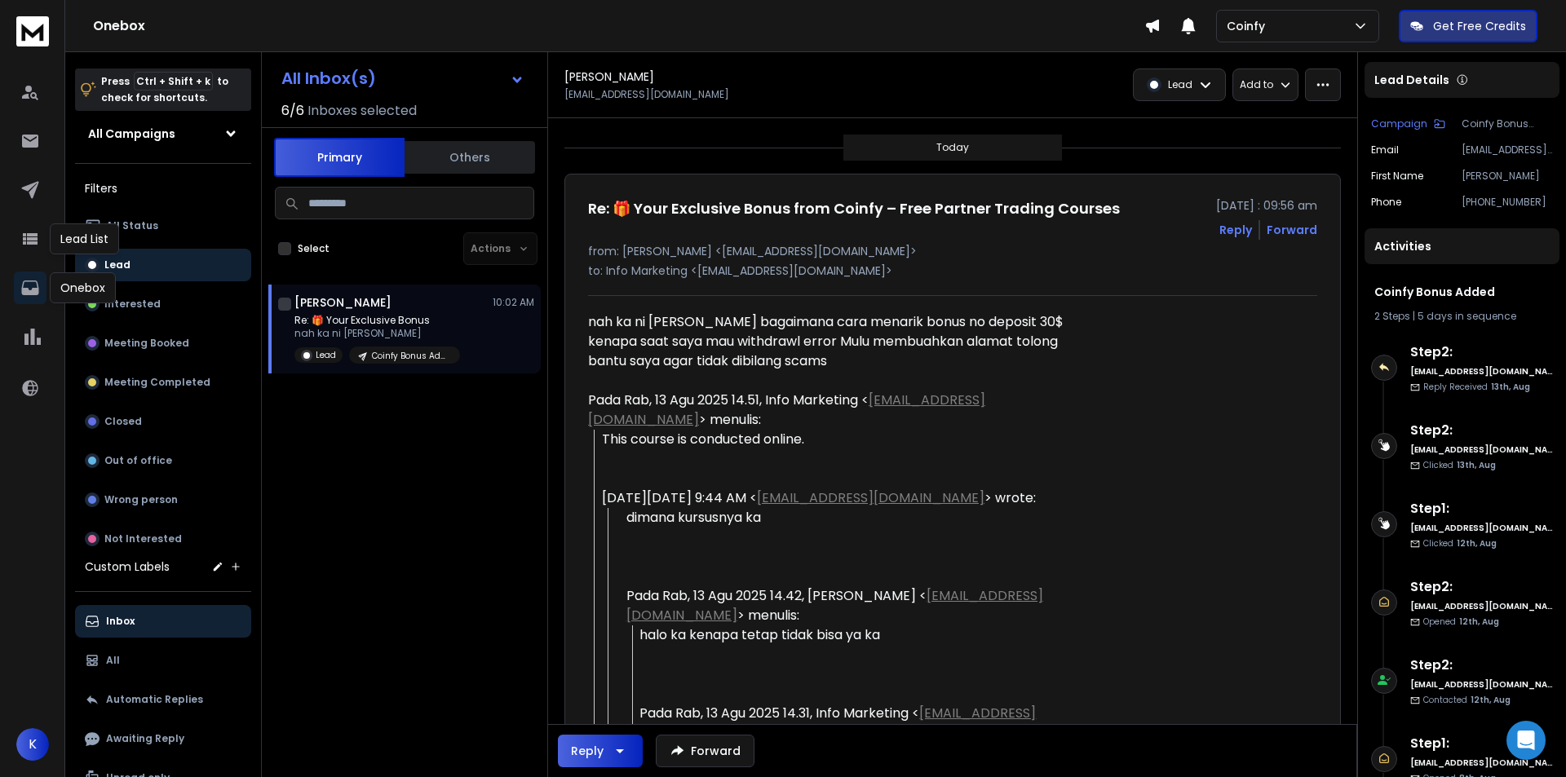
click at [36, 275] on link at bounding box center [30, 288] width 33 height 33
click at [33, 189] on icon at bounding box center [29, 189] width 17 height 17
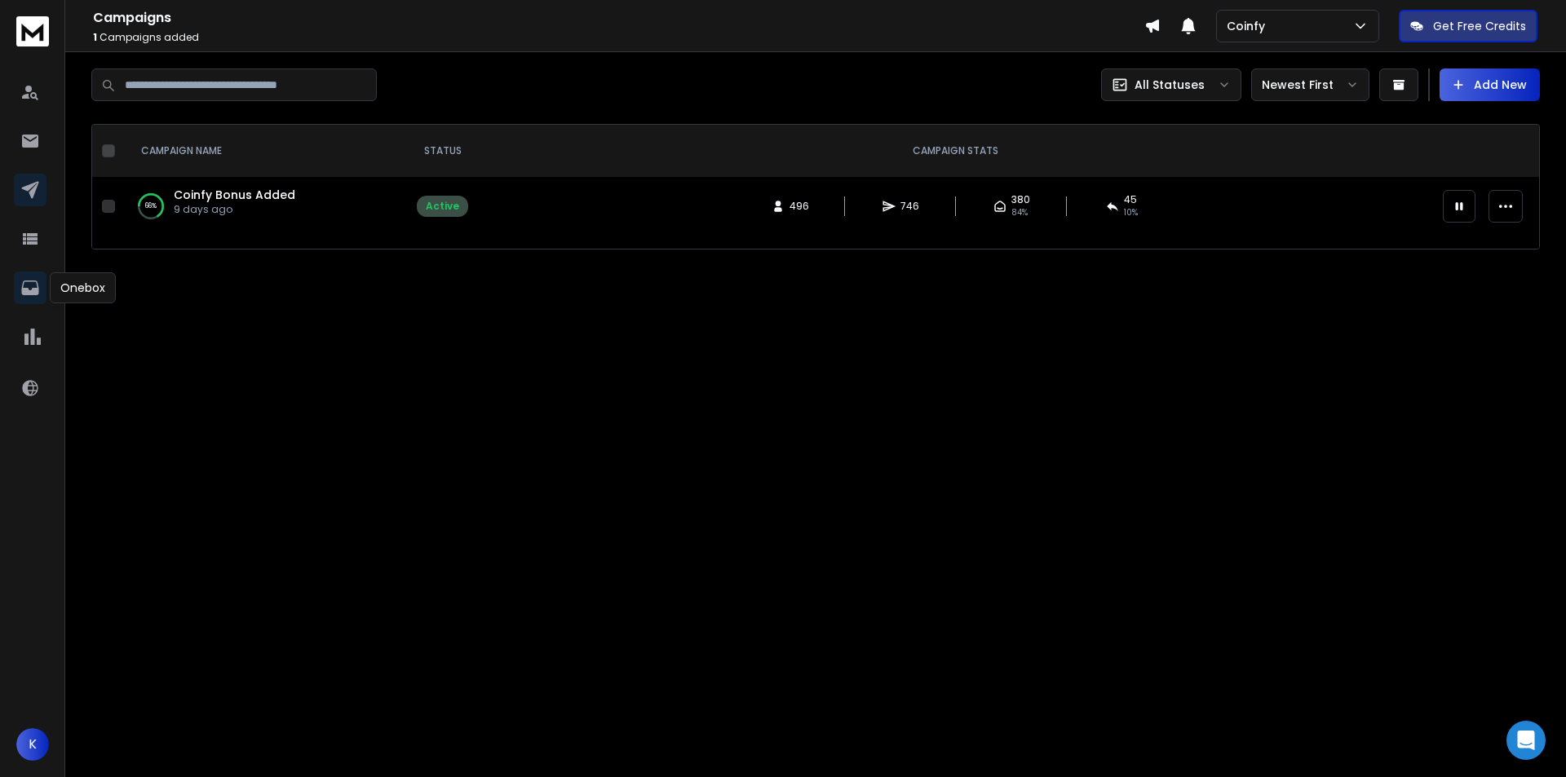
click at [33, 287] on icon at bounding box center [30, 288] width 20 height 20
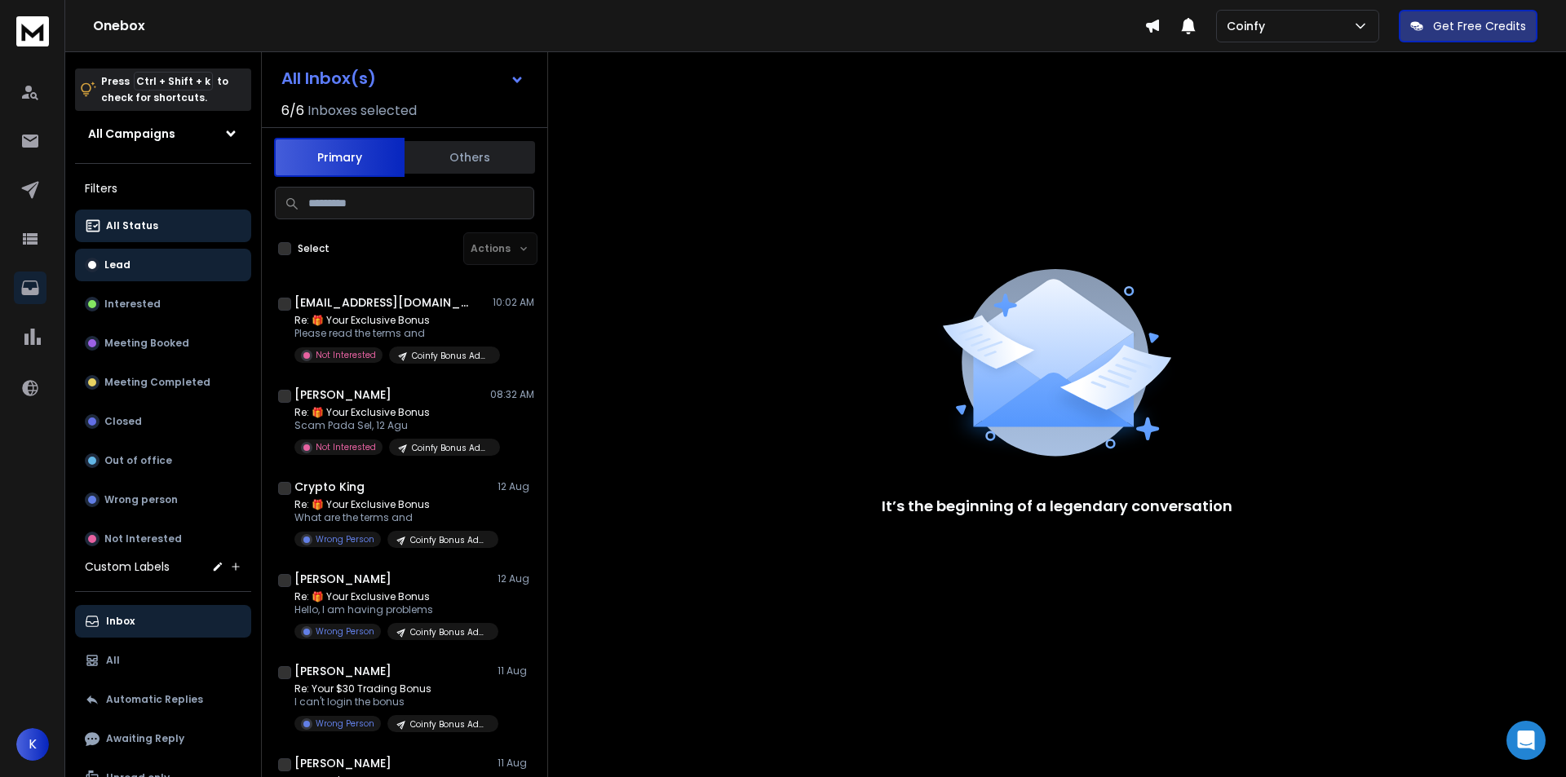
click at [179, 271] on button "Lead" at bounding box center [163, 265] width 176 height 33
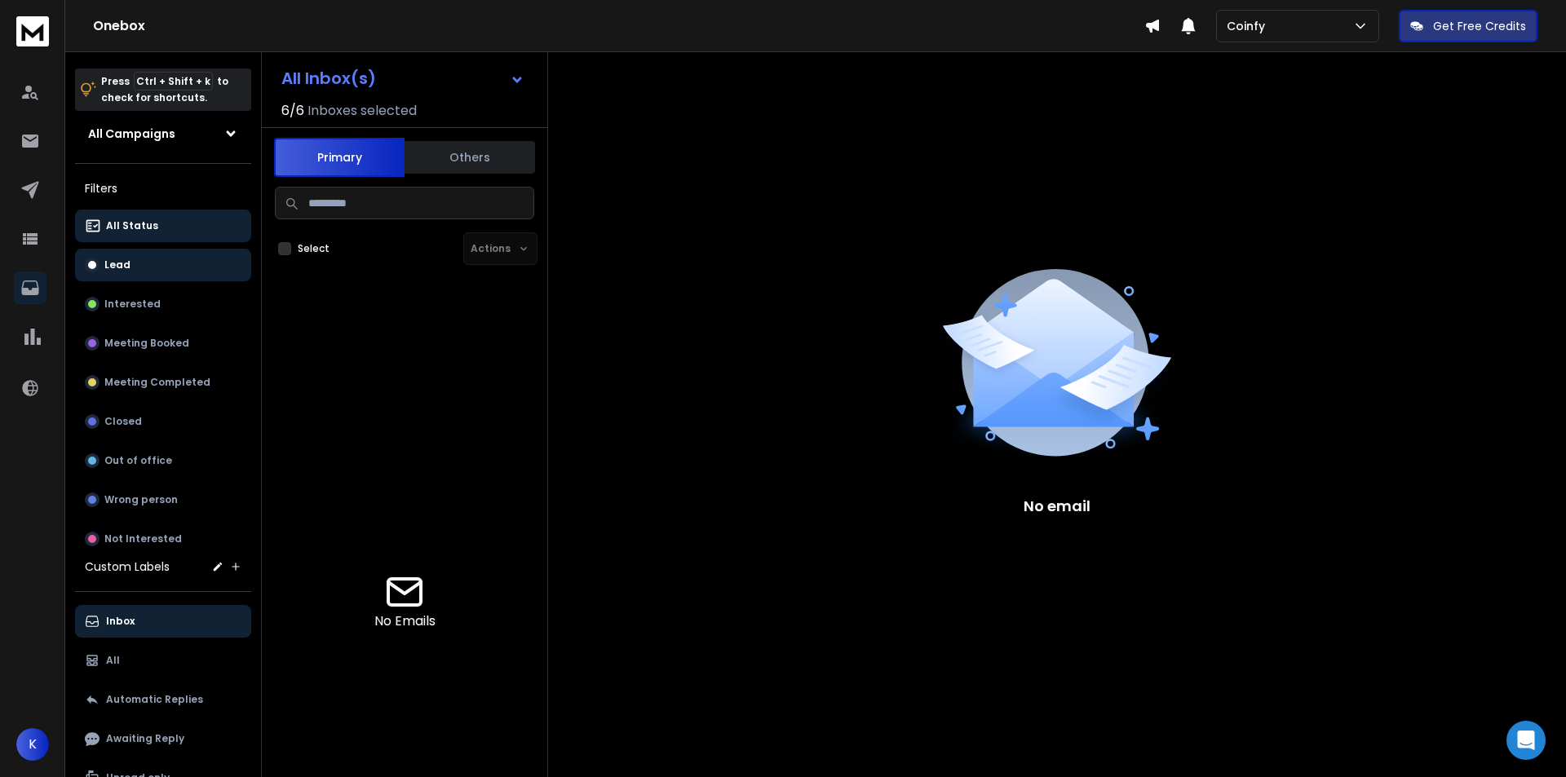
click at [161, 224] on button "All Status" at bounding box center [163, 226] width 176 height 33
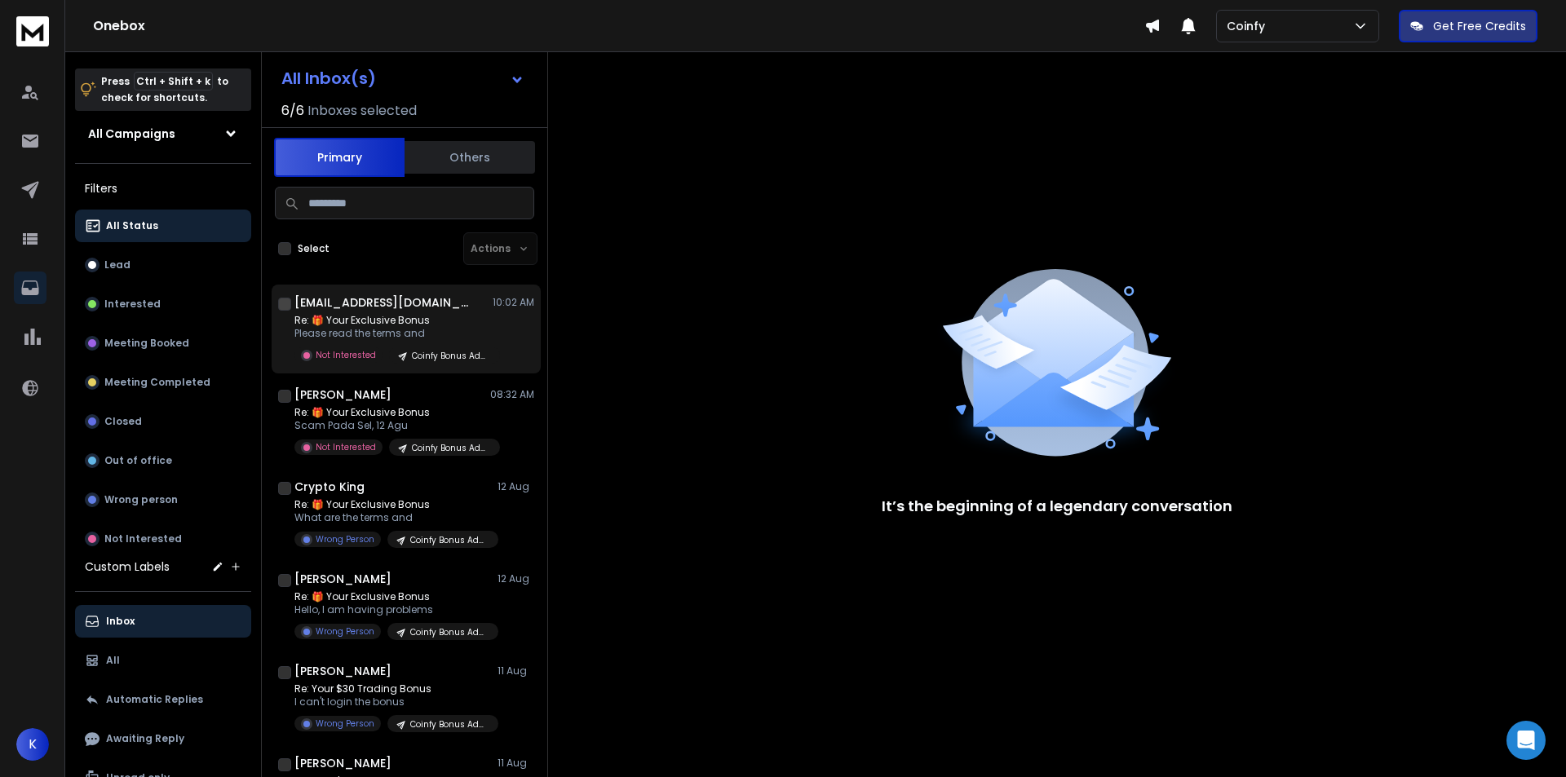
click at [449, 312] on div "nelyrahmah88@gmail.com 10:02 AM Re: 🎁 Your Exclusive Bonus Please read the term…" at bounding box center [414, 328] width 240 height 69
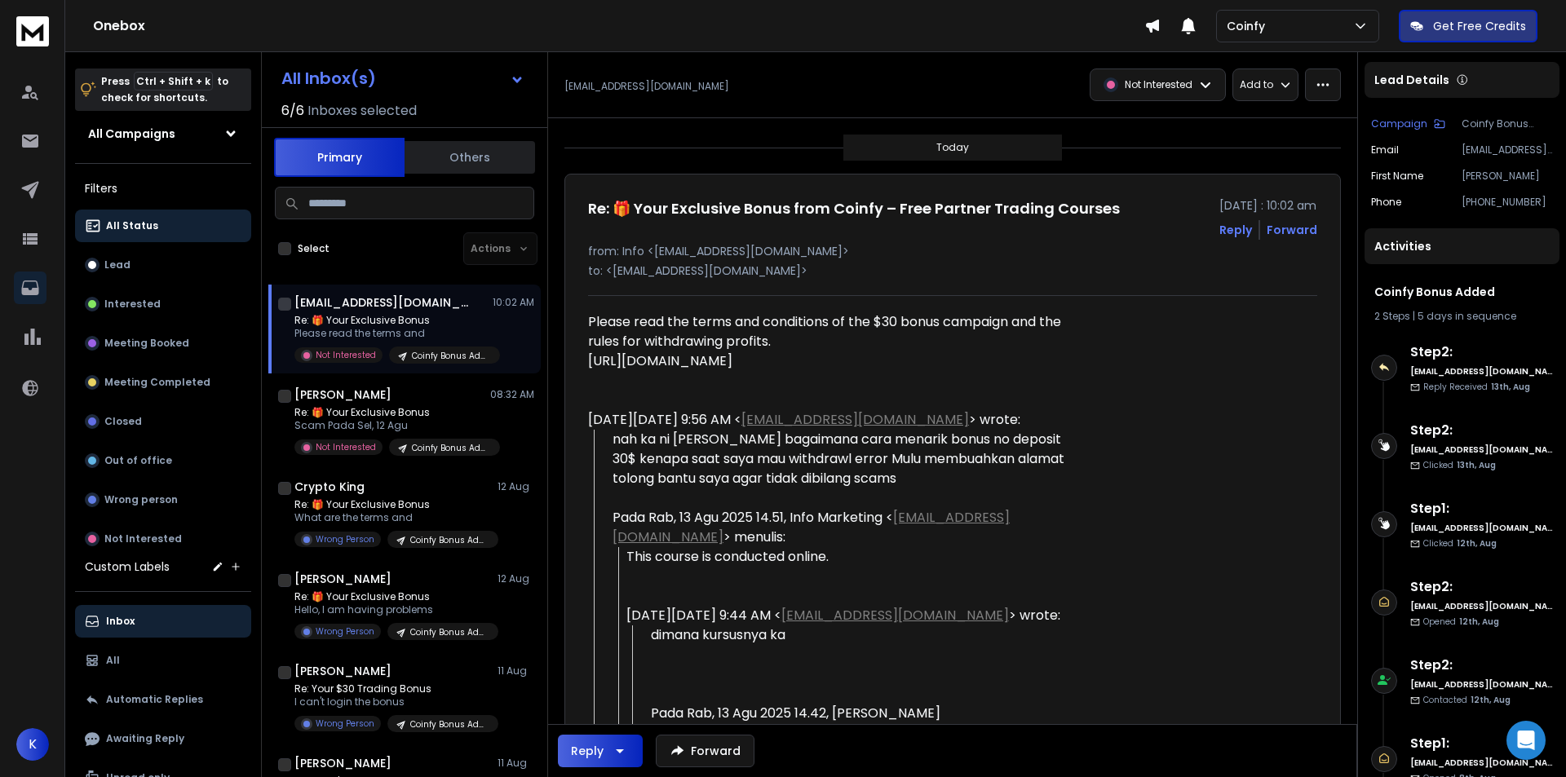
click at [775, 95] on div "nelyrahmah88@gmail.com Not Interested Add to Not Interested Add to" at bounding box center [952, 85] width 776 height 33
click at [1250, 28] on p "Coinfy" at bounding box center [1249, 26] width 45 height 16
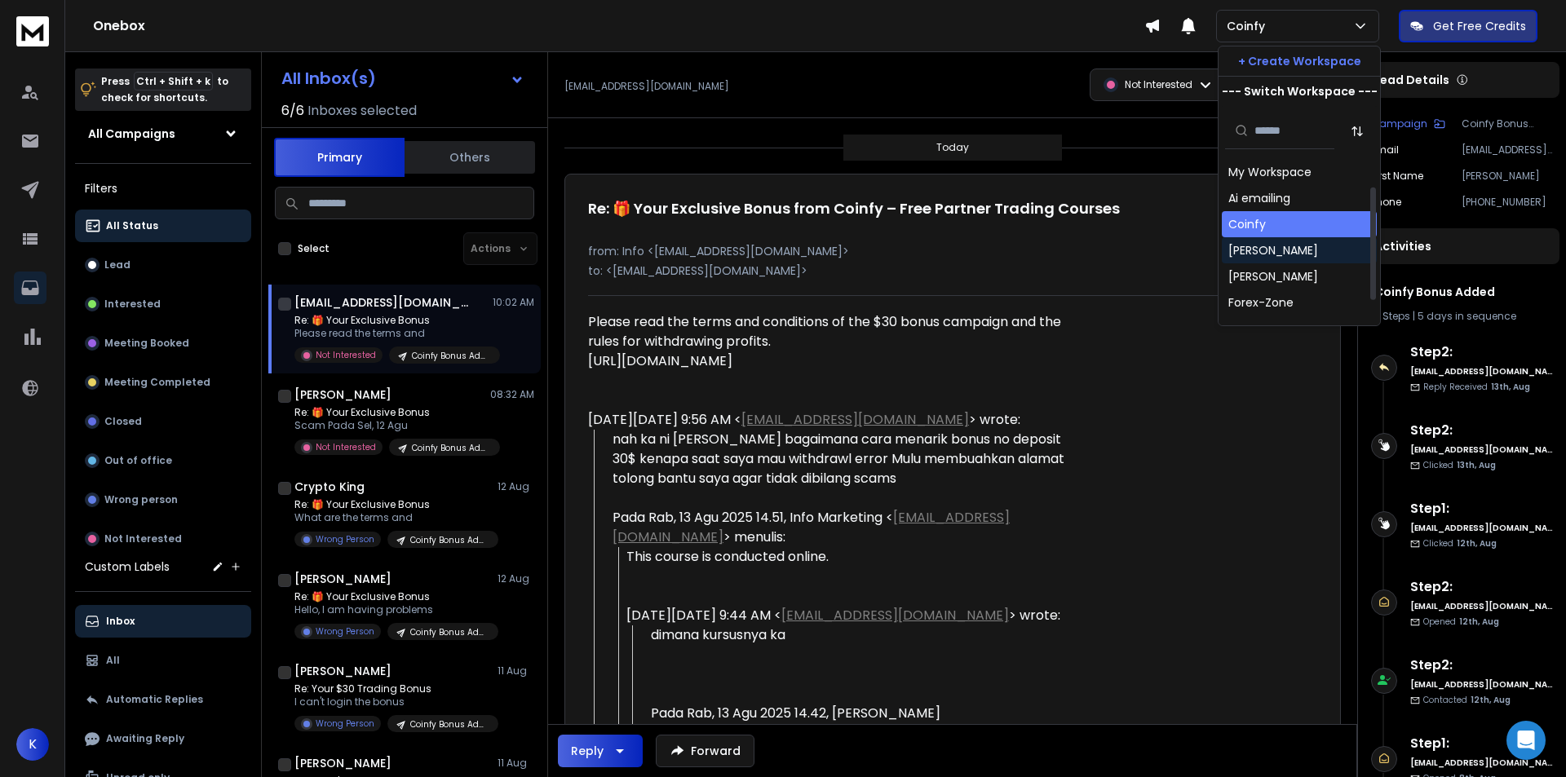
scroll to position [72, 0]
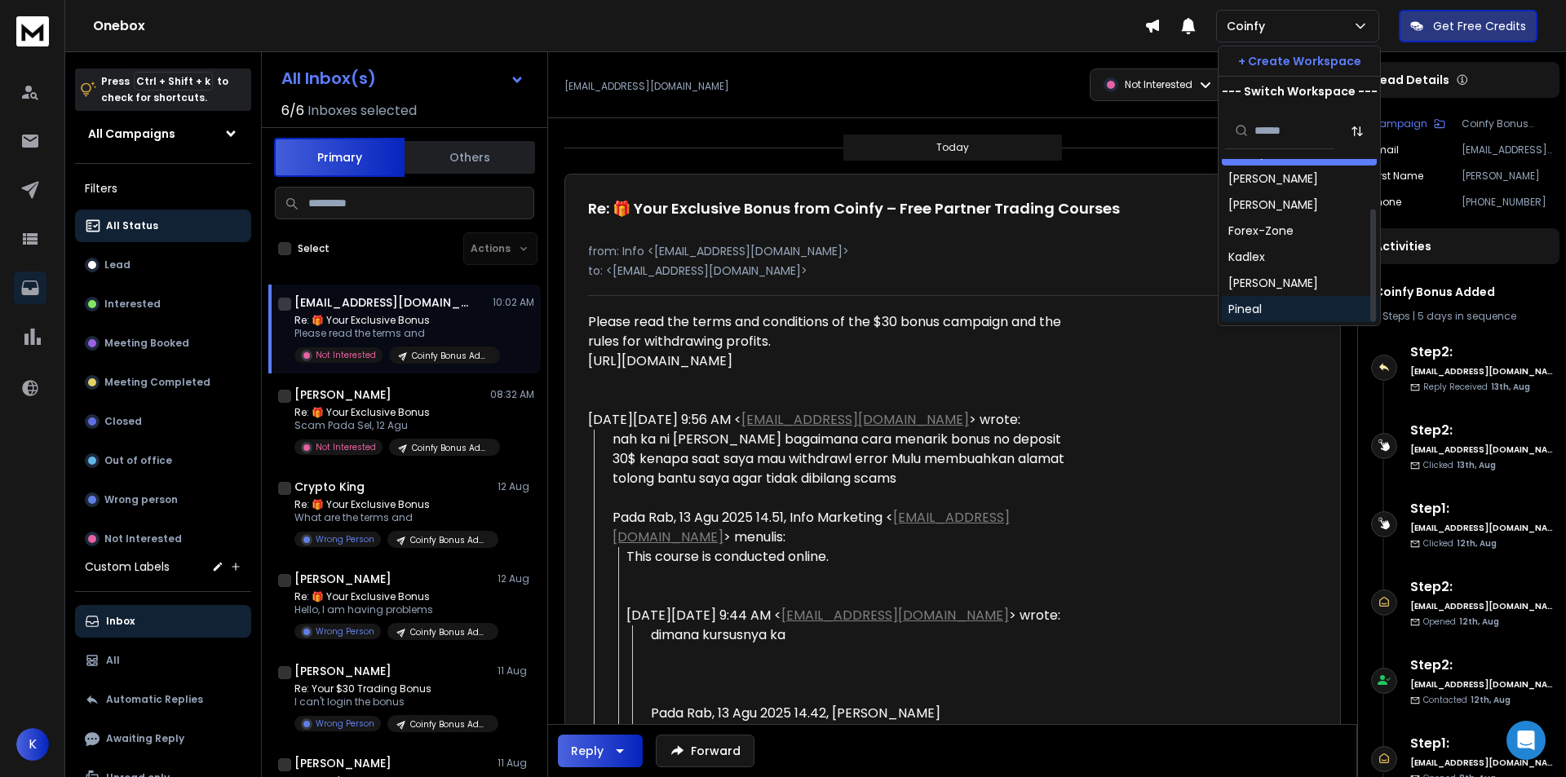
click at [1278, 308] on div "Pineal" at bounding box center [1299, 309] width 155 height 26
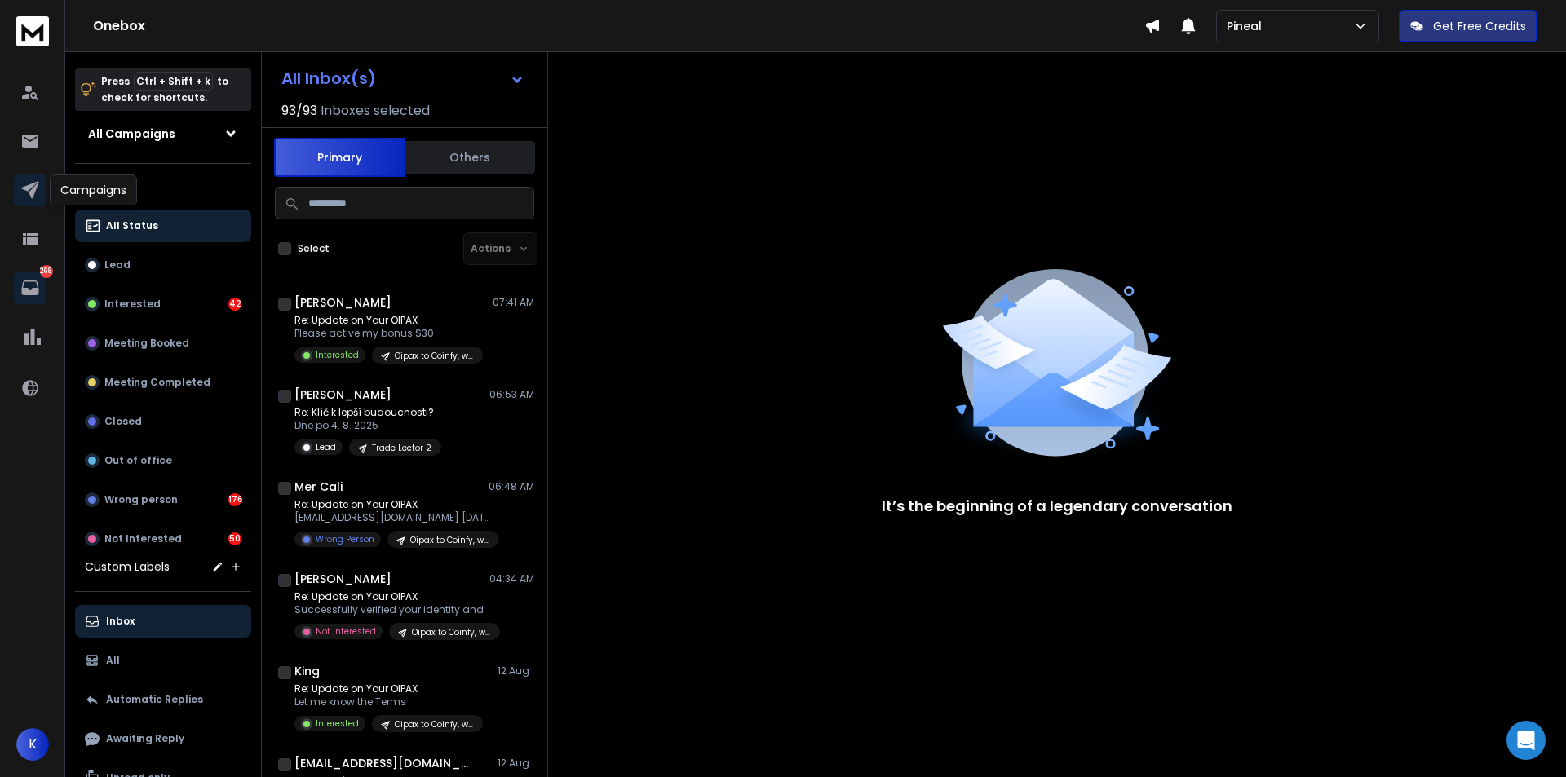
click at [38, 188] on icon at bounding box center [30, 190] width 20 height 20
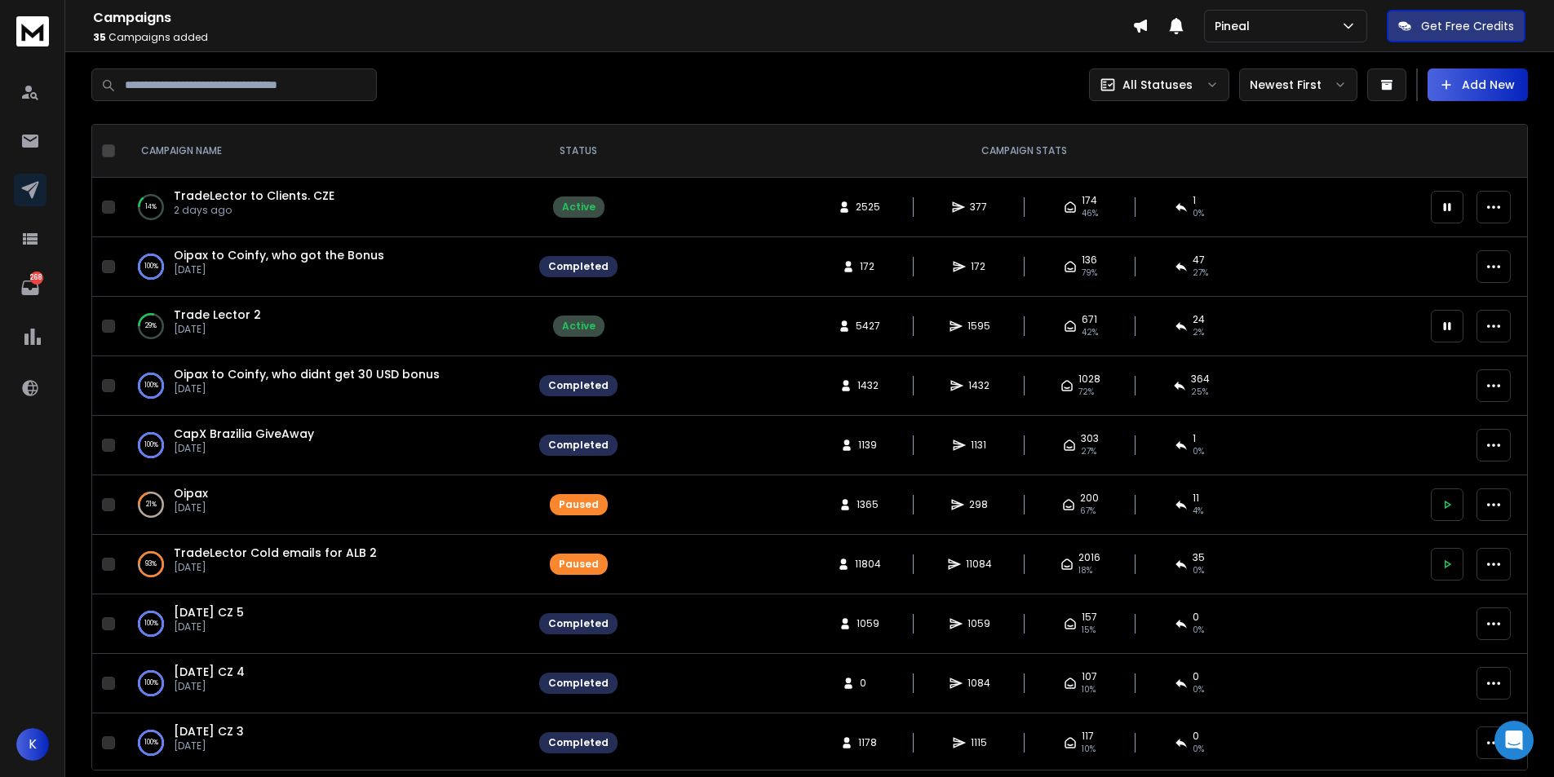
click at [421, 197] on div "14 % TradeLector to Clients. CZE 2 days ago" at bounding box center [325, 207] width 375 height 39
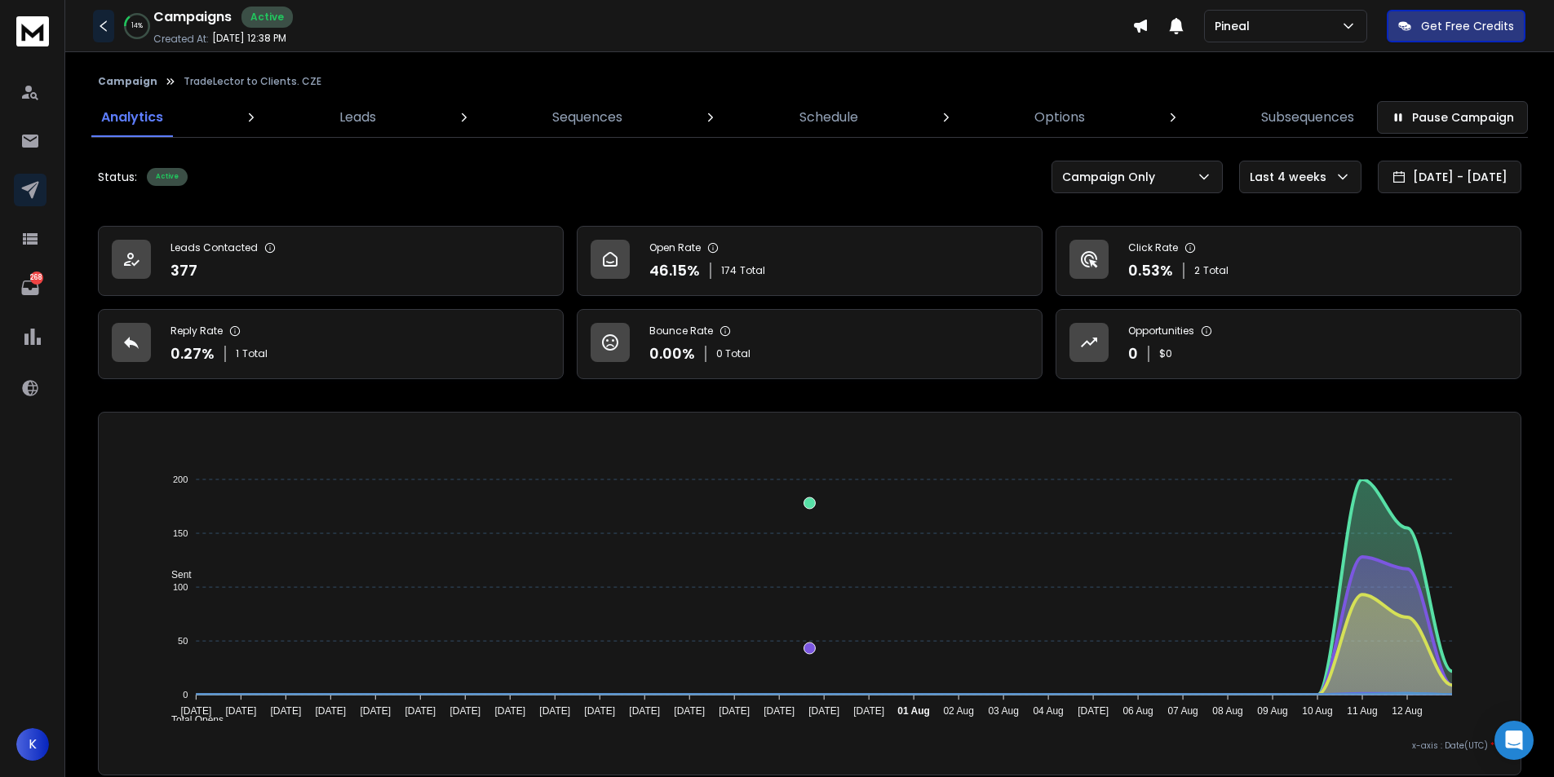
click at [105, 34] on button at bounding box center [103, 26] width 21 height 33
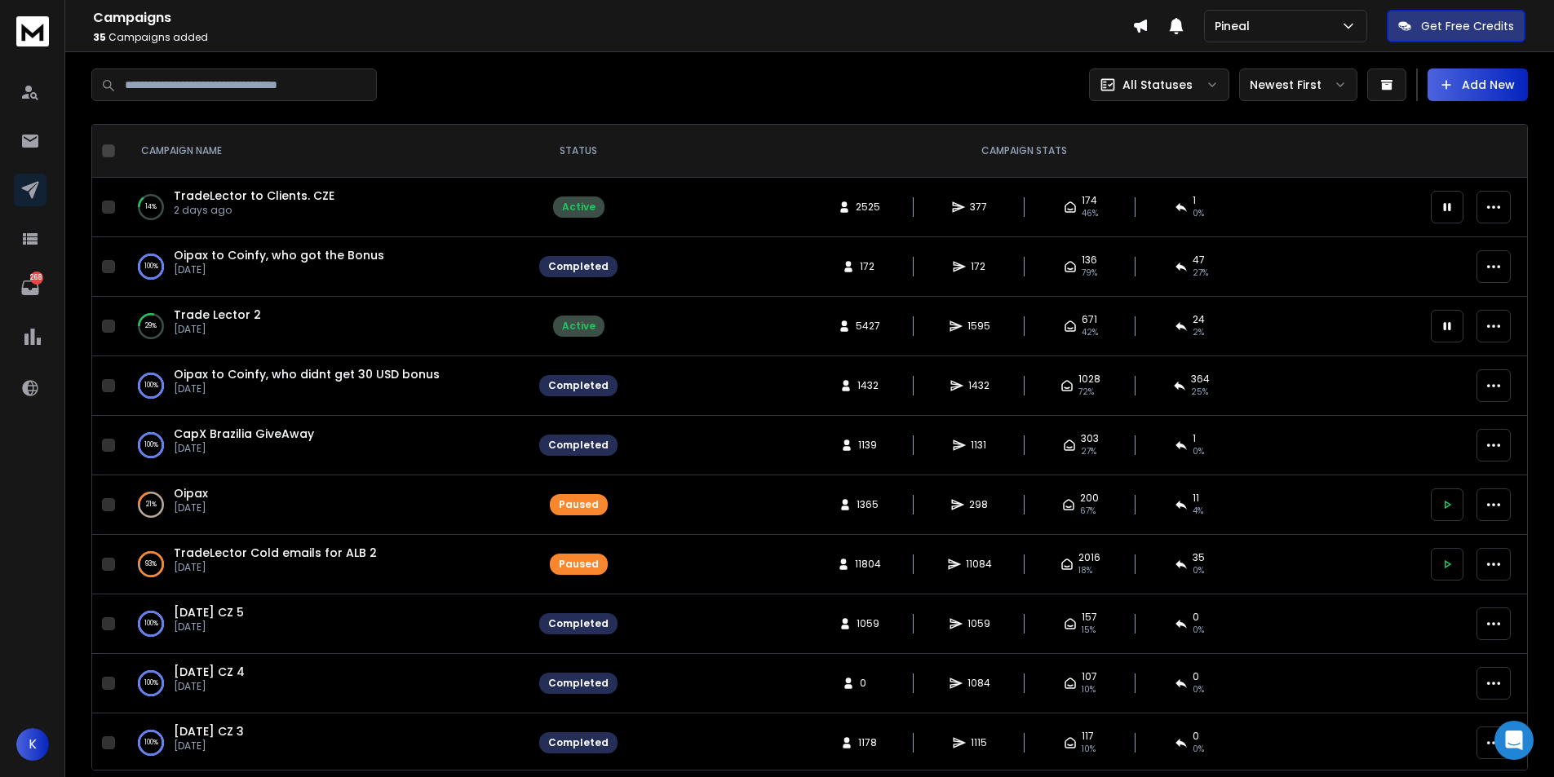
click at [302, 321] on div "29 % Trade Lector 2 13 days ago" at bounding box center [325, 326] width 375 height 39
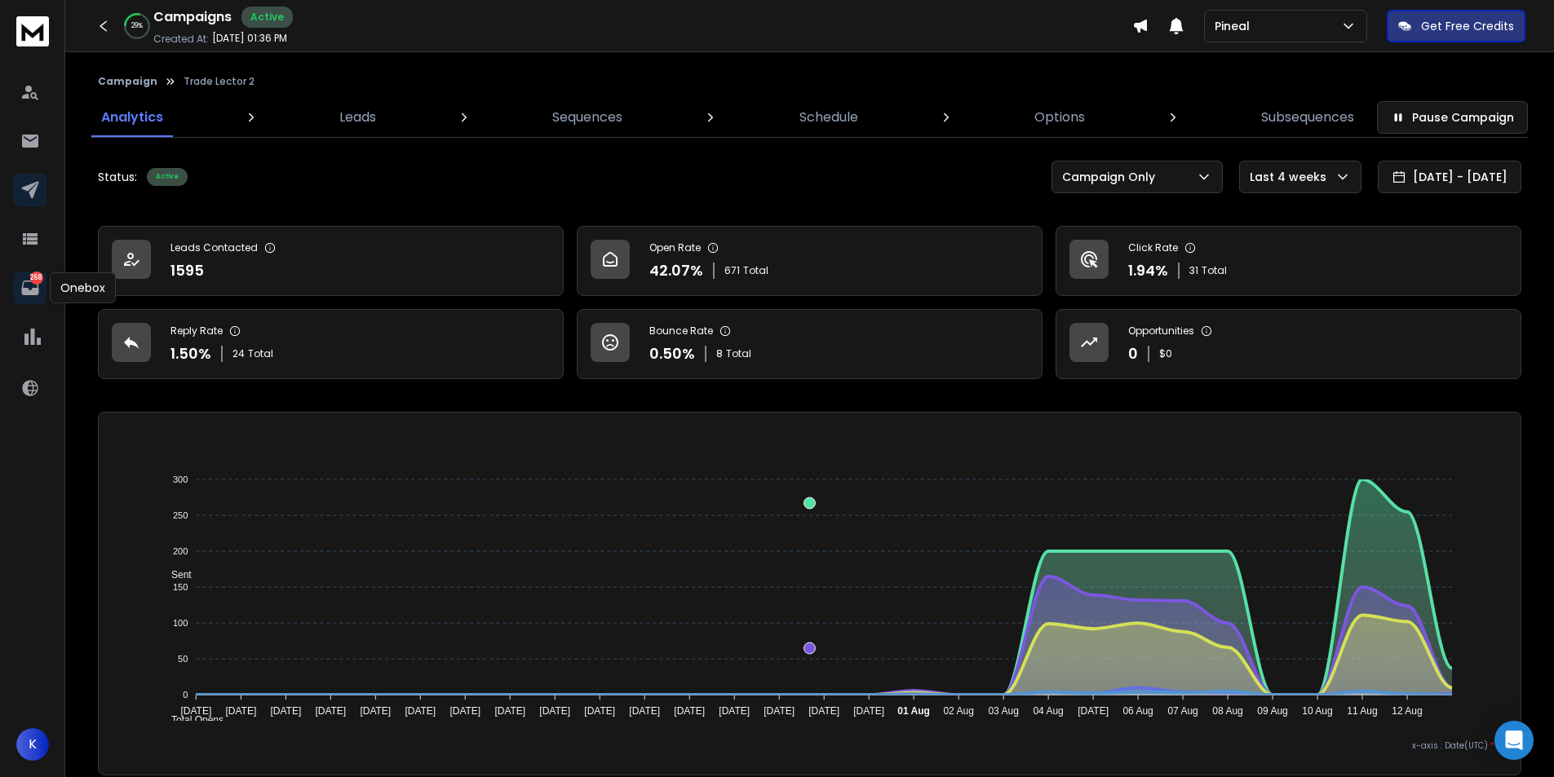
click at [34, 279] on p "268" at bounding box center [36, 278] width 13 height 13
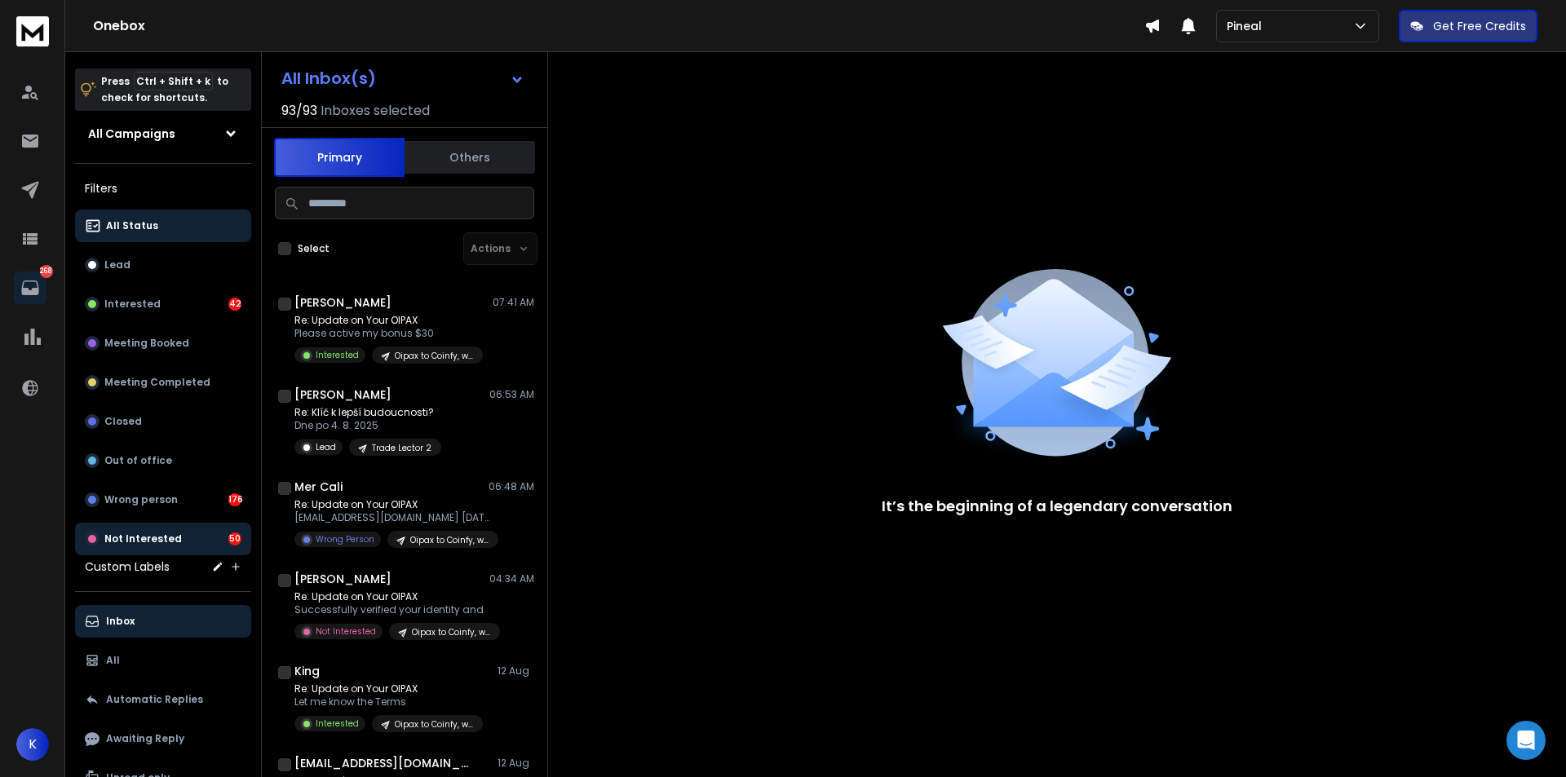
click at [167, 551] on button "Not Interested 50" at bounding box center [163, 539] width 176 height 33
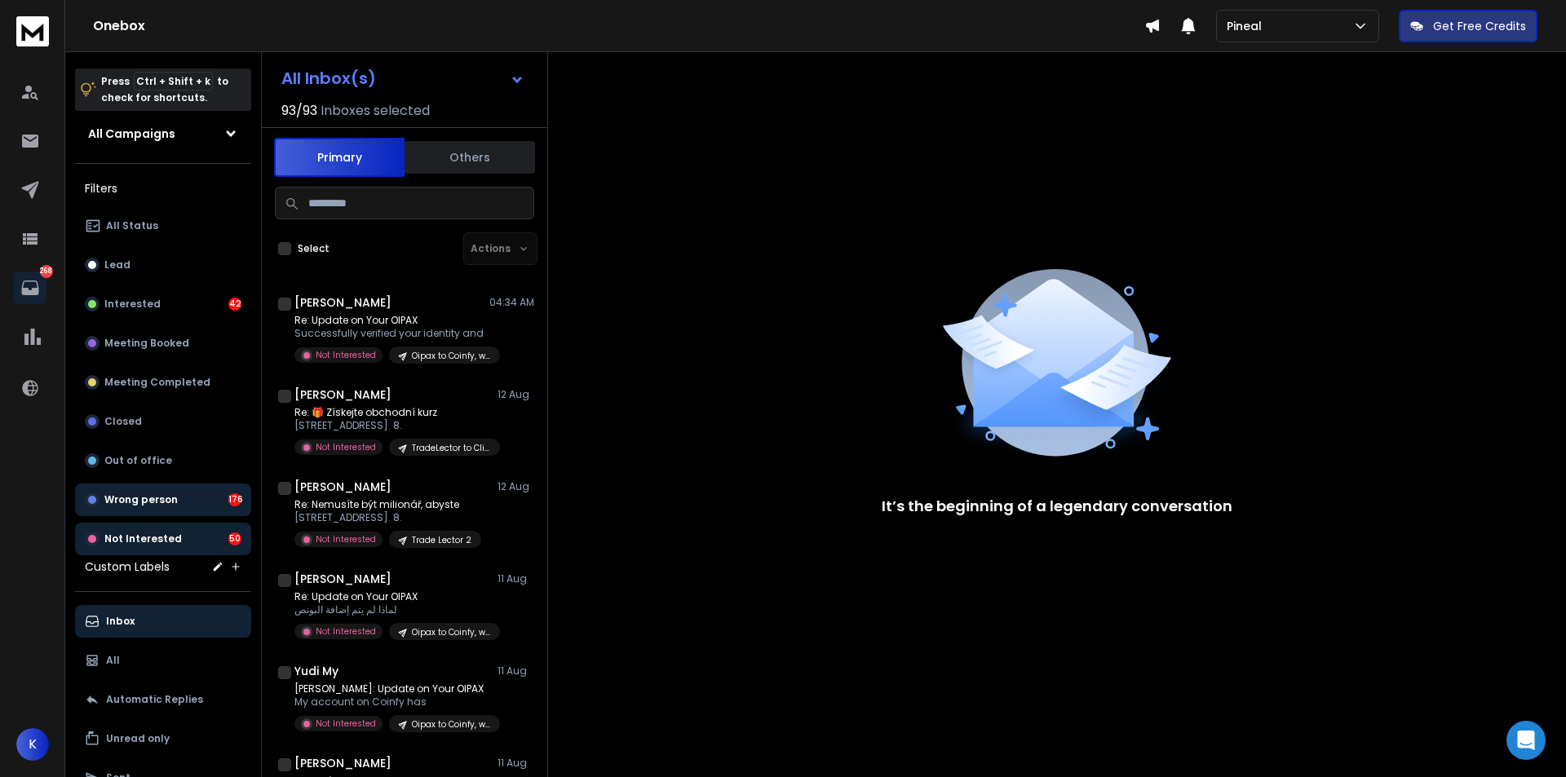
click at [192, 501] on button "Wrong person 176" at bounding box center [163, 500] width 176 height 33
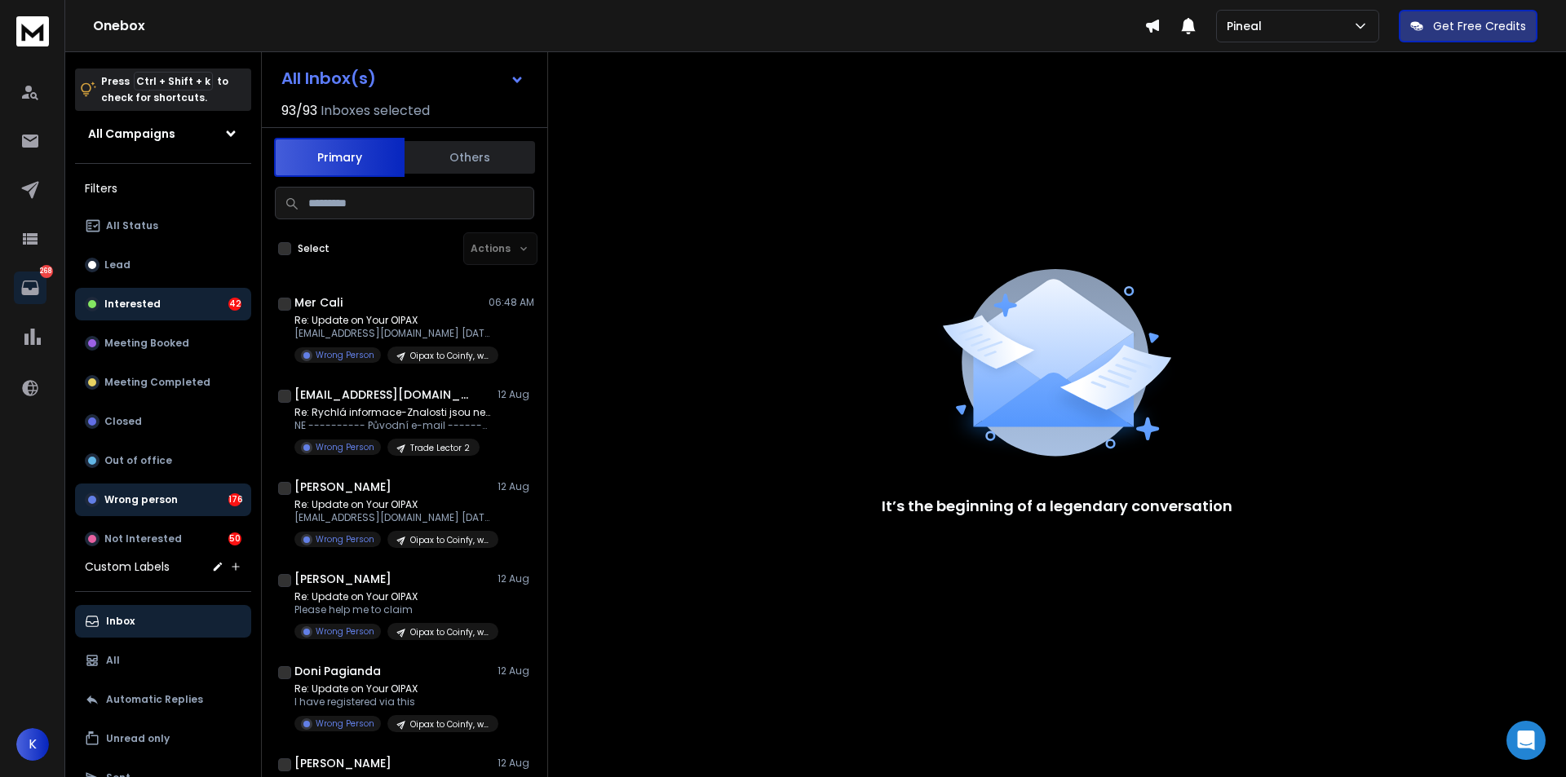
click at [211, 292] on button "Interested 42" at bounding box center [163, 304] width 176 height 33
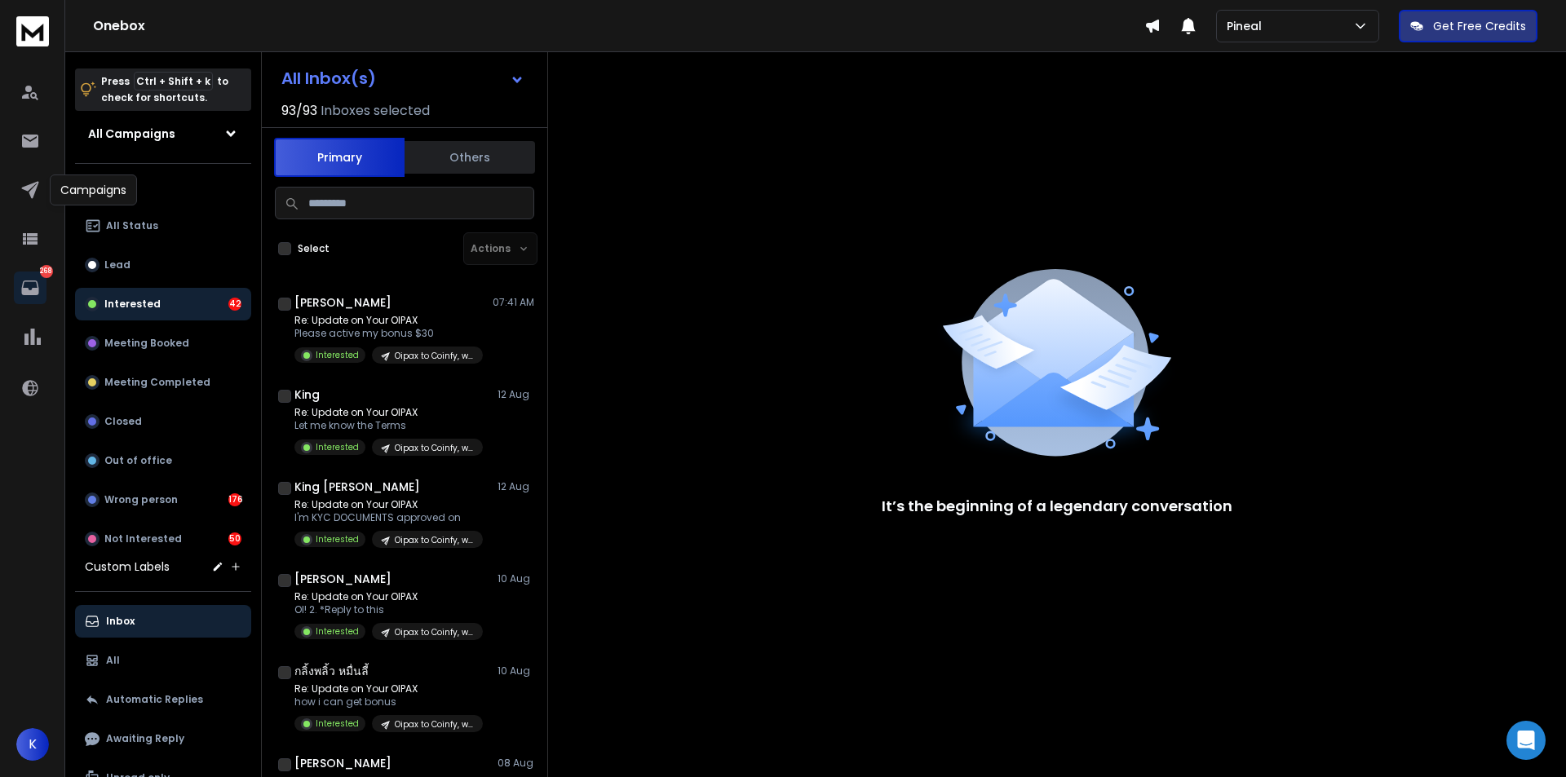
click at [38, 172] on div "268" at bounding box center [33, 238] width 38 height 345
click at [33, 183] on icon at bounding box center [30, 190] width 20 height 20
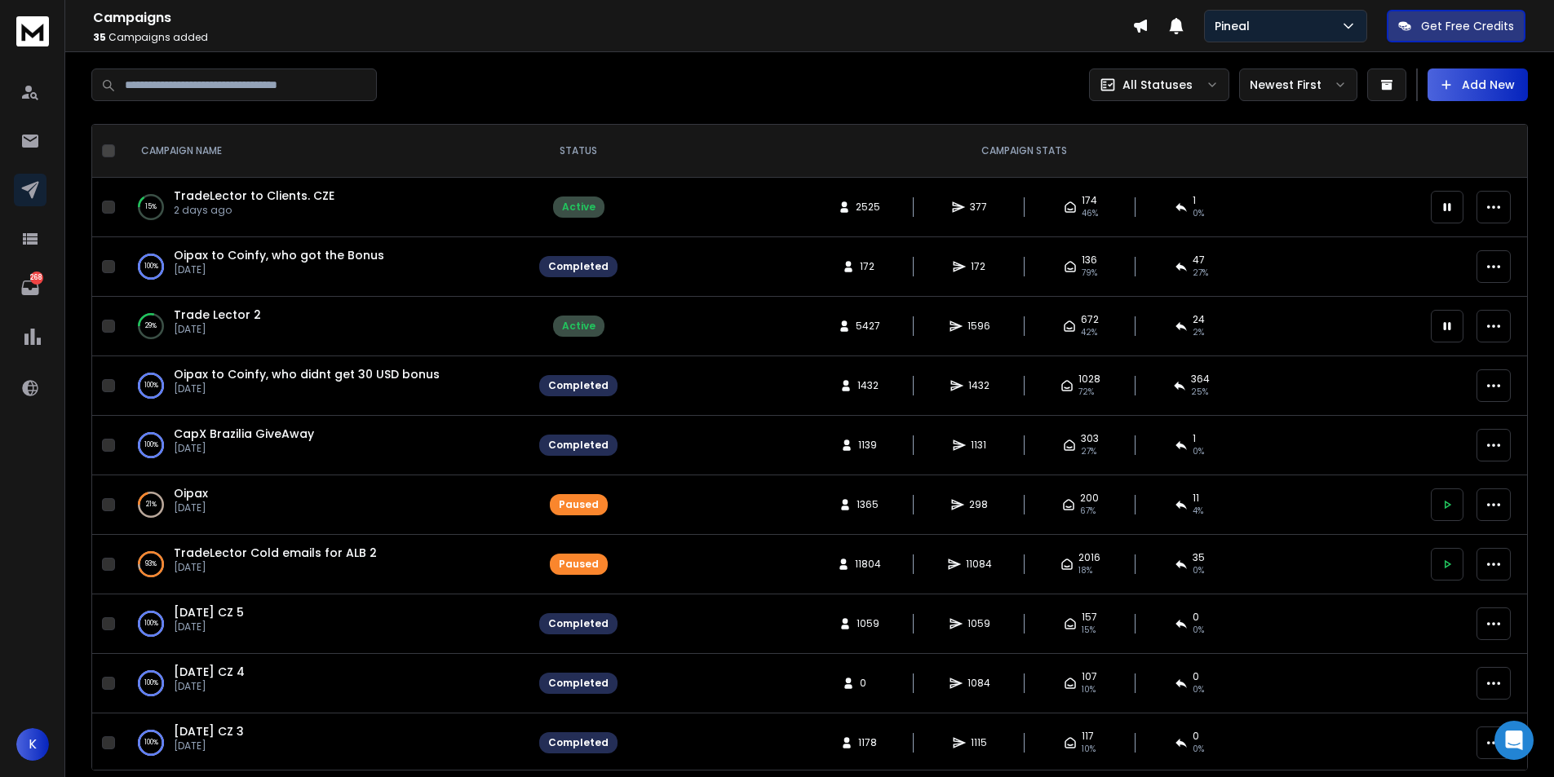
click at [1248, 20] on p "Pineal" at bounding box center [1235, 26] width 42 height 16
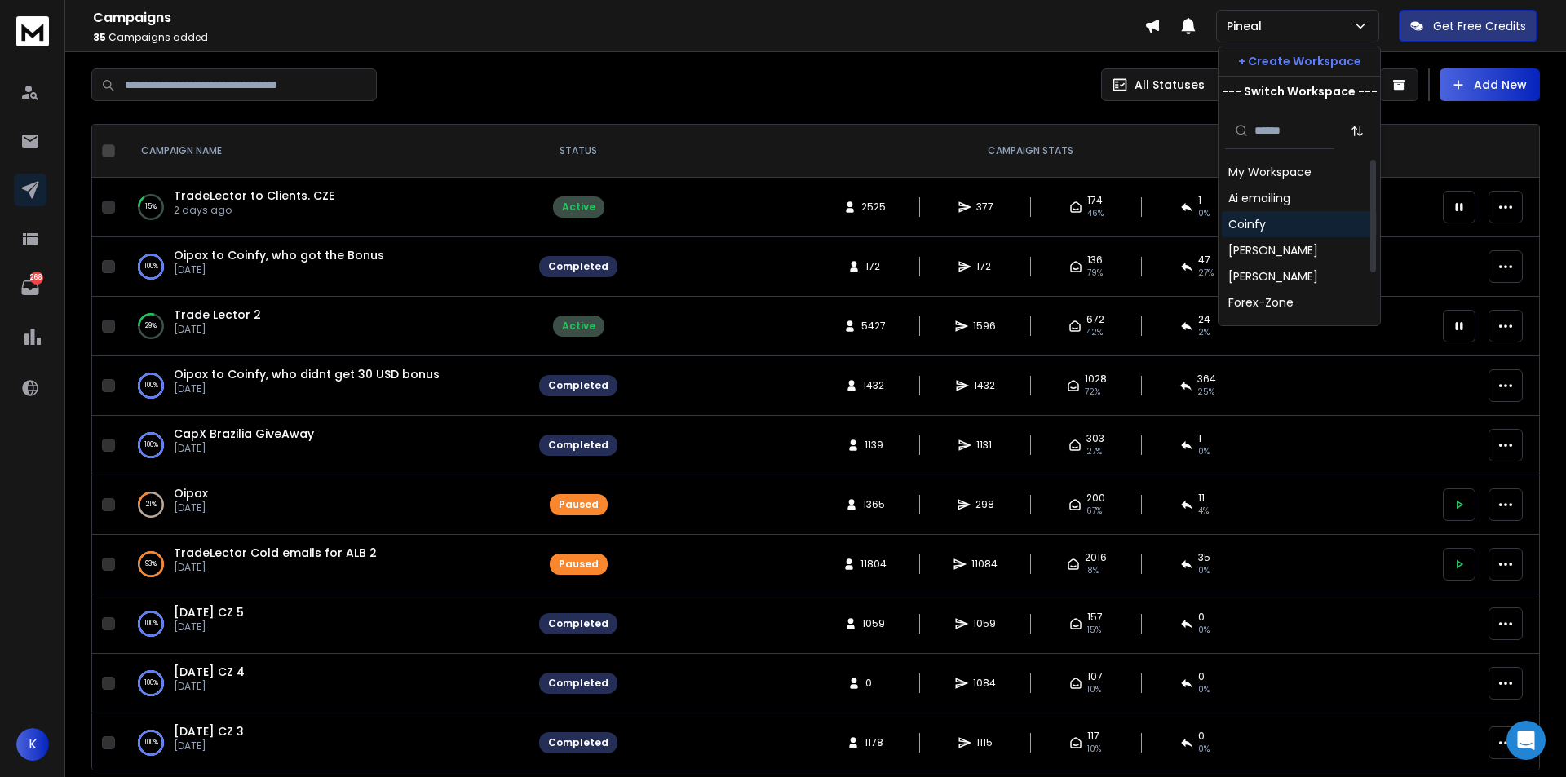
click at [1276, 223] on div "Coinfy" at bounding box center [1299, 224] width 155 height 26
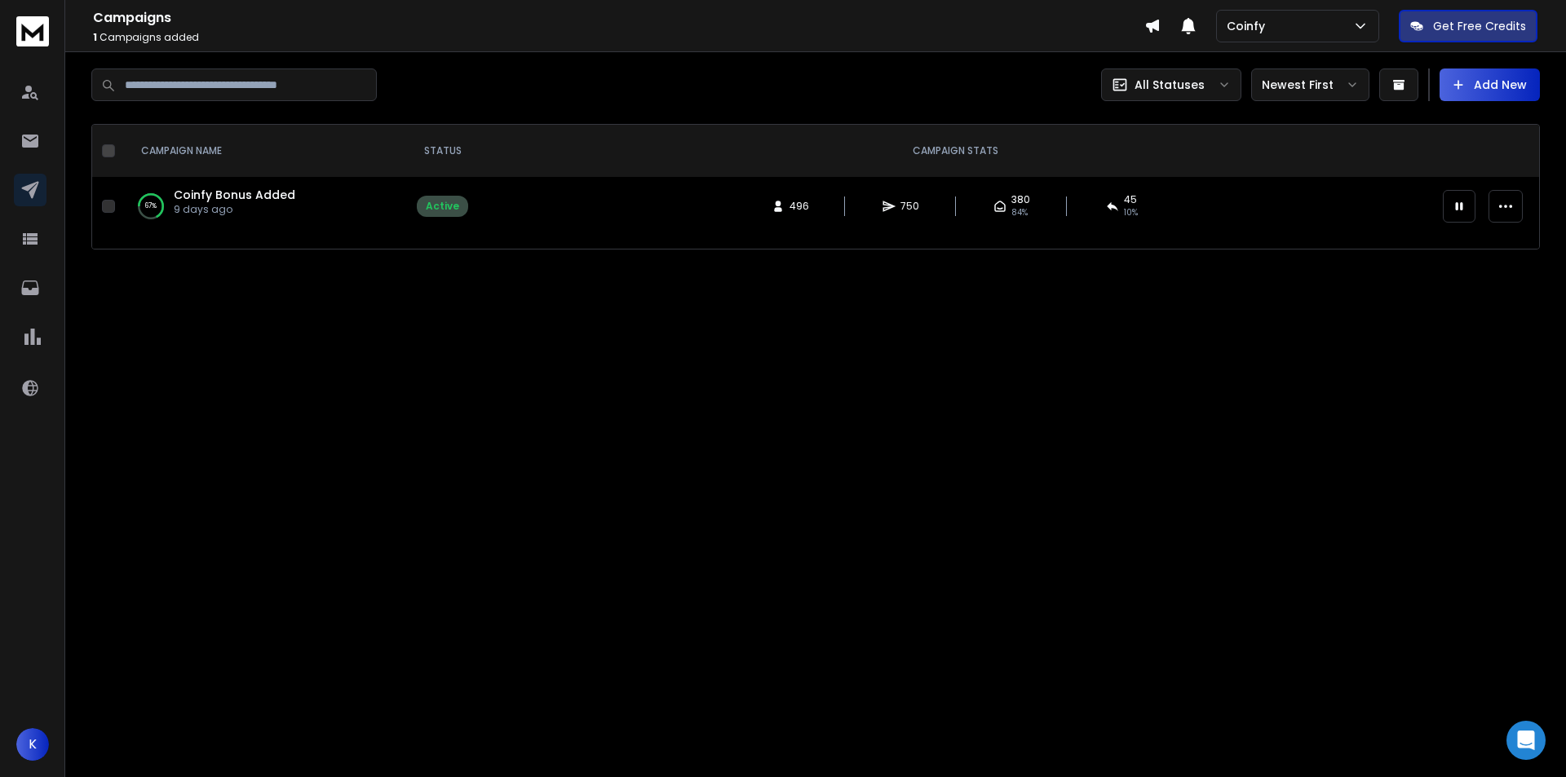
click at [690, 234] on td "496 750 380 84 % 45 10 %" at bounding box center [955, 206] width 955 height 59
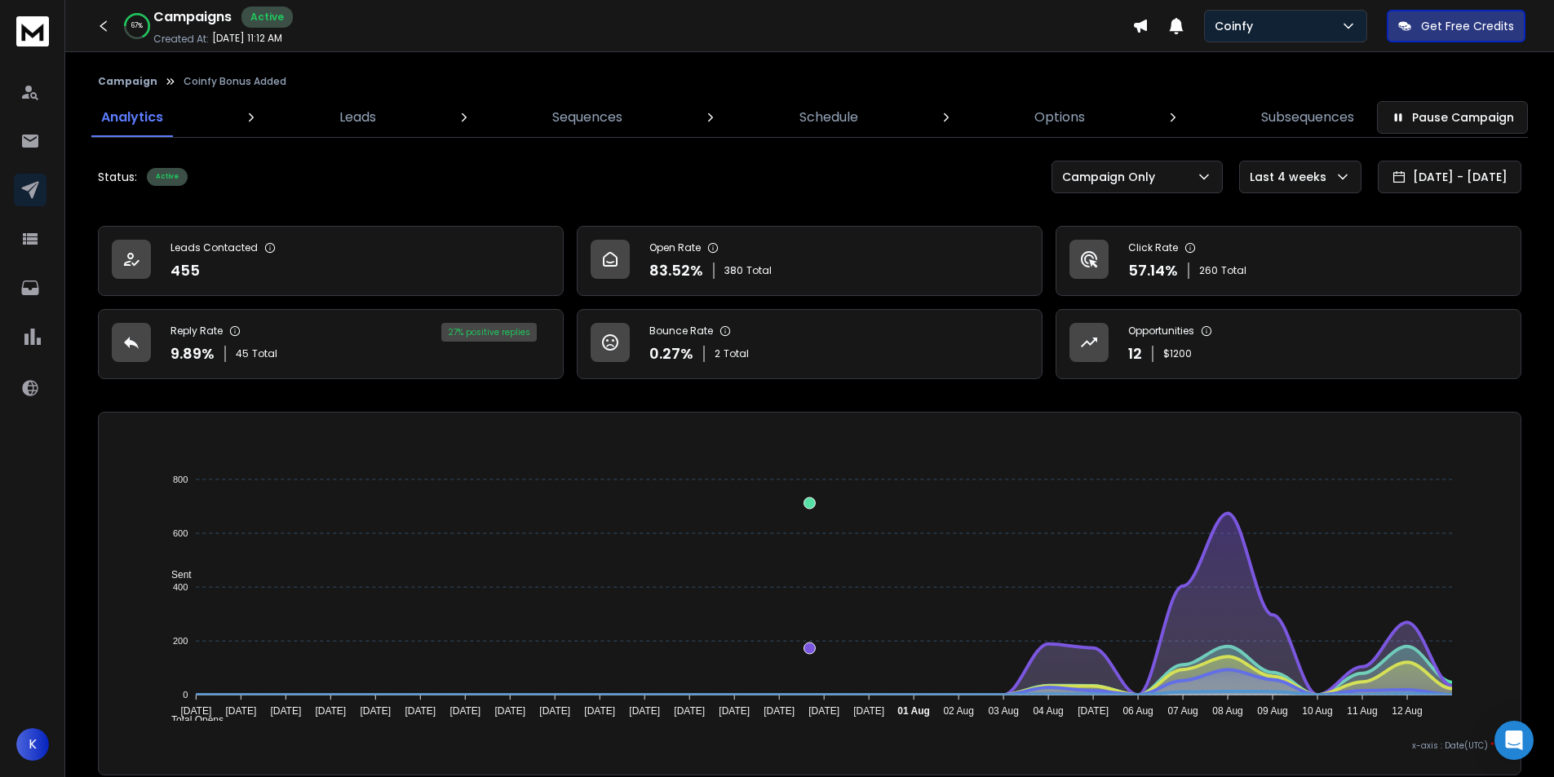
click at [1244, 24] on p "Coinfy" at bounding box center [1236, 26] width 45 height 16
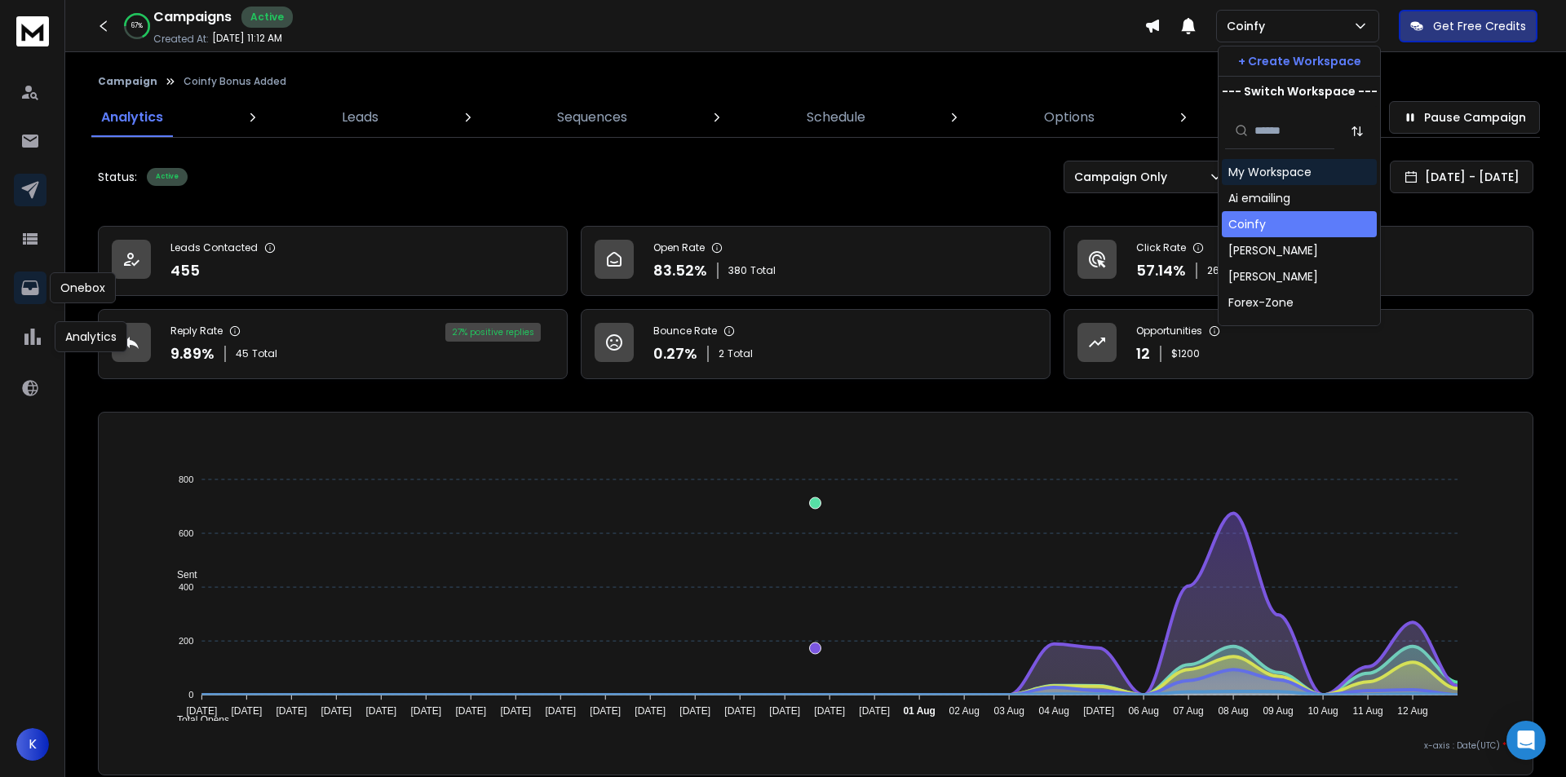
click at [33, 298] on link at bounding box center [30, 288] width 33 height 33
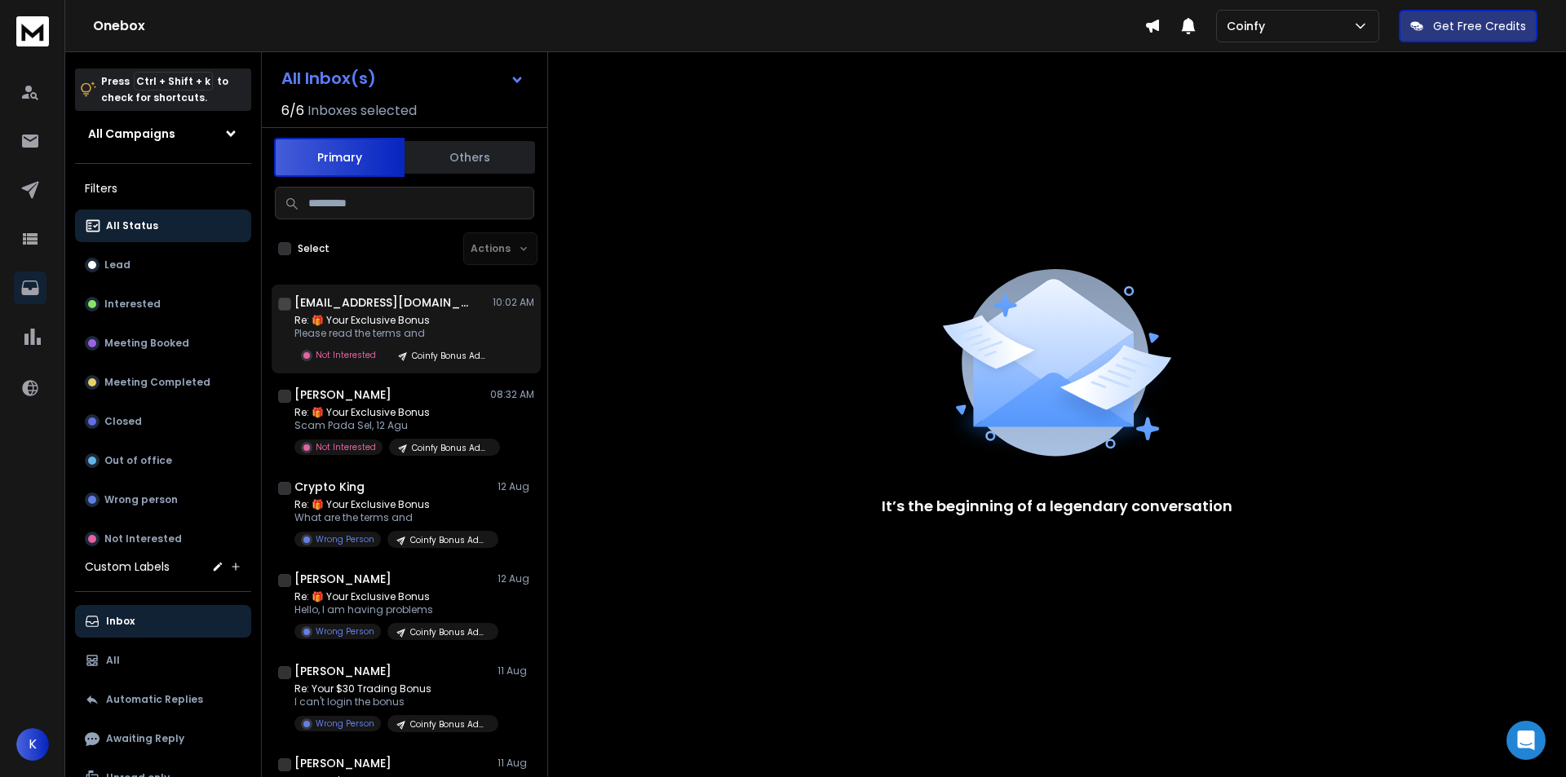
click at [445, 325] on p "Re: 🎁 Your Exclusive Bonus" at bounding box center [392, 320] width 196 height 13
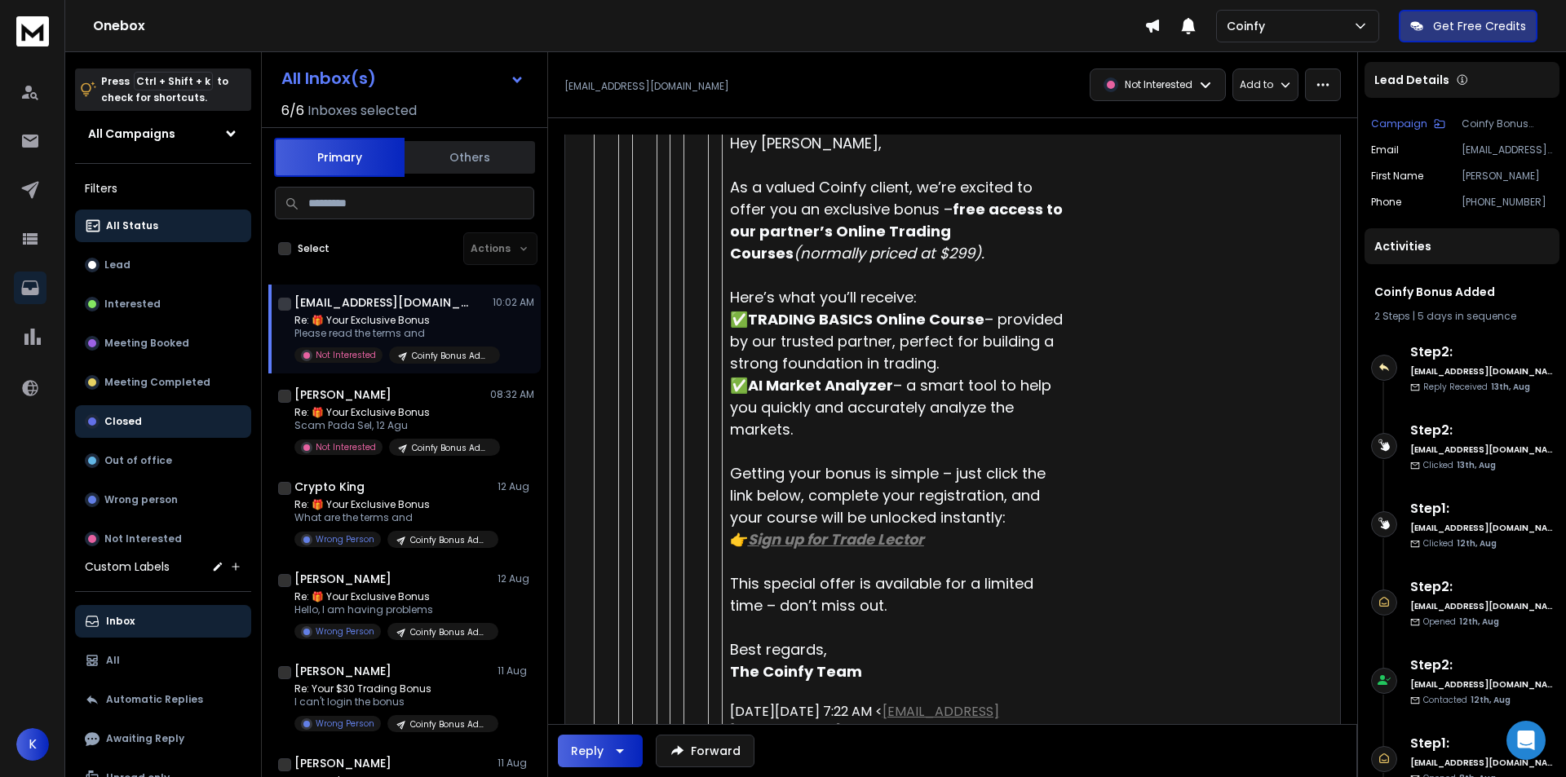
scroll to position [1142, 0]
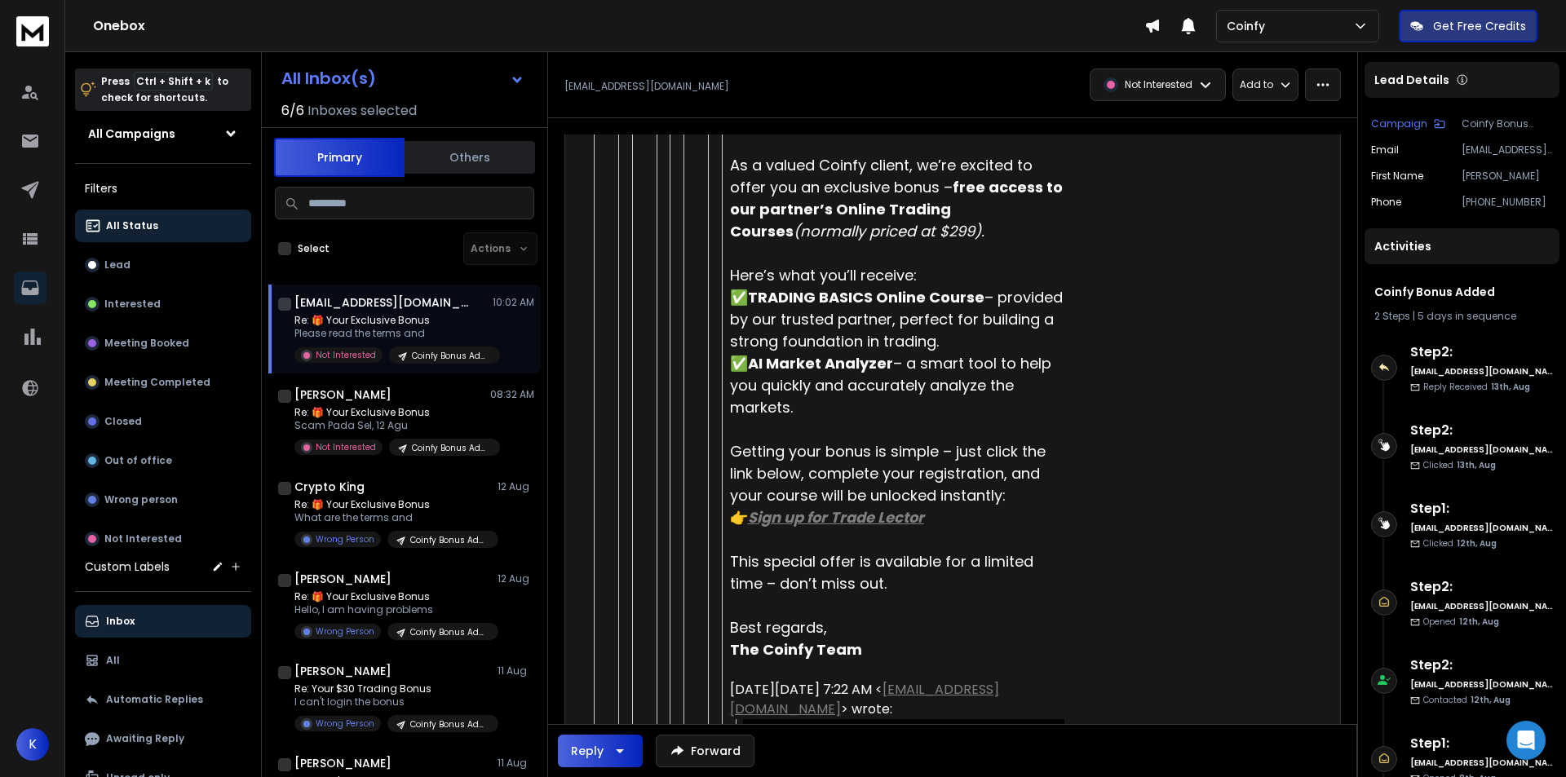
click at [162, 231] on button "All Status" at bounding box center [163, 226] width 176 height 33
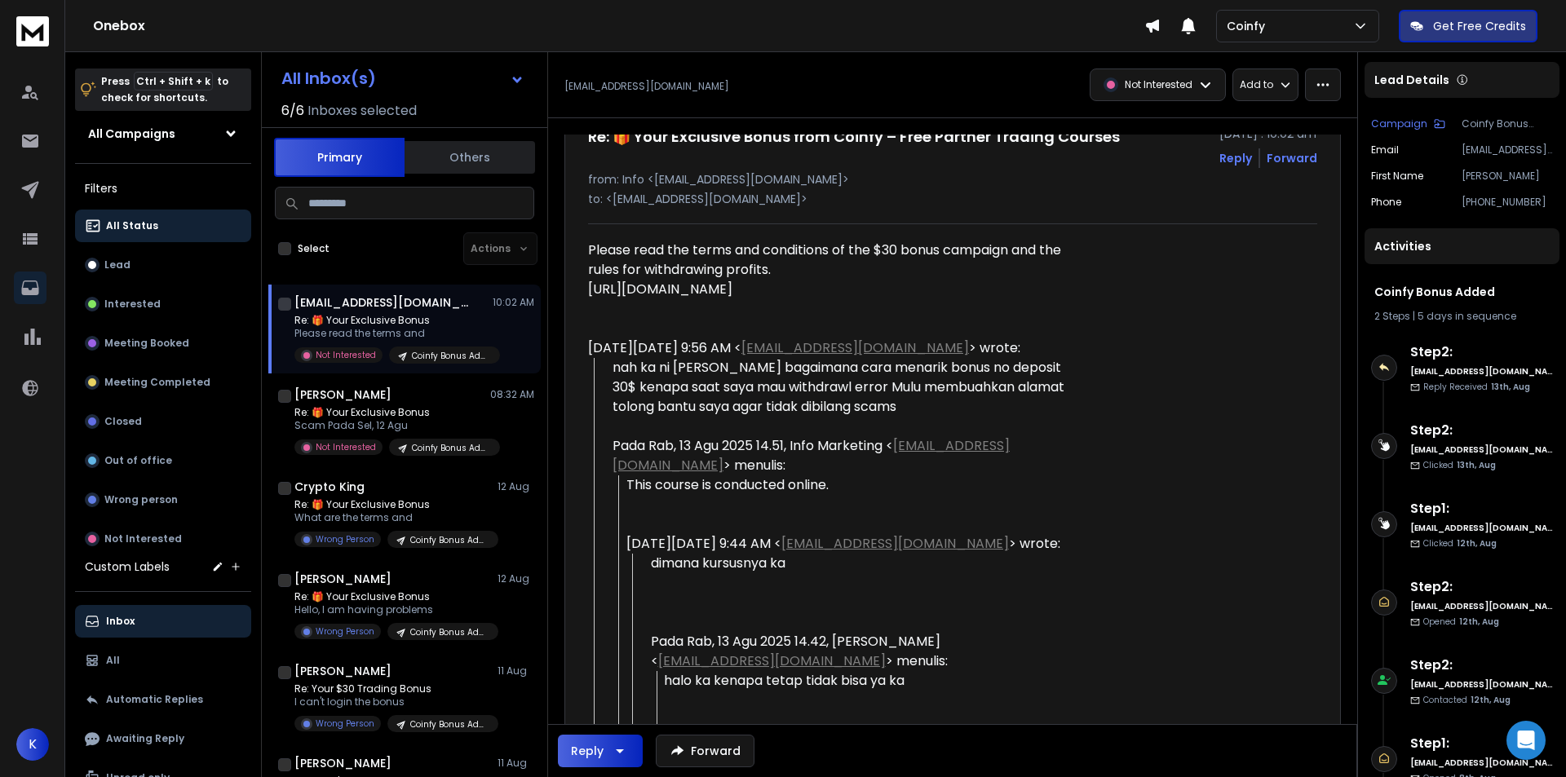
scroll to position [0, 0]
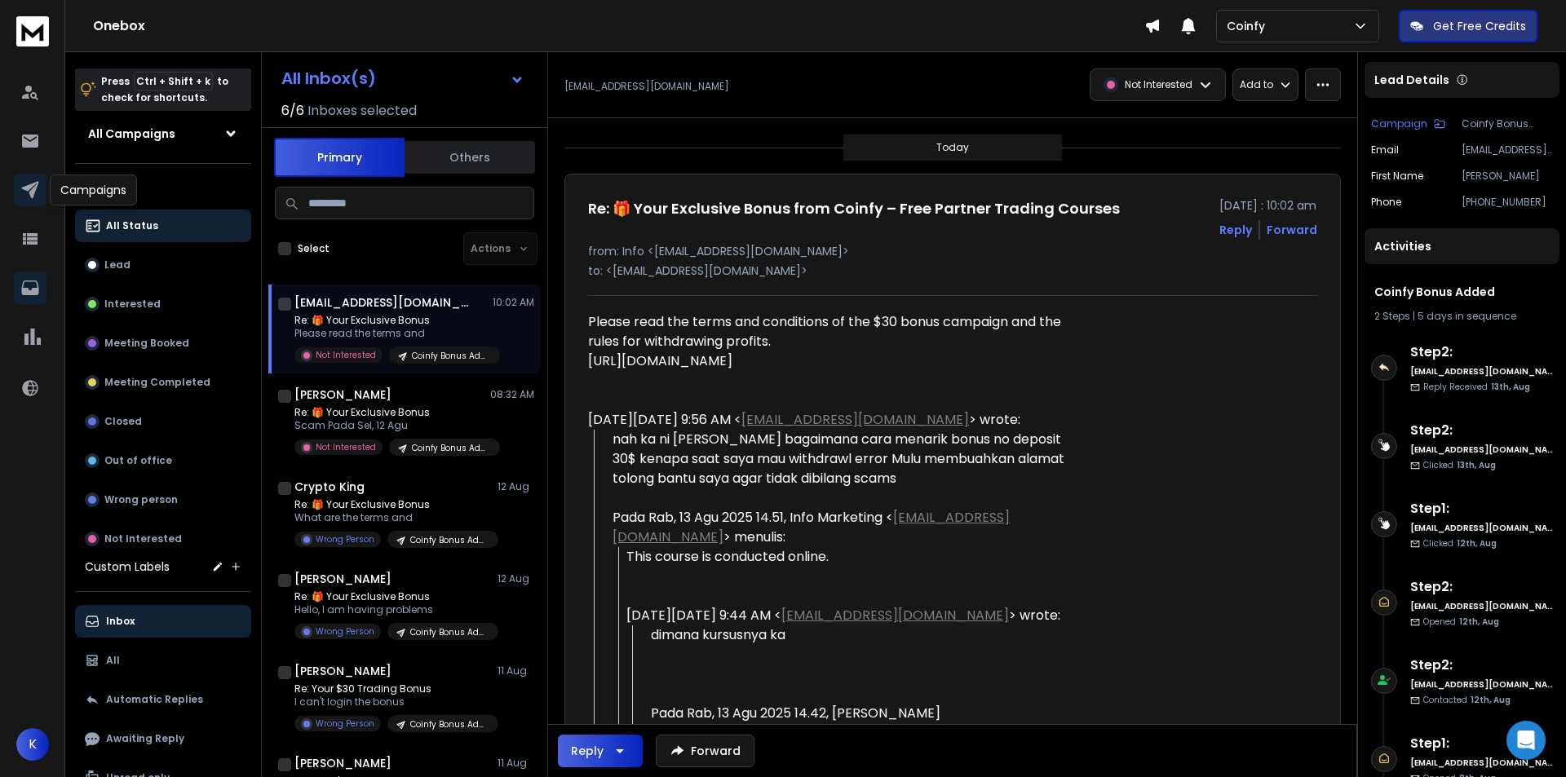
click at [30, 191] on icon at bounding box center [29, 189] width 17 height 17
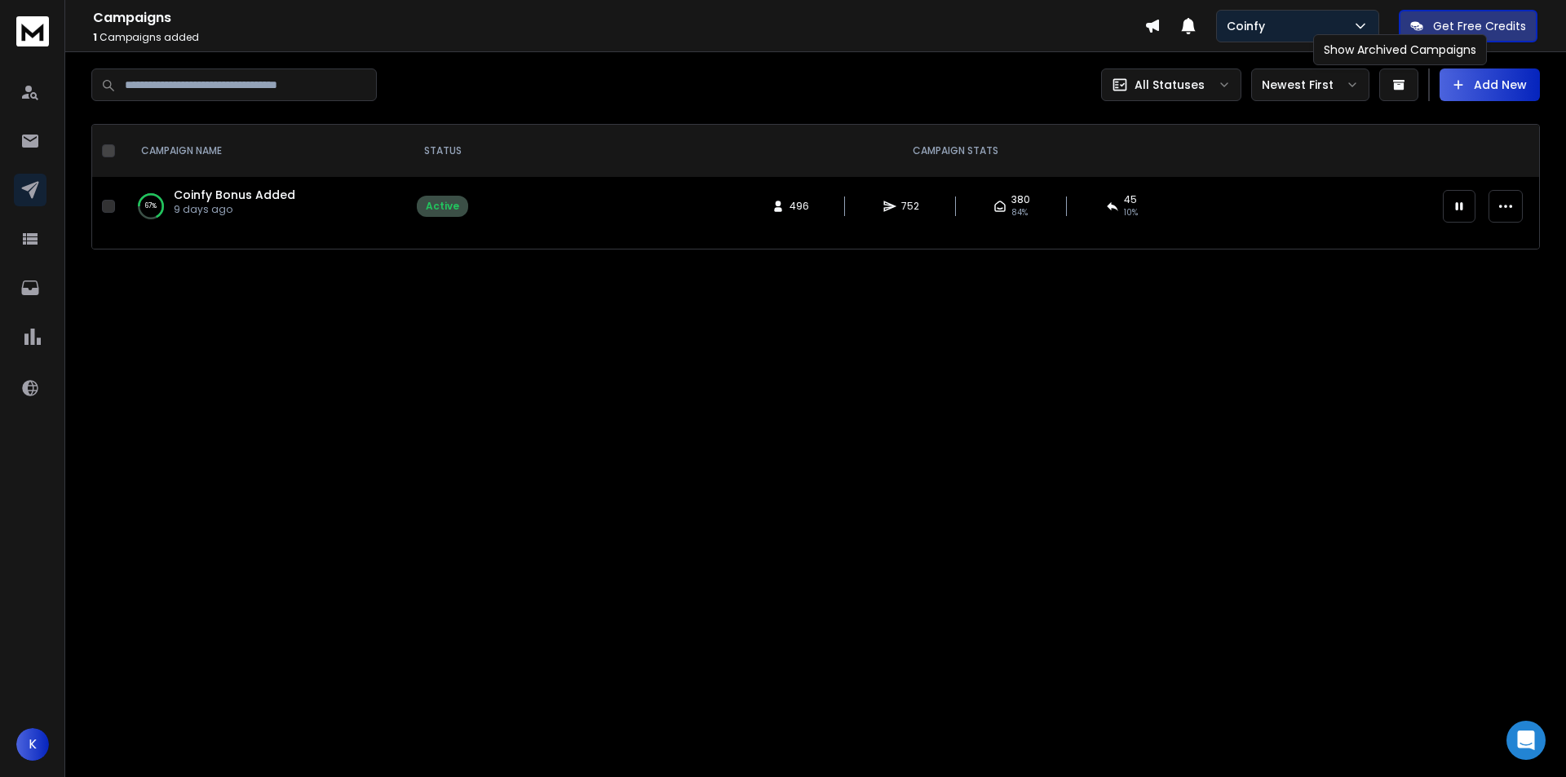
click at [1272, 20] on div "Coinfy" at bounding box center [1298, 26] width 142 height 16
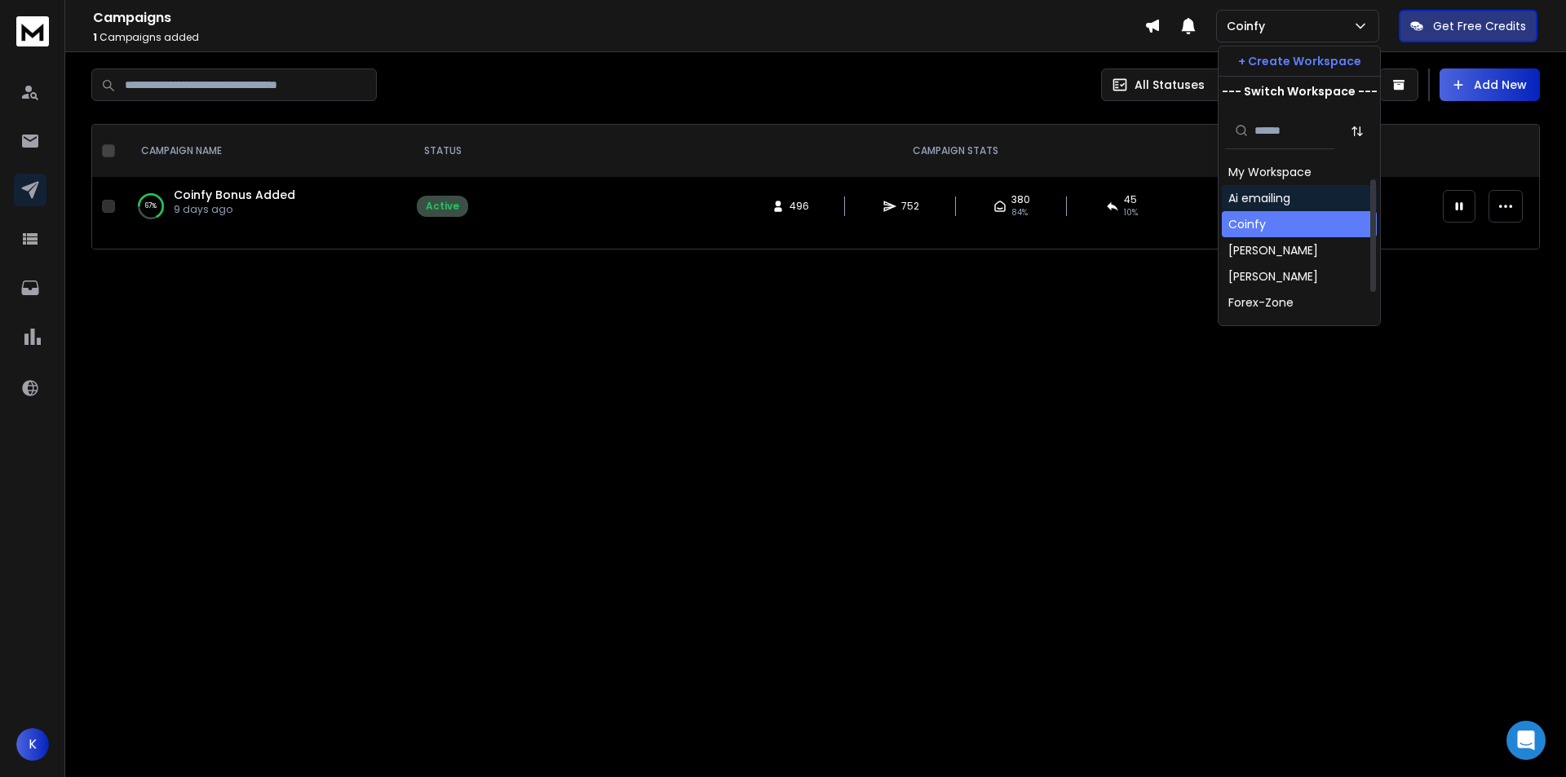
scroll to position [72, 0]
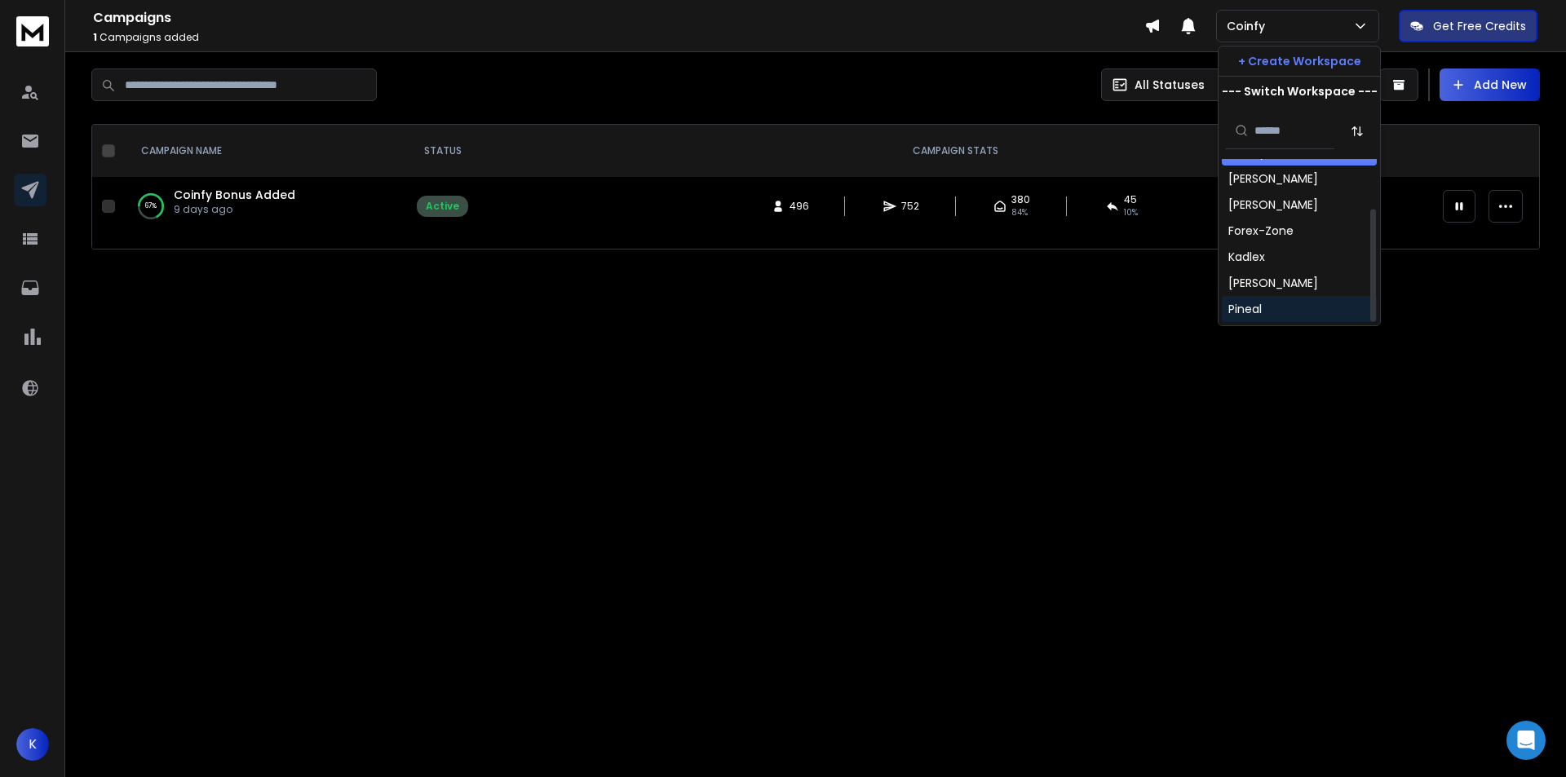
click at [1291, 300] on div "Pineal" at bounding box center [1299, 309] width 155 height 26
